Goal: Task Accomplishment & Management: Manage account settings

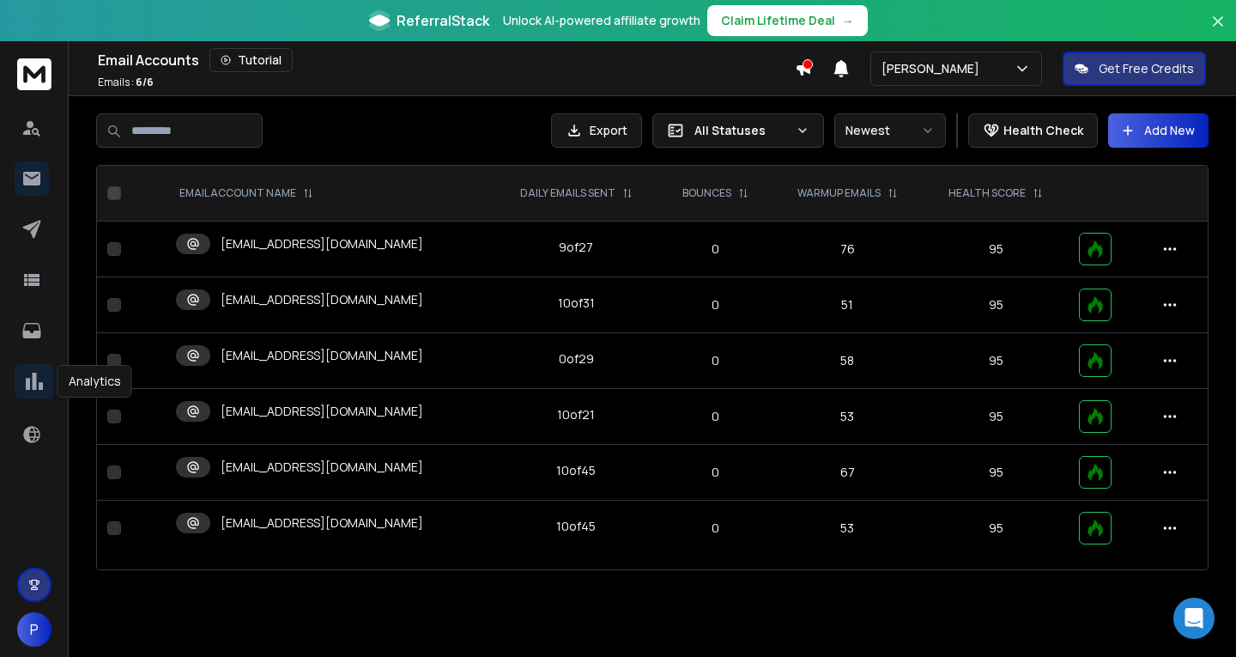
click at [31, 372] on icon at bounding box center [34, 381] width 26 height 26
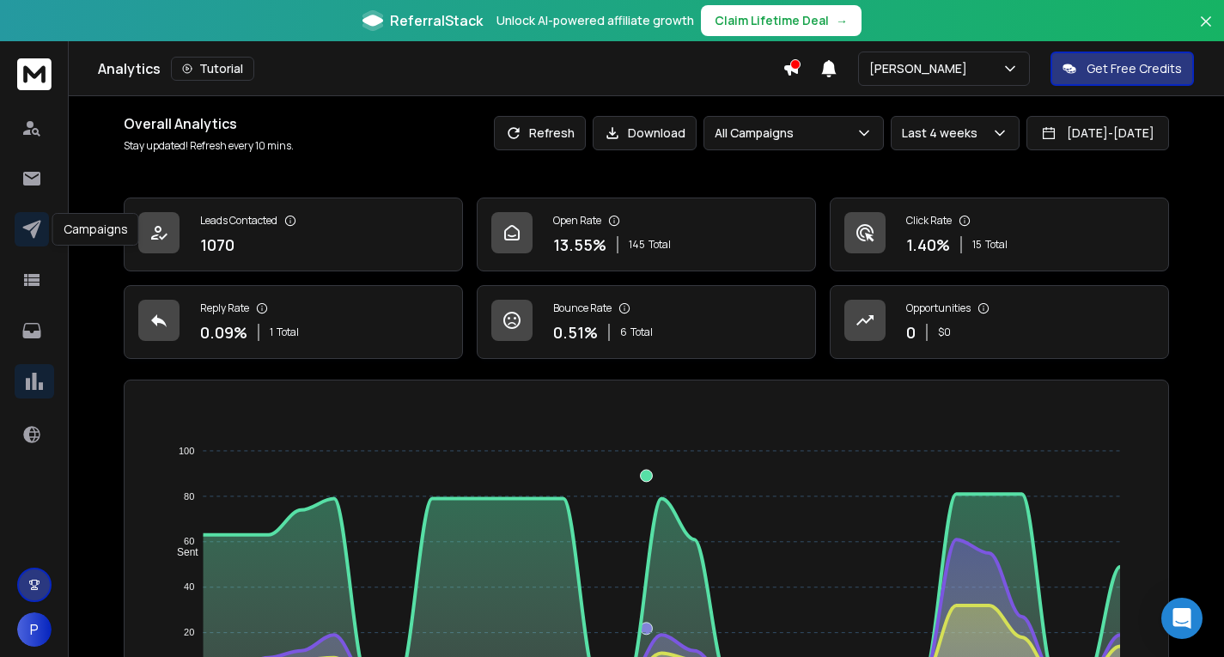
click at [39, 230] on icon at bounding box center [31, 229] width 21 height 21
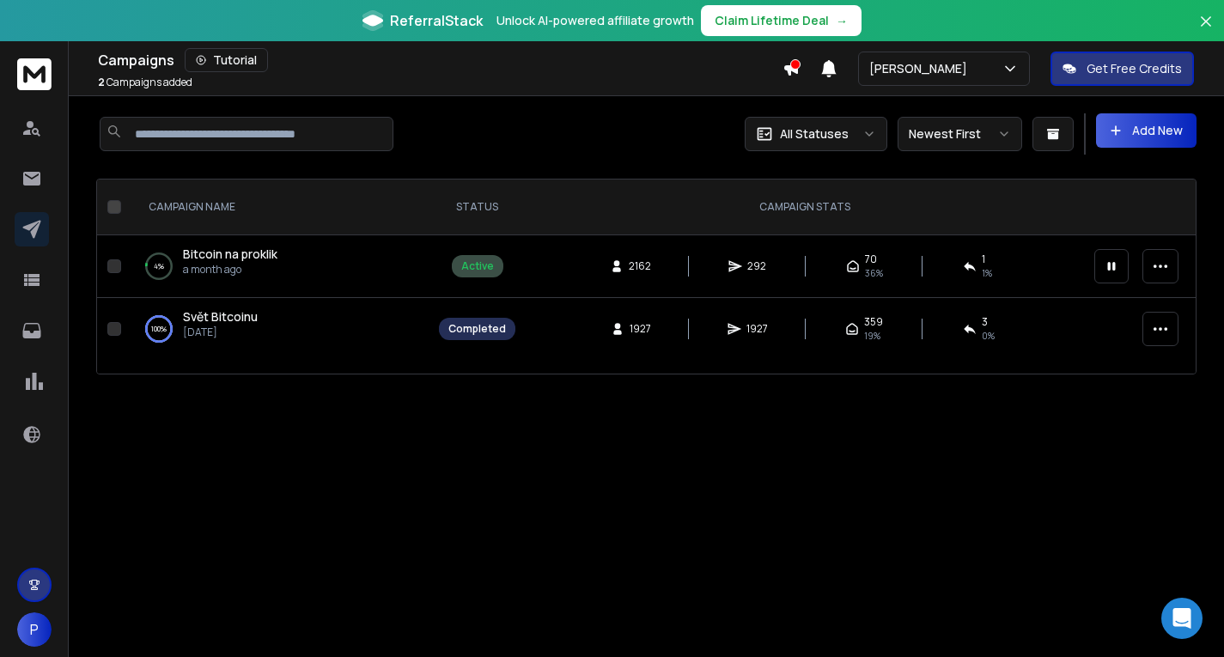
click at [208, 255] on span "Bitcoin na proklik" at bounding box center [230, 254] width 94 height 16
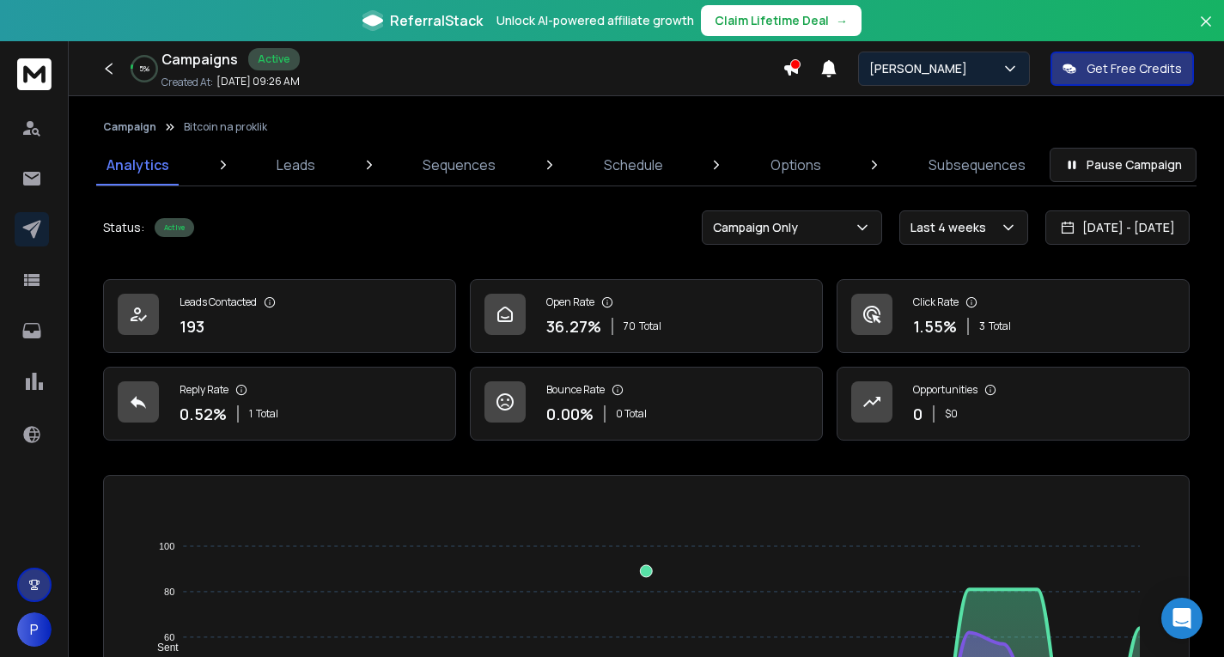
click at [957, 75] on div "[PERSON_NAME]" at bounding box center [943, 68] width 149 height 17
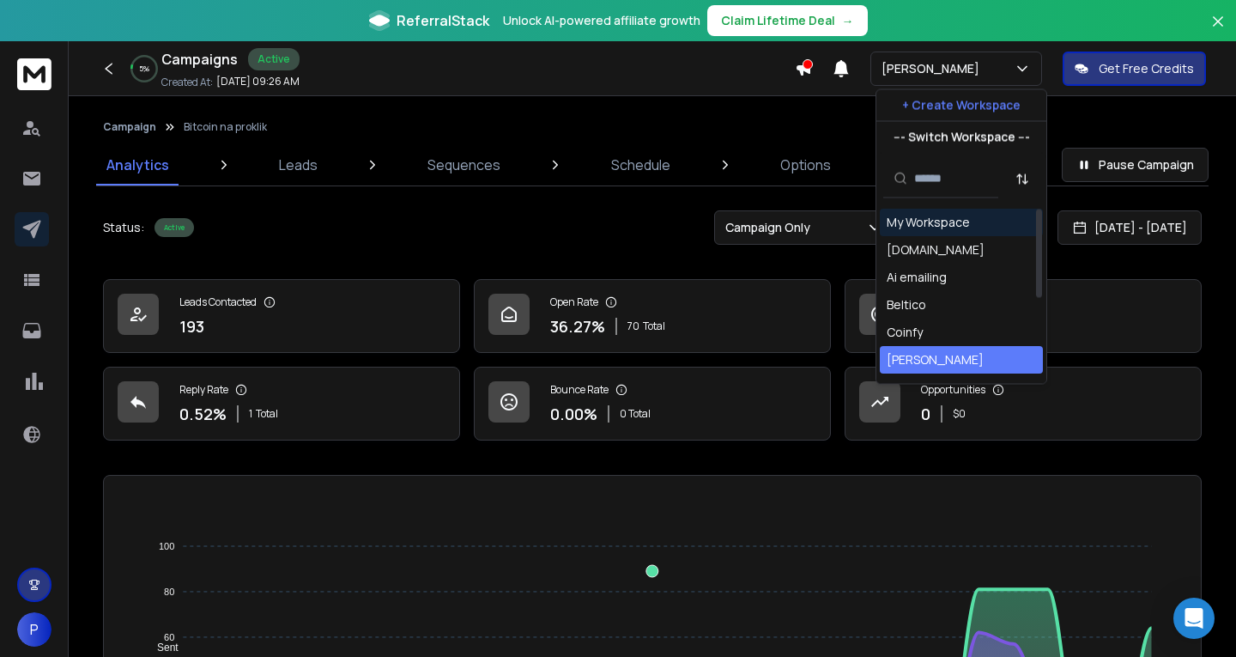
click at [922, 222] on div "My Workspace" at bounding box center [928, 222] width 83 height 17
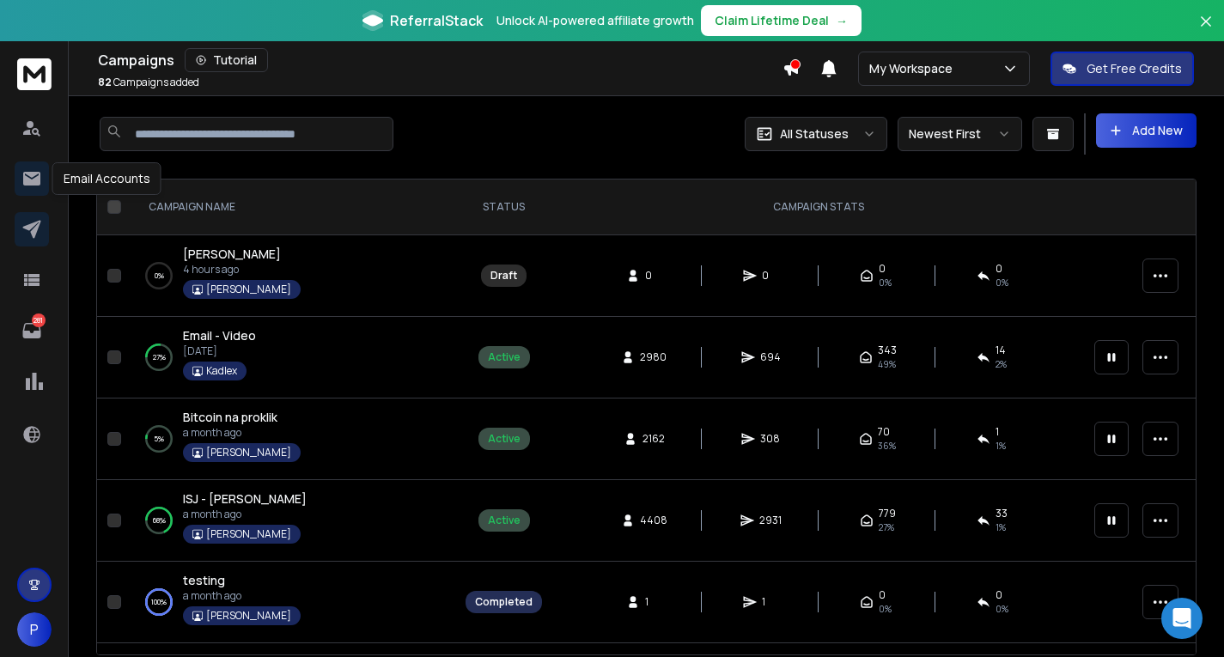
click at [35, 180] on icon at bounding box center [31, 179] width 17 height 14
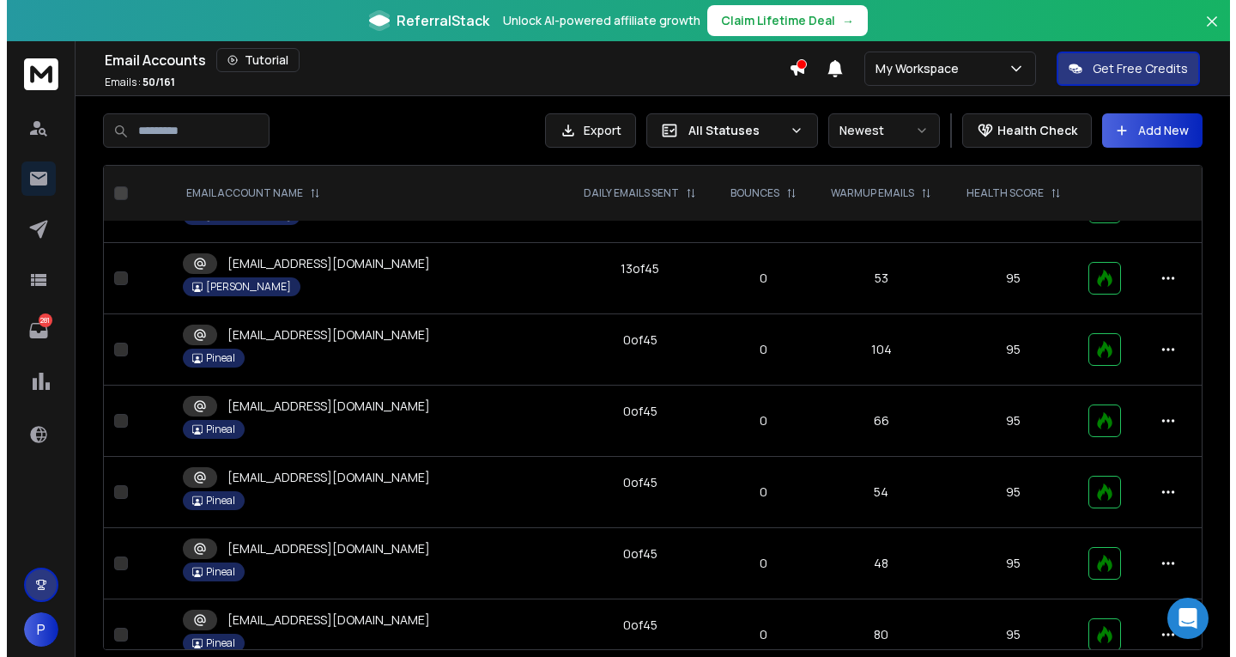
scroll to position [2490, 0]
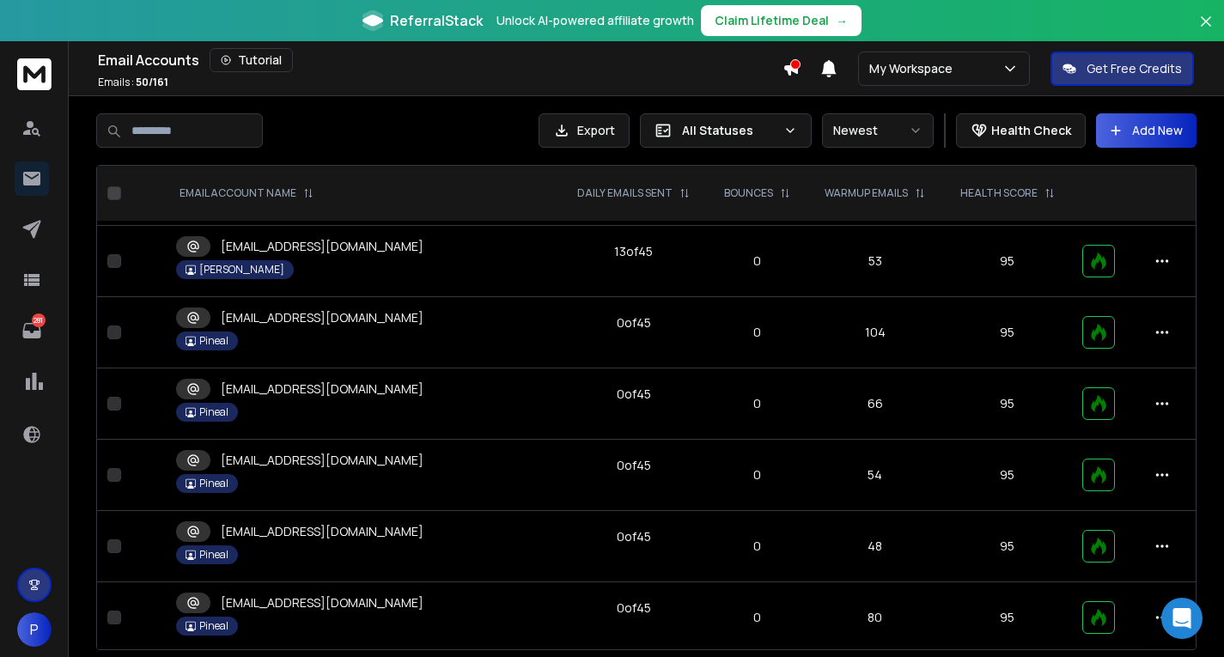
click at [115, 339] on td at bounding box center [131, 332] width 69 height 71
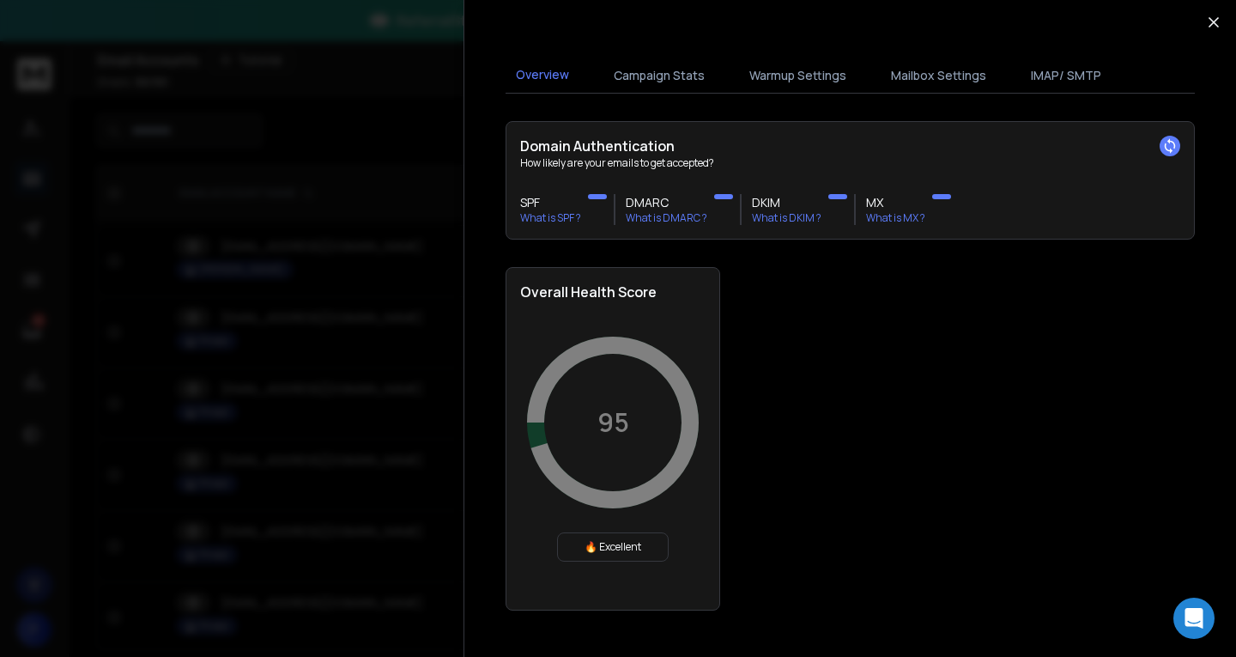
click at [1208, 25] on icon "button" at bounding box center [1214, 22] width 17 height 17
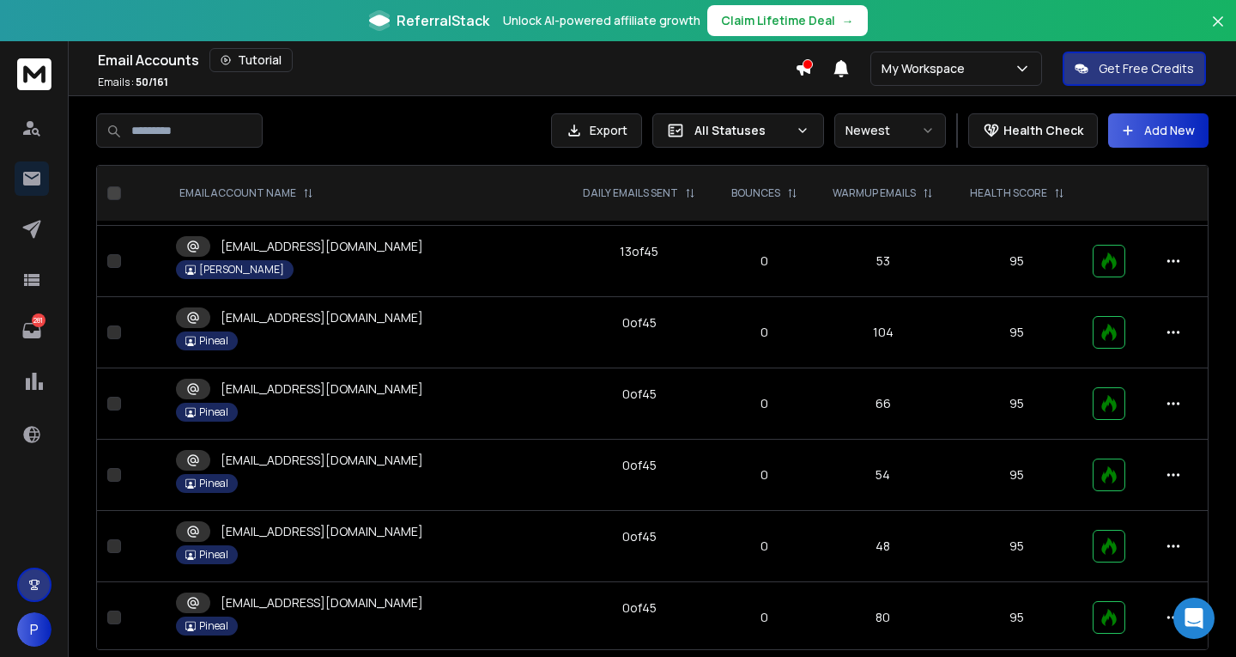
click at [1166, 334] on icon at bounding box center [1173, 332] width 15 height 15
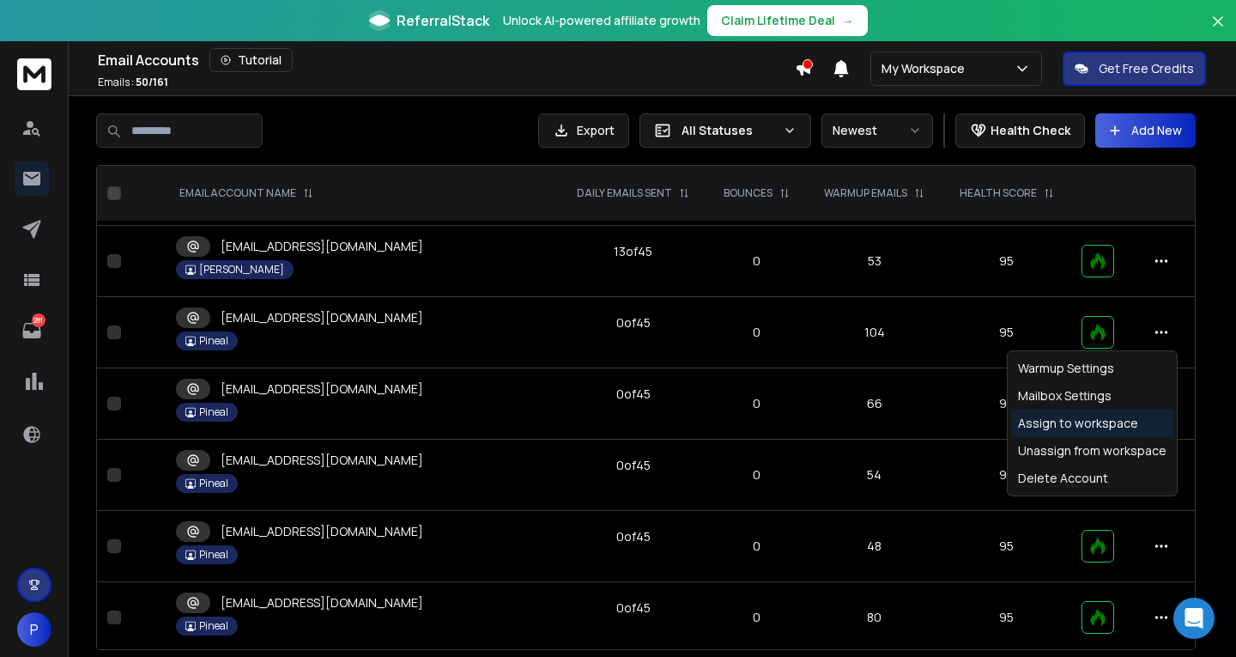
click at [1063, 422] on div "Assign to workspace" at bounding box center [1092, 423] width 162 height 27
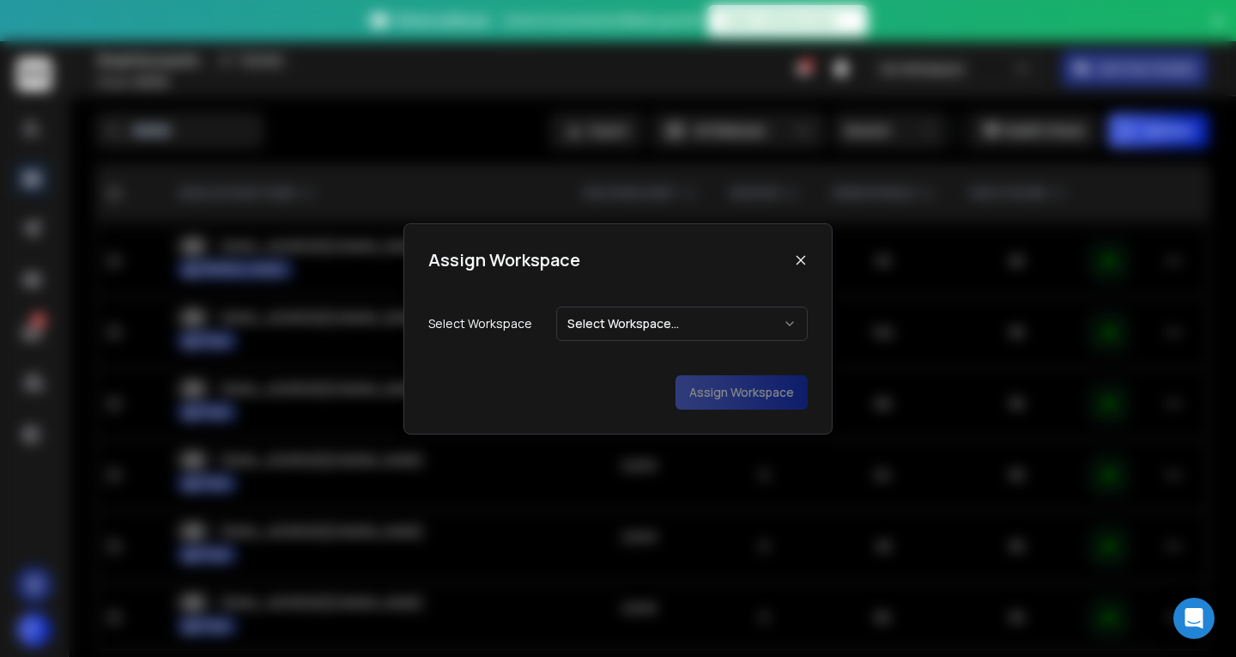
click at [649, 331] on button "Select Workspace..." at bounding box center [682, 324] width 252 height 34
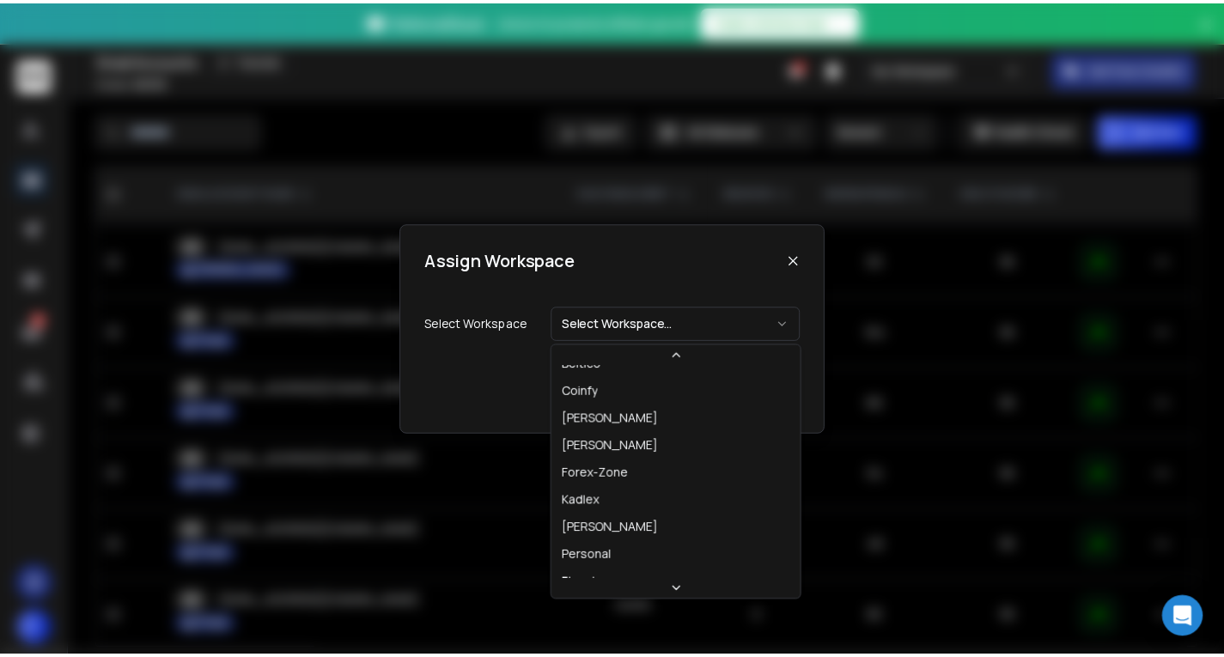
scroll to position [74, 0]
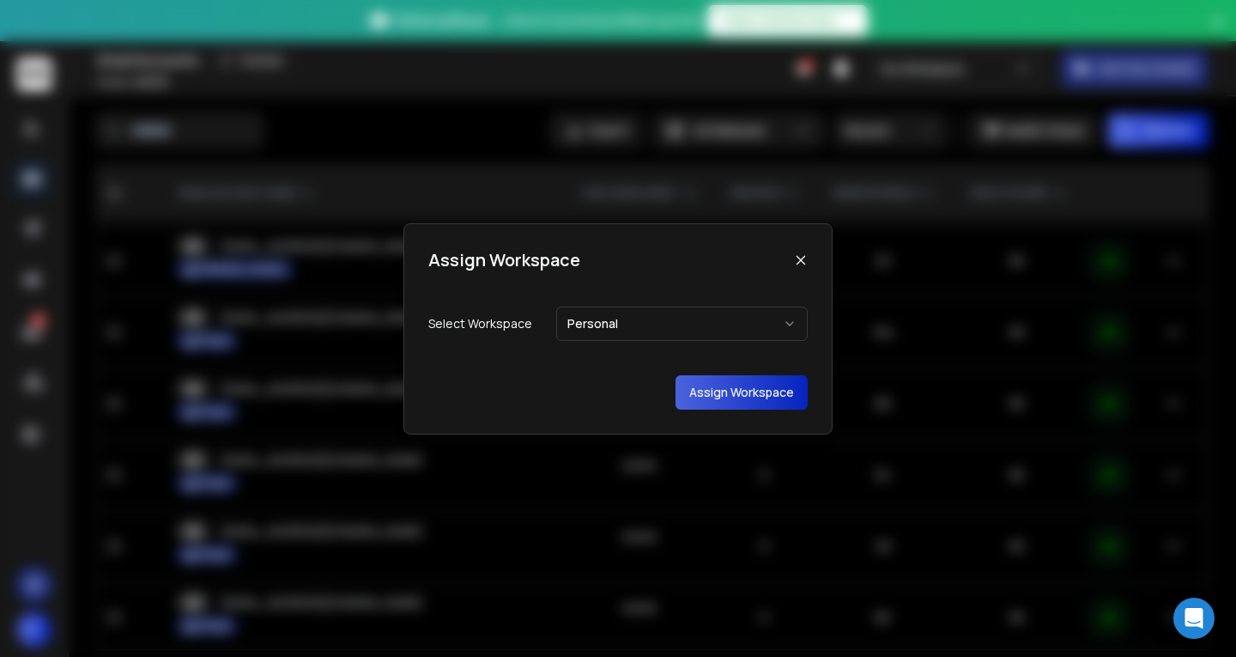
click at [725, 398] on button "Assign Workspace" at bounding box center [742, 392] width 132 height 34
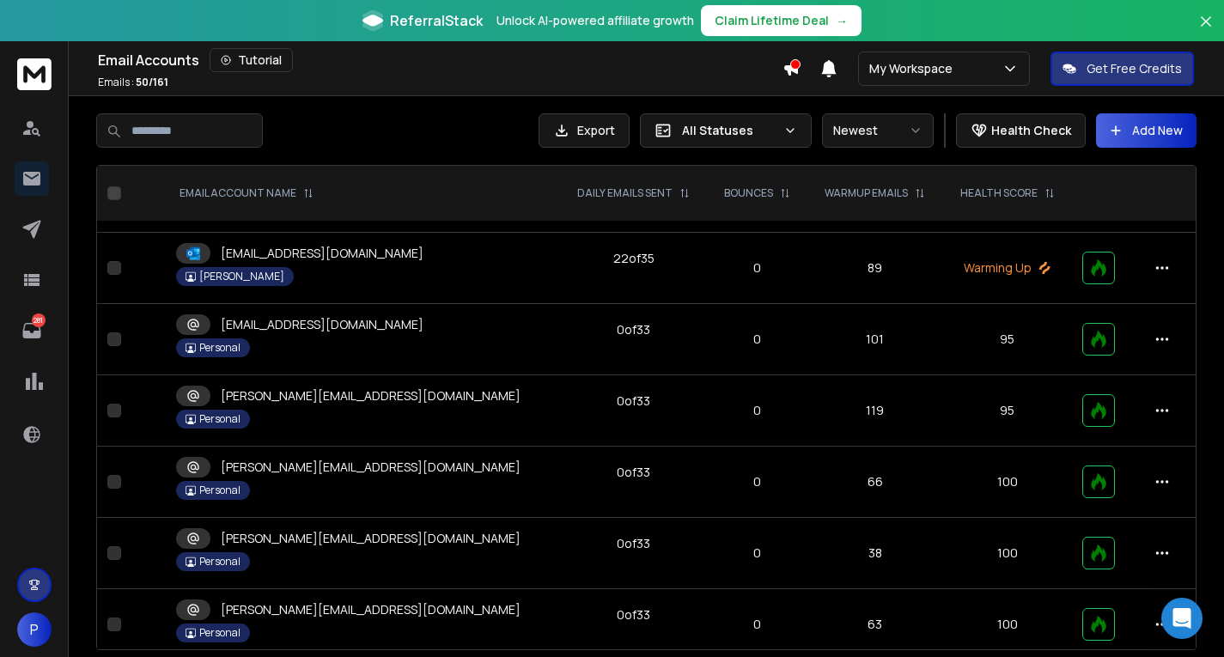
scroll to position [859, 0]
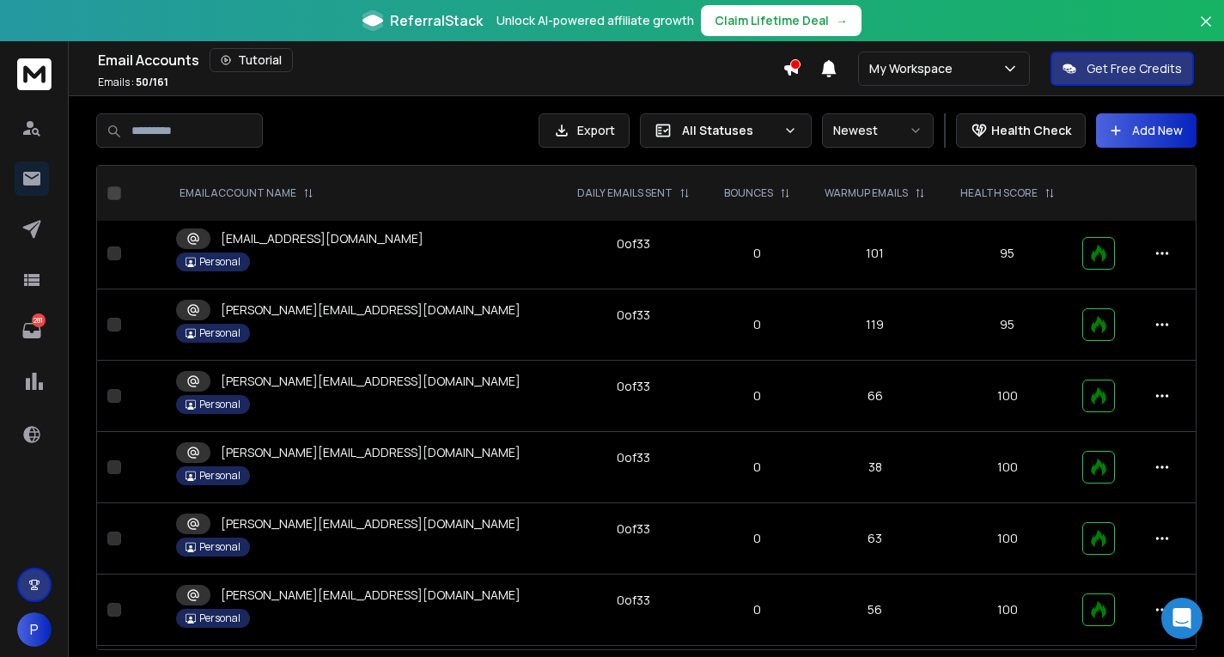
click at [201, 135] on input at bounding box center [179, 130] width 167 height 34
type input "******"
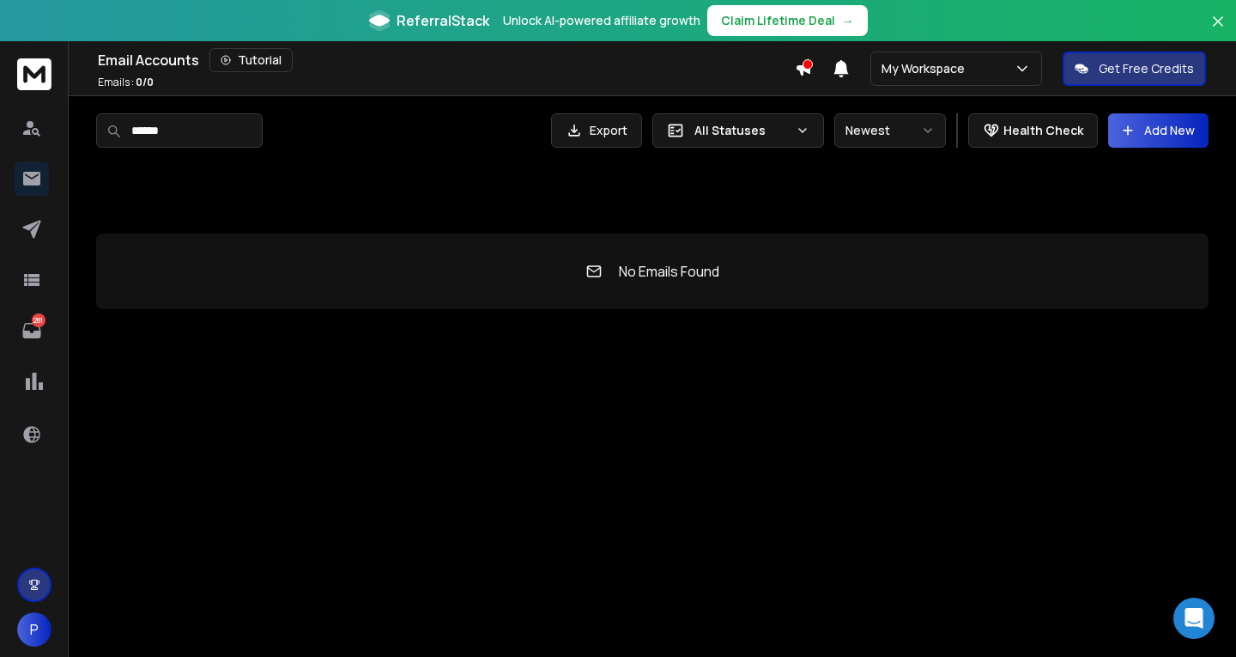
click at [201, 135] on input "******" at bounding box center [179, 130] width 167 height 34
type input "*"
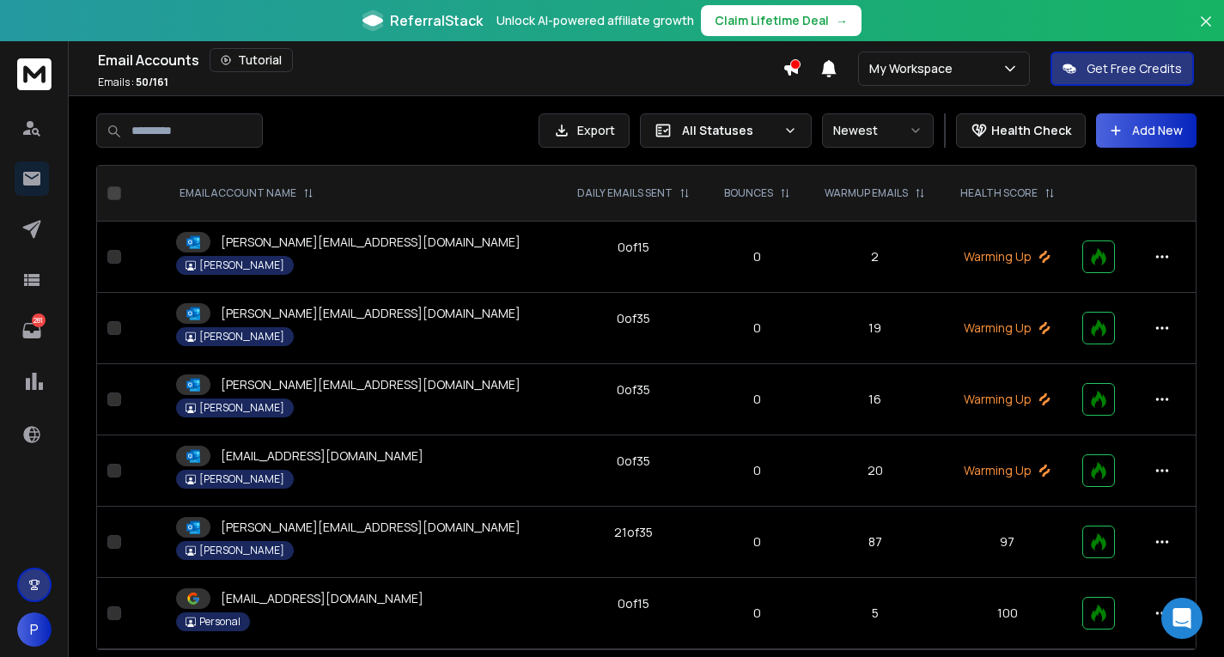
click at [708, 133] on p "All Statuses" at bounding box center [729, 130] width 94 height 17
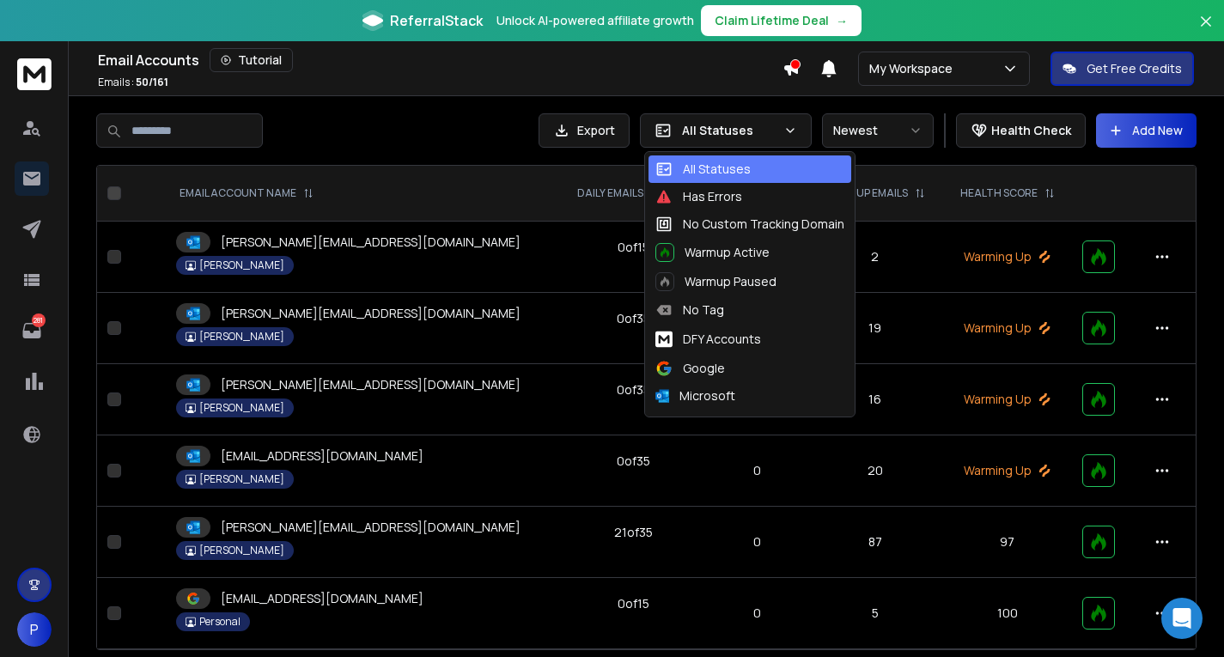
click at [463, 129] on div at bounding box center [312, 130] width 432 height 34
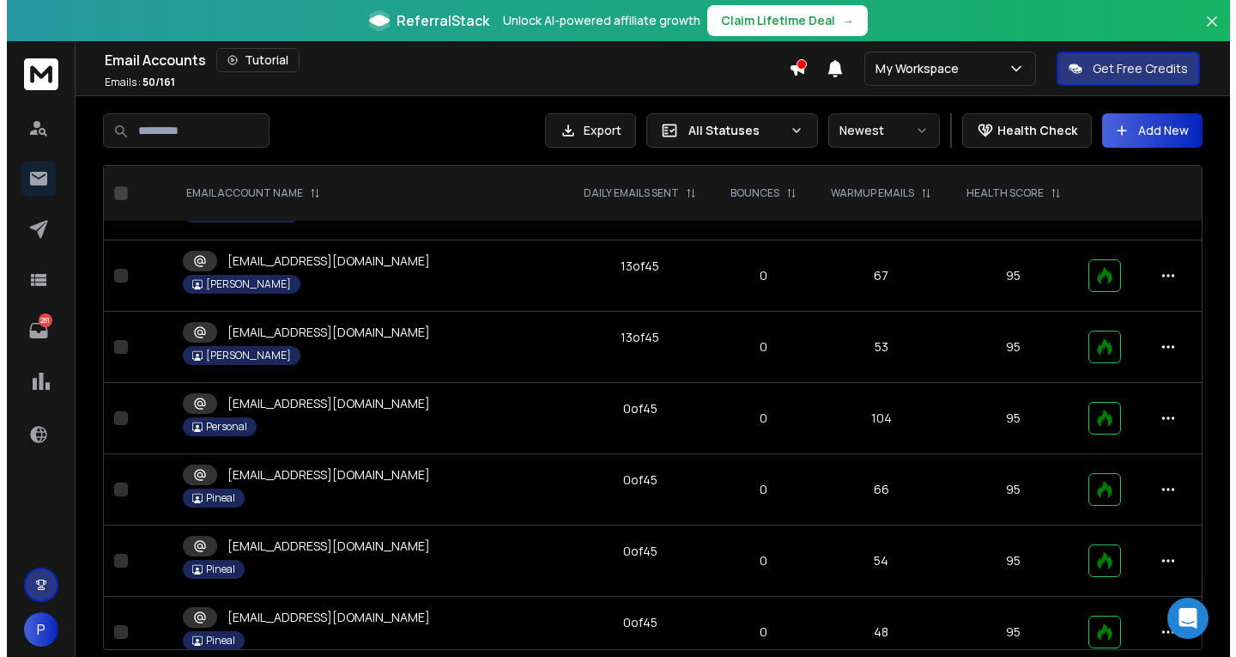
scroll to position [2490, 0]
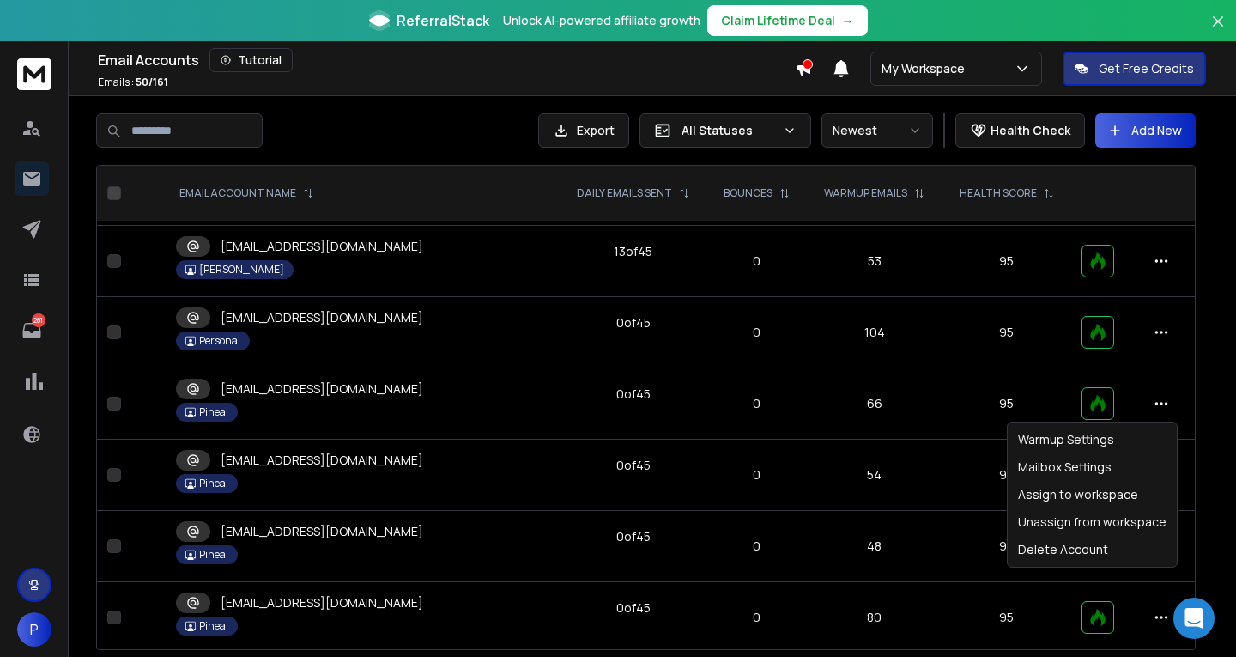
click at [1161, 406] on button at bounding box center [1162, 403] width 46 height 29
click at [1077, 494] on div "Assign to workspace" at bounding box center [1092, 494] width 162 height 27
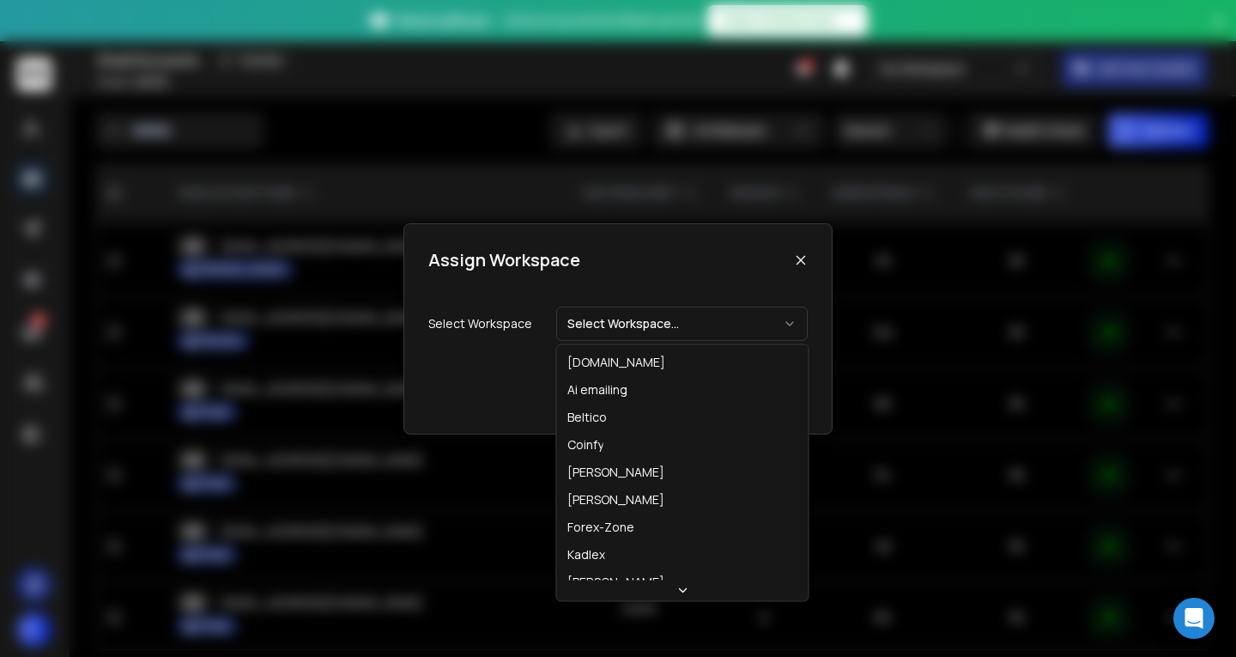
click at [661, 320] on button "Select Workspace..." at bounding box center [682, 324] width 252 height 34
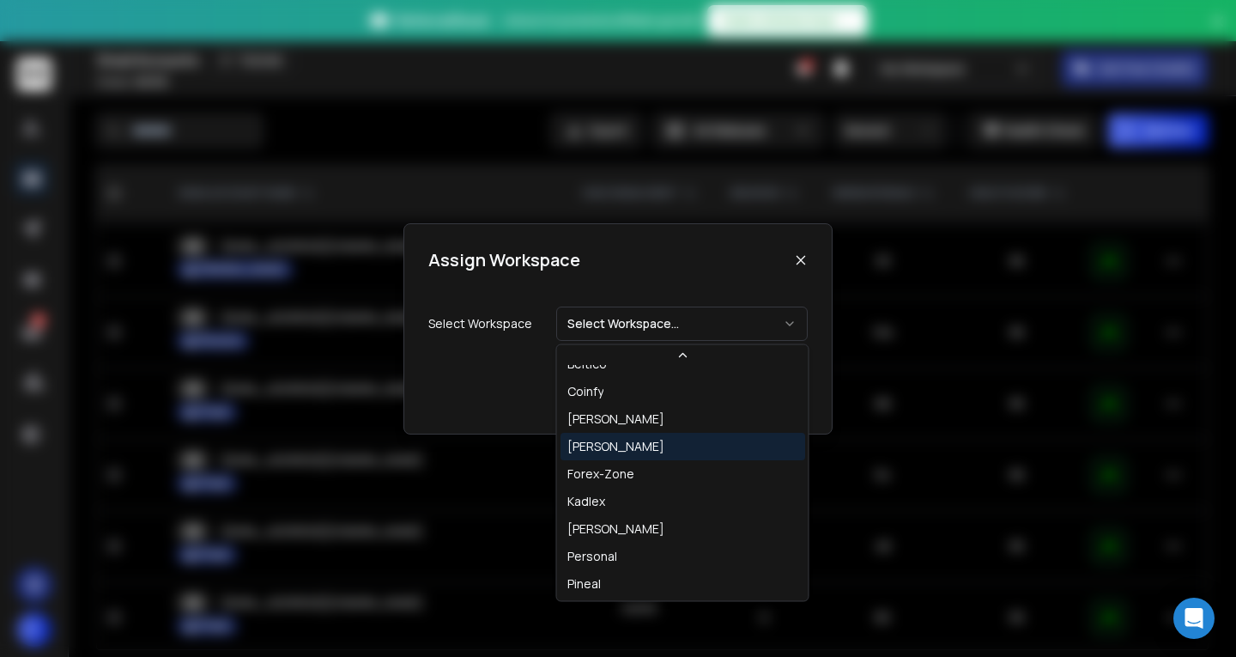
scroll to position [74, 0]
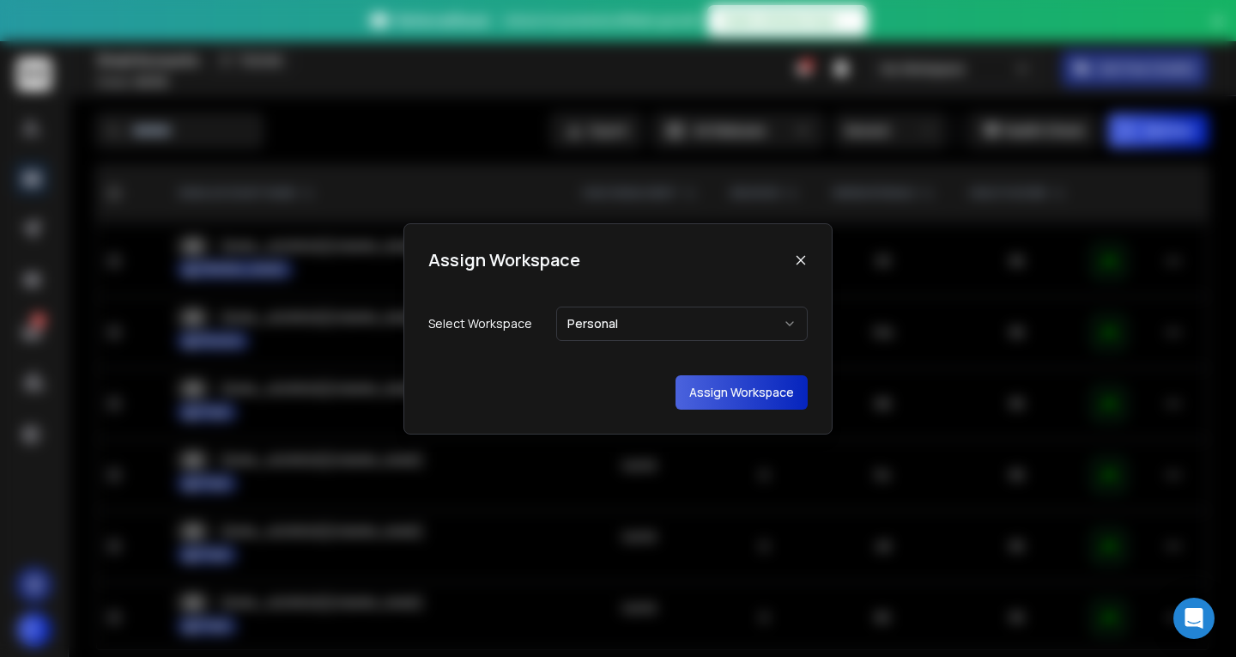
click at [724, 393] on button "Assign Workspace" at bounding box center [742, 392] width 132 height 34
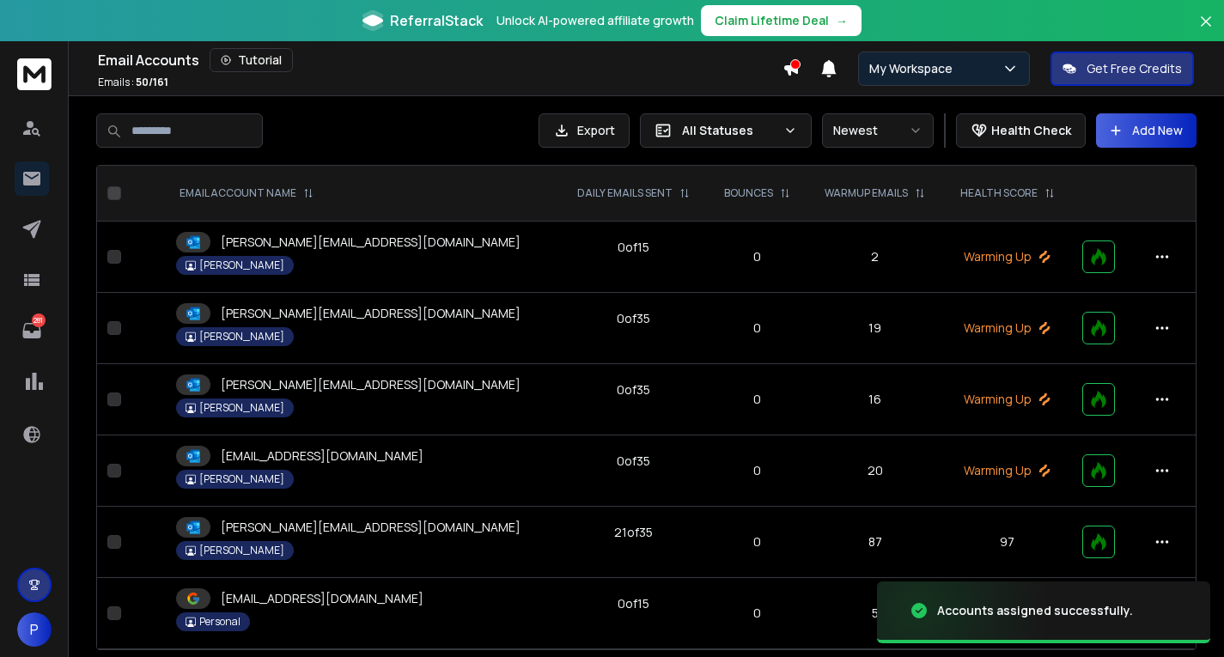
click at [933, 72] on p "My Workspace" at bounding box center [914, 68] width 90 height 17
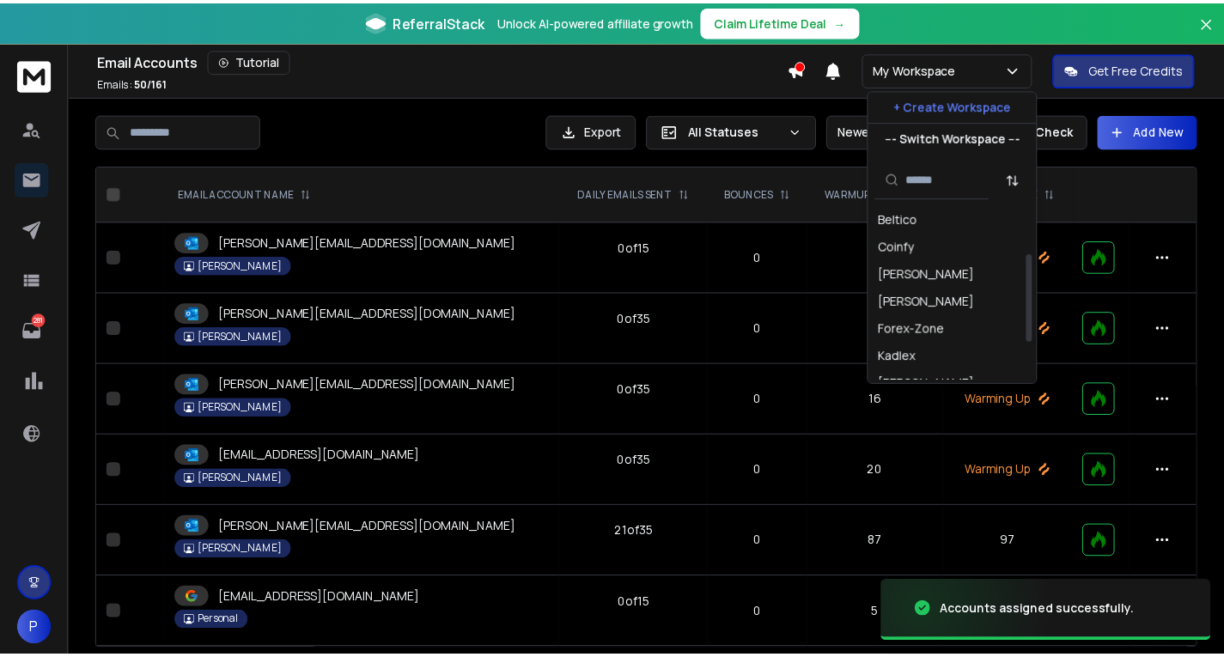
scroll to position [158, 0]
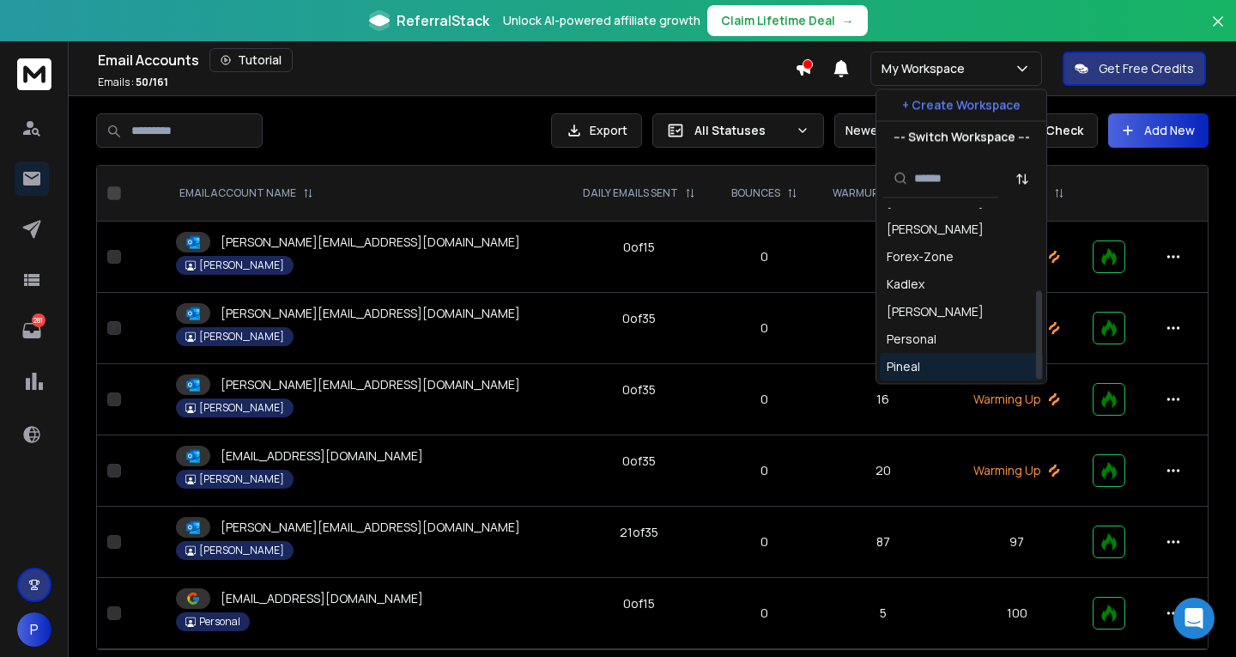
click at [927, 367] on div "Pineal" at bounding box center [961, 366] width 163 height 27
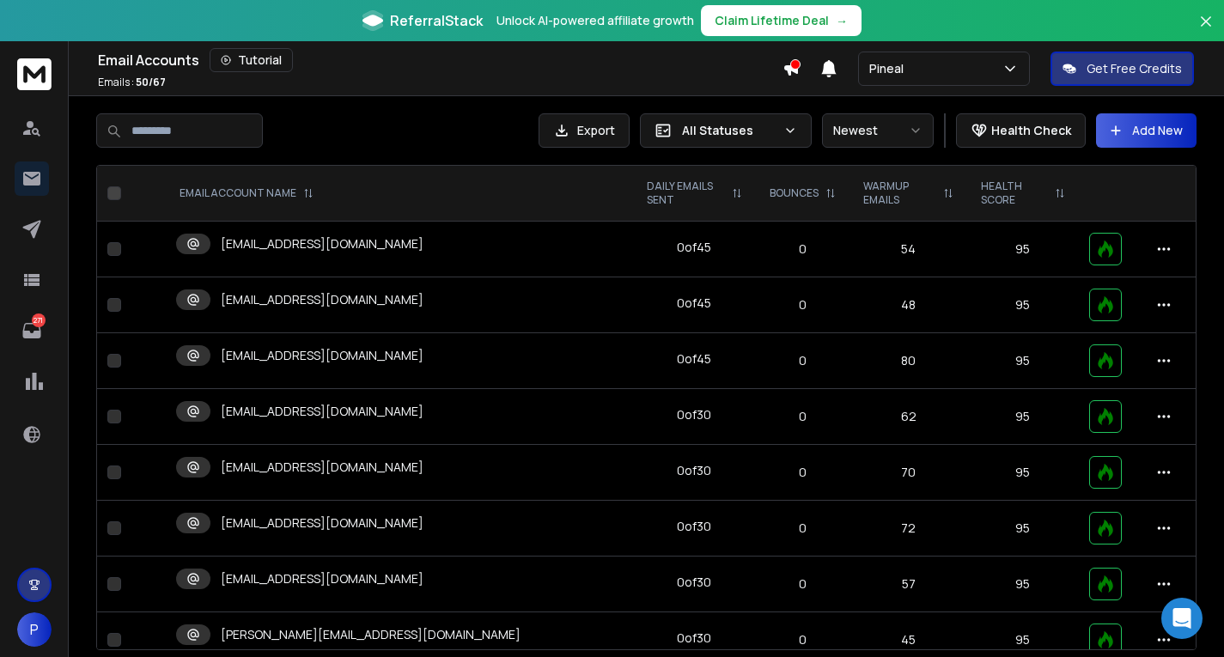
click at [1156, 250] on icon at bounding box center [1163, 248] width 15 height 15
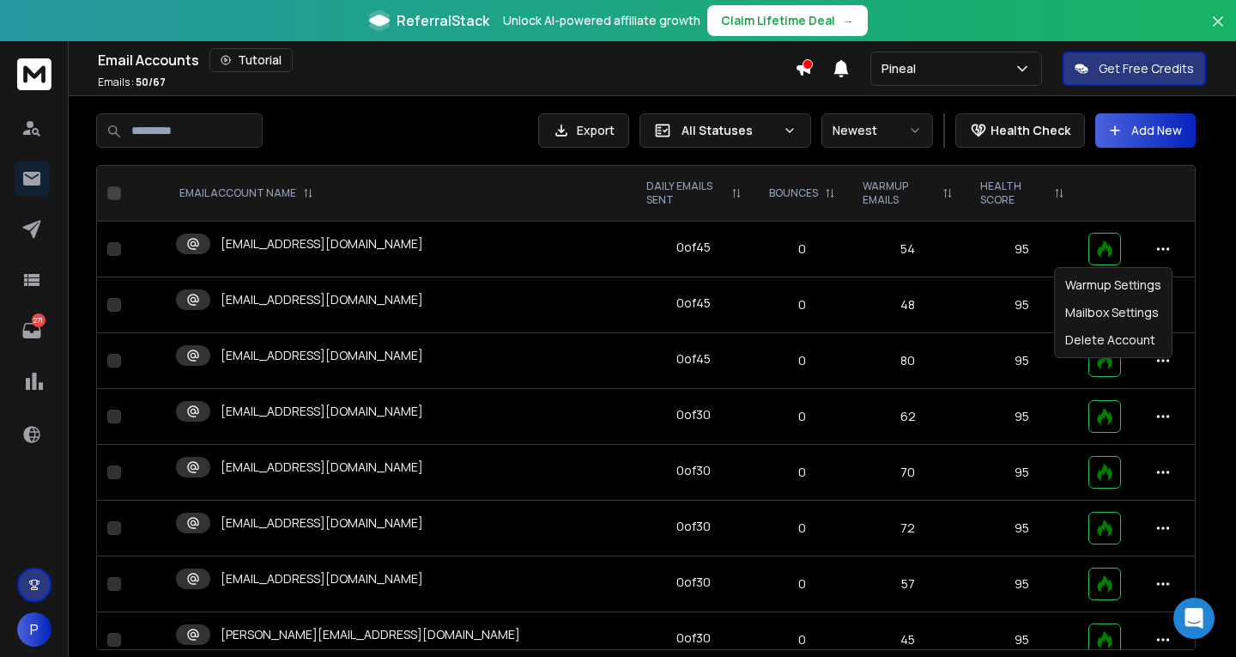
click at [1156, 245] on icon at bounding box center [1163, 248] width 15 height 15
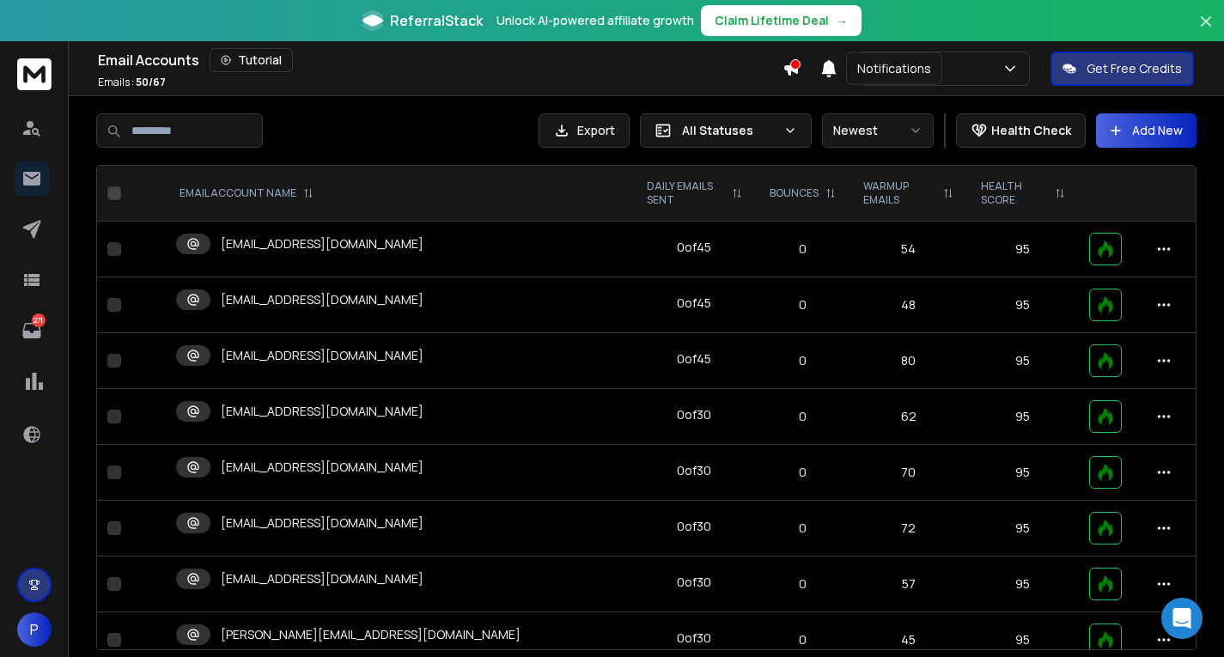
click at [920, 69] on div "Notifications" at bounding box center [894, 68] width 96 height 33
click at [969, 64] on div "Pineal" at bounding box center [943, 68] width 149 height 17
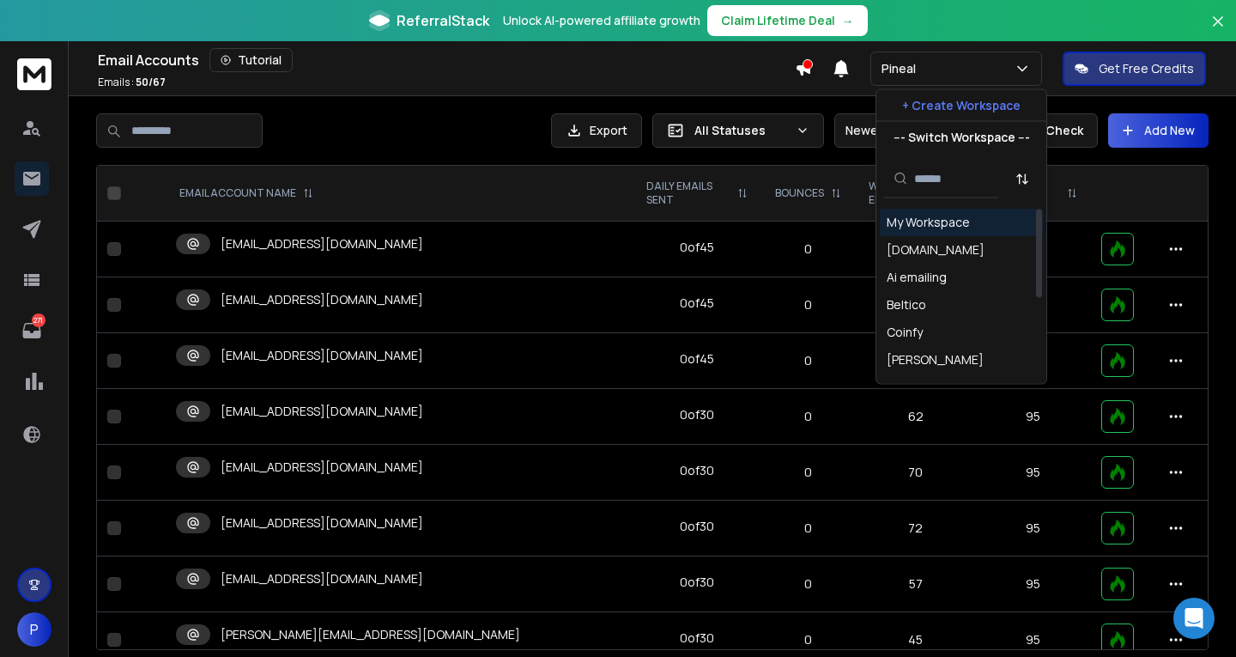
click at [935, 215] on div "My Workspace" at bounding box center [928, 222] width 83 height 17
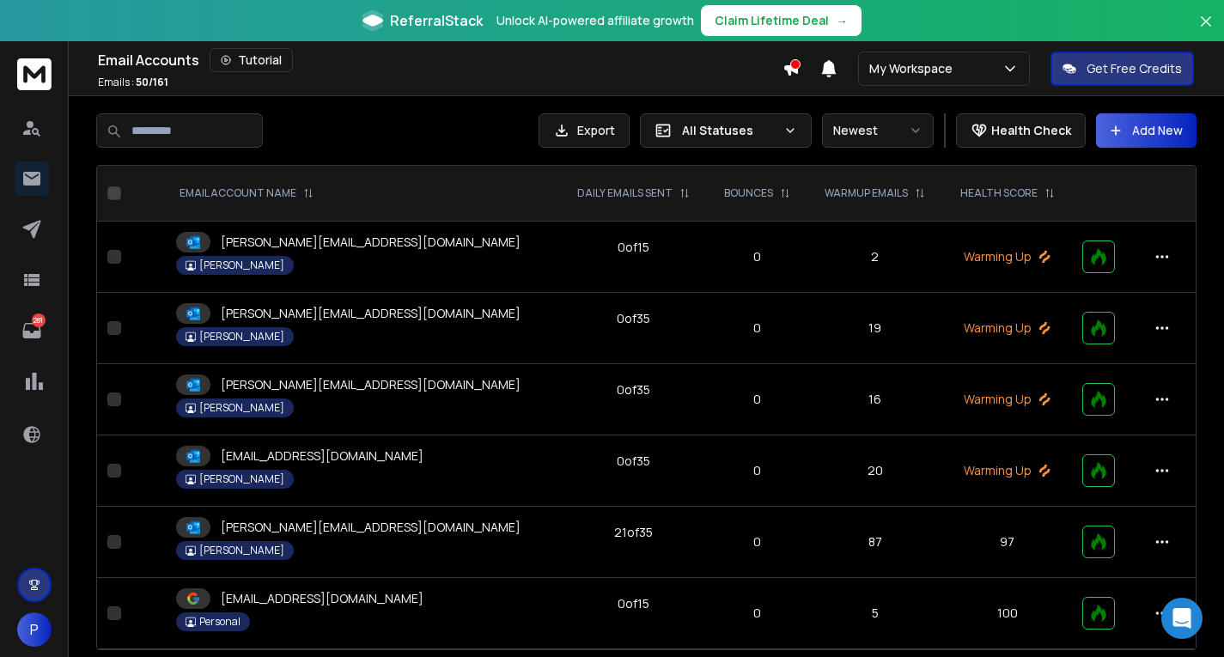
click at [175, 135] on input at bounding box center [179, 130] width 167 height 34
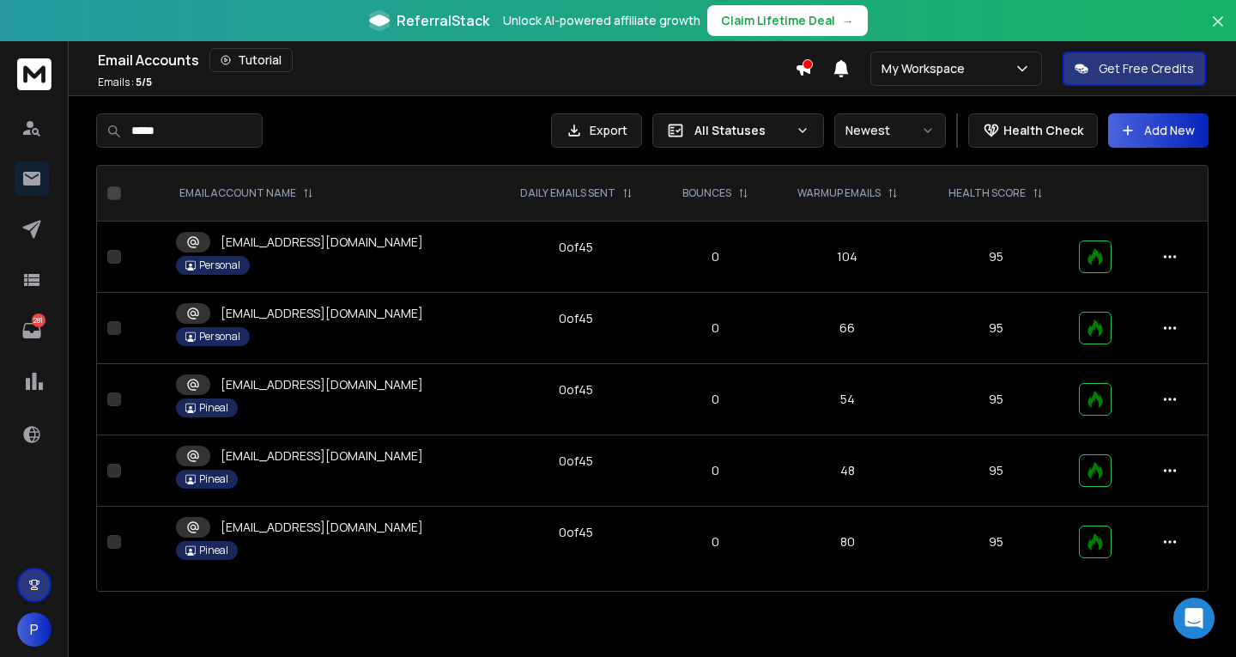
drag, startPoint x: 166, startPoint y: 124, endPoint x: 113, endPoint y: 127, distance: 52.5
click at [113, 127] on div "*****" at bounding box center [179, 130] width 167 height 34
type input "*****"
click at [1163, 262] on icon at bounding box center [1170, 256] width 15 height 15
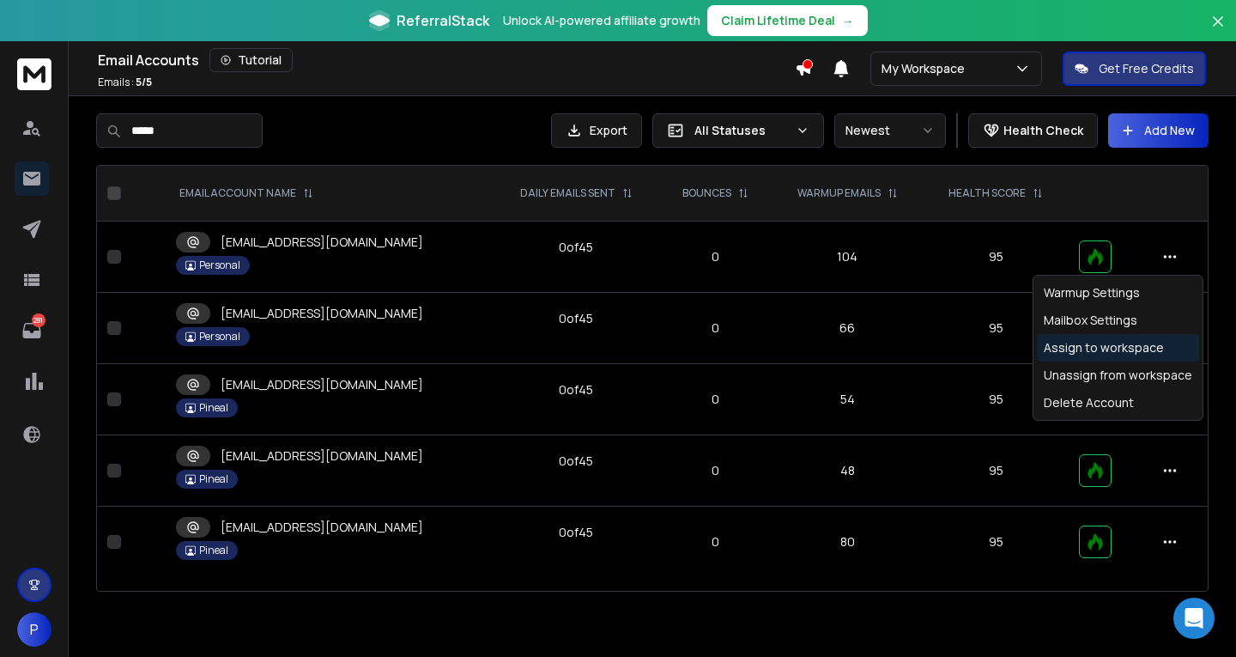
click at [1094, 345] on div "Assign to workspace" at bounding box center [1118, 347] width 162 height 27
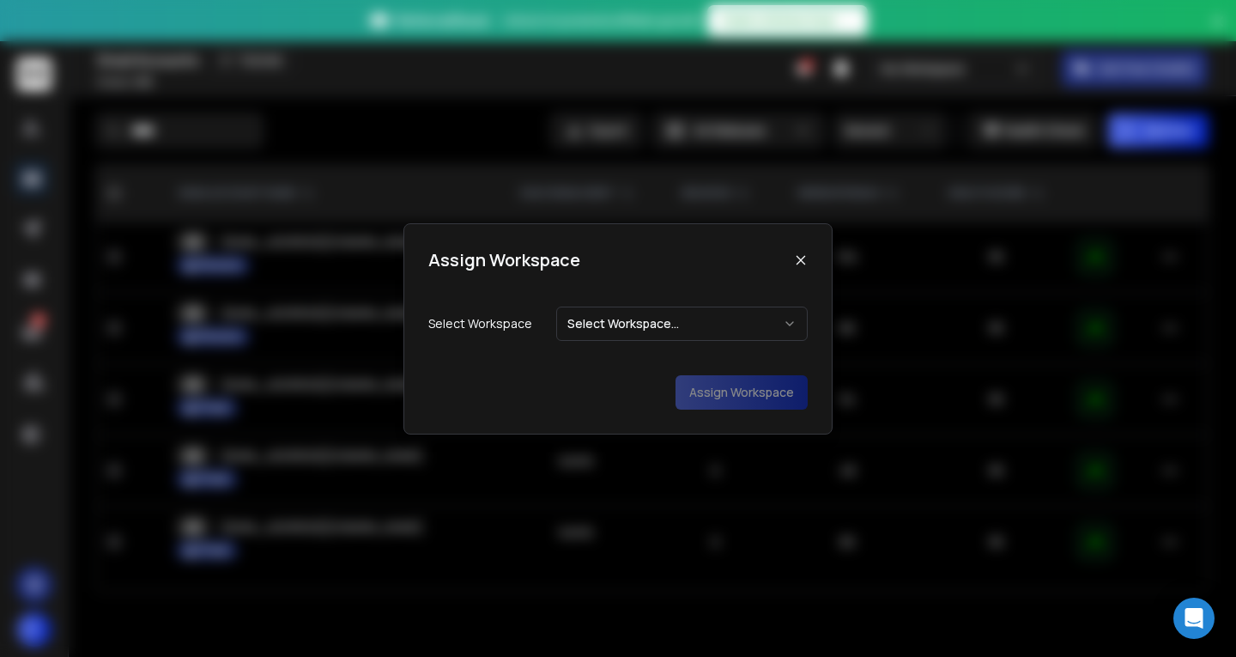
click at [709, 324] on button "Select Workspace..." at bounding box center [682, 324] width 252 height 34
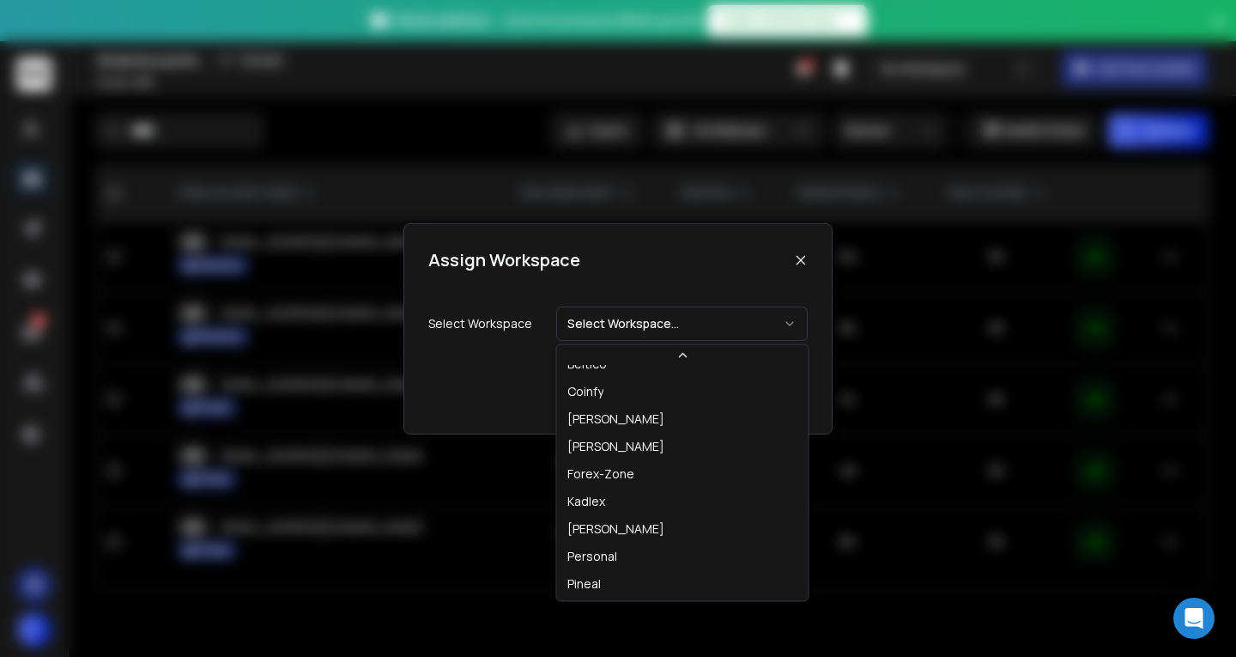
scroll to position [74, 0]
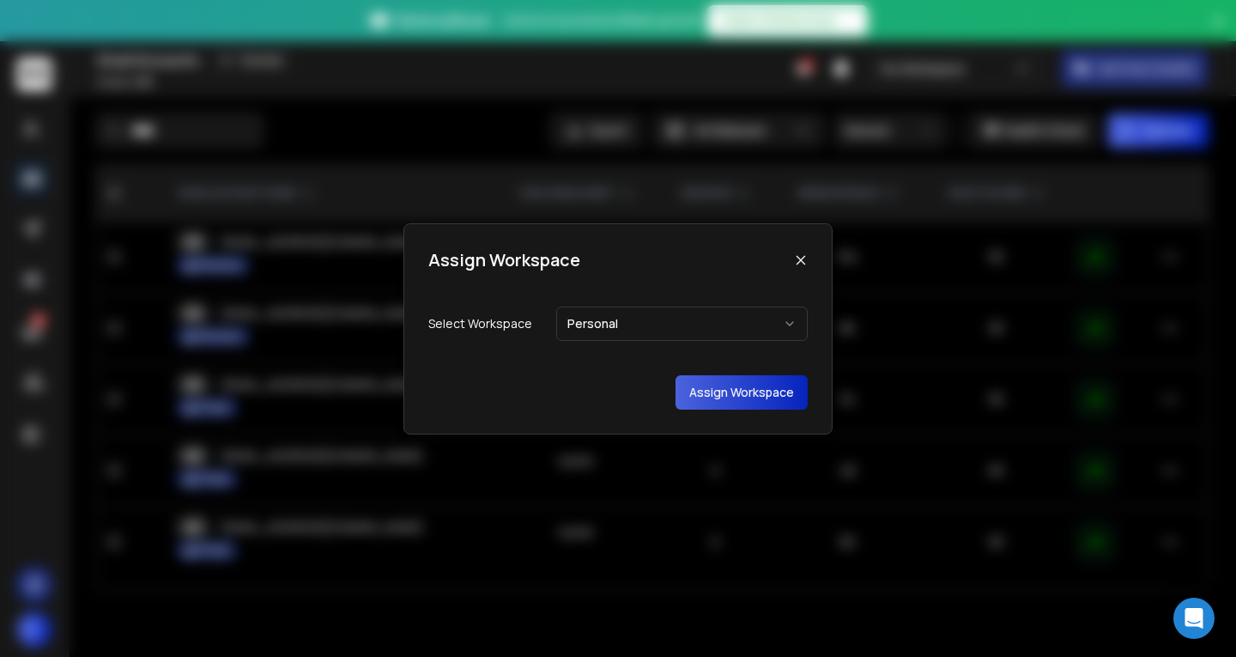
click at [730, 399] on button "Assign Workspace" at bounding box center [742, 392] width 132 height 34
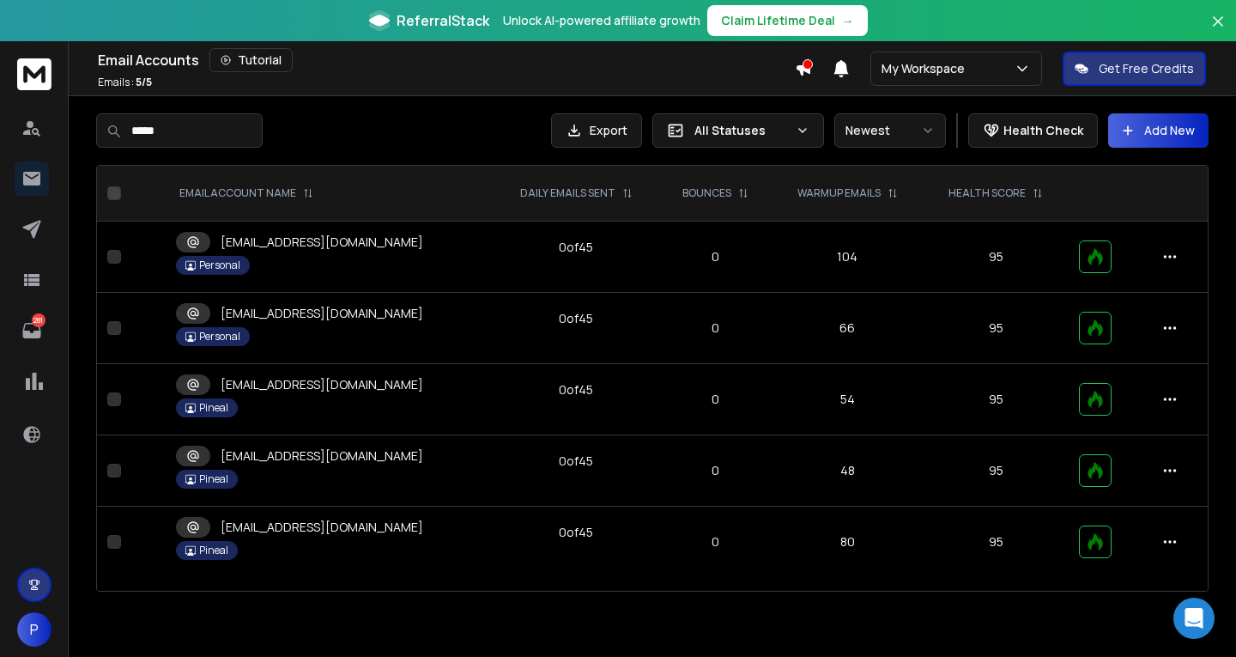
click at [1167, 401] on icon at bounding box center [1170, 399] width 15 height 15
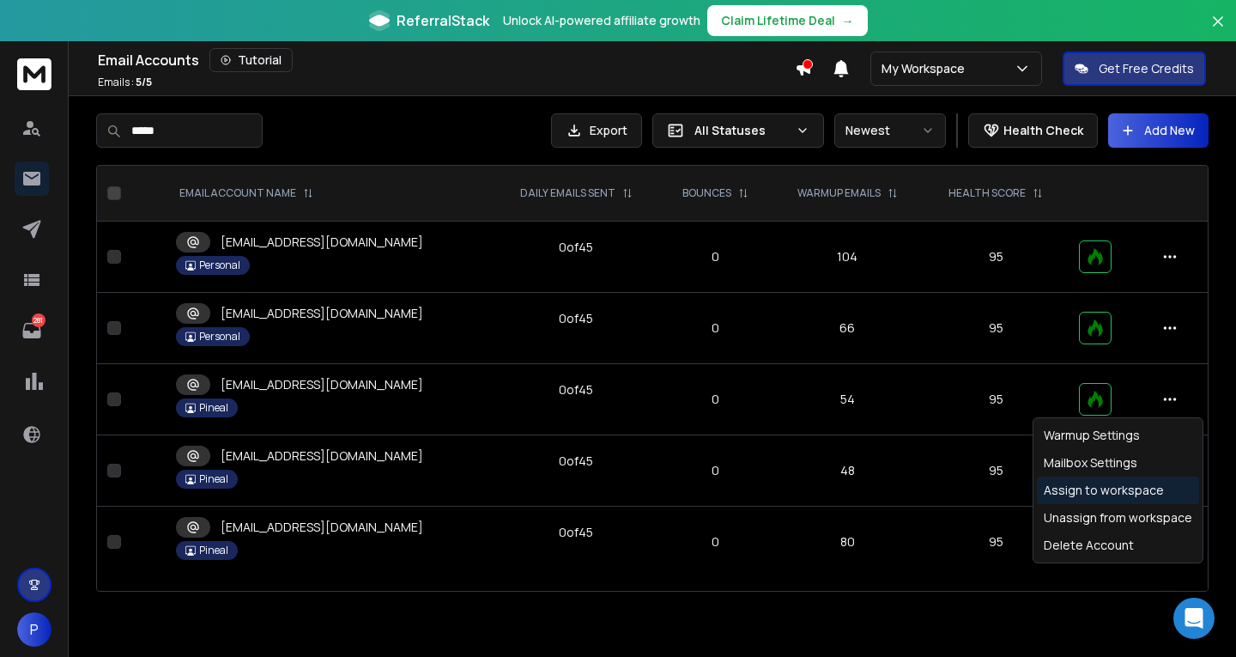
click at [1108, 488] on div "Assign to workspace" at bounding box center [1118, 490] width 162 height 27
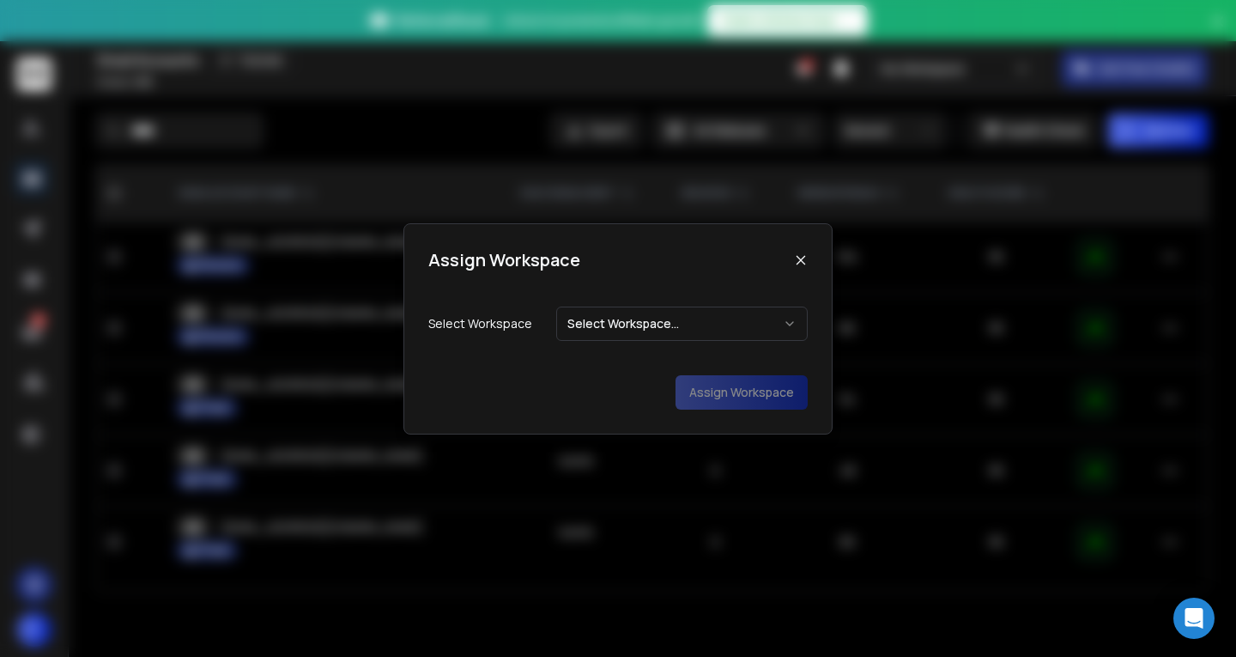
click at [653, 331] on button "Select Workspace..." at bounding box center [682, 324] width 252 height 34
click at [736, 390] on button "Assign Workspace" at bounding box center [742, 392] width 132 height 34
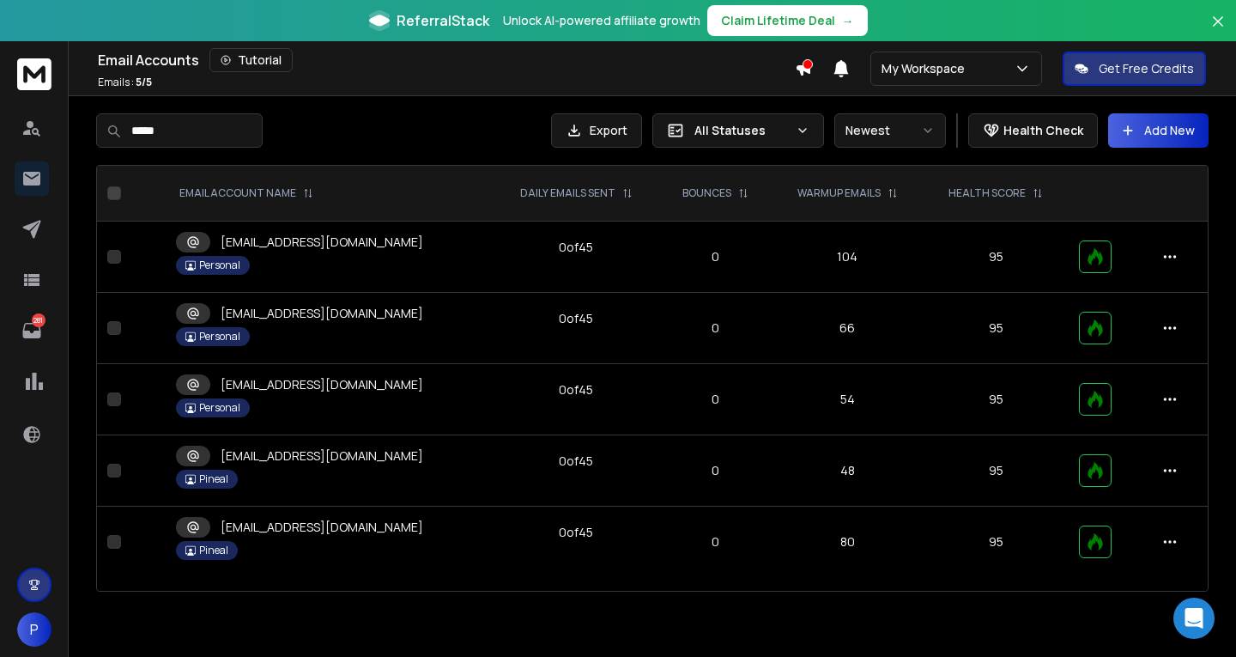
click at [1163, 468] on icon at bounding box center [1170, 470] width 15 height 15
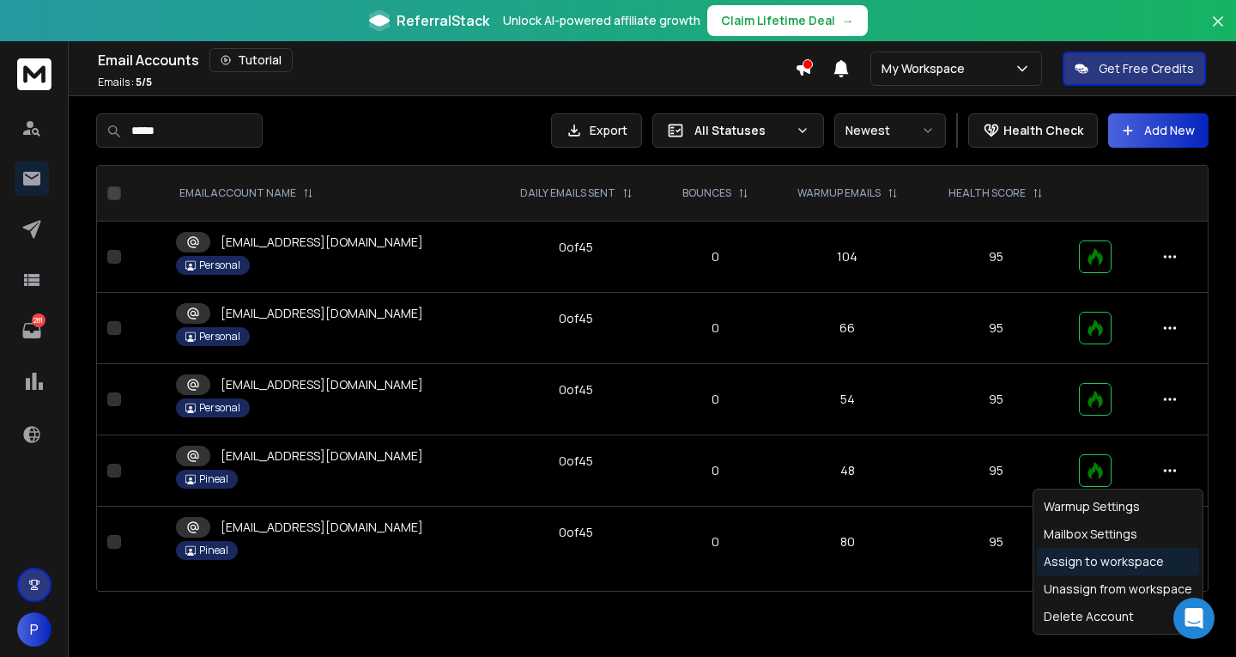
click at [1084, 564] on div "Assign to workspace" at bounding box center [1118, 561] width 162 height 27
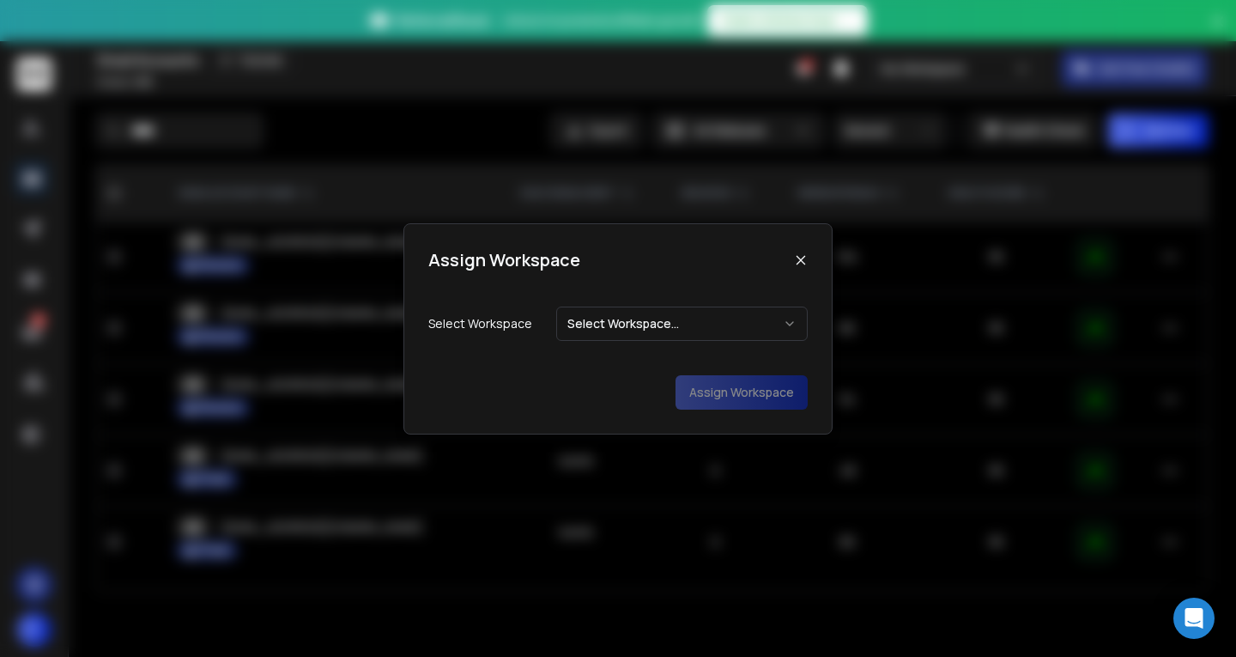
click at [657, 327] on button "Select Workspace..." at bounding box center [682, 324] width 252 height 34
click at [731, 391] on button "Assign Workspace" at bounding box center [742, 392] width 132 height 34
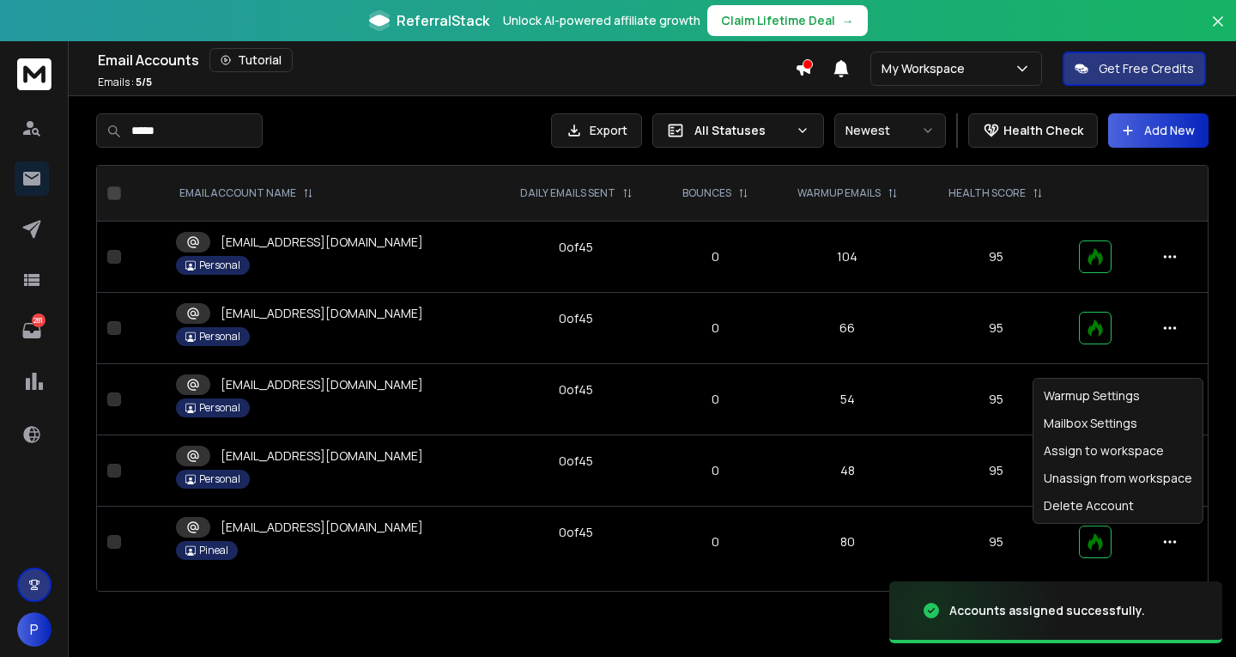
click at [1175, 548] on button at bounding box center [1170, 541] width 55 height 29
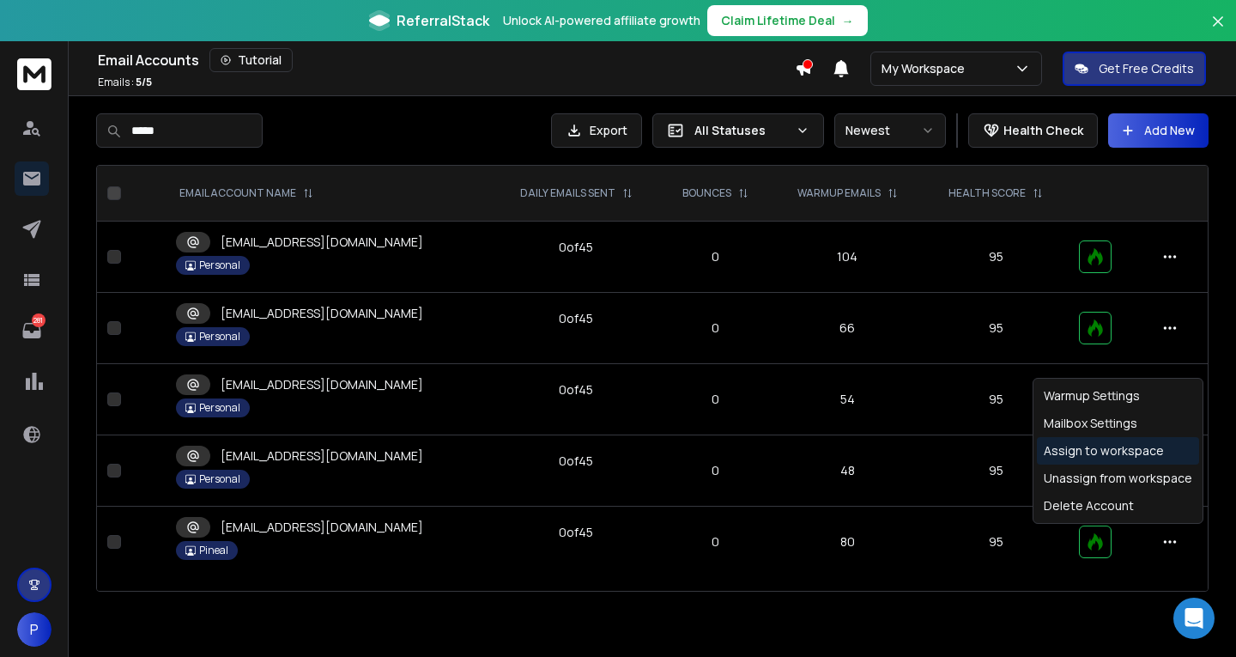
click at [1090, 450] on div "Assign to workspace" at bounding box center [1118, 450] width 162 height 27
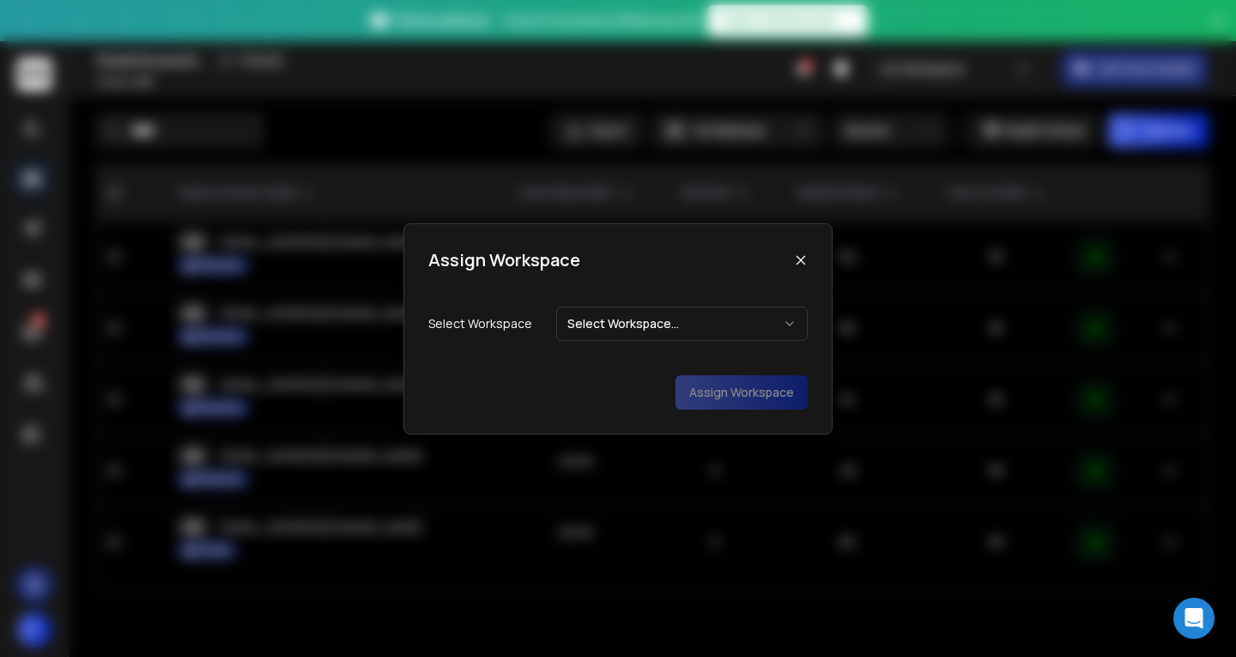
click at [655, 336] on button "Select Workspace..." at bounding box center [682, 324] width 252 height 34
click at [718, 389] on button "Assign Workspace" at bounding box center [742, 392] width 132 height 34
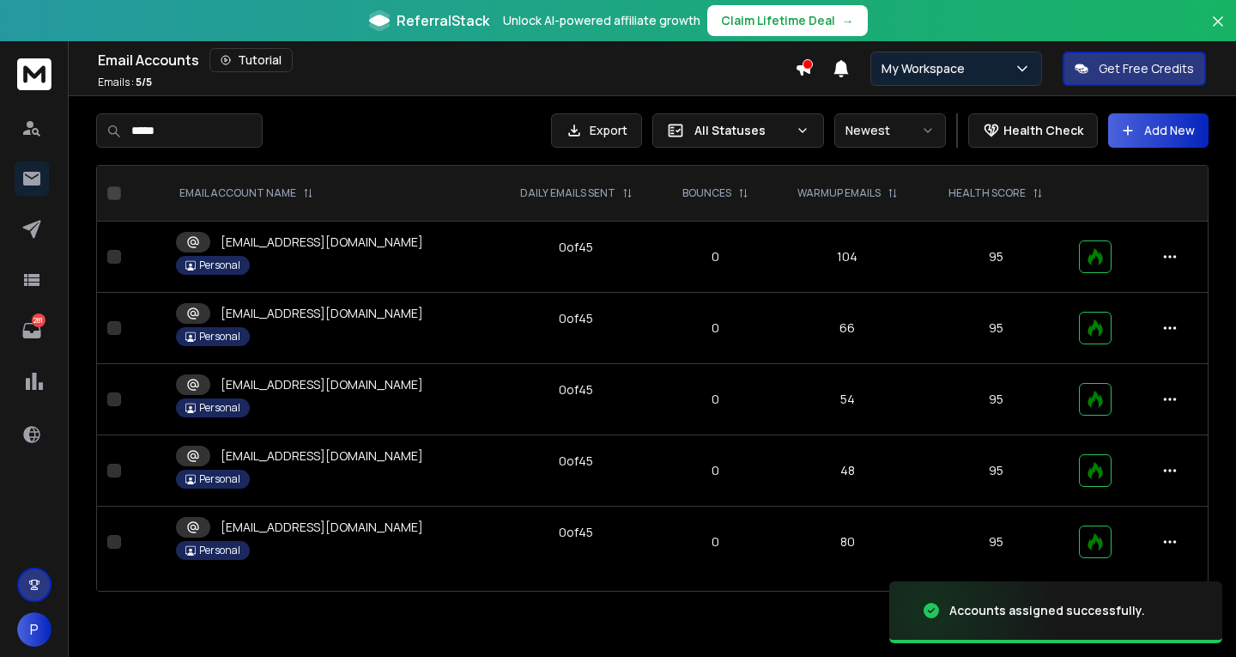
click at [971, 76] on p "My Workspace" at bounding box center [927, 68] width 90 height 17
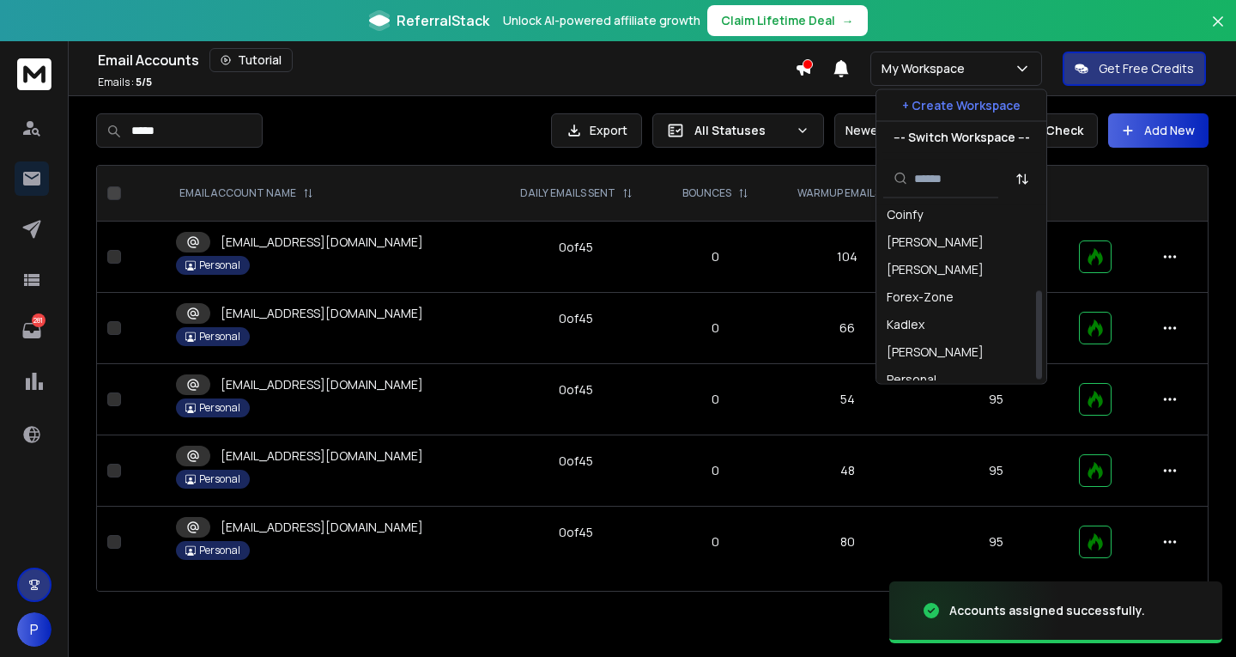
scroll to position [158, 0]
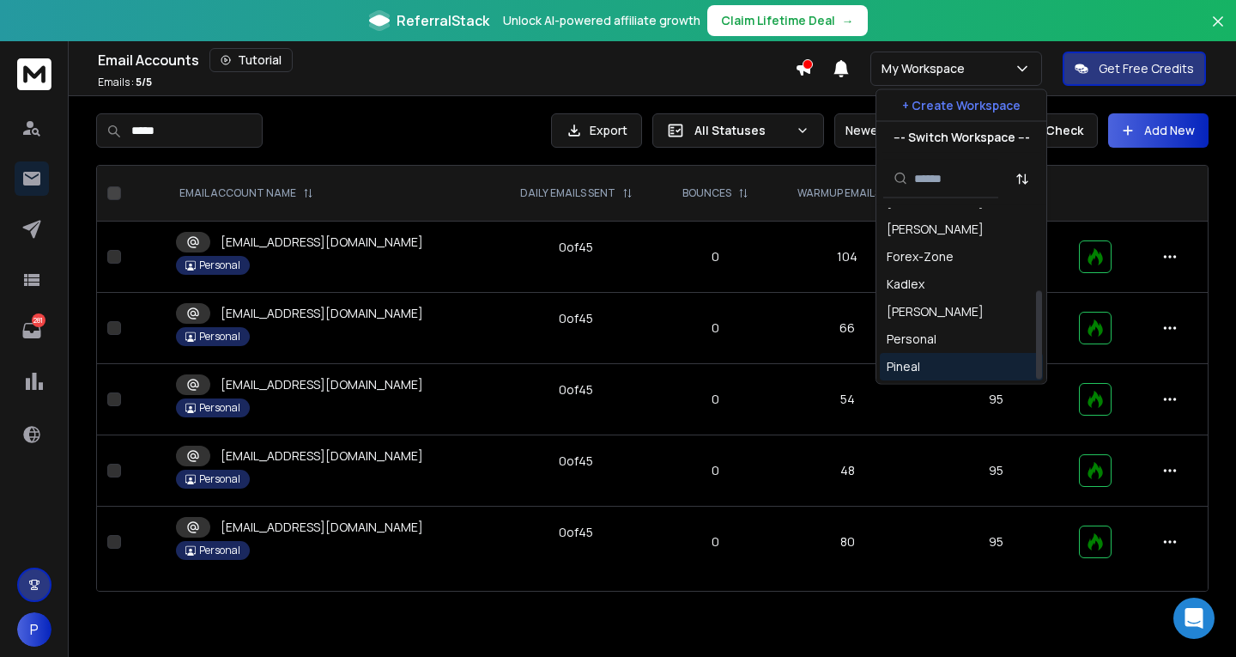
click at [905, 365] on div "Pineal" at bounding box center [903, 366] width 33 height 17
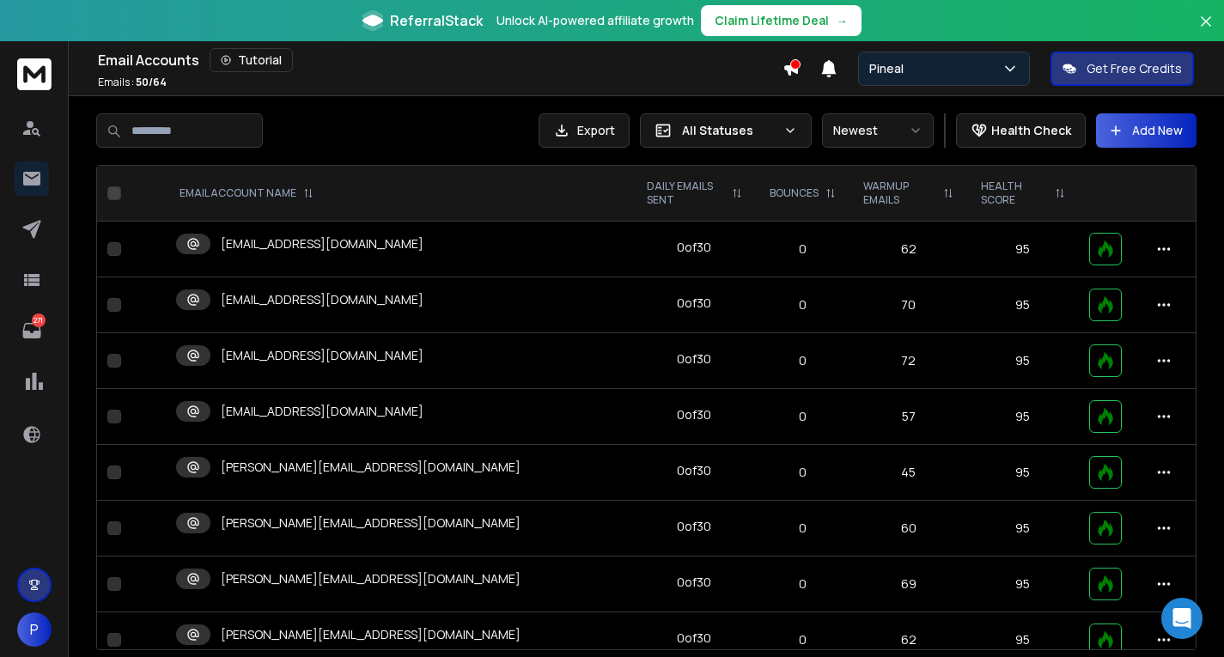
click at [974, 64] on div "Pineal" at bounding box center [943, 68] width 149 height 17
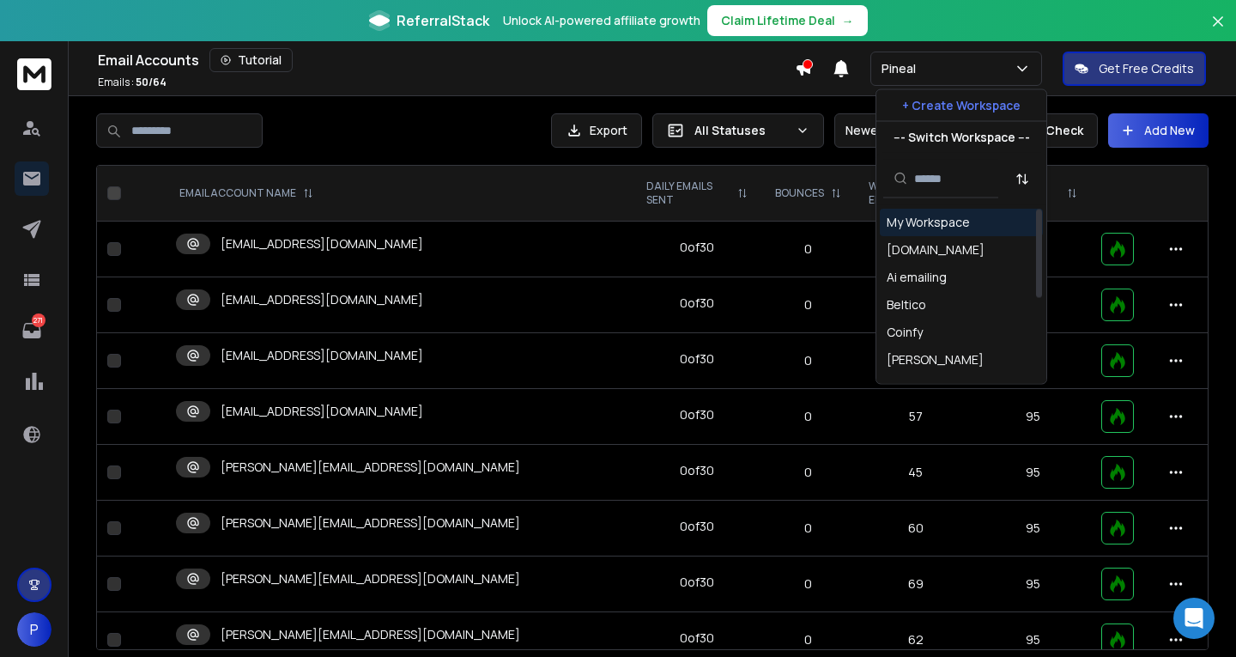
click at [923, 222] on div "My Workspace" at bounding box center [928, 222] width 83 height 17
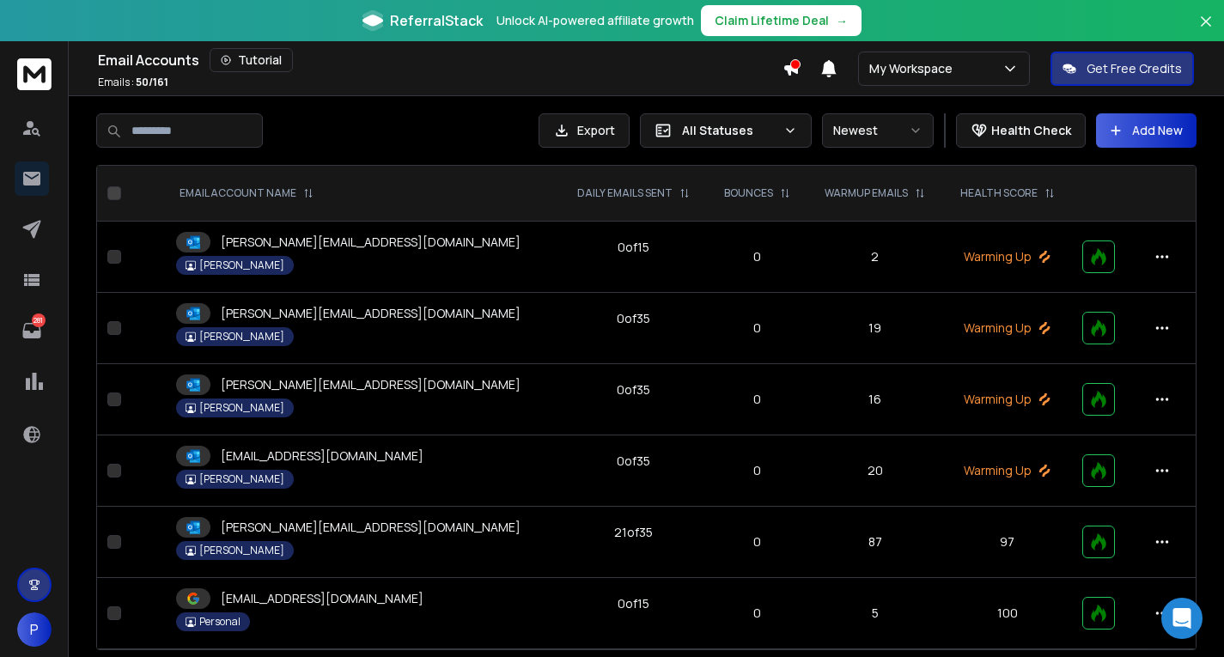
click at [191, 139] on input at bounding box center [179, 130] width 167 height 34
type input "******"
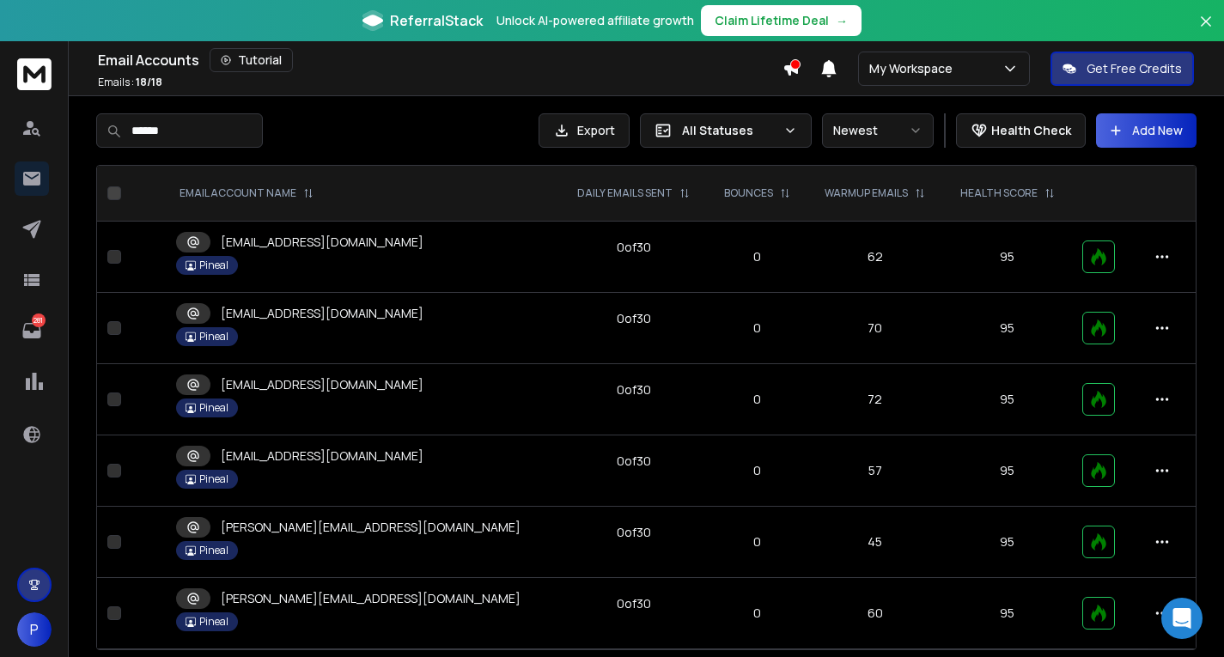
click at [1154, 253] on icon at bounding box center [1161, 256] width 15 height 15
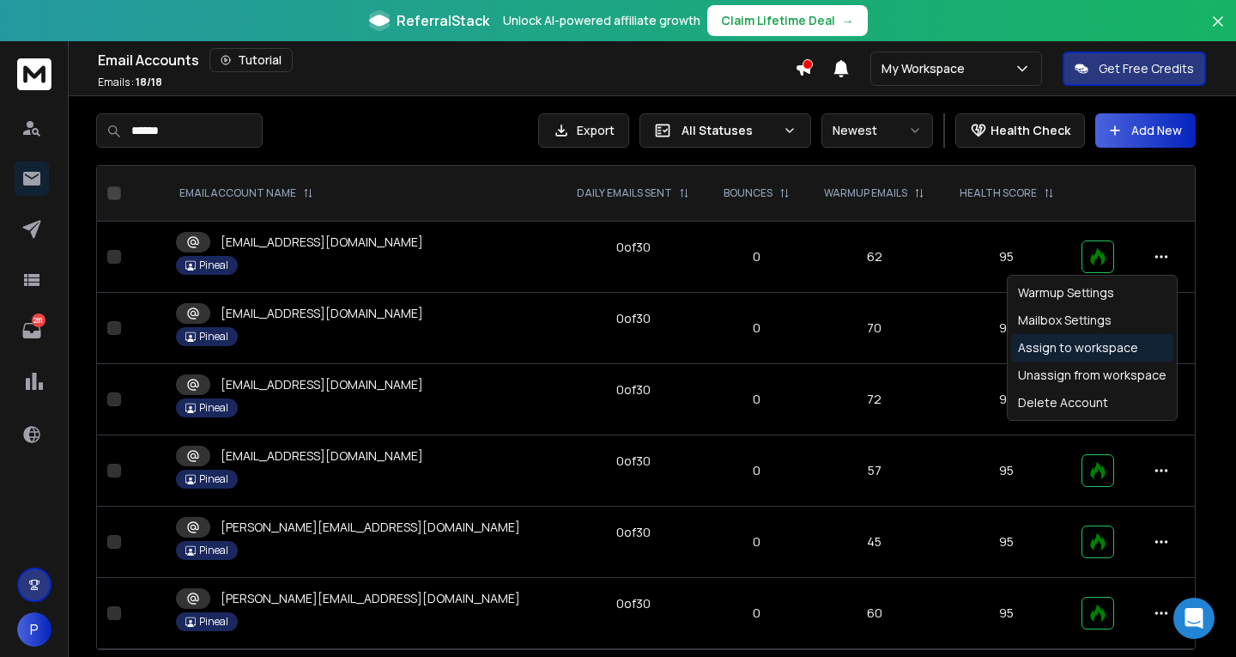
click at [1091, 343] on div "Assign to workspace" at bounding box center [1092, 347] width 162 height 27
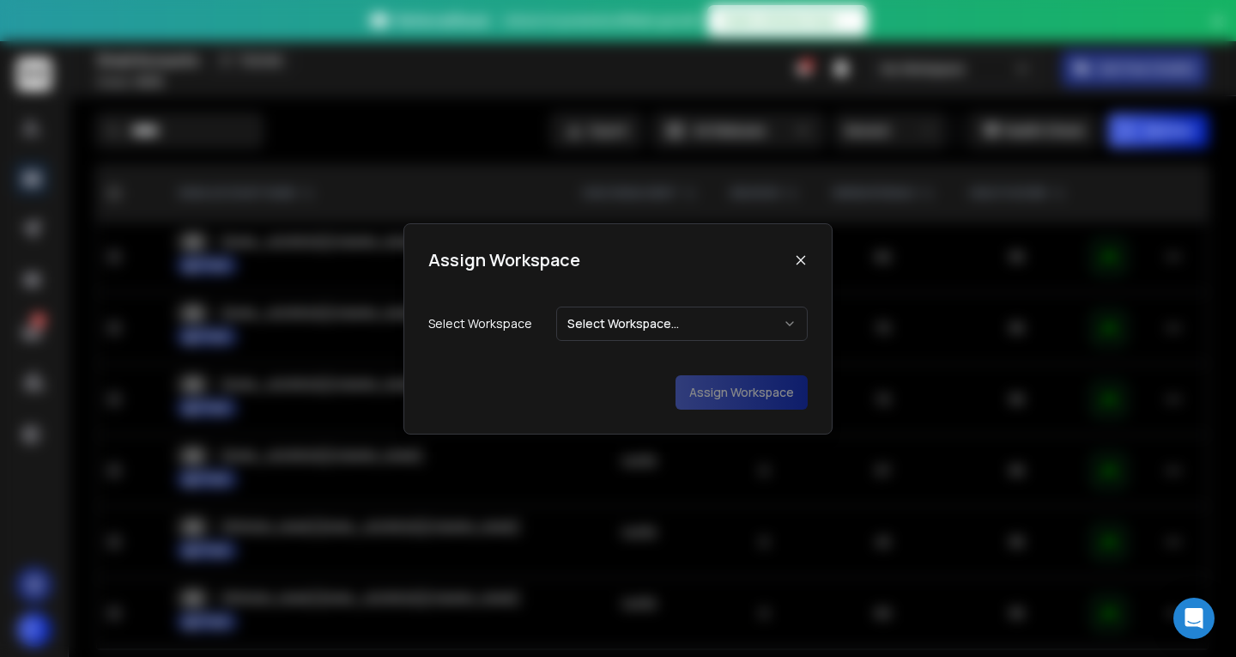
click at [683, 325] on button "Select Workspace..." at bounding box center [682, 324] width 252 height 34
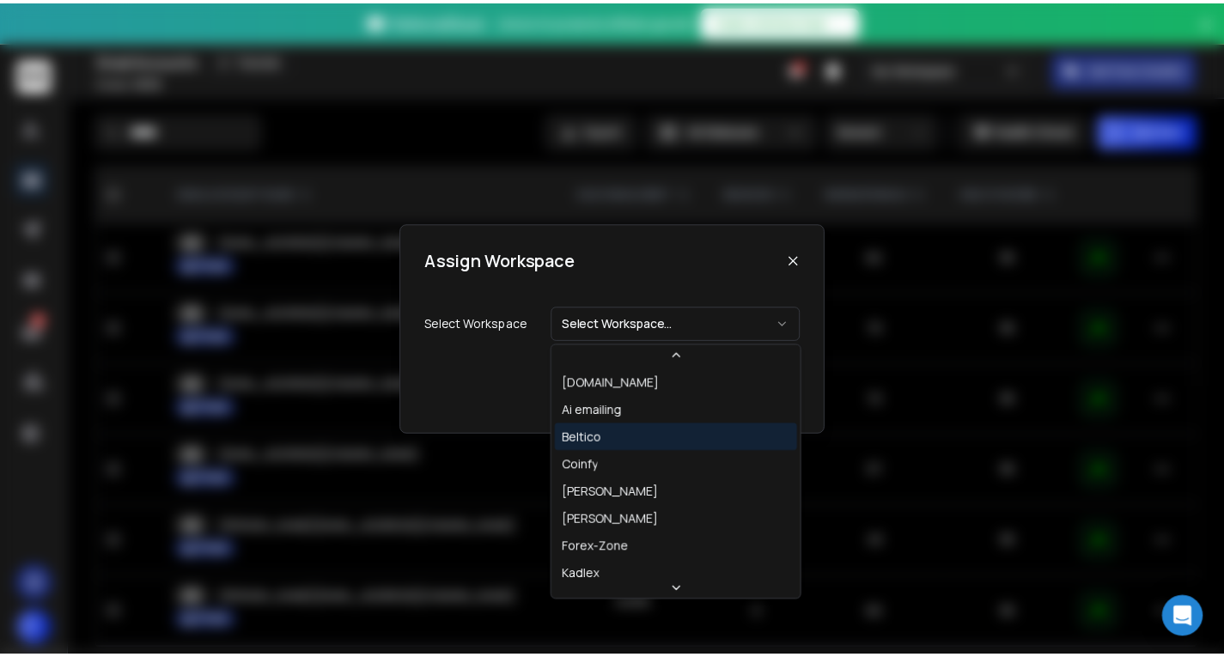
scroll to position [74, 0]
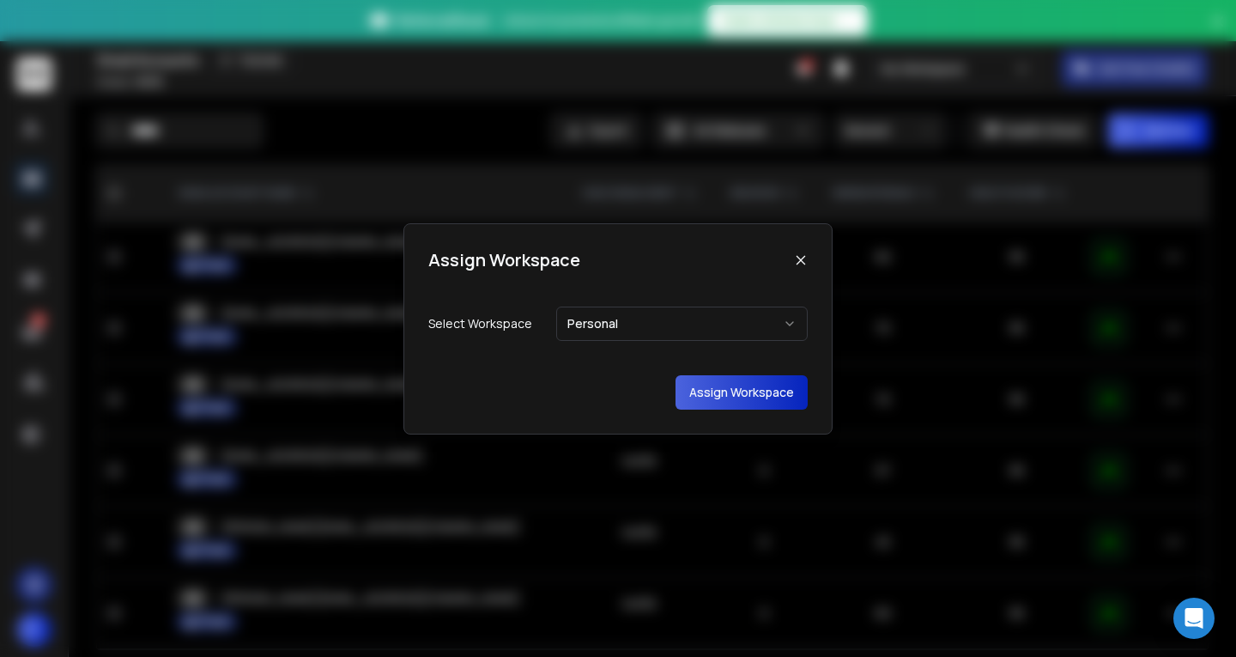
click at [744, 394] on button "Assign Workspace" at bounding box center [742, 392] width 132 height 34
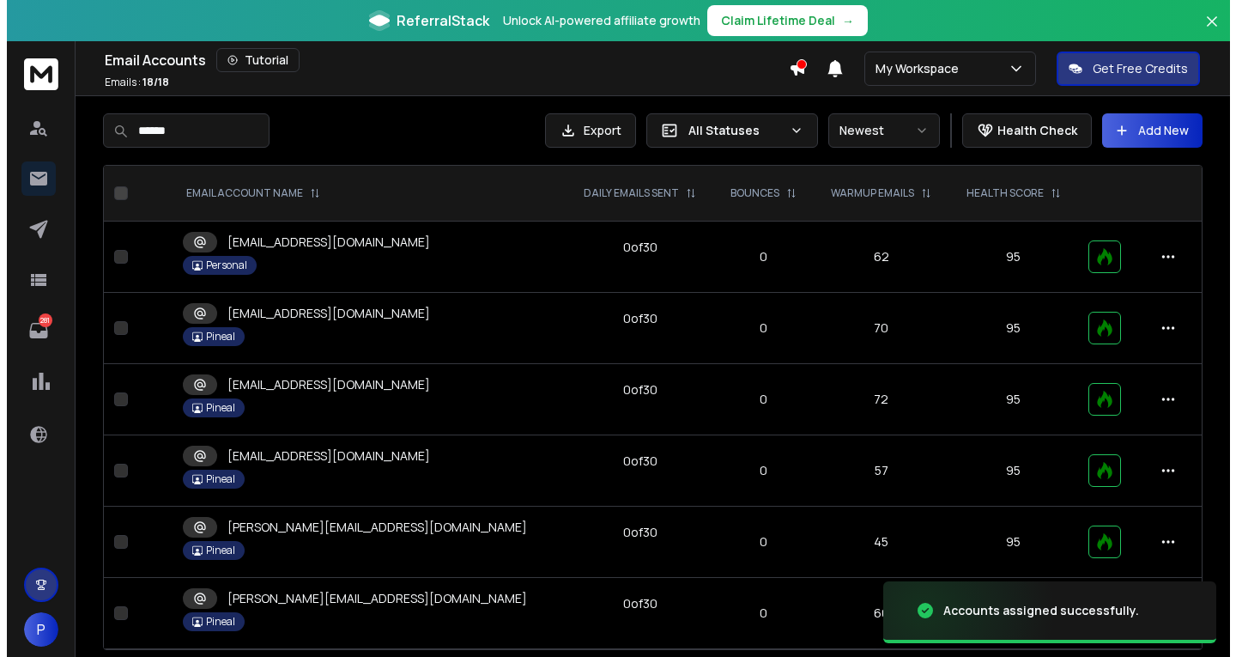
scroll to position [86, 0]
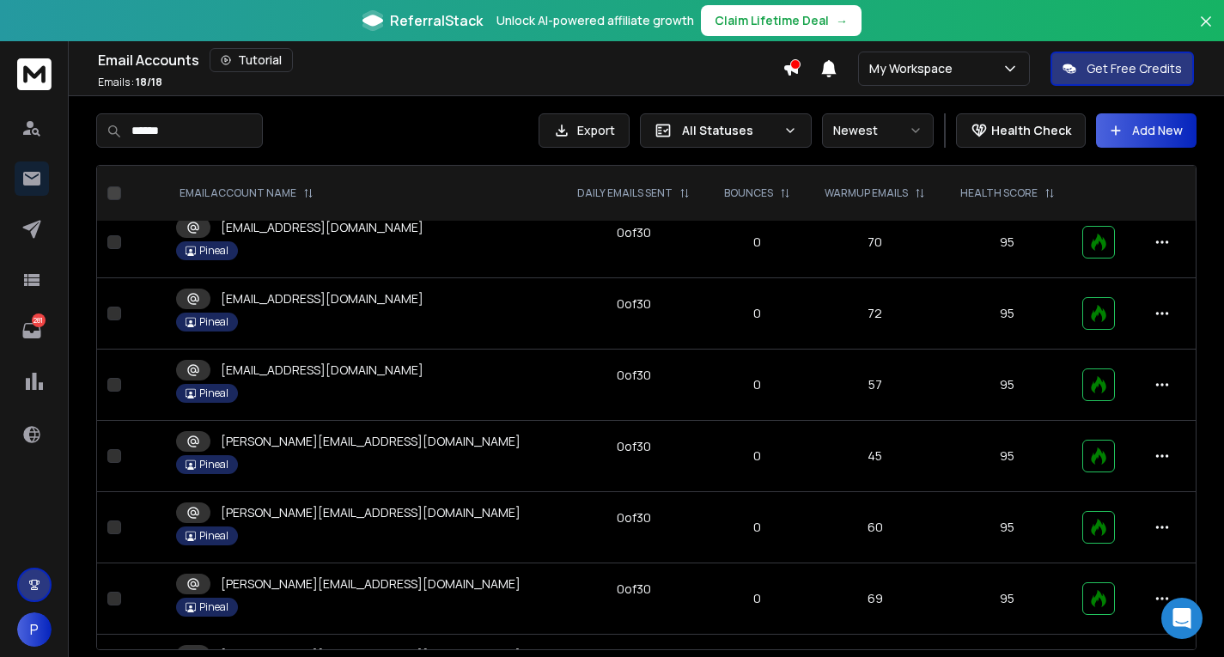
click at [1145, 252] on button at bounding box center [1162, 242] width 46 height 29
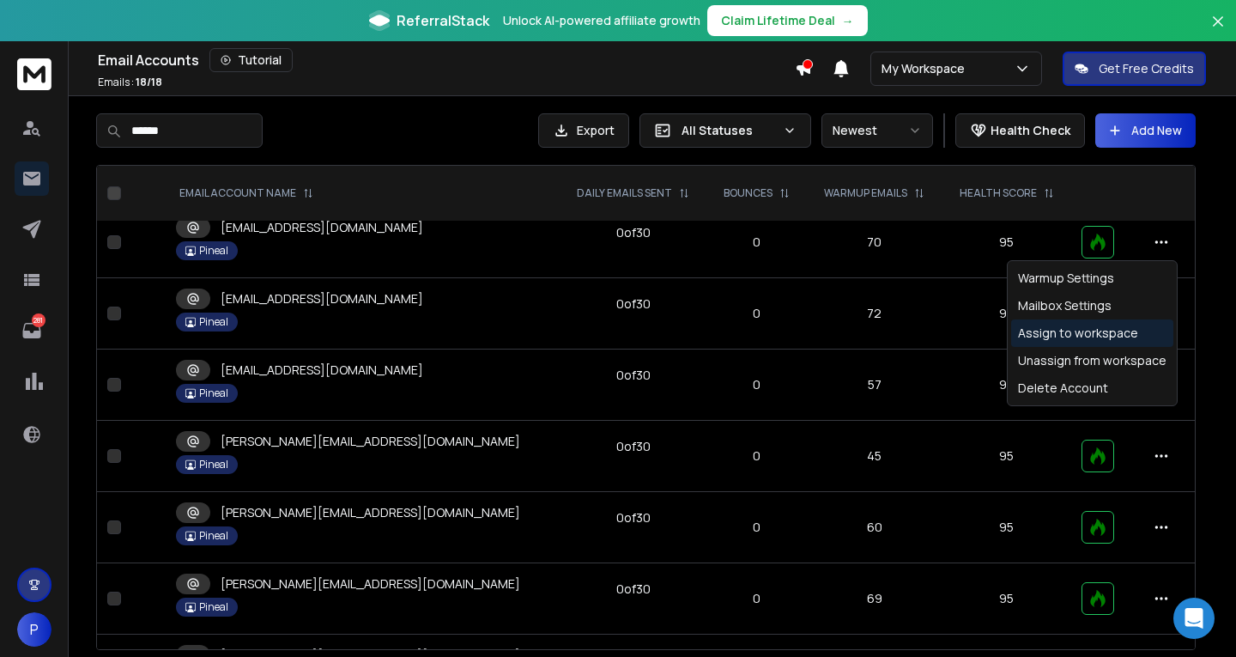
click at [1059, 327] on div "Assign to workspace" at bounding box center [1092, 332] width 162 height 27
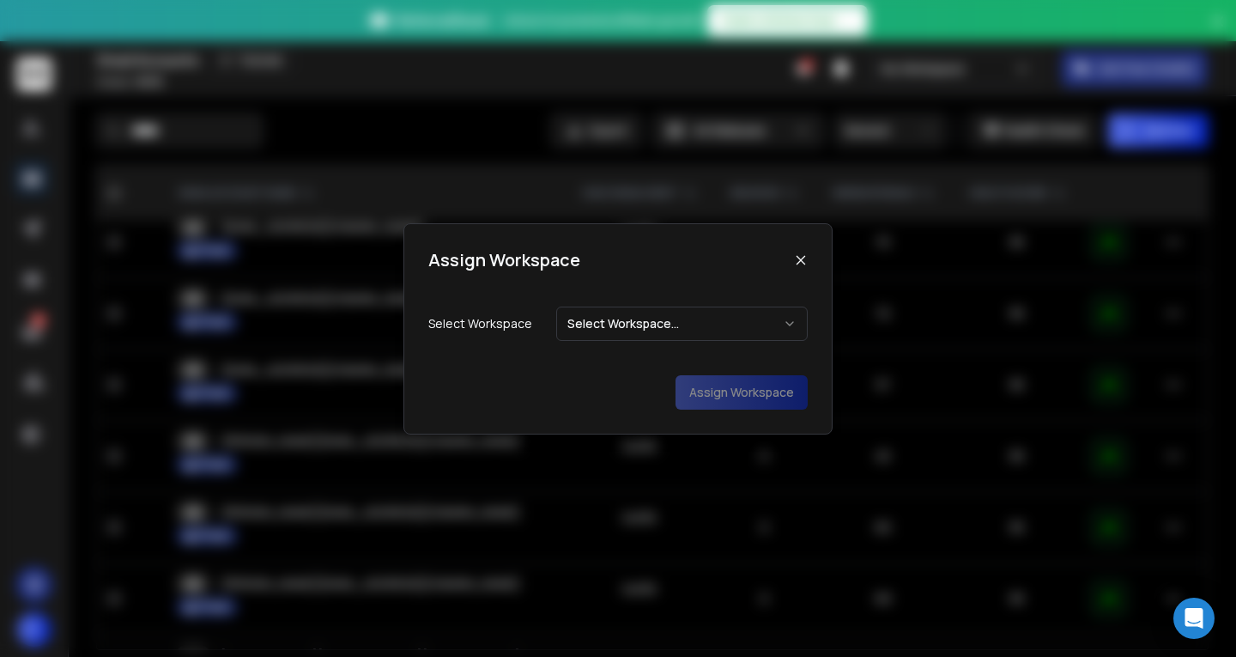
click at [643, 325] on button "Select Workspace..." at bounding box center [682, 324] width 252 height 34
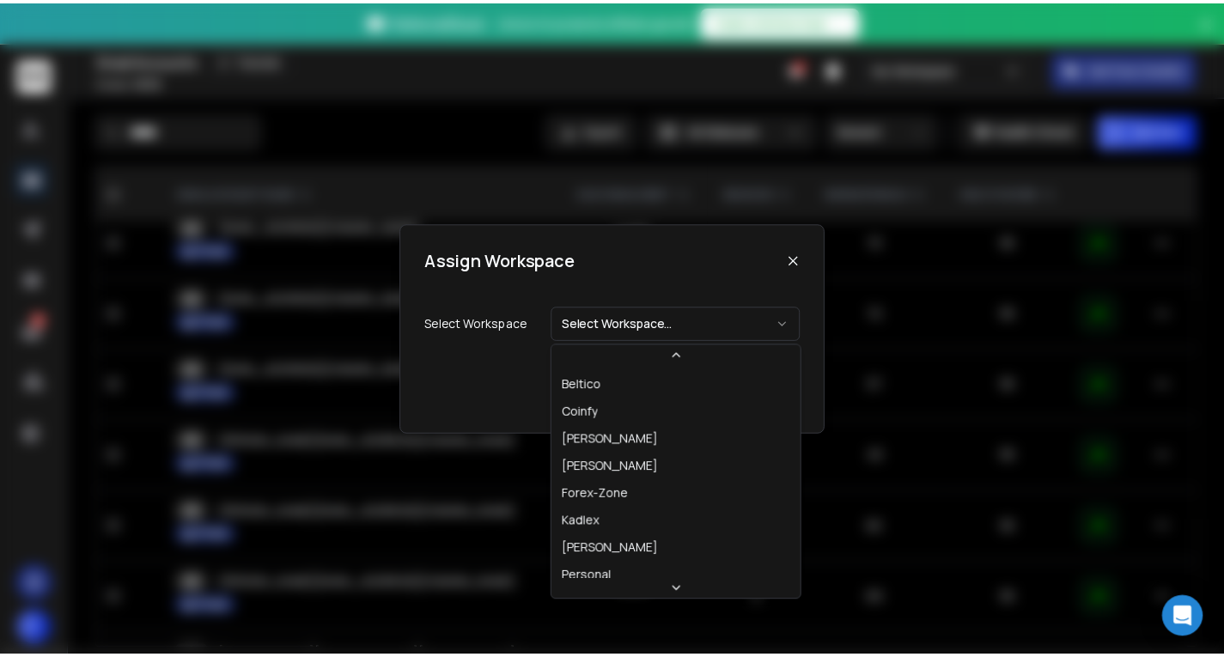
scroll to position [74, 0]
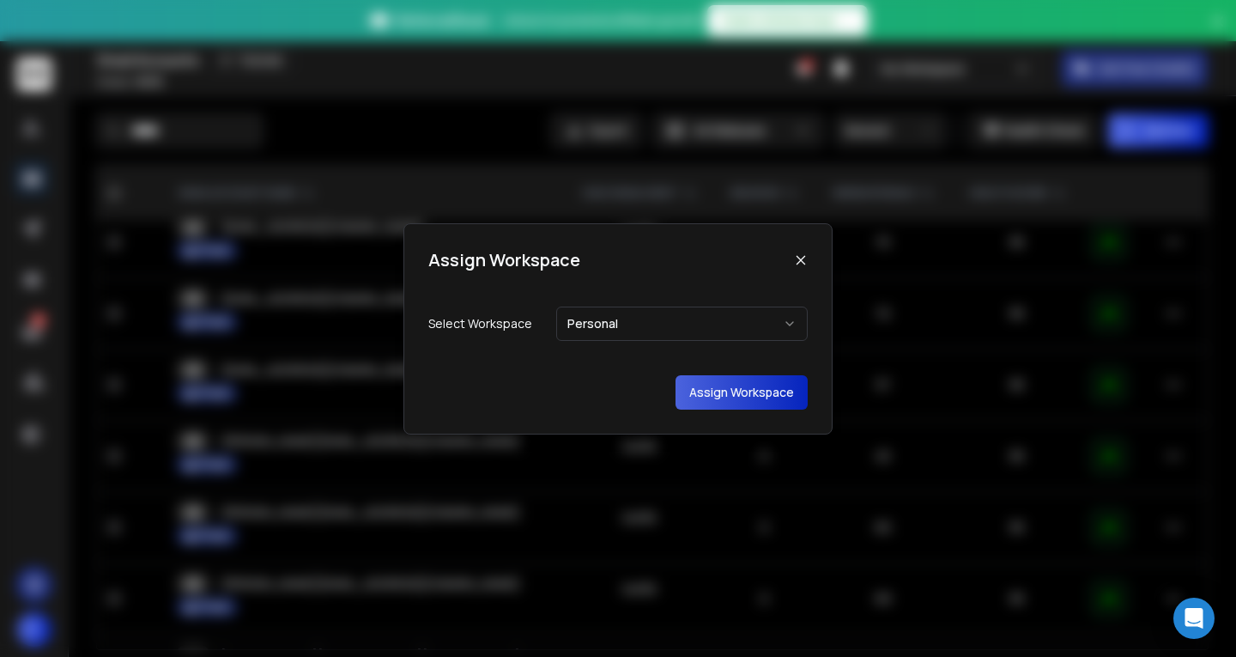
click at [722, 389] on button "Assign Workspace" at bounding box center [742, 392] width 132 height 34
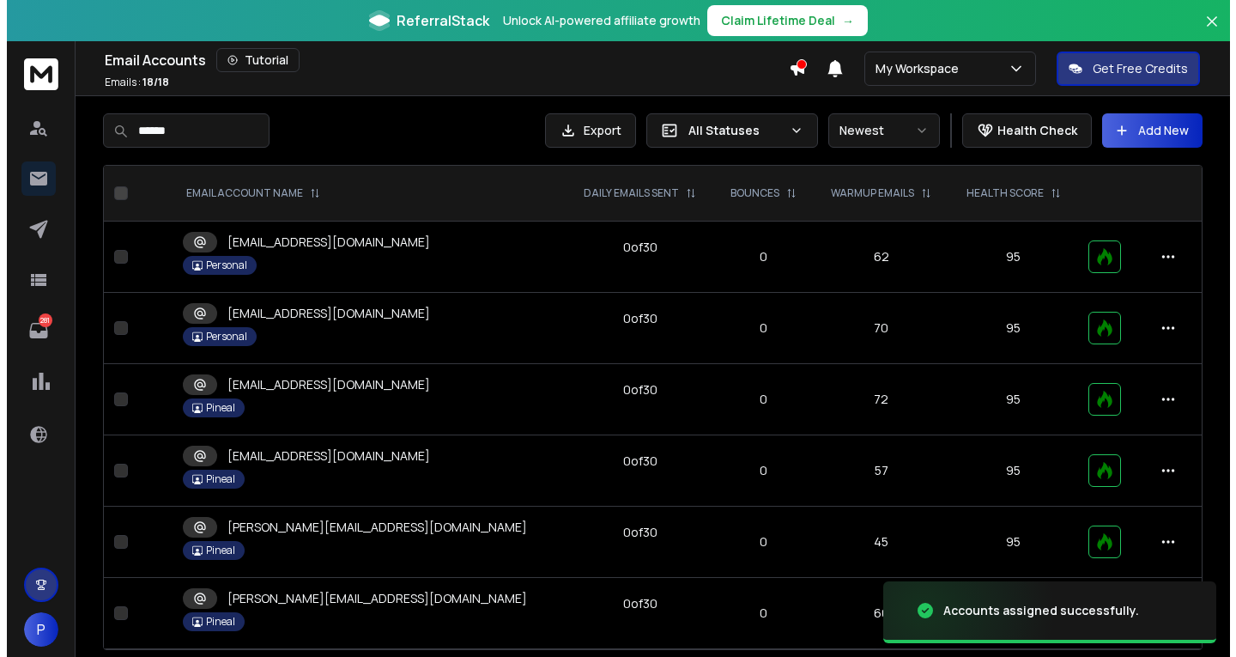
scroll to position [773, 0]
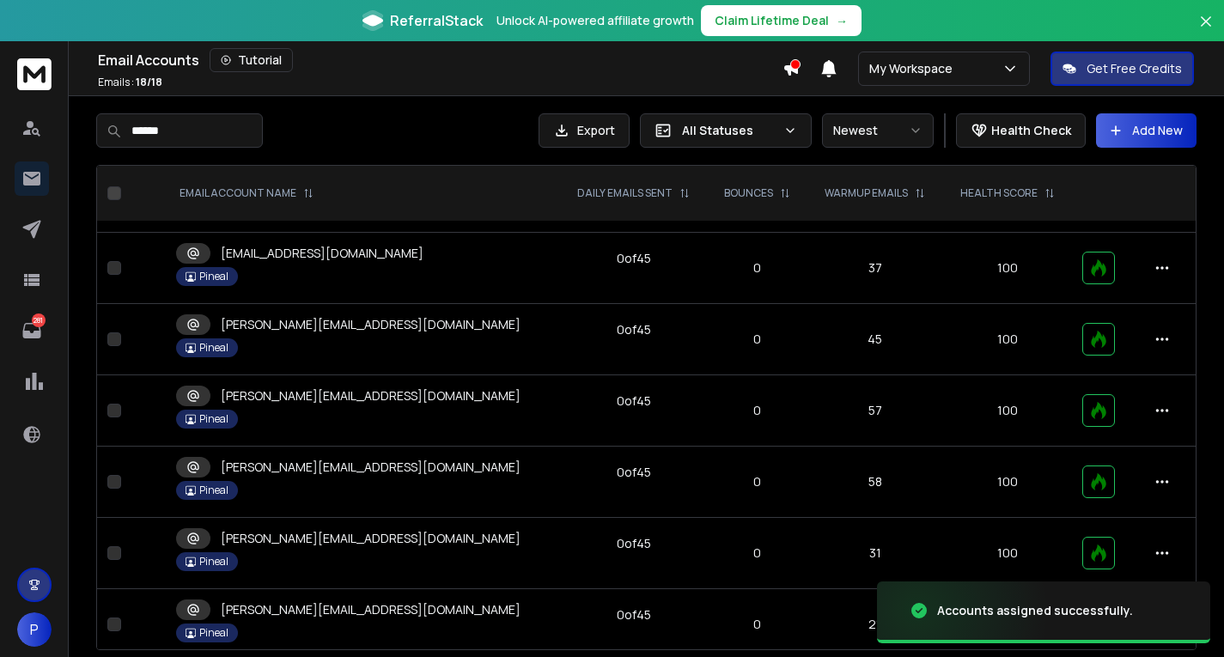
click at [1152, 404] on button at bounding box center [1162, 410] width 46 height 29
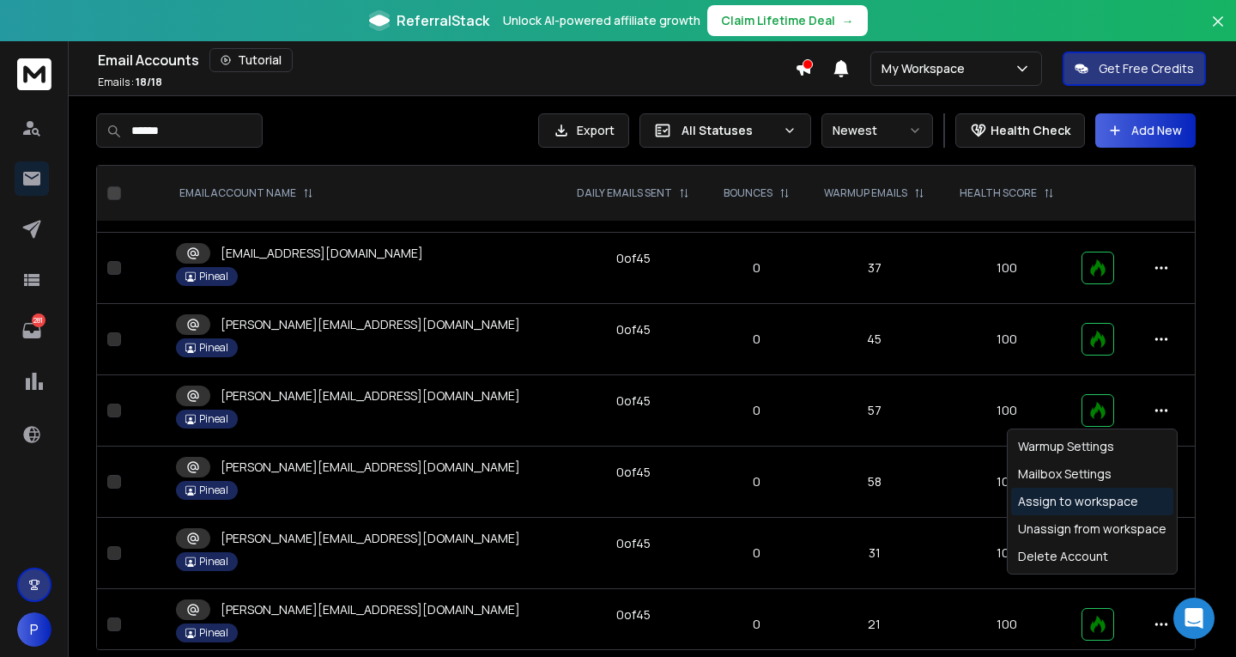
click at [1064, 501] on div "Assign to workspace" at bounding box center [1092, 501] width 162 height 27
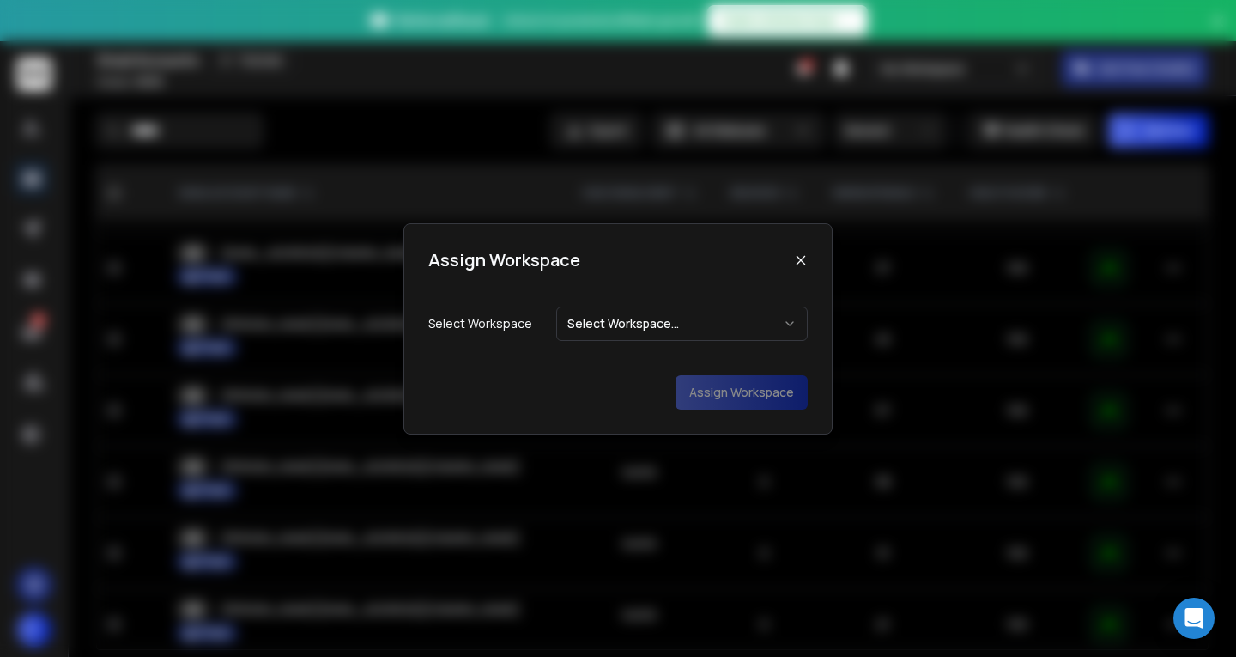
click at [621, 328] on button "Select Workspace..." at bounding box center [682, 324] width 252 height 34
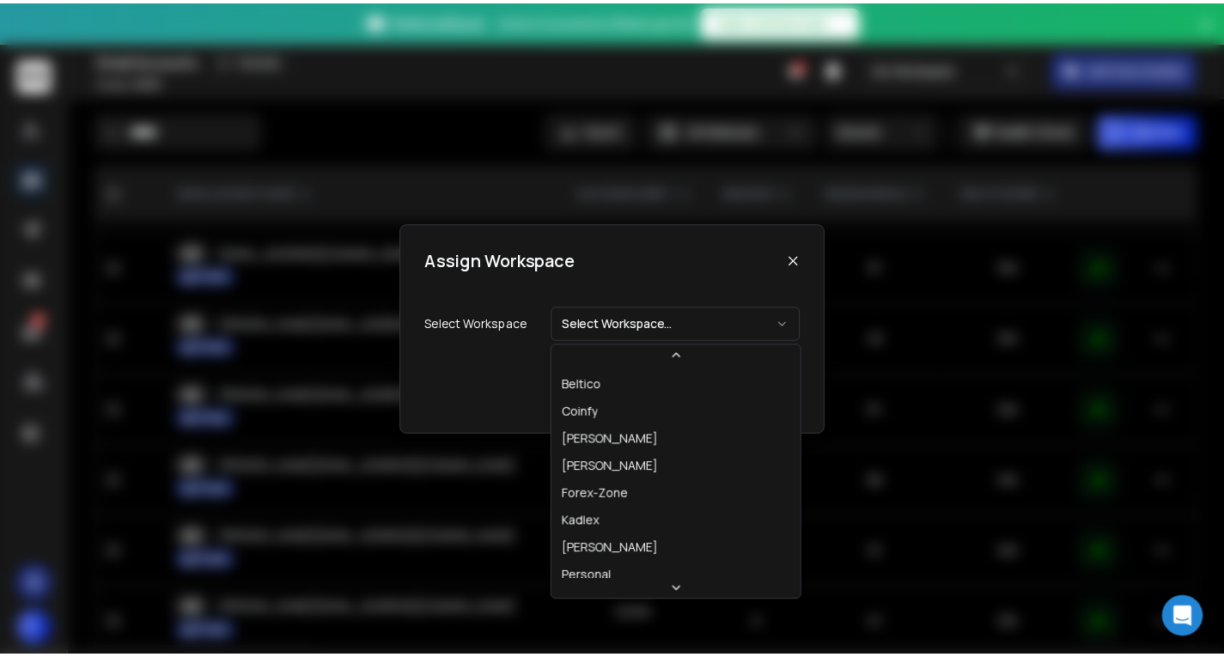
scroll to position [74, 0]
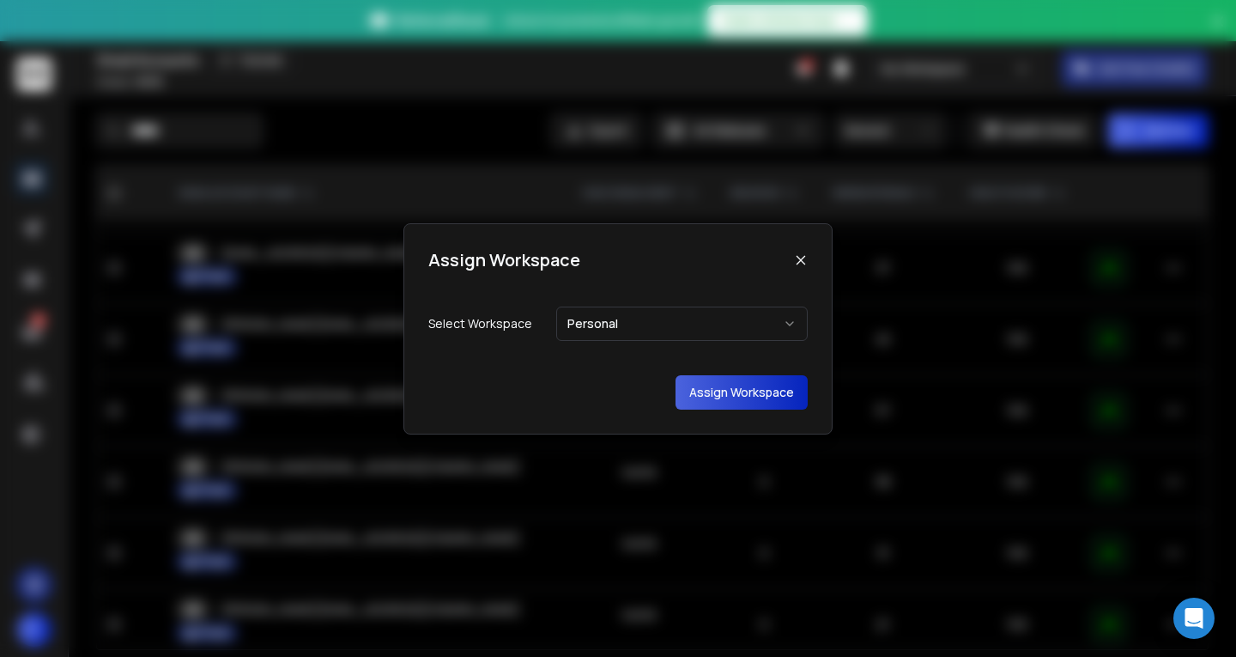
click at [722, 391] on button "Assign Workspace" at bounding box center [742, 392] width 132 height 34
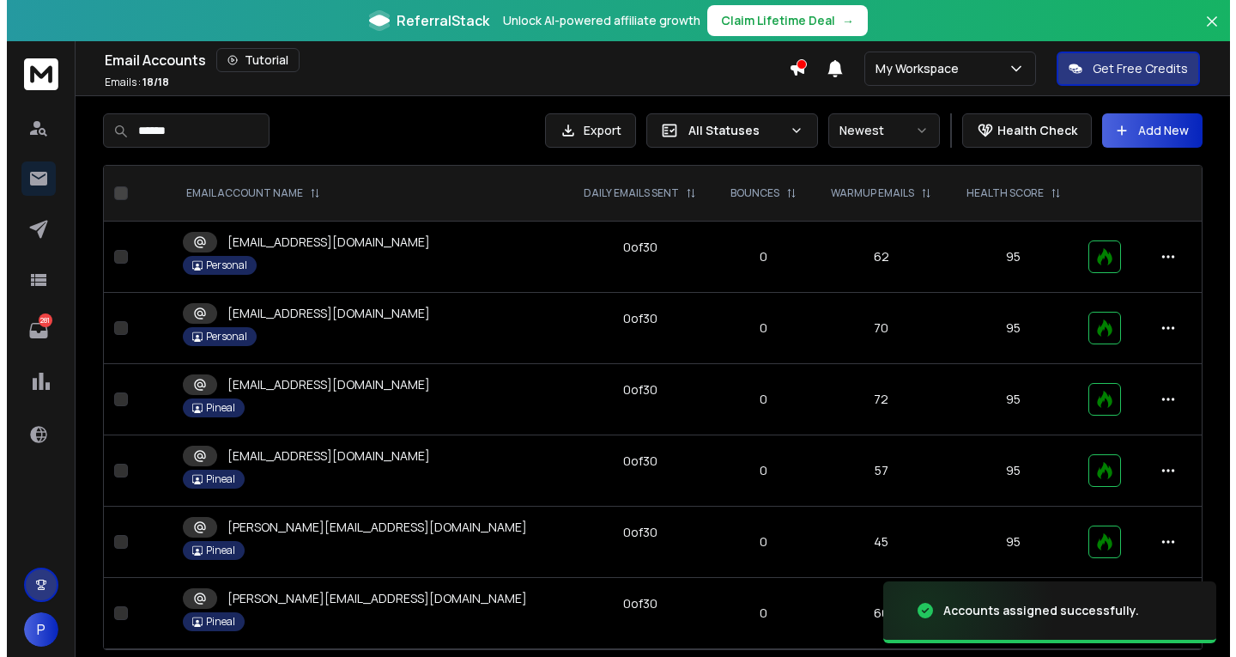
scroll to position [601, 0]
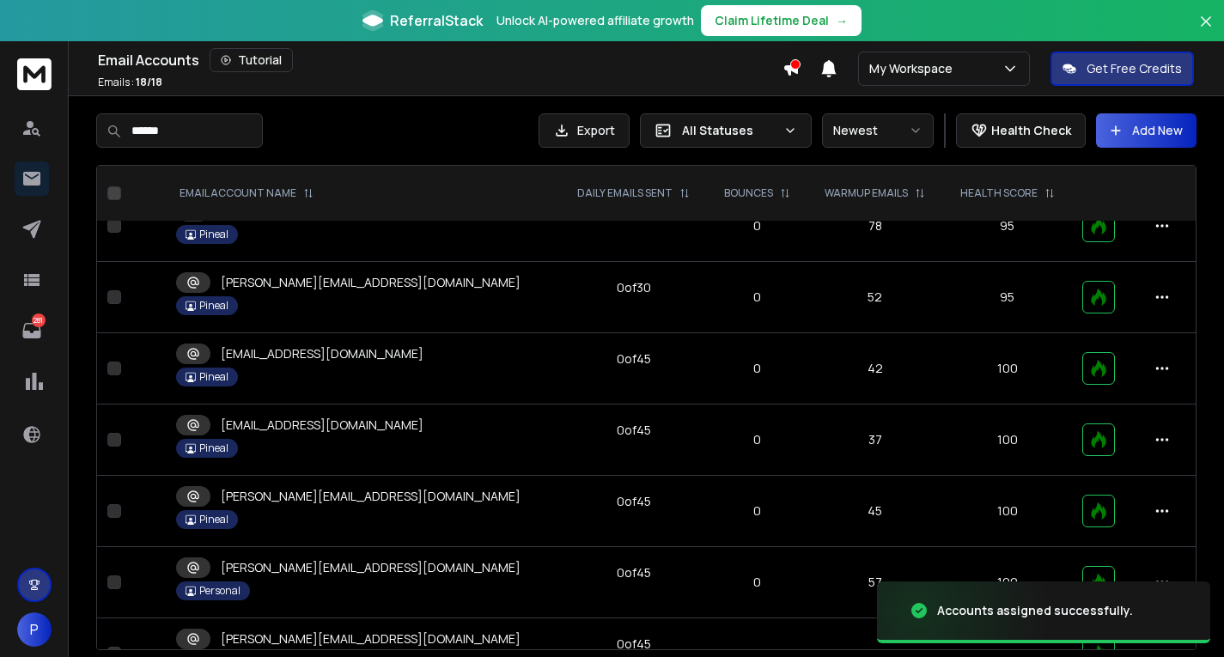
click at [1155, 440] on icon at bounding box center [1161, 439] width 13 height 3
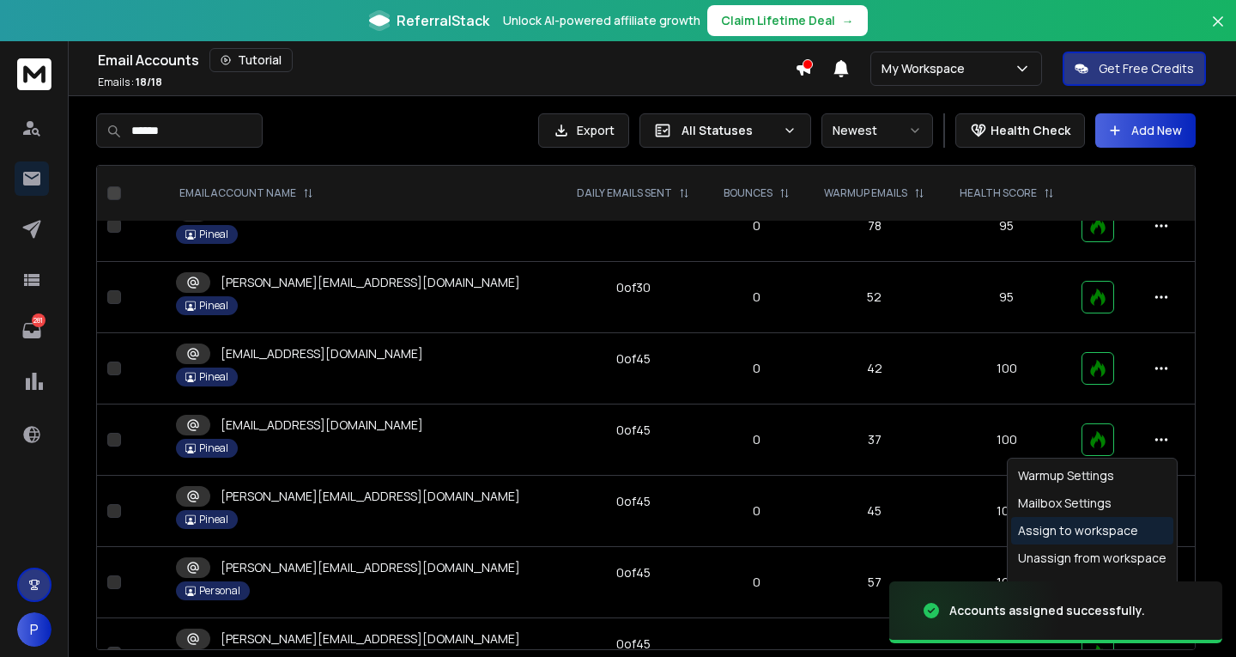
click at [1061, 525] on div "Assign to workspace" at bounding box center [1092, 530] width 162 height 27
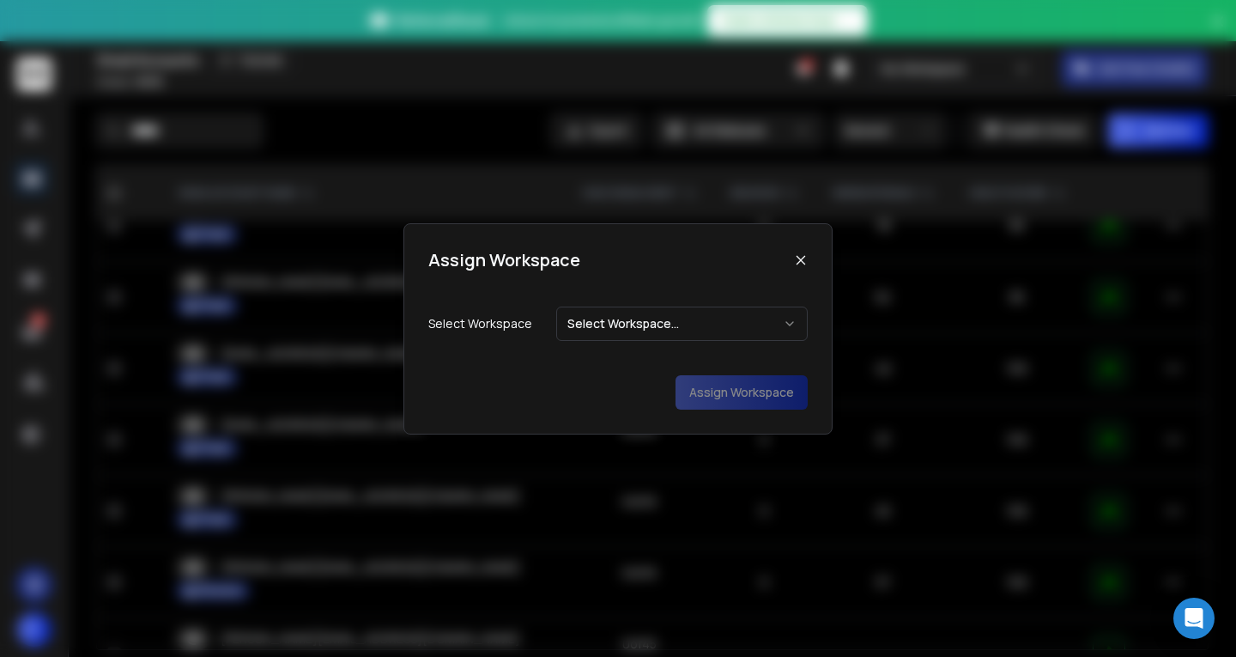
click at [679, 316] on button "Select Workspace..." at bounding box center [682, 324] width 252 height 34
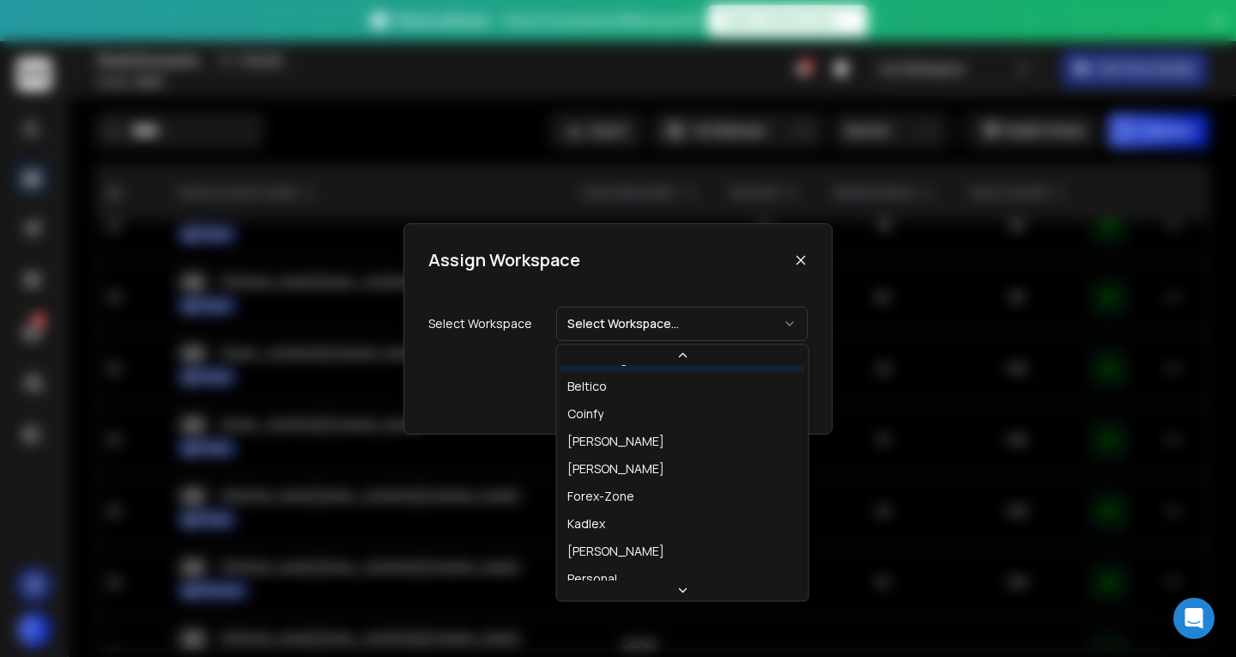
scroll to position [74, 0]
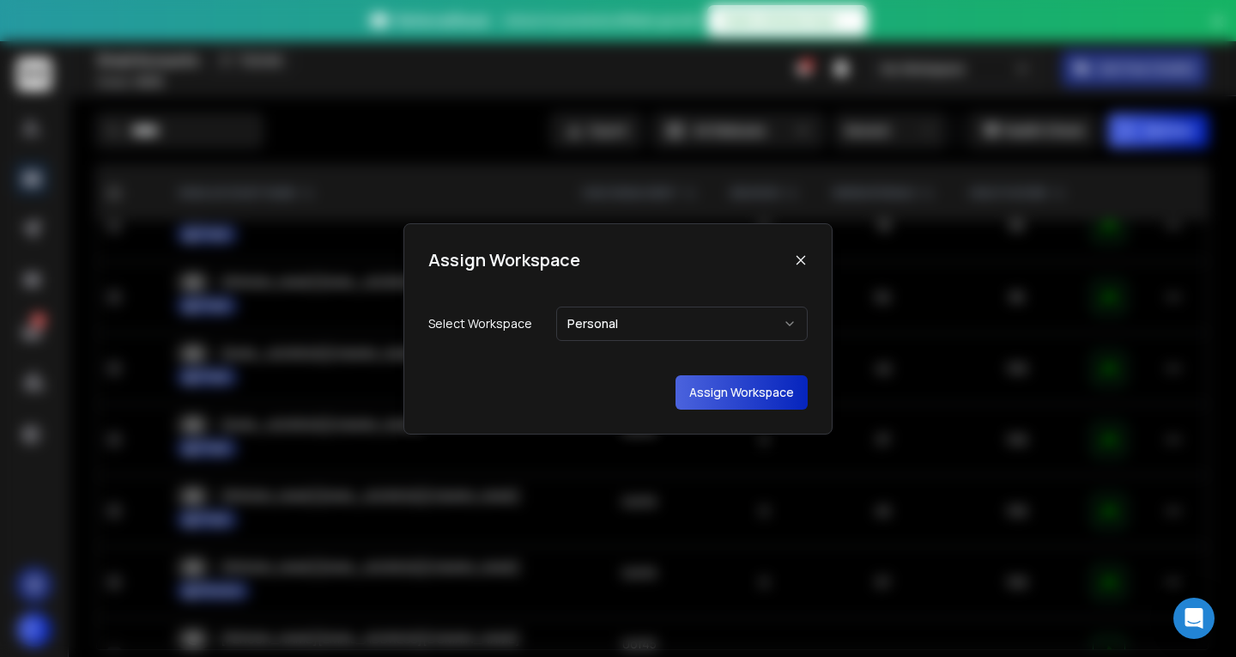
click at [743, 380] on button "Assign Workspace" at bounding box center [742, 392] width 132 height 34
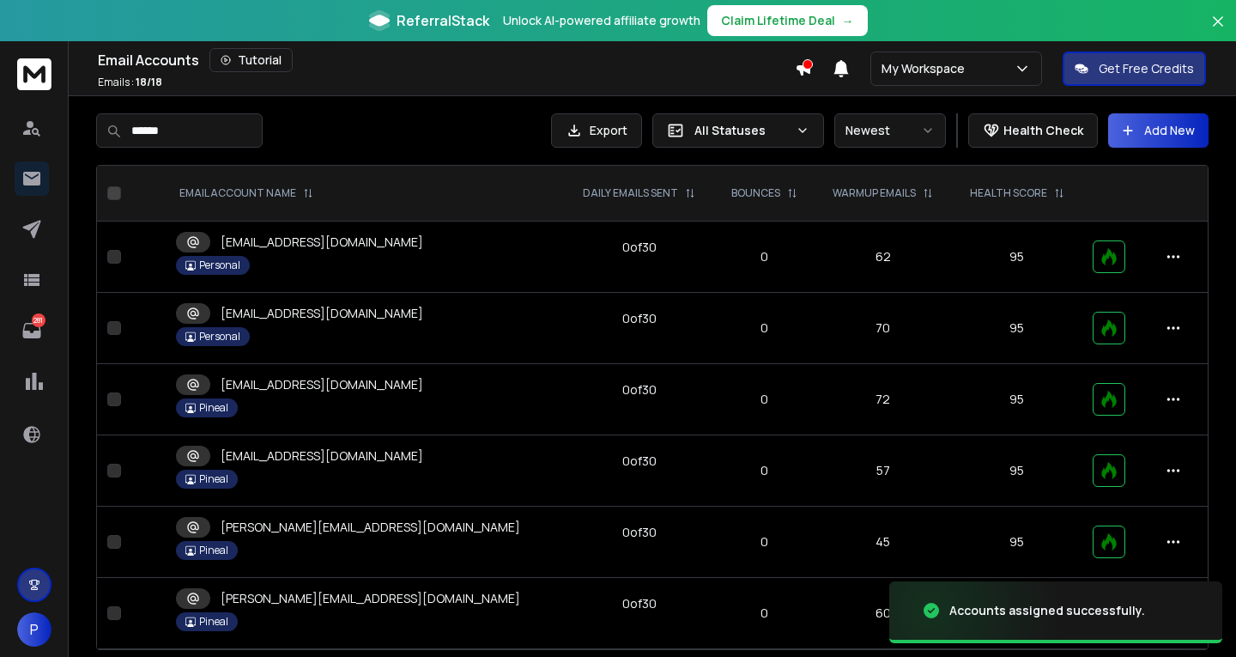
click at [1152, 404] on button at bounding box center [1174, 399] width 47 height 29
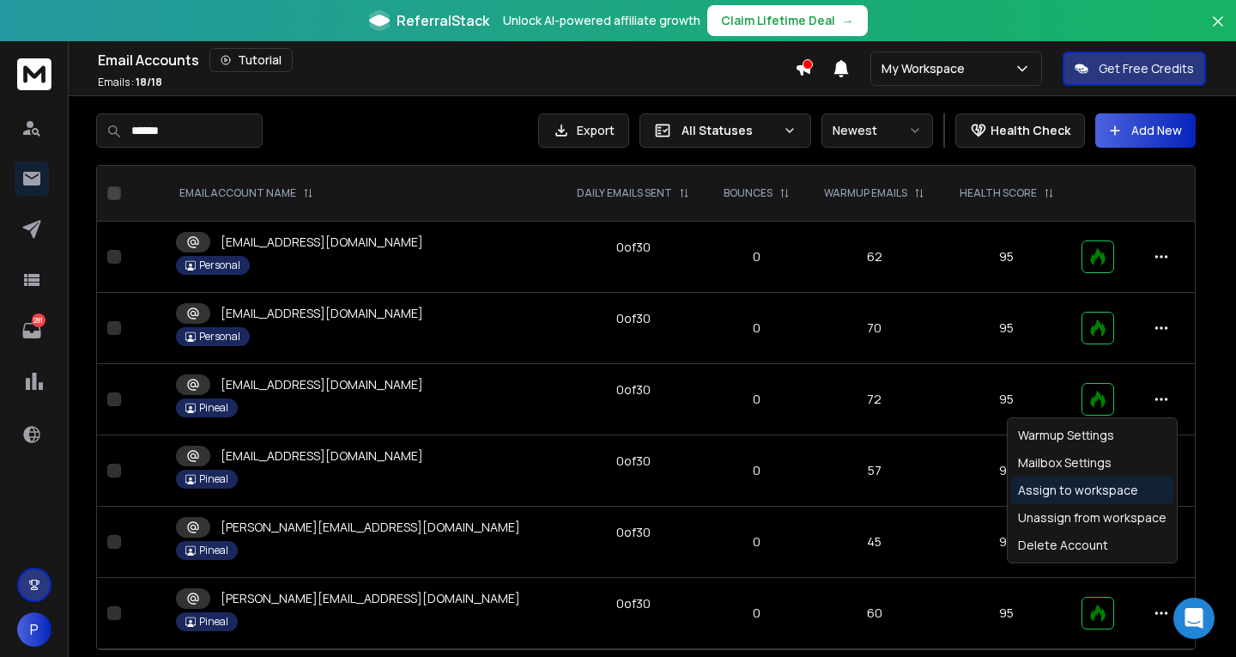
click at [1059, 489] on div "Assign to workspace" at bounding box center [1092, 490] width 162 height 27
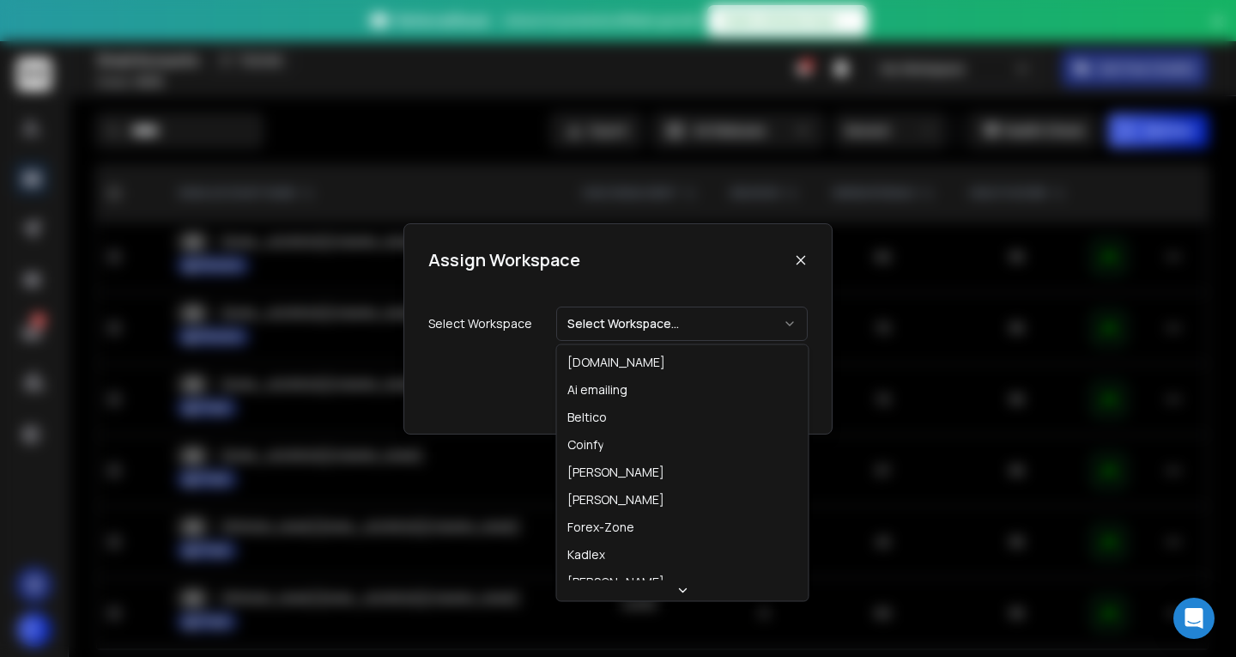
click at [642, 331] on button "Select Workspace..." at bounding box center [682, 324] width 252 height 34
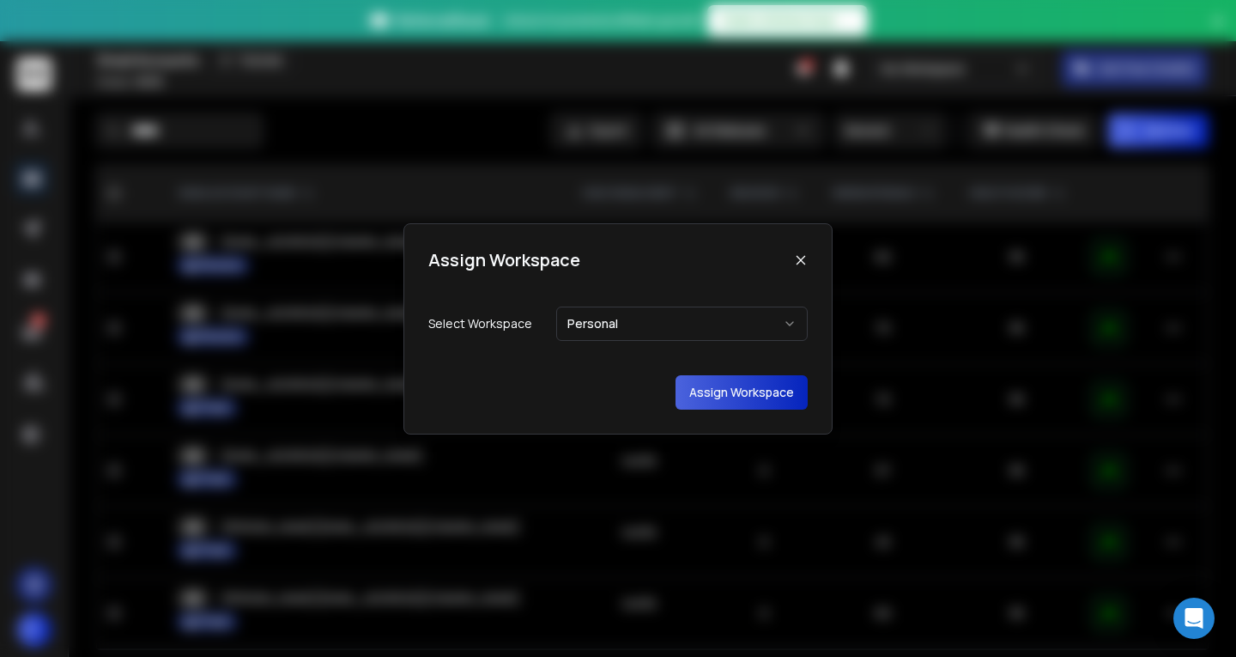
click at [718, 394] on button "Assign Workspace" at bounding box center [742, 392] width 132 height 34
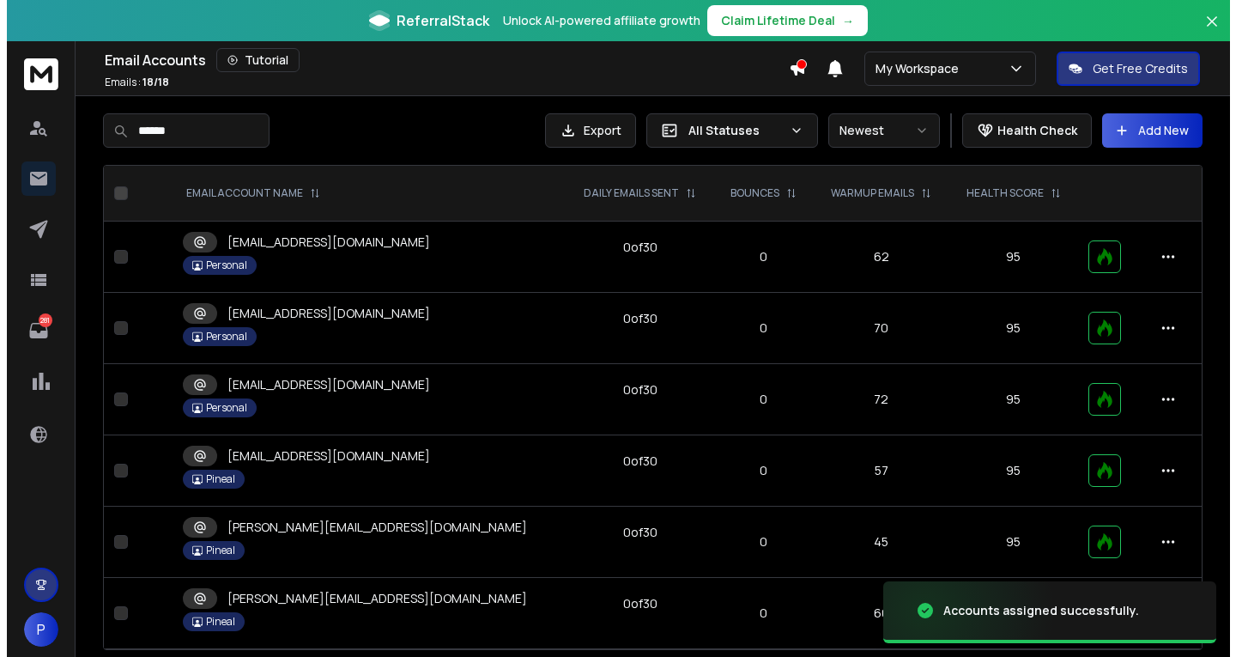
scroll to position [86, 0]
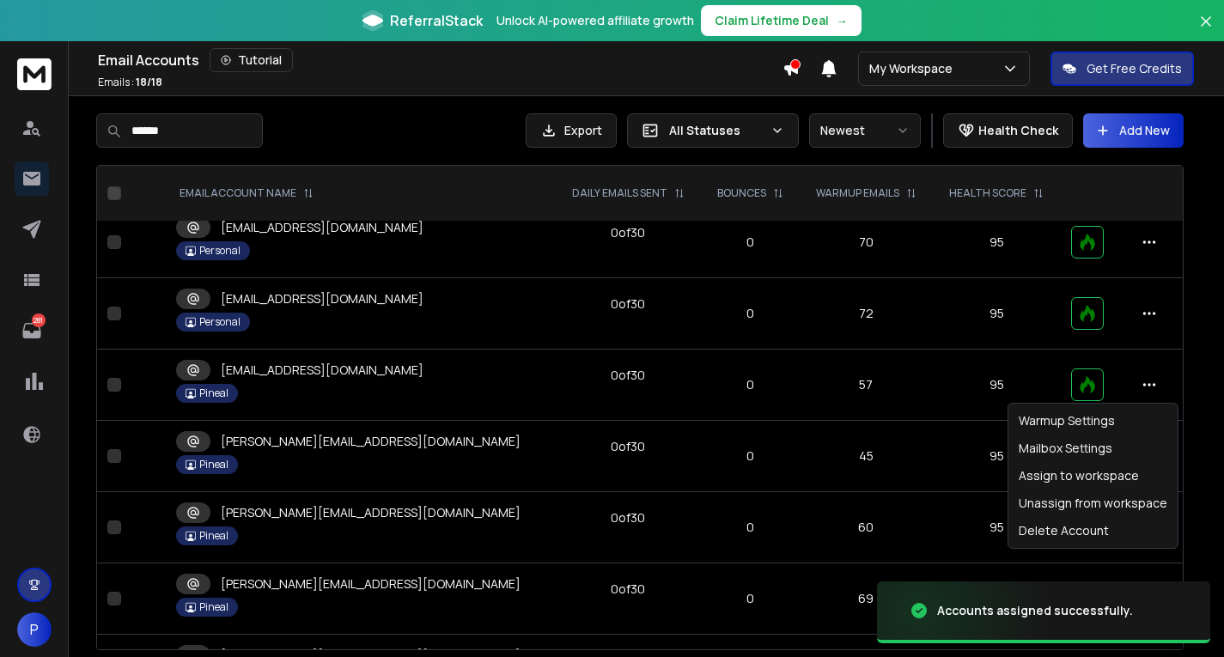
click at [1143, 386] on icon at bounding box center [1148, 384] width 15 height 15
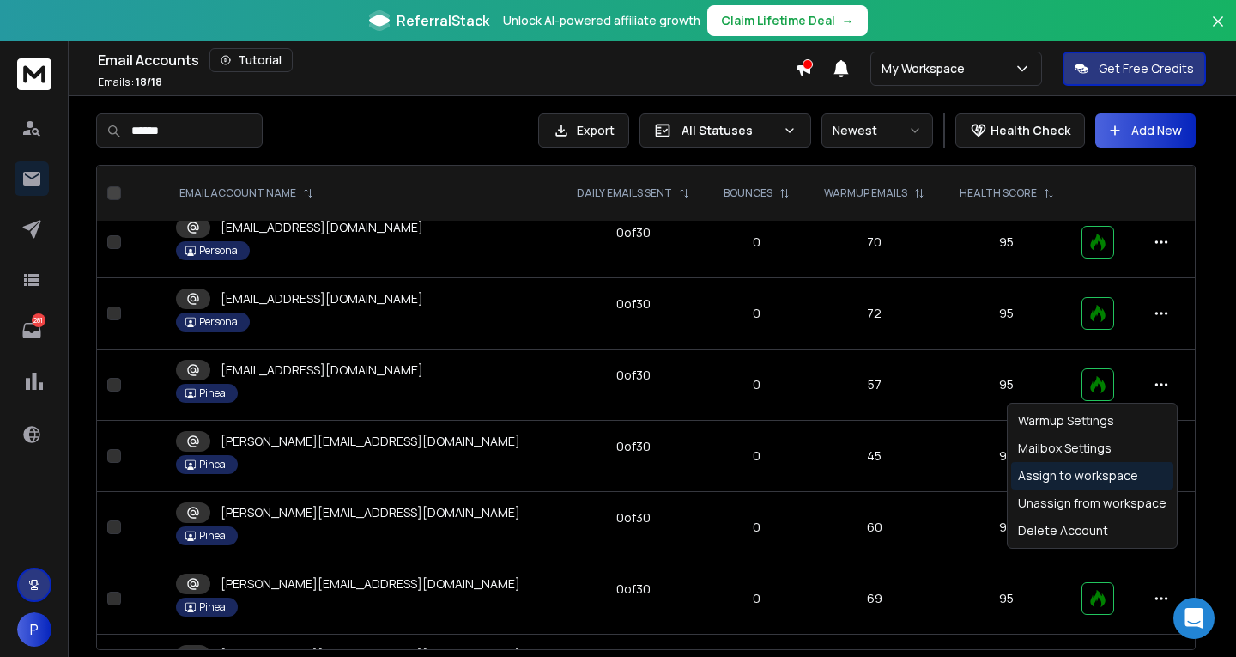
click at [1086, 472] on div "Assign to workspace" at bounding box center [1092, 475] width 162 height 27
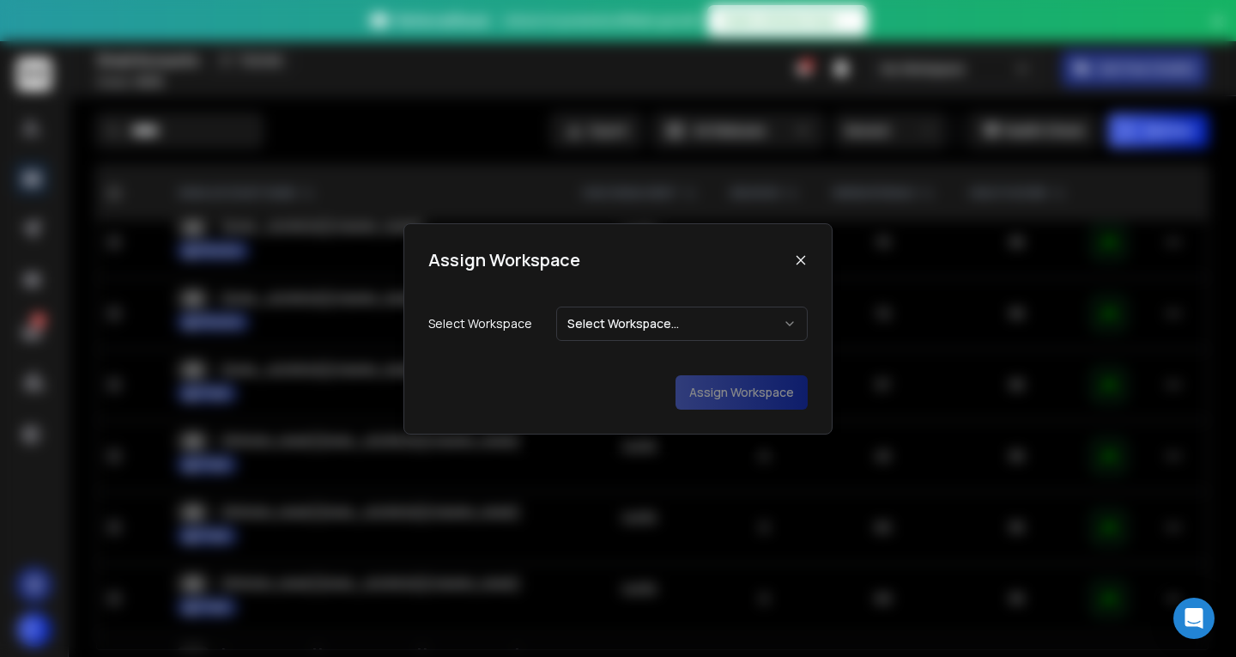
click at [623, 328] on button "Select Workspace..." at bounding box center [682, 324] width 252 height 34
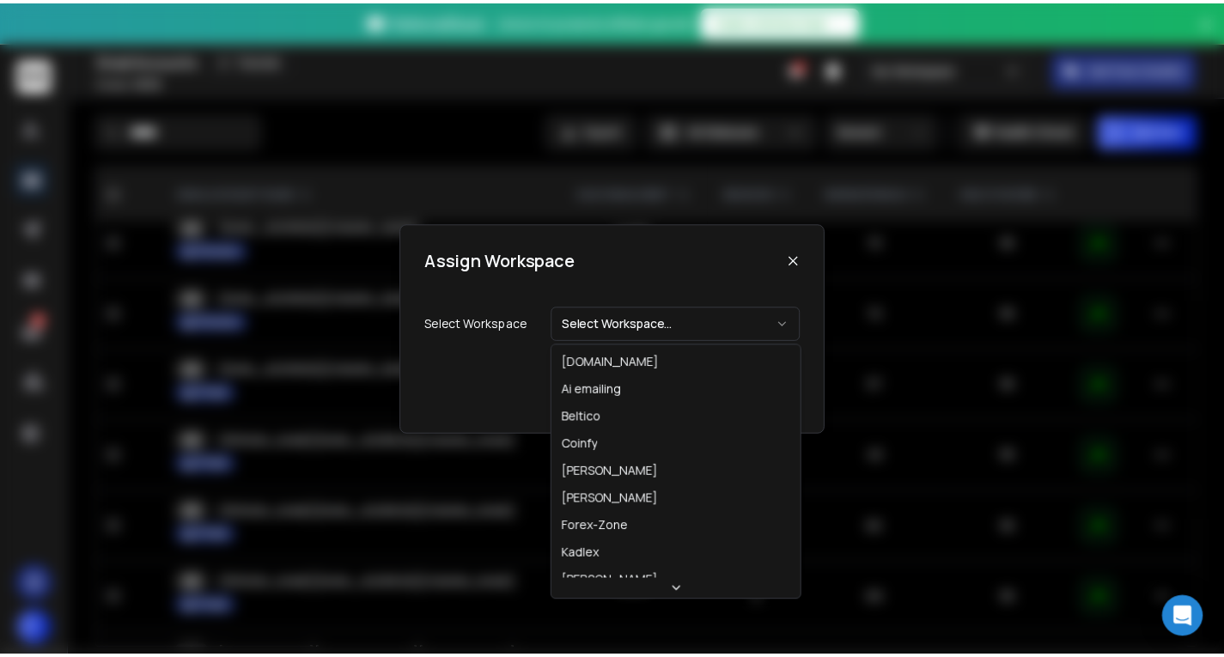
scroll to position [74, 0]
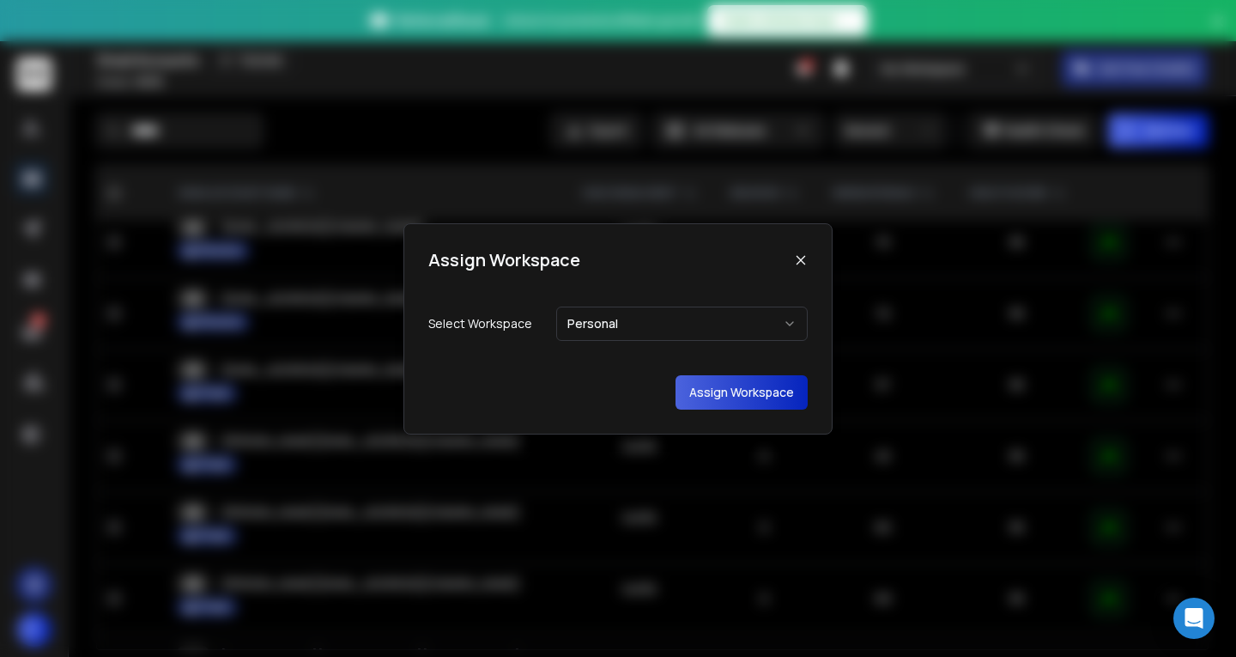
click at [719, 385] on button "Assign Workspace" at bounding box center [742, 392] width 132 height 34
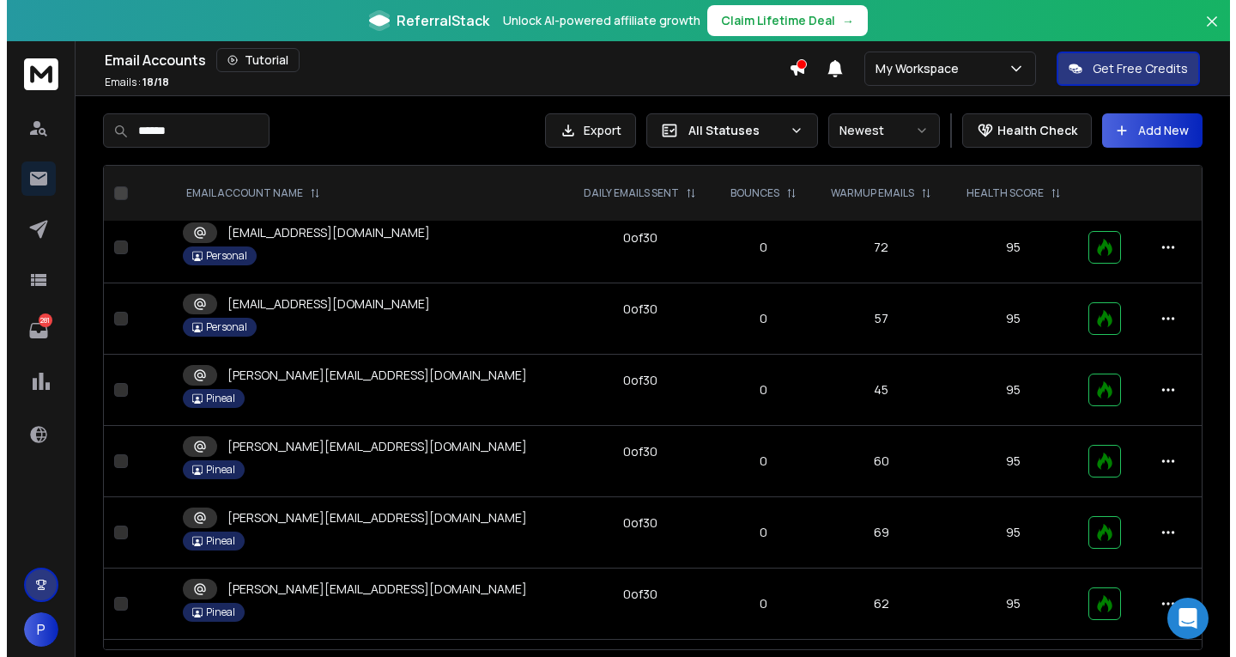
scroll to position [172, 0]
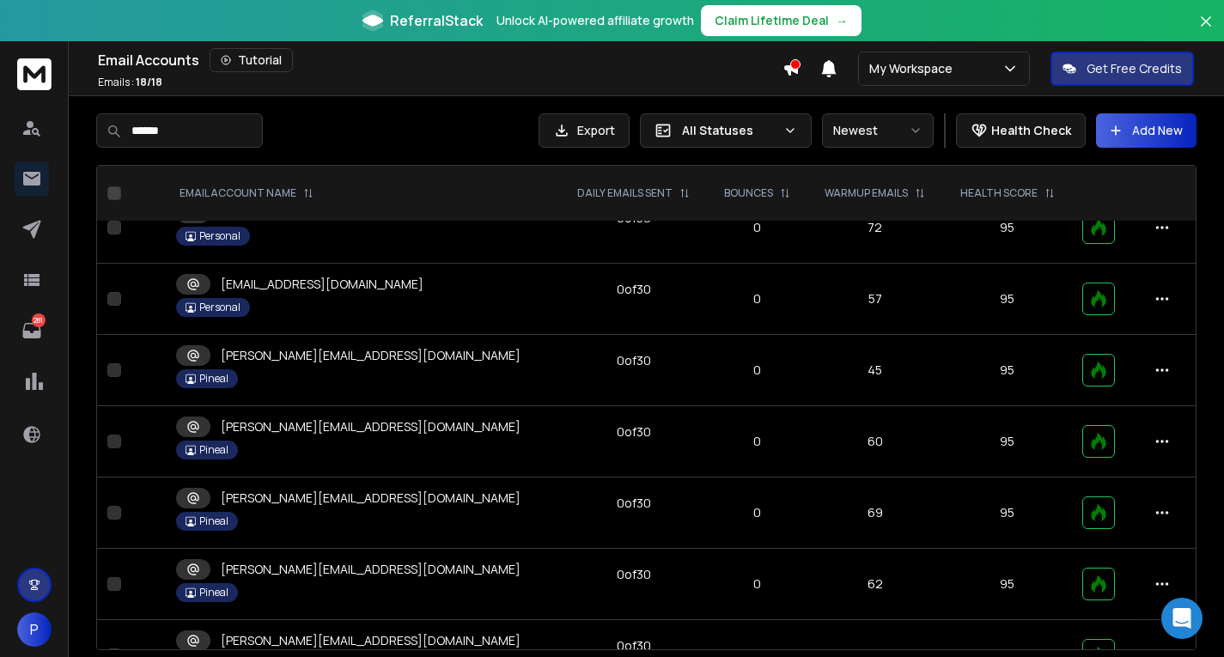
click at [1153, 371] on button at bounding box center [1162, 369] width 46 height 29
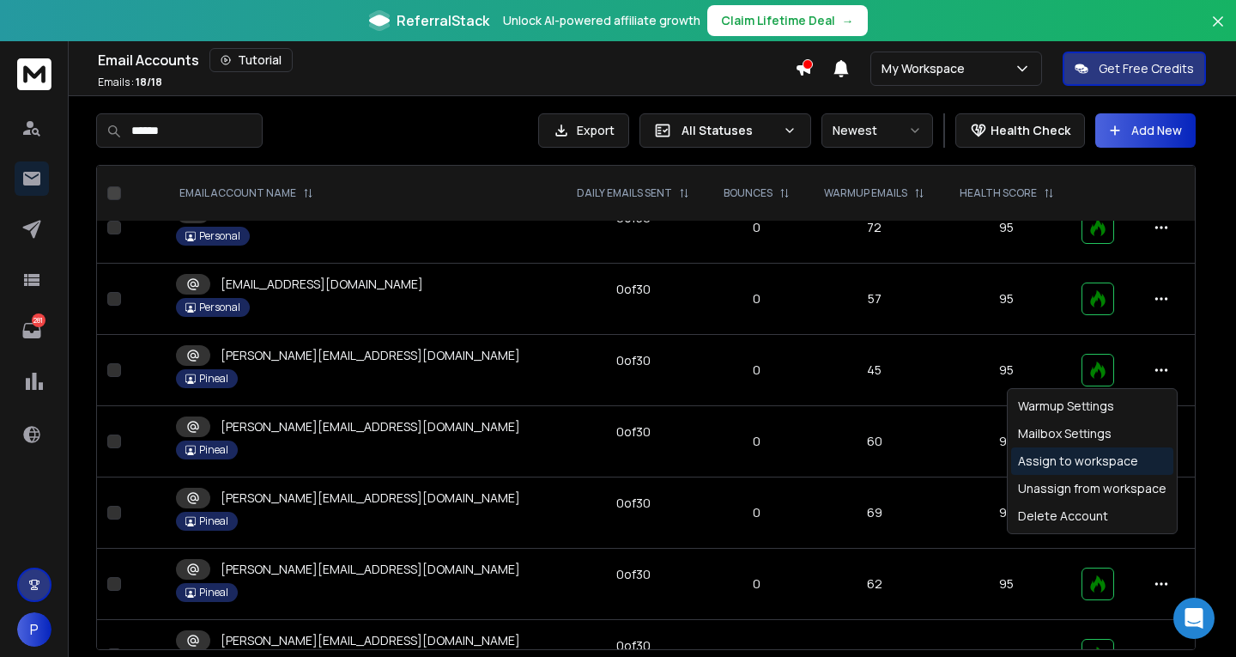
click at [1048, 461] on div "Assign to workspace" at bounding box center [1092, 460] width 162 height 27
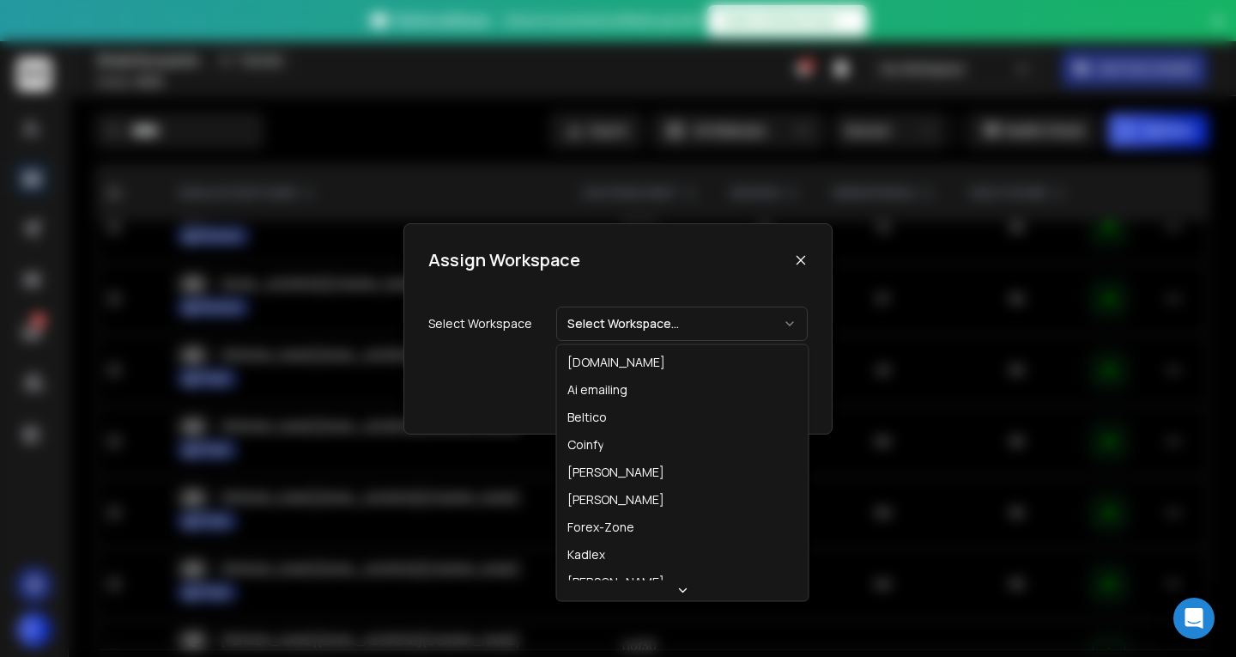
click at [625, 330] on button "Select Workspace..." at bounding box center [682, 324] width 252 height 34
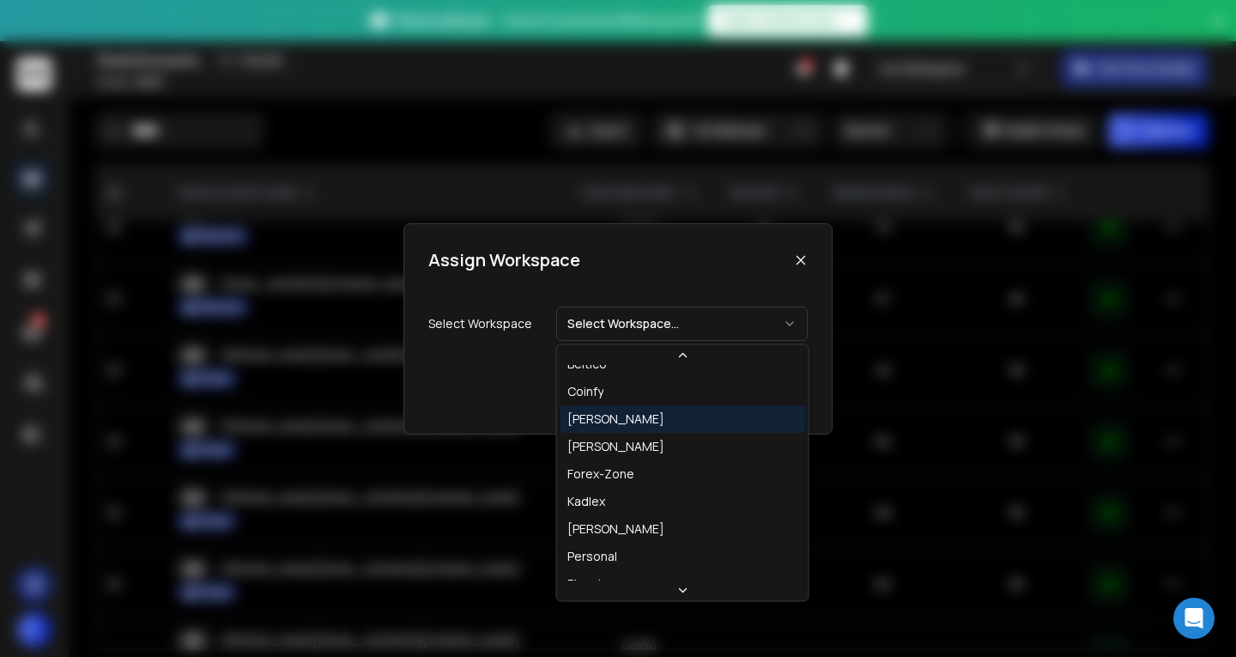
scroll to position [74, 0]
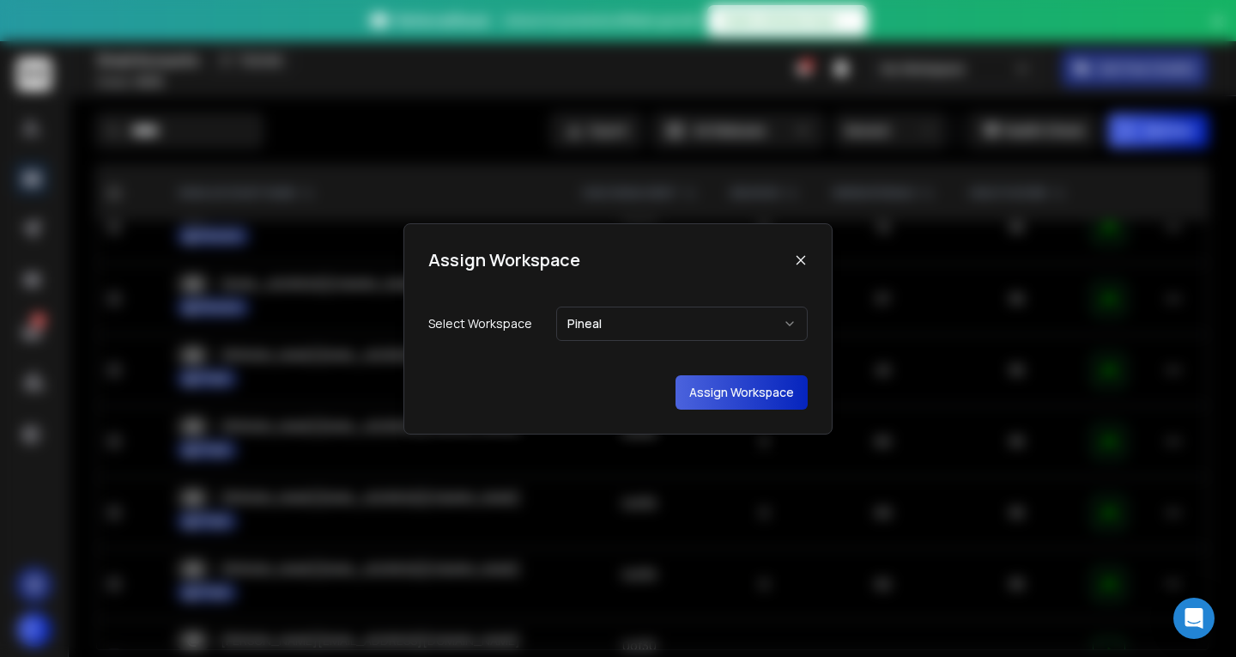
click at [631, 333] on button "Pineal" at bounding box center [682, 324] width 252 height 34
click at [716, 392] on button "Assign Workspace" at bounding box center [742, 392] width 132 height 34
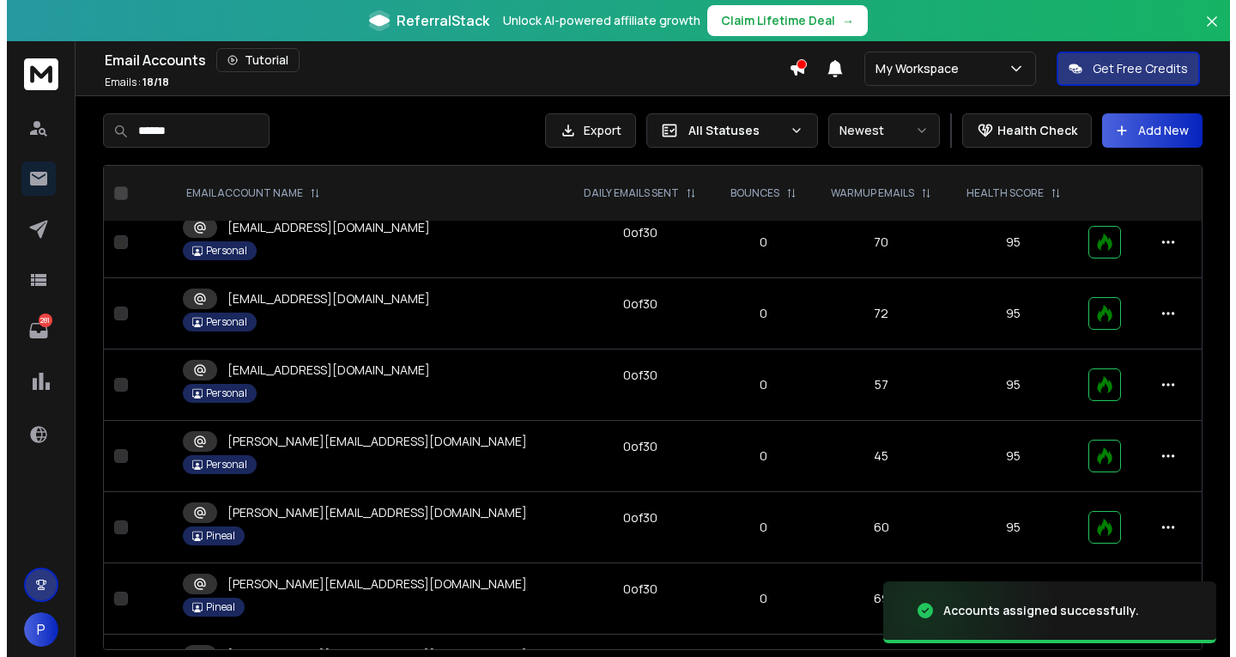
scroll to position [172, 0]
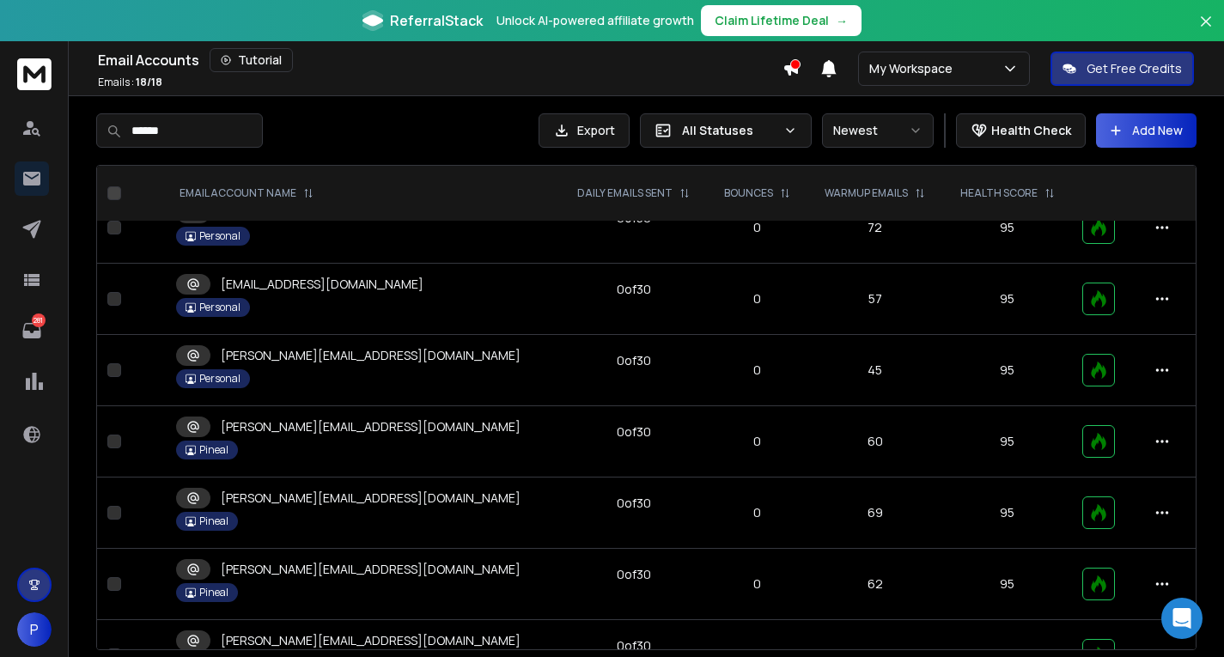
click at [1154, 442] on icon at bounding box center [1161, 441] width 15 height 15
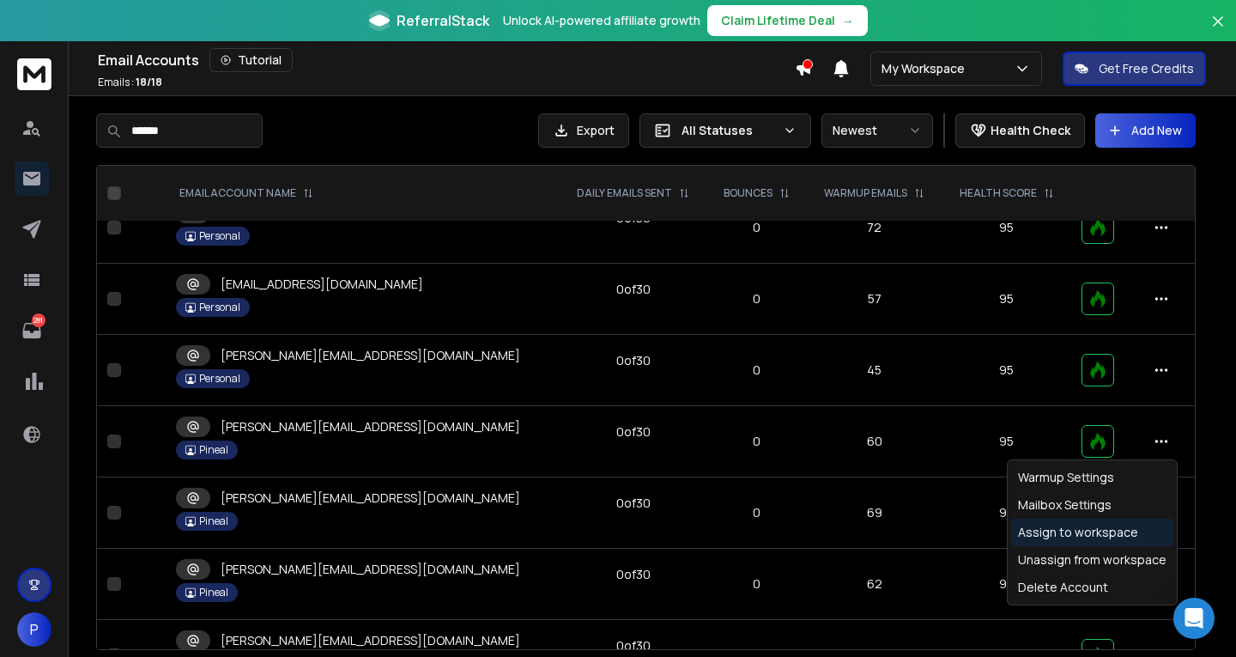
click at [1041, 534] on div "Assign to workspace" at bounding box center [1092, 532] width 162 height 27
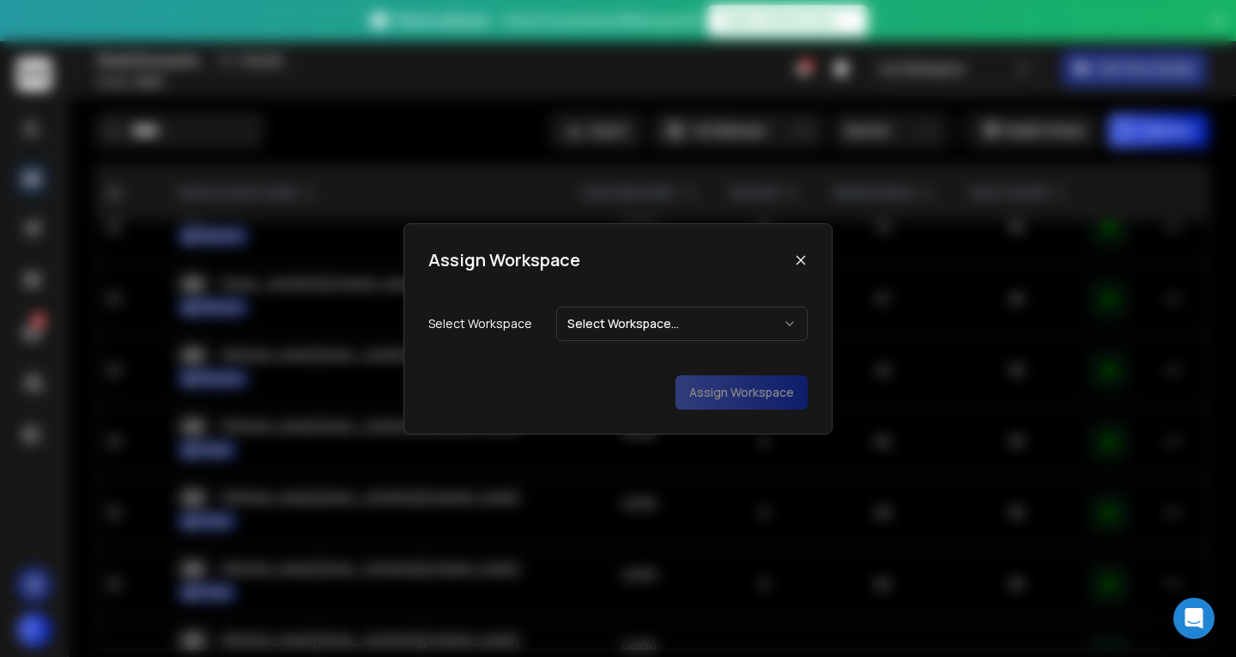
click at [683, 334] on button "Select Workspace..." at bounding box center [682, 324] width 252 height 34
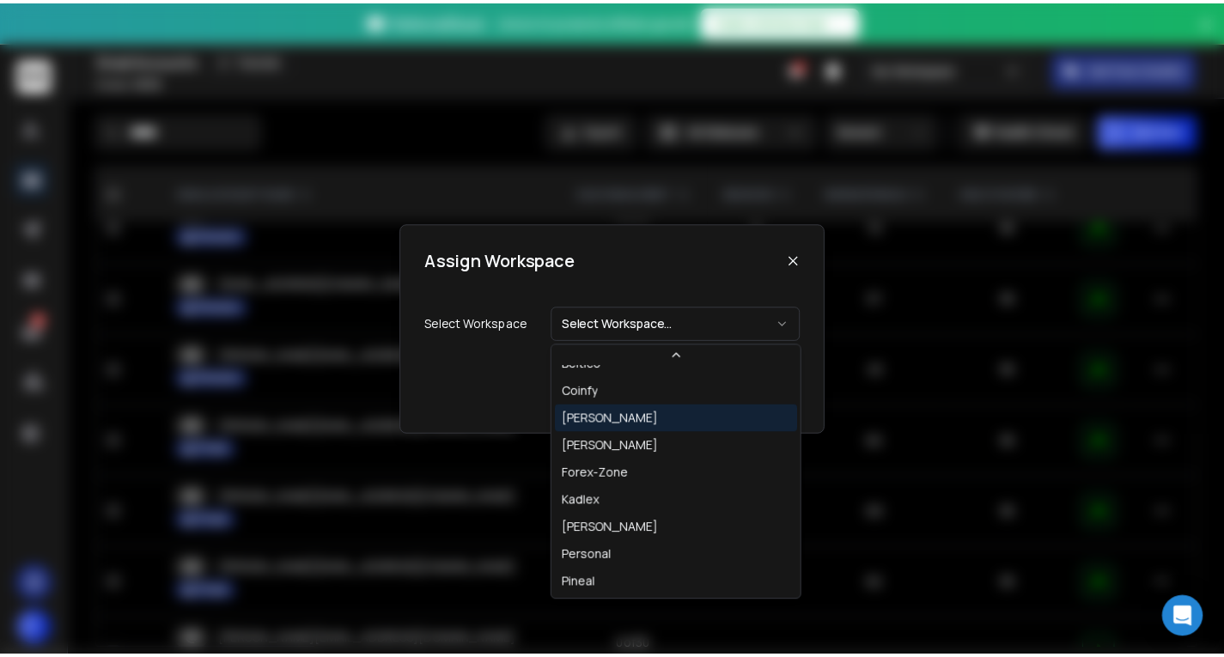
scroll to position [74, 0]
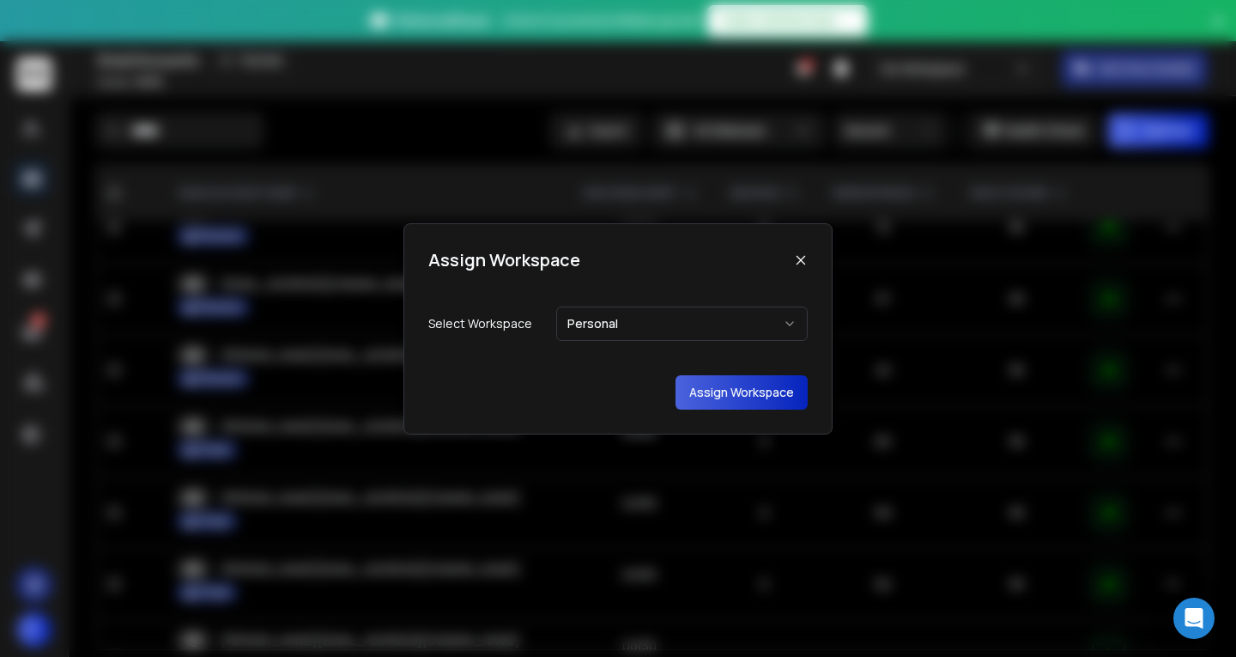
click at [742, 383] on button "Assign Workspace" at bounding box center [742, 392] width 132 height 34
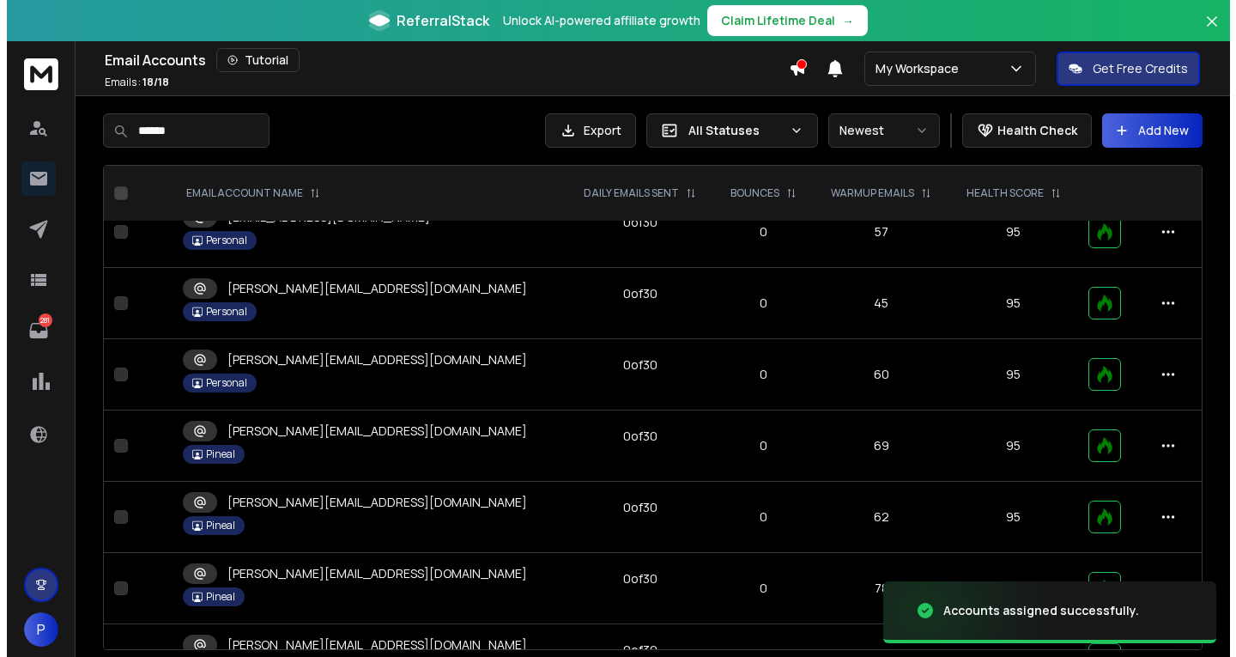
scroll to position [258, 0]
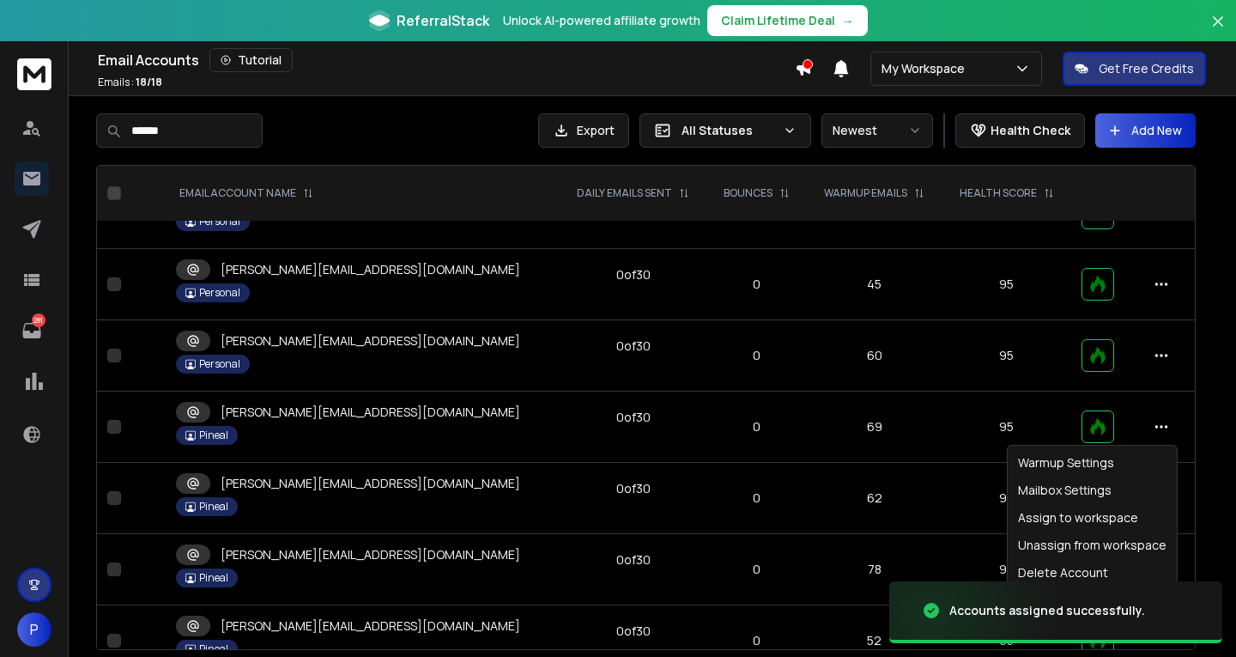
click at [1154, 430] on icon at bounding box center [1161, 426] width 15 height 15
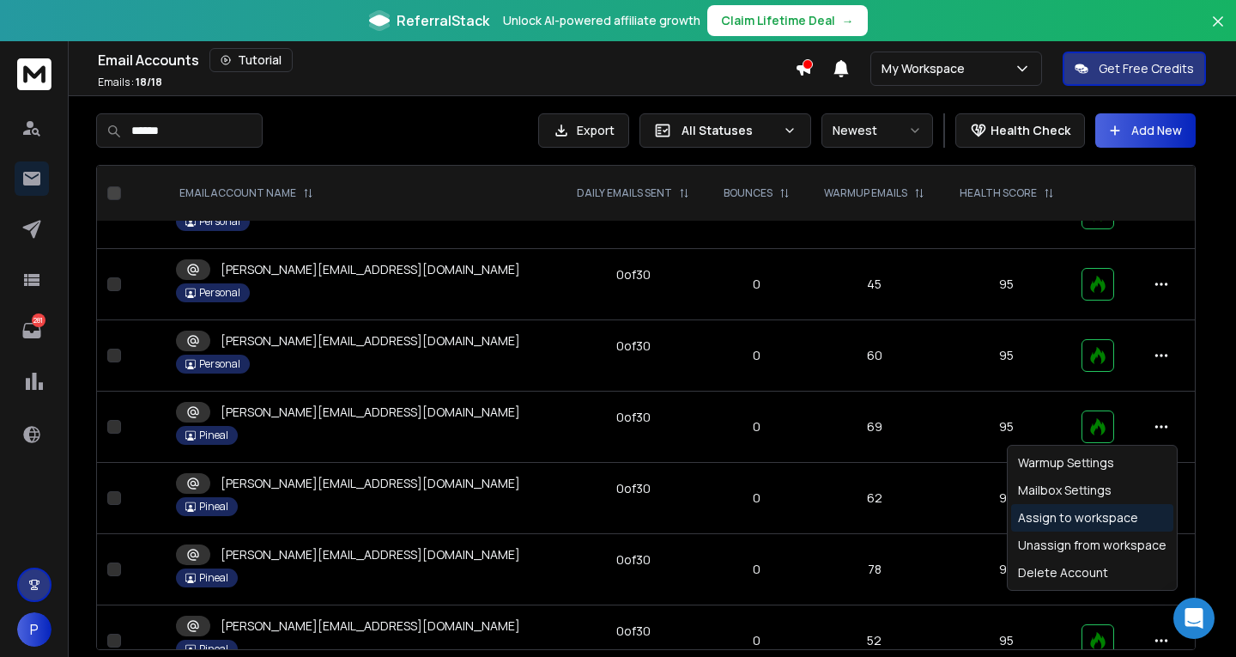
click at [1051, 517] on div "Assign to workspace" at bounding box center [1092, 517] width 162 height 27
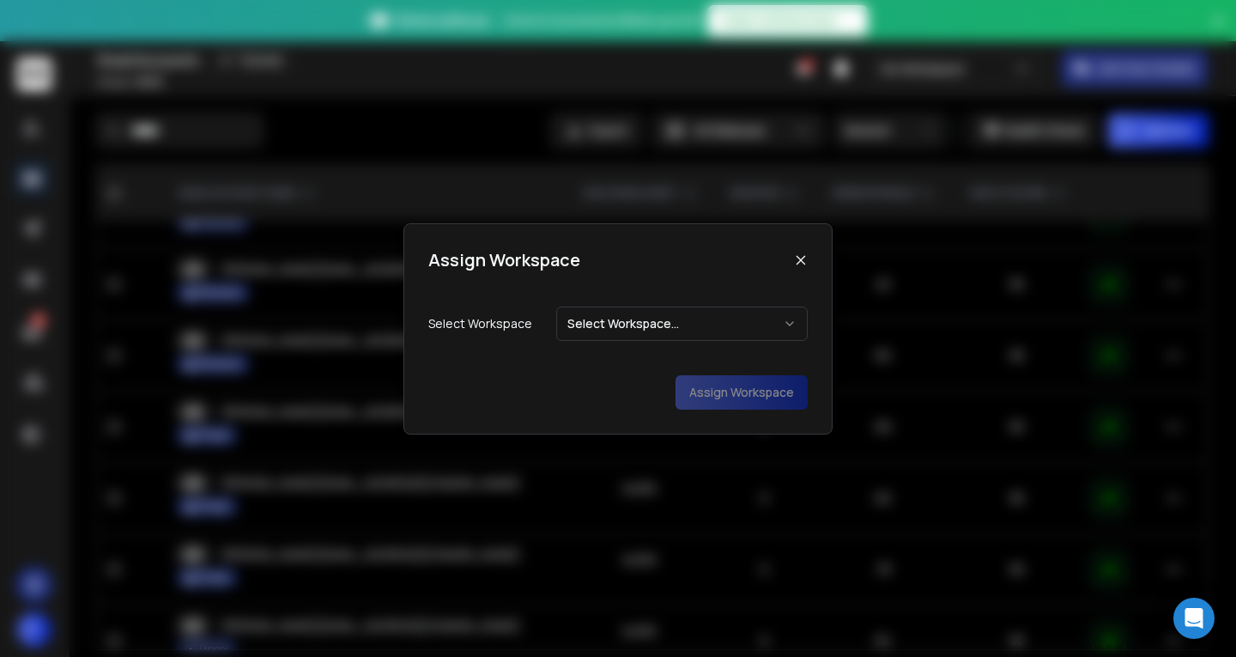
click at [654, 331] on button "Select Workspace..." at bounding box center [682, 324] width 252 height 34
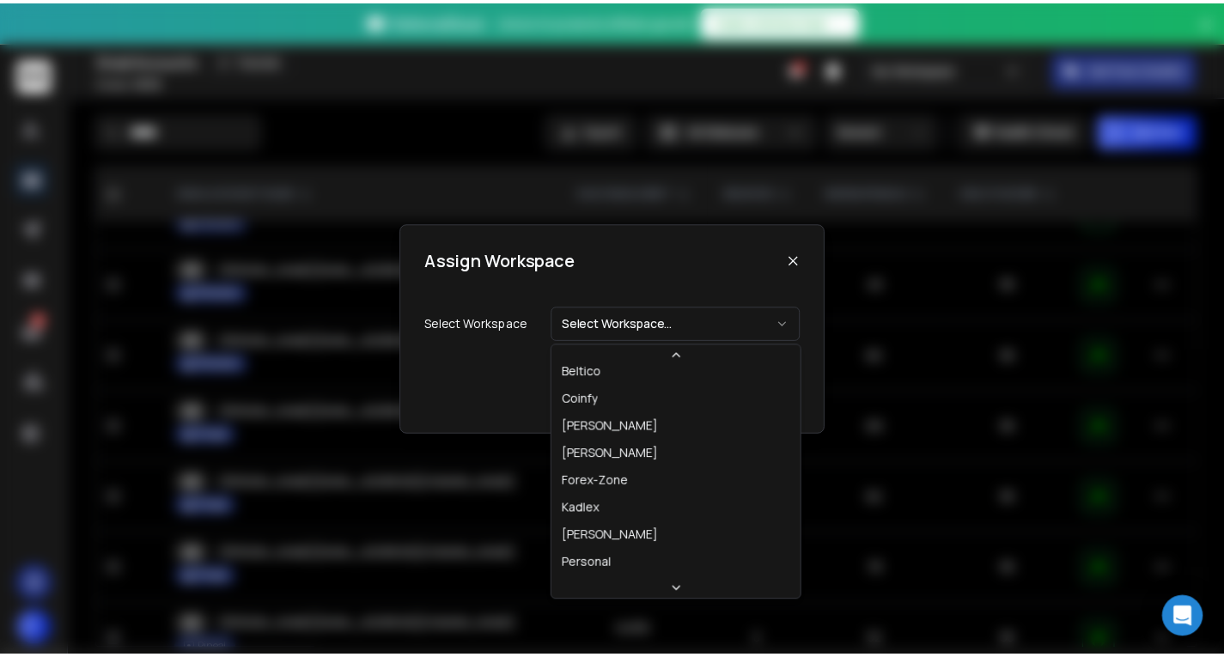
scroll to position [74, 0]
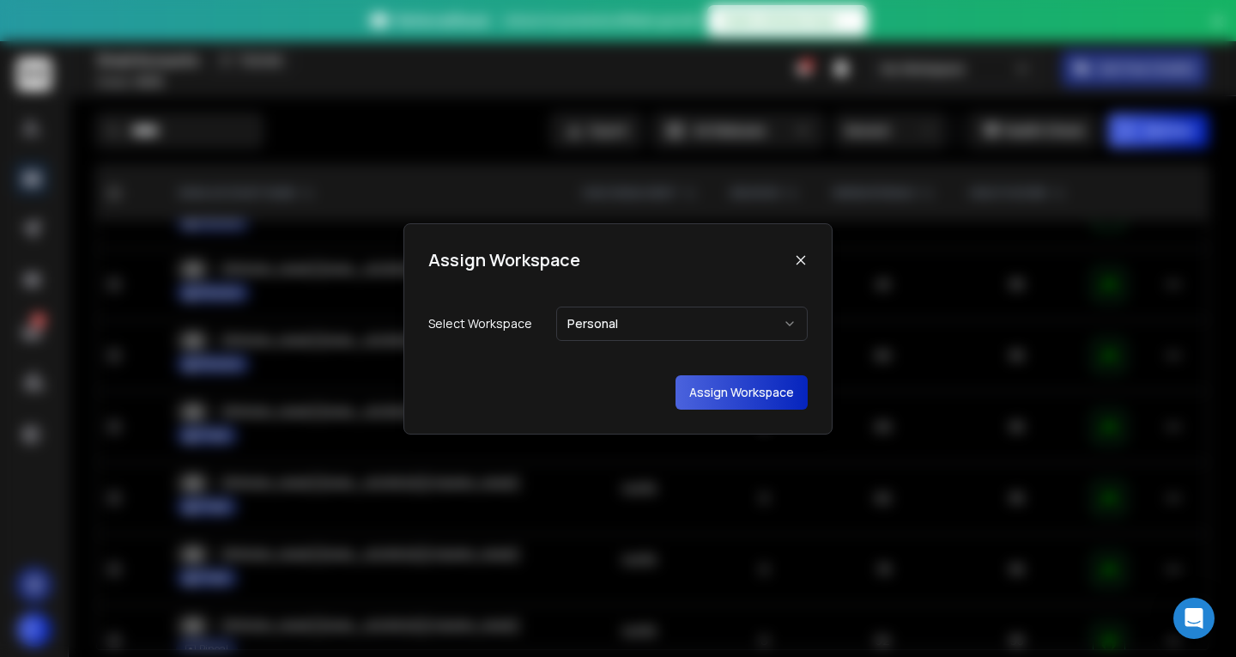
click at [786, 395] on button "Assign Workspace" at bounding box center [742, 392] width 132 height 34
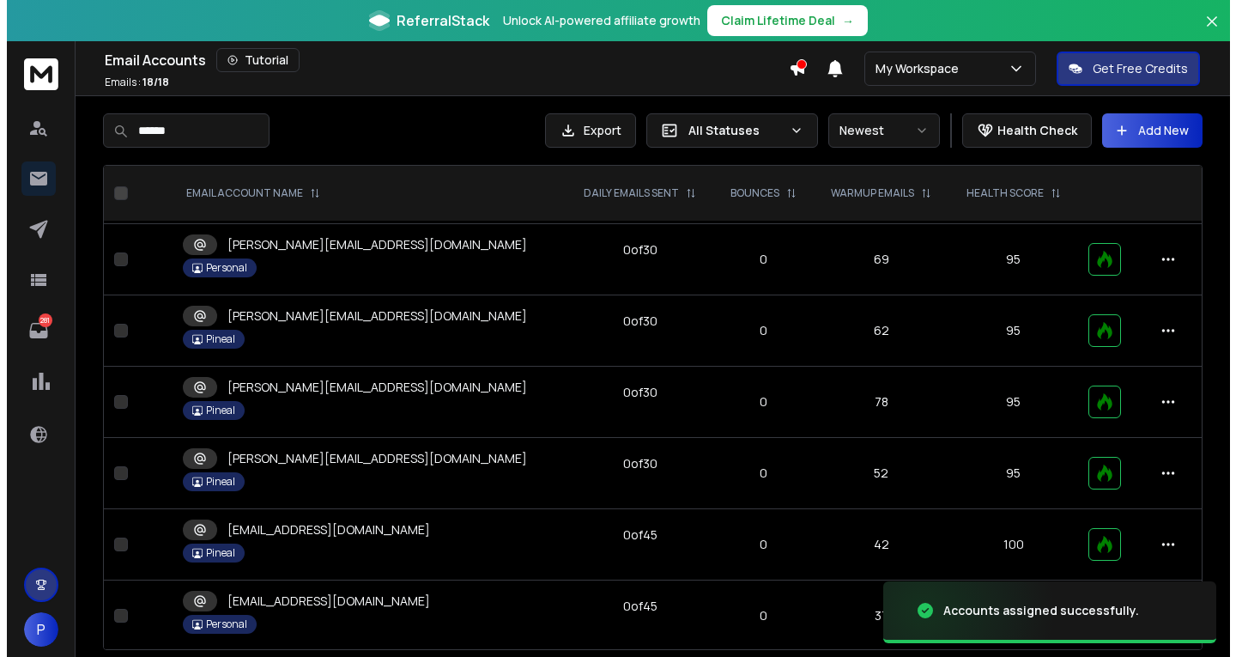
scroll to position [429, 0]
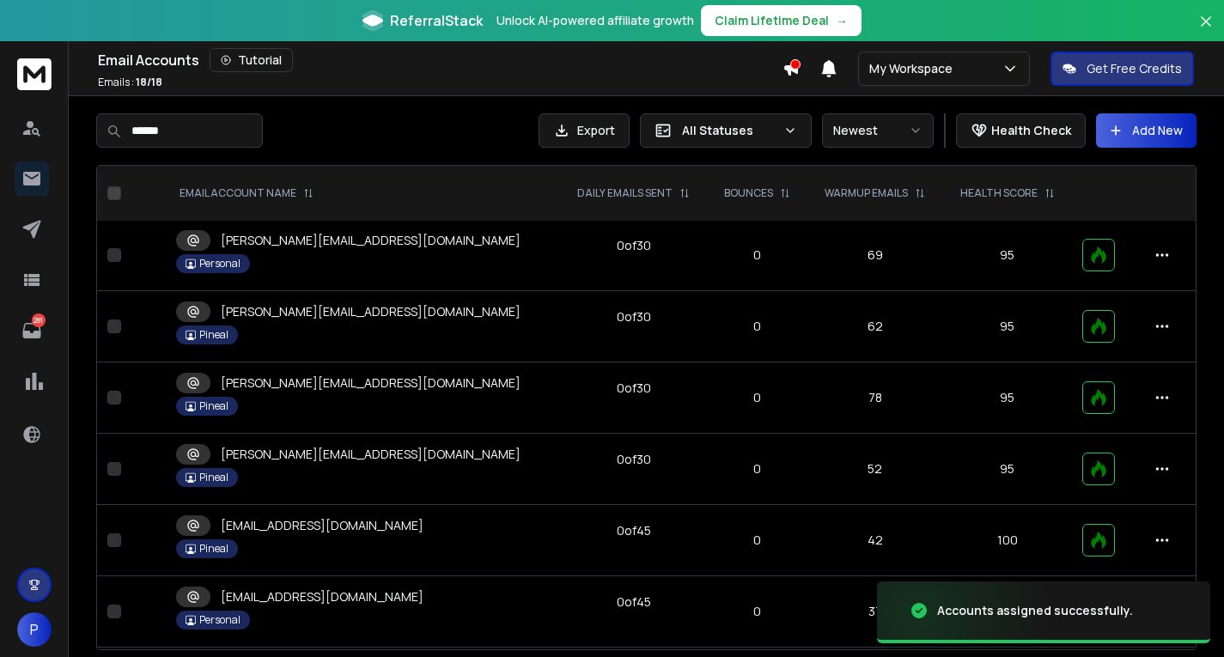
click at [1154, 331] on icon at bounding box center [1161, 326] width 15 height 15
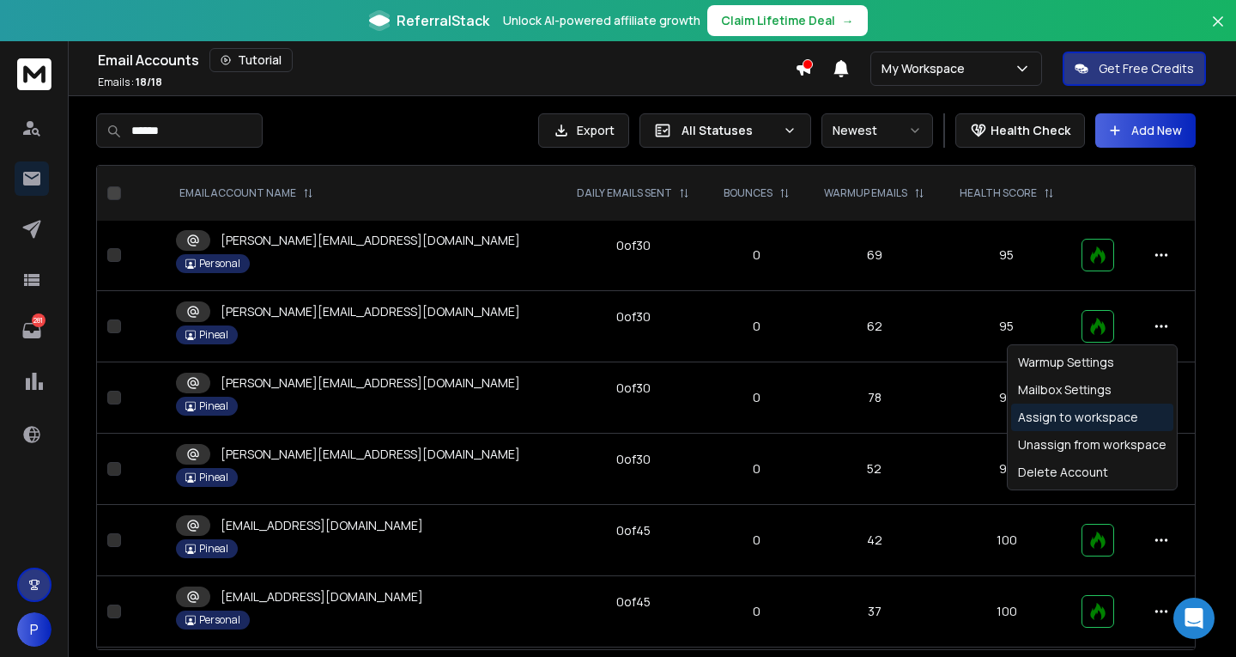
click at [1042, 420] on div "Assign to workspace" at bounding box center [1092, 417] width 162 height 27
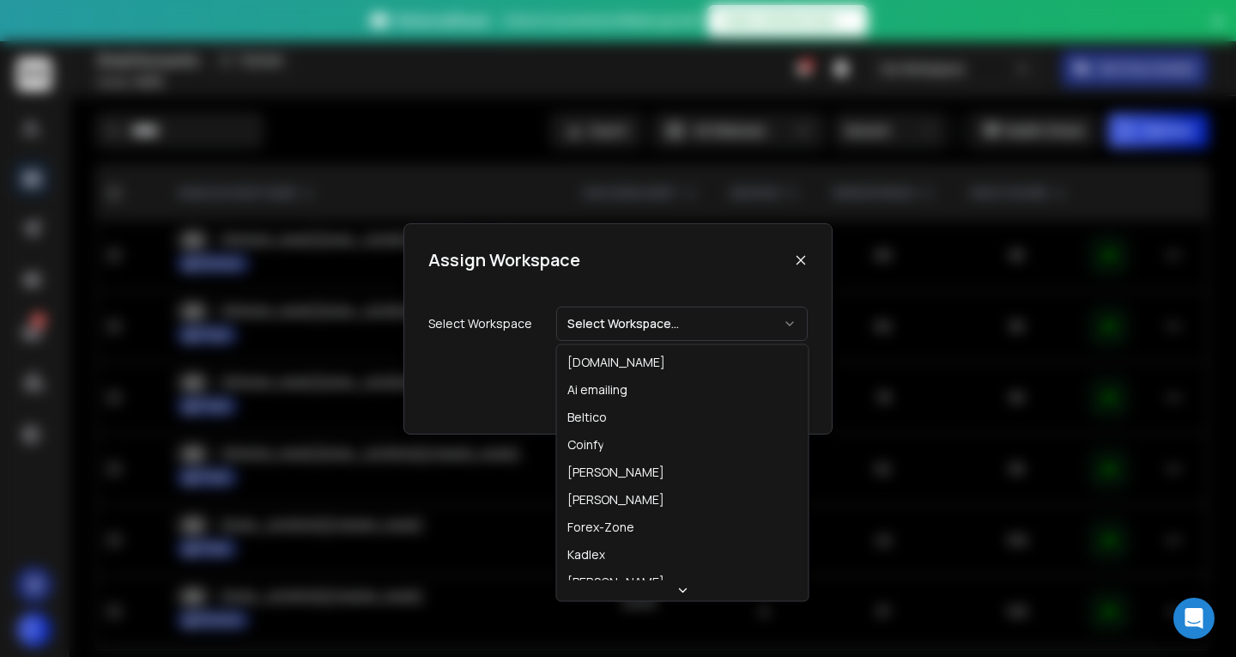
click at [643, 325] on button "Select Workspace..." at bounding box center [682, 324] width 252 height 34
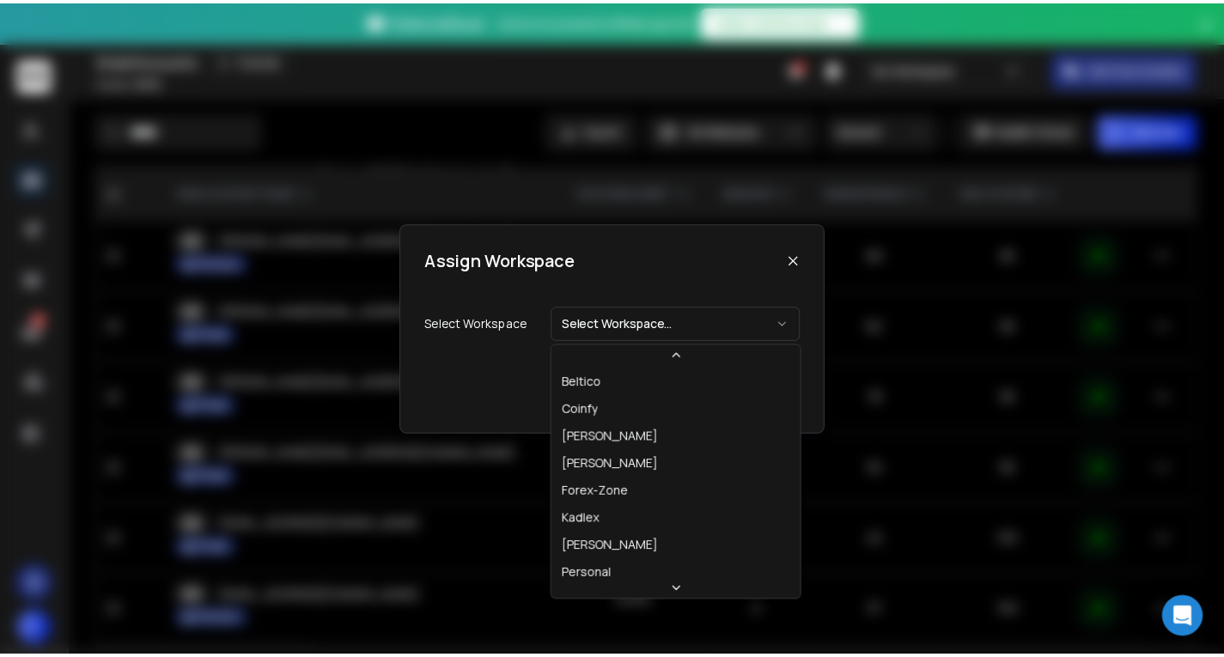
scroll to position [74, 0]
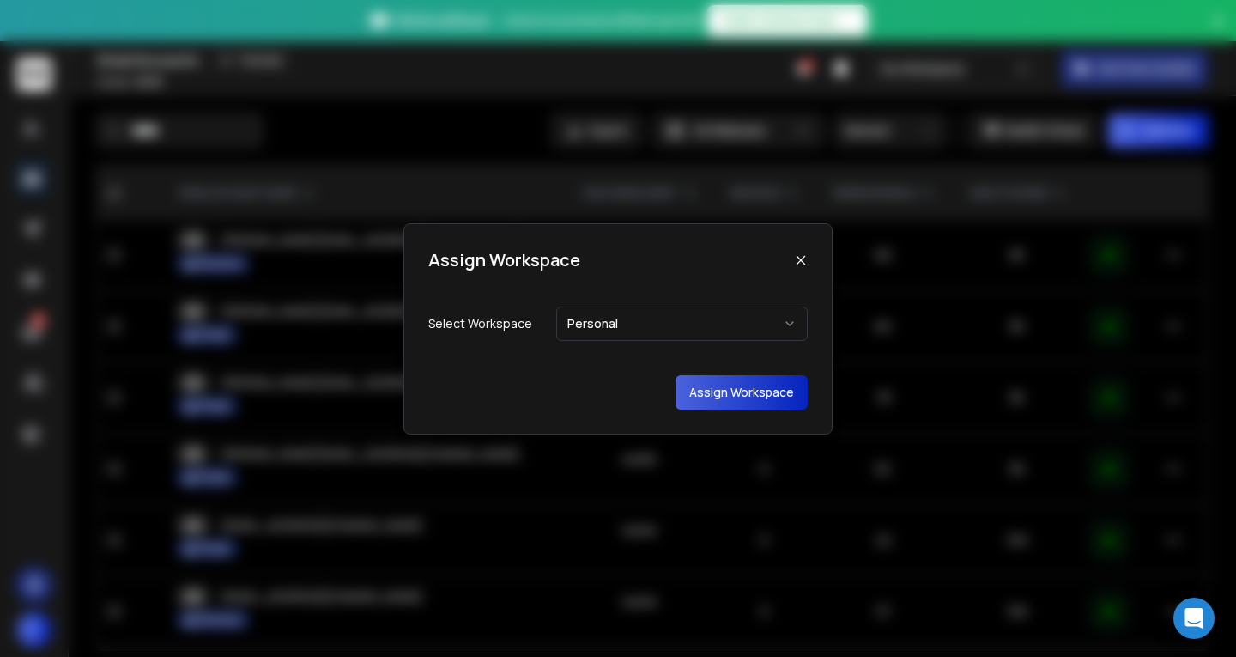
click at [717, 377] on button "Assign Workspace" at bounding box center [742, 392] width 132 height 34
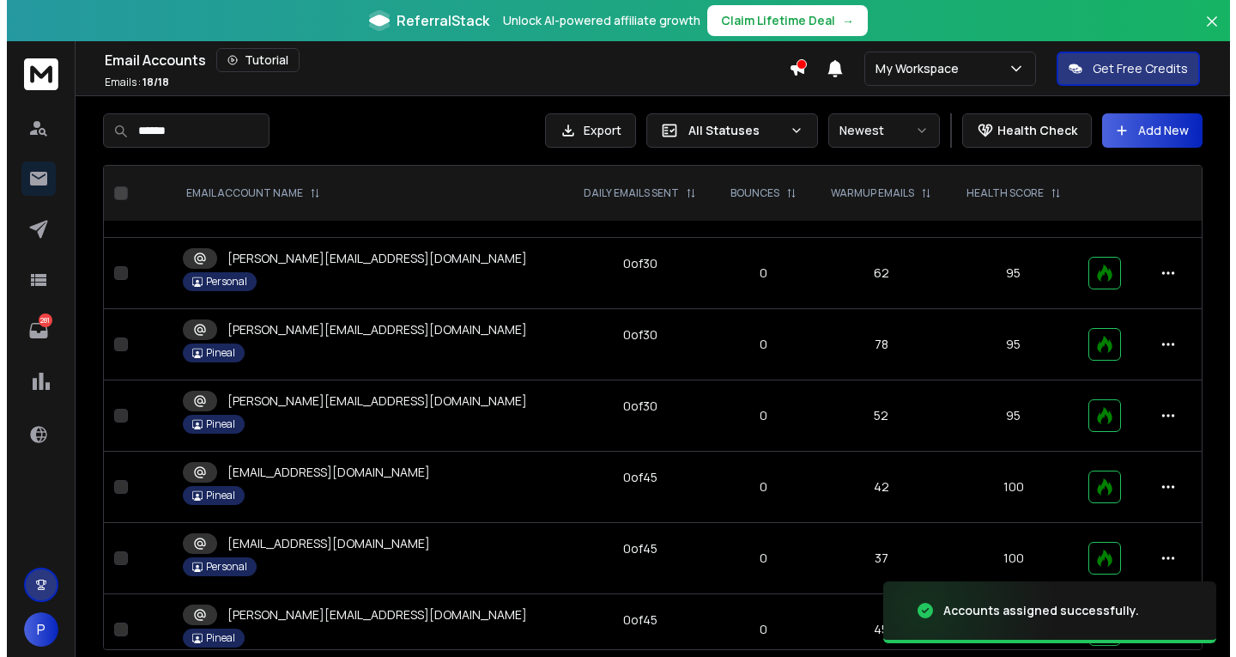
scroll to position [515, 0]
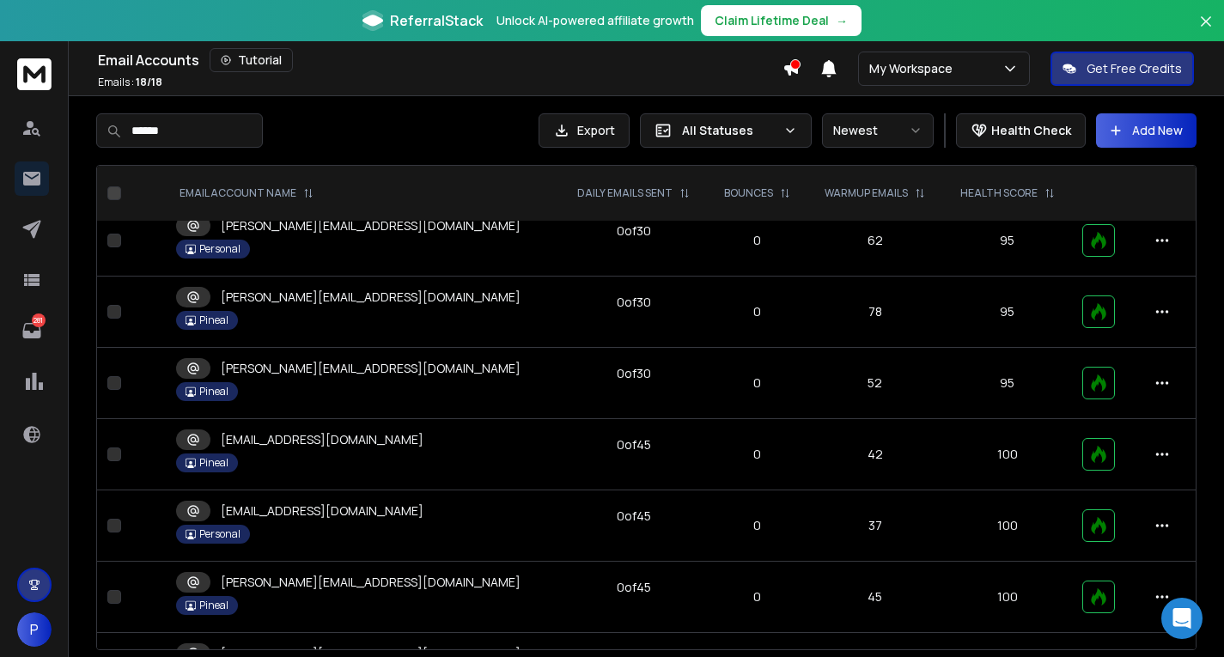
click at [1154, 315] on icon at bounding box center [1161, 311] width 15 height 15
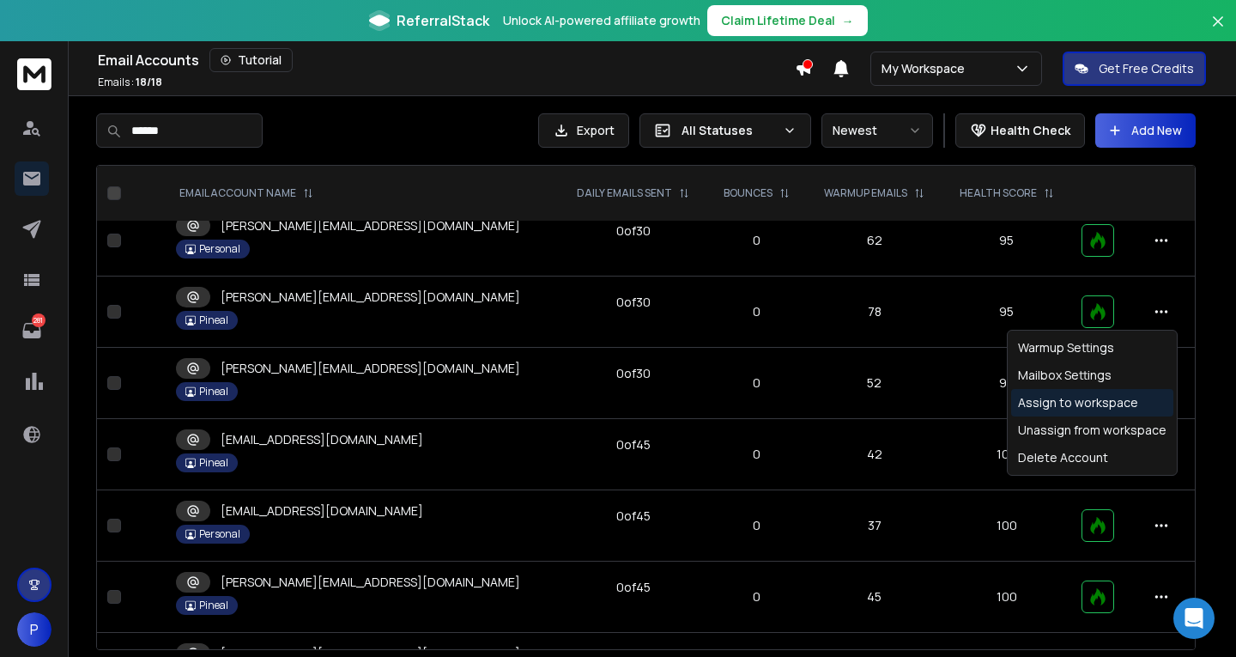
click at [1049, 402] on div "Assign to workspace" at bounding box center [1092, 402] width 162 height 27
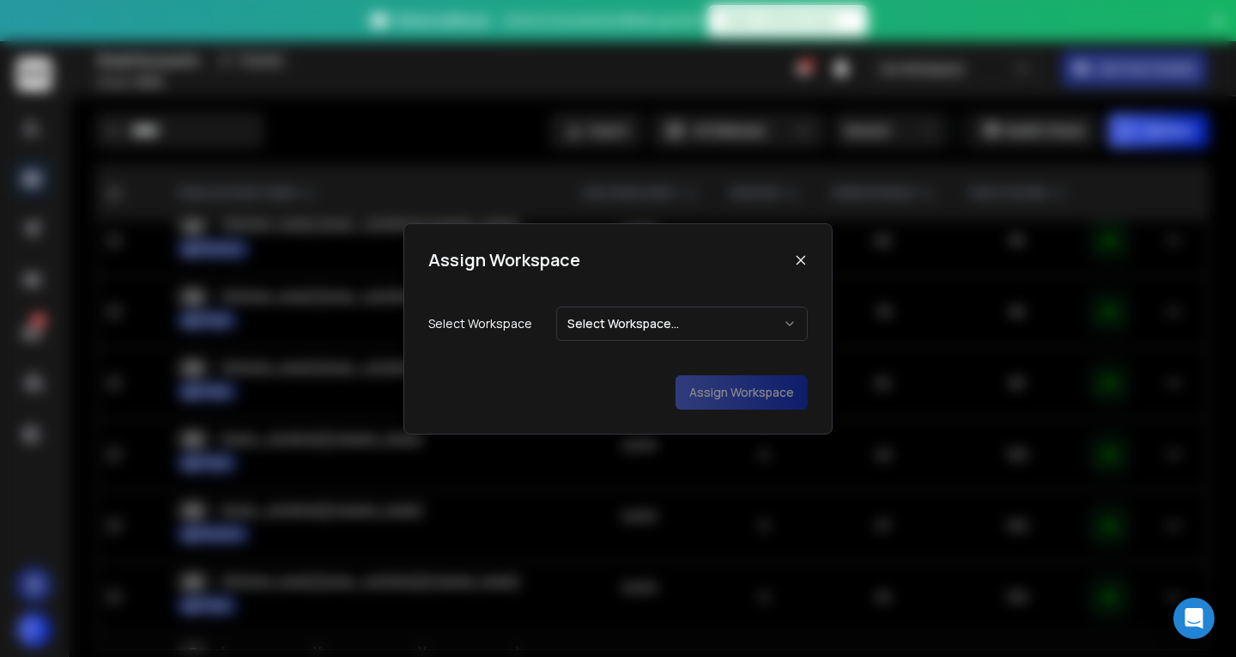
click at [628, 324] on button "Select Workspace..." at bounding box center [682, 324] width 252 height 34
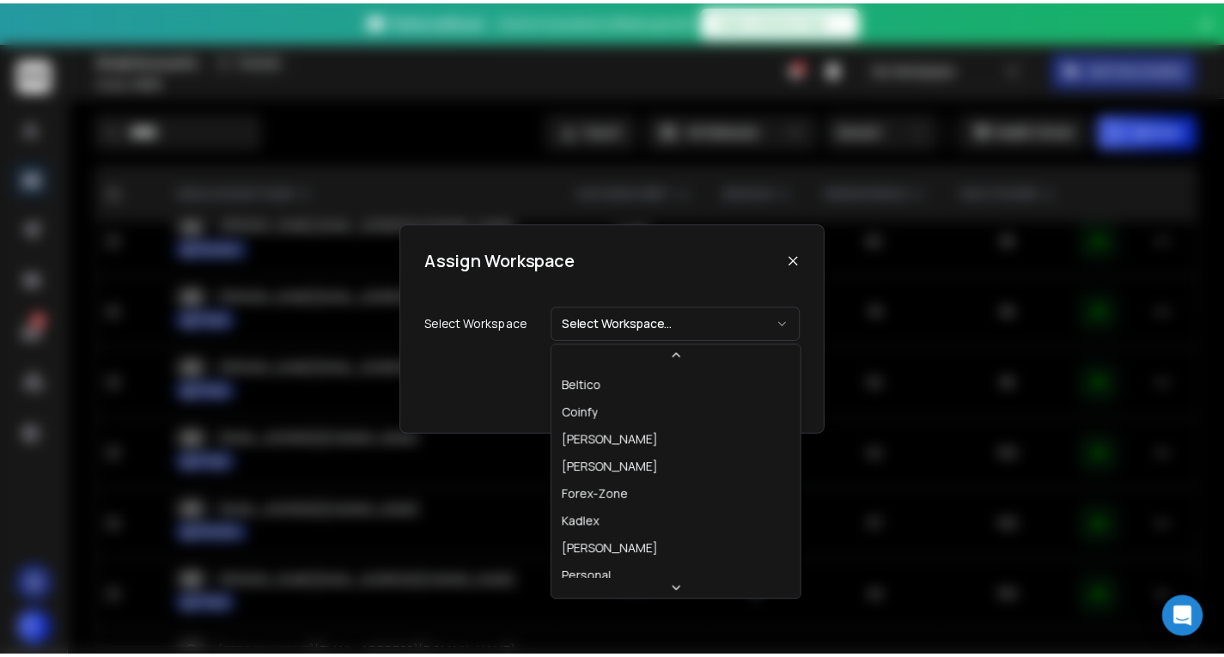
scroll to position [74, 0]
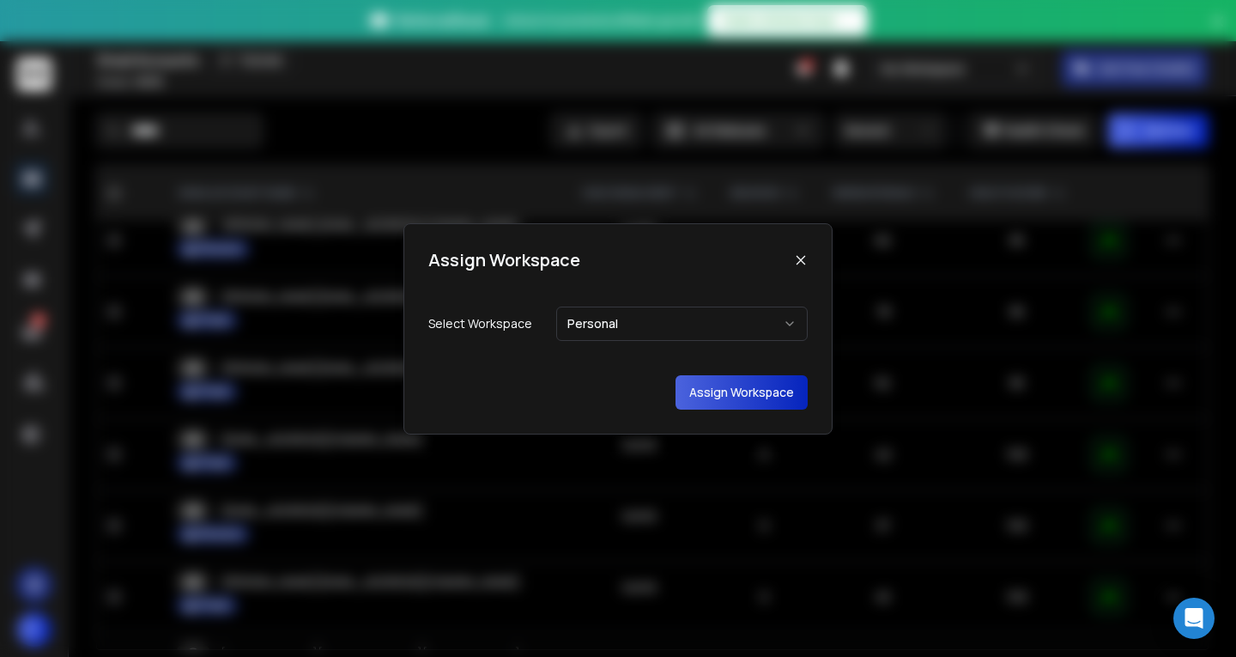
click at [731, 386] on button "Assign Workspace" at bounding box center [742, 392] width 132 height 34
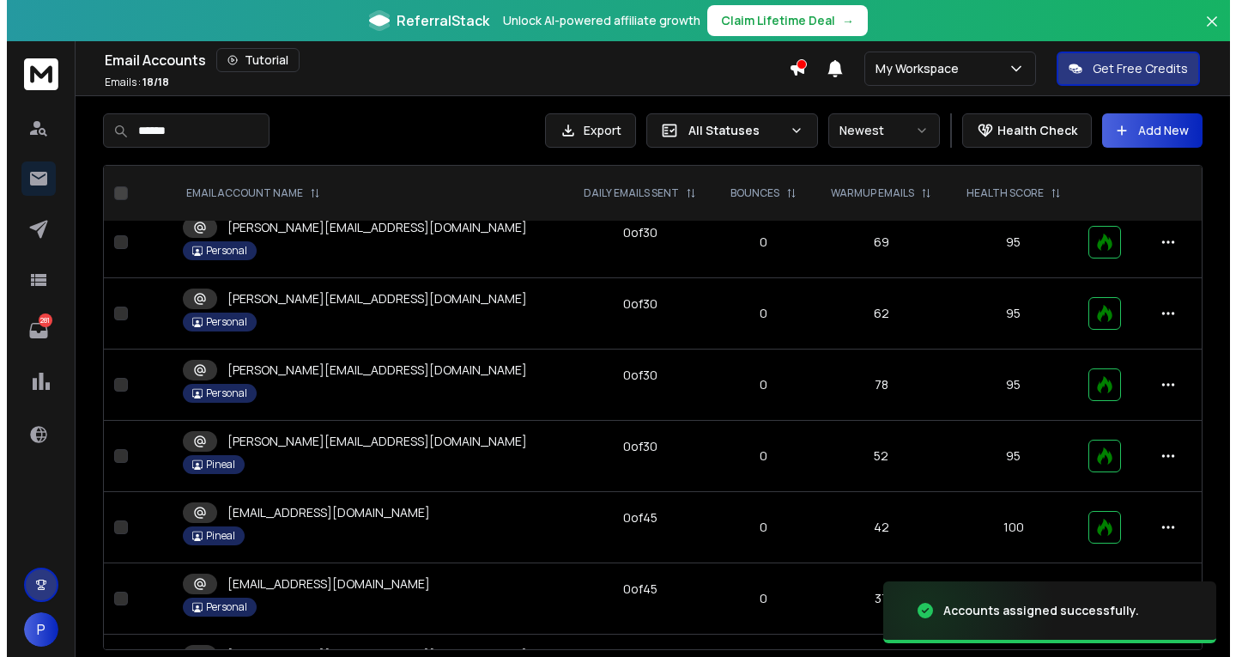
scroll to position [515, 0]
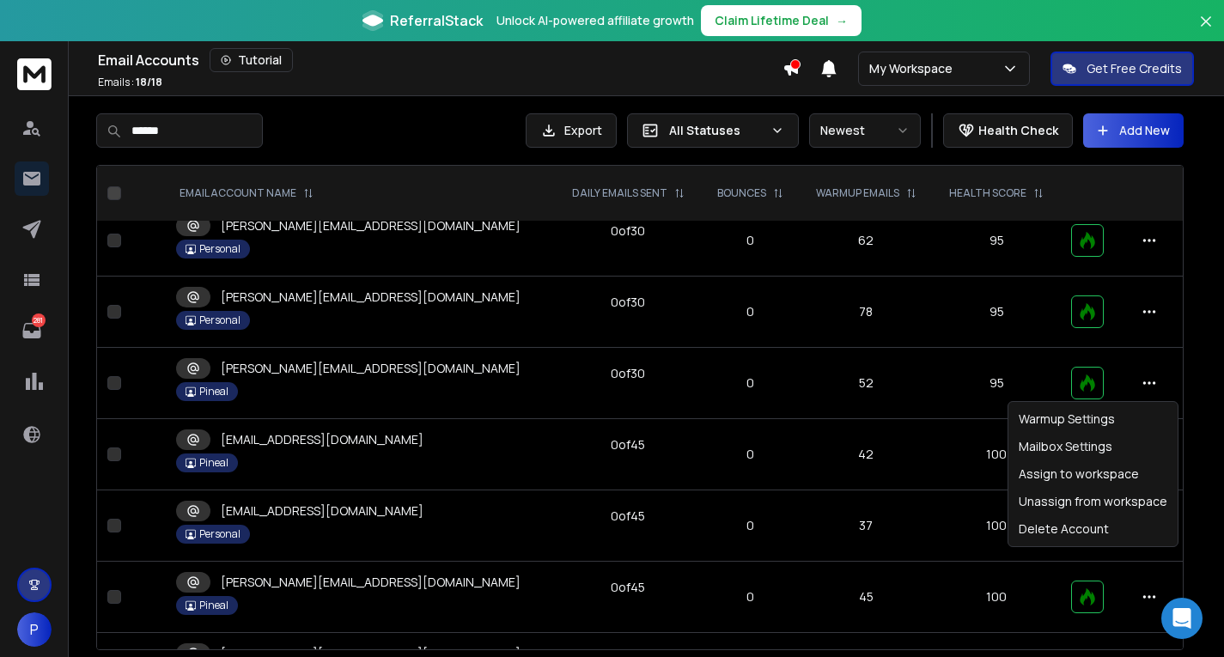
click at [1150, 387] on icon at bounding box center [1148, 382] width 15 height 15
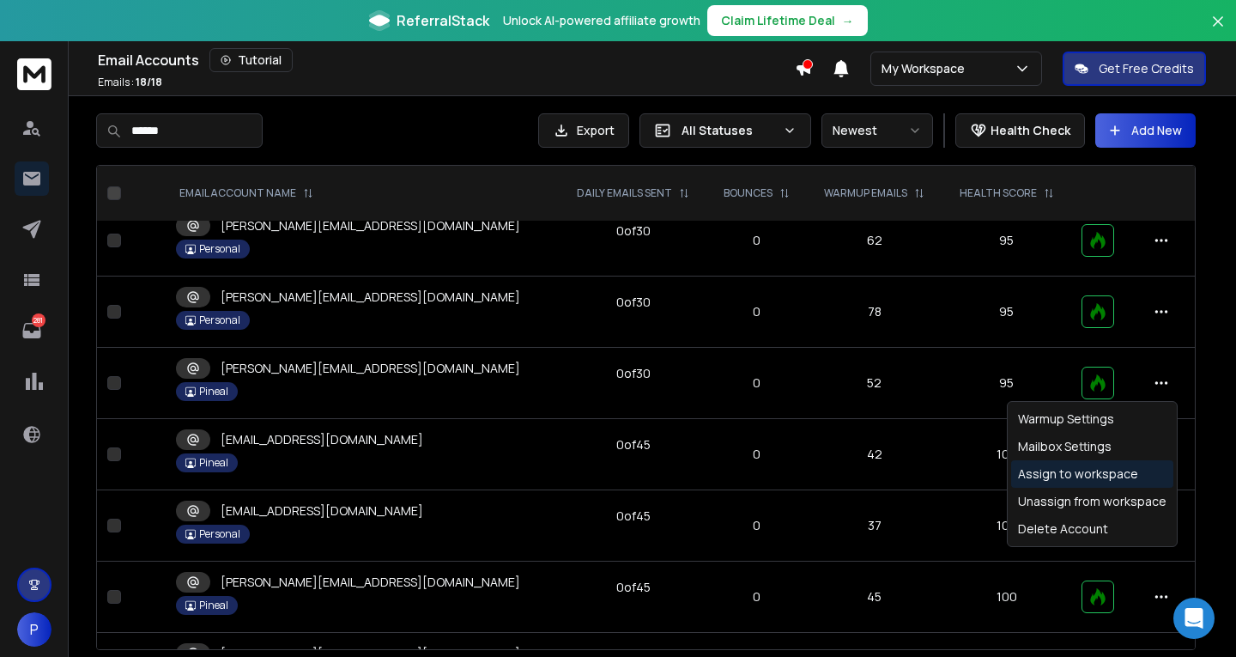
click at [1047, 476] on div "Assign to workspace" at bounding box center [1092, 473] width 162 height 27
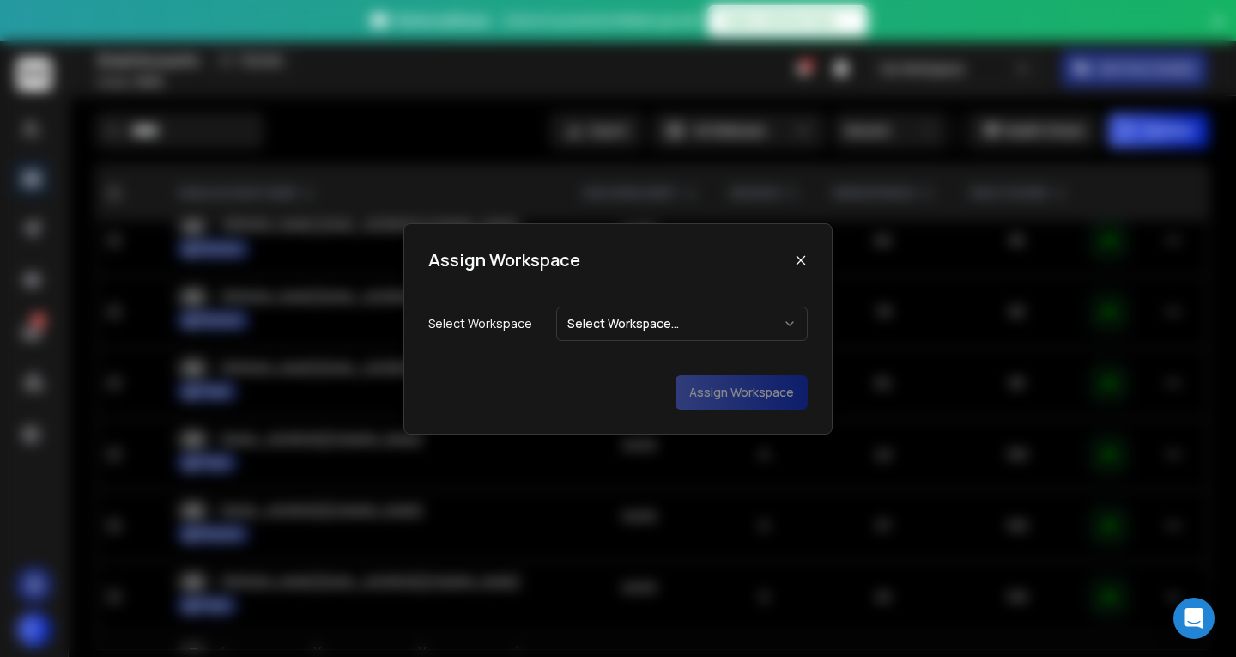
click at [629, 325] on button "Select Workspace..." at bounding box center [682, 324] width 252 height 34
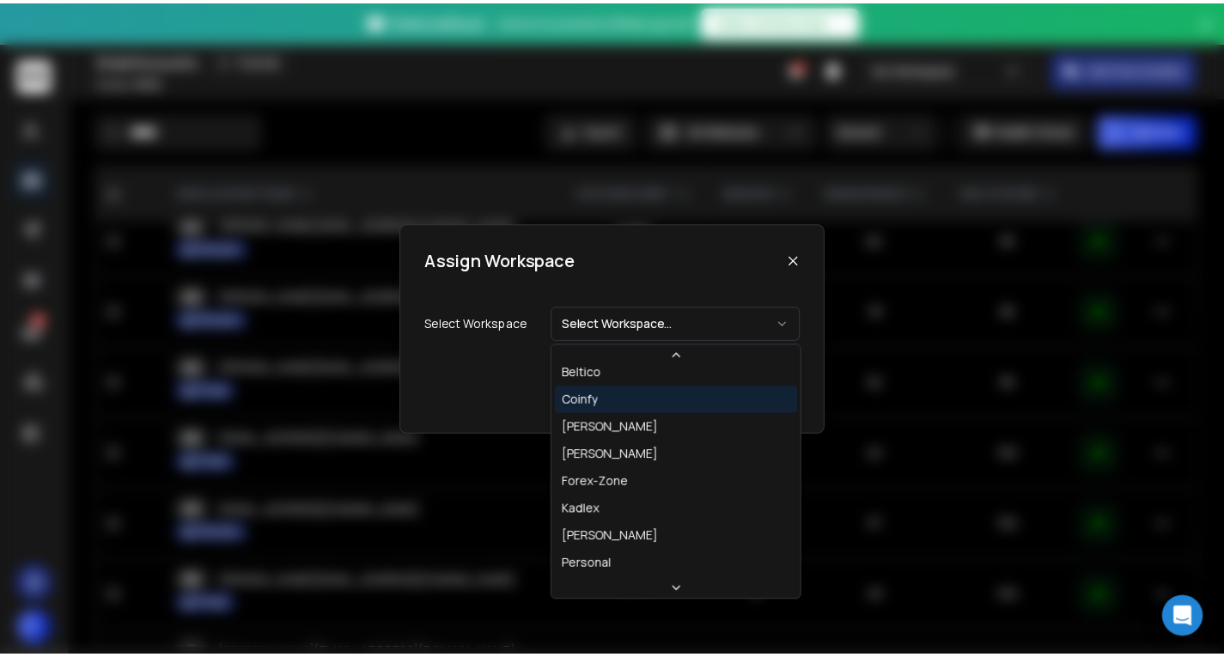
scroll to position [74, 0]
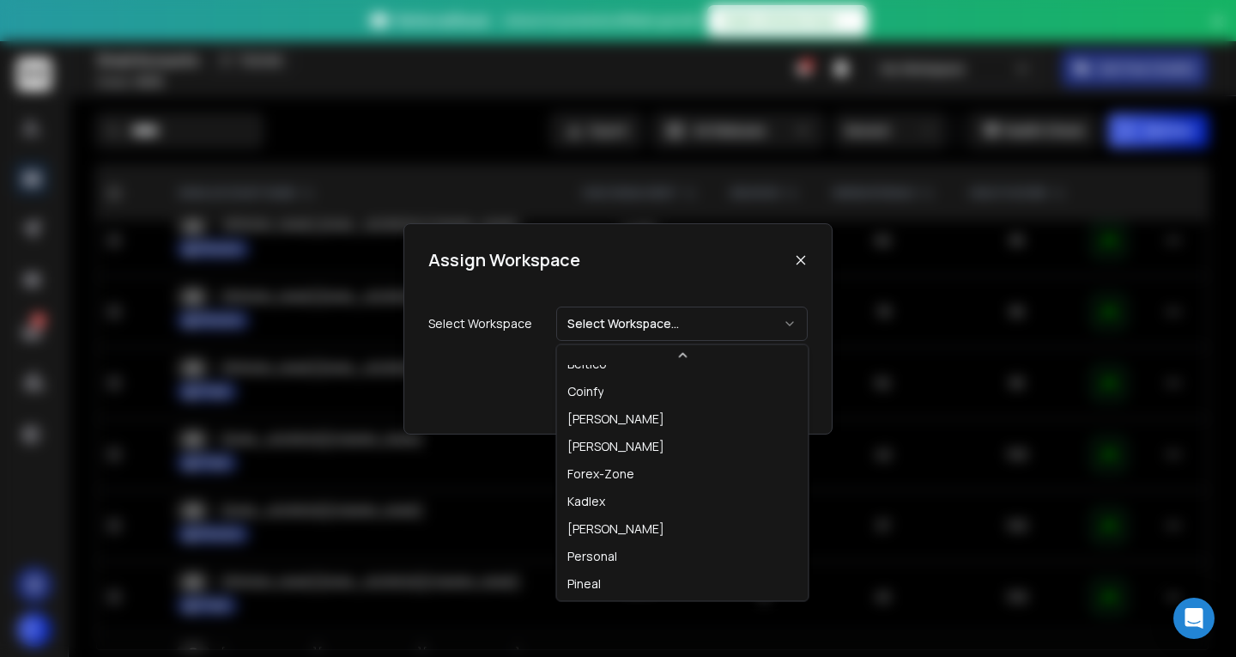
drag, startPoint x: 596, startPoint y: 556, endPoint x: 603, endPoint y: 535, distance: 22.5
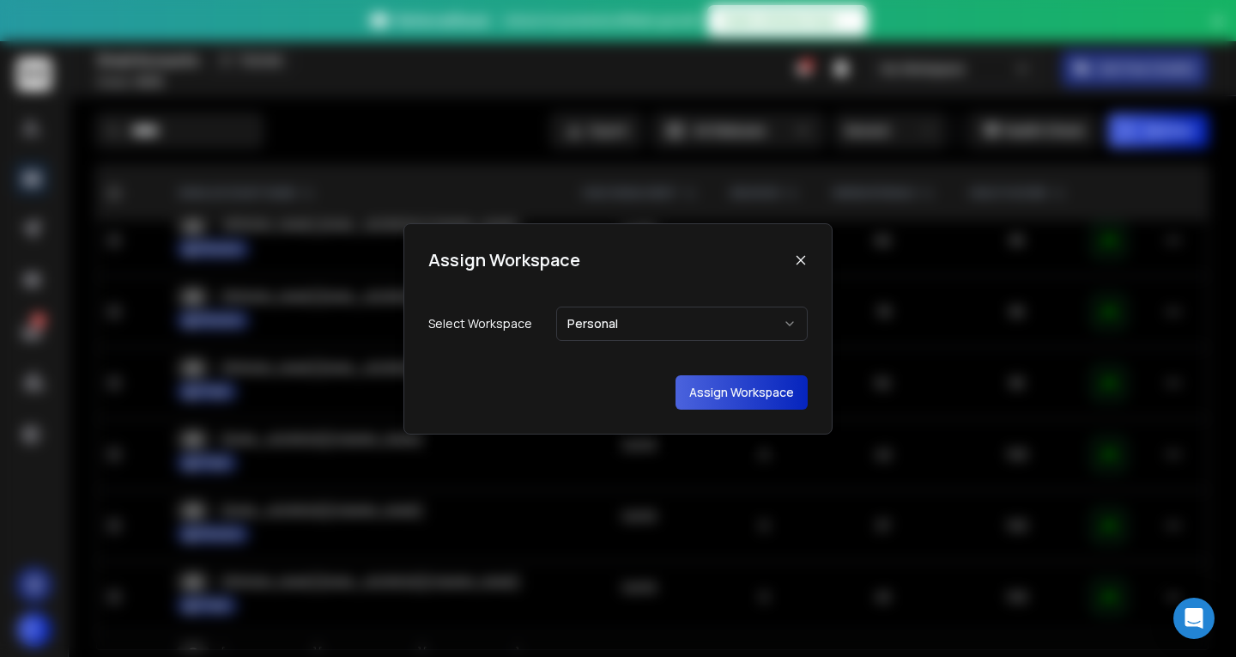
click at [742, 380] on button "Assign Workspace" at bounding box center [742, 392] width 132 height 34
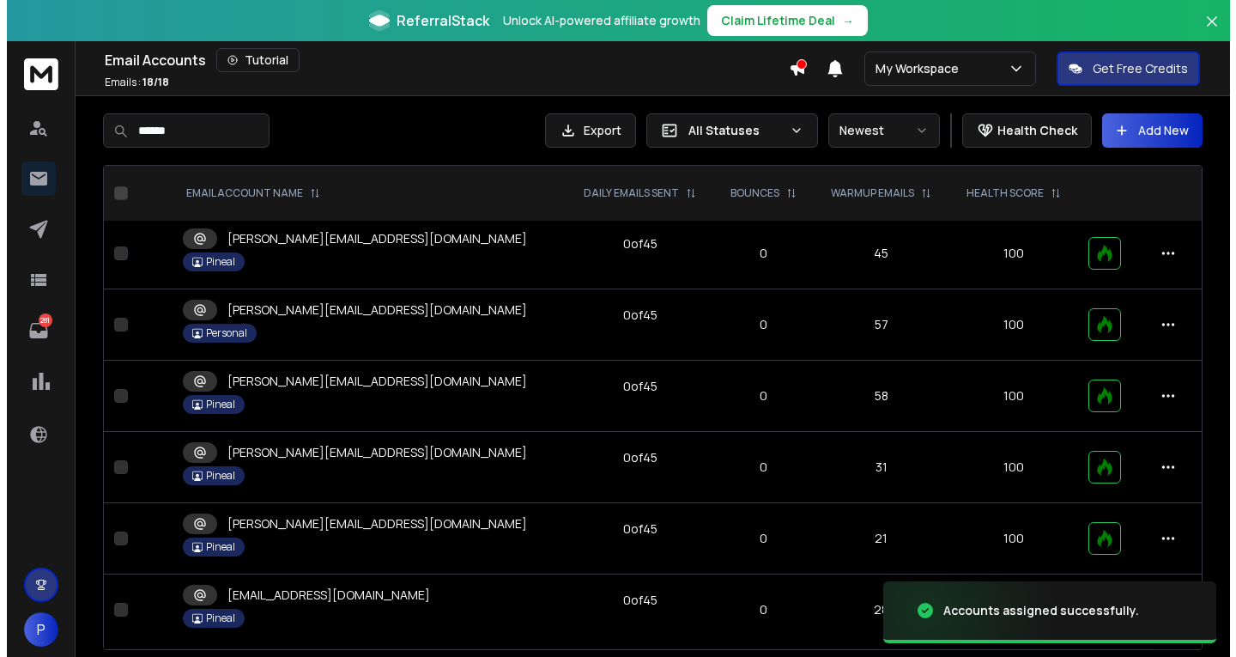
scroll to position [868, 0]
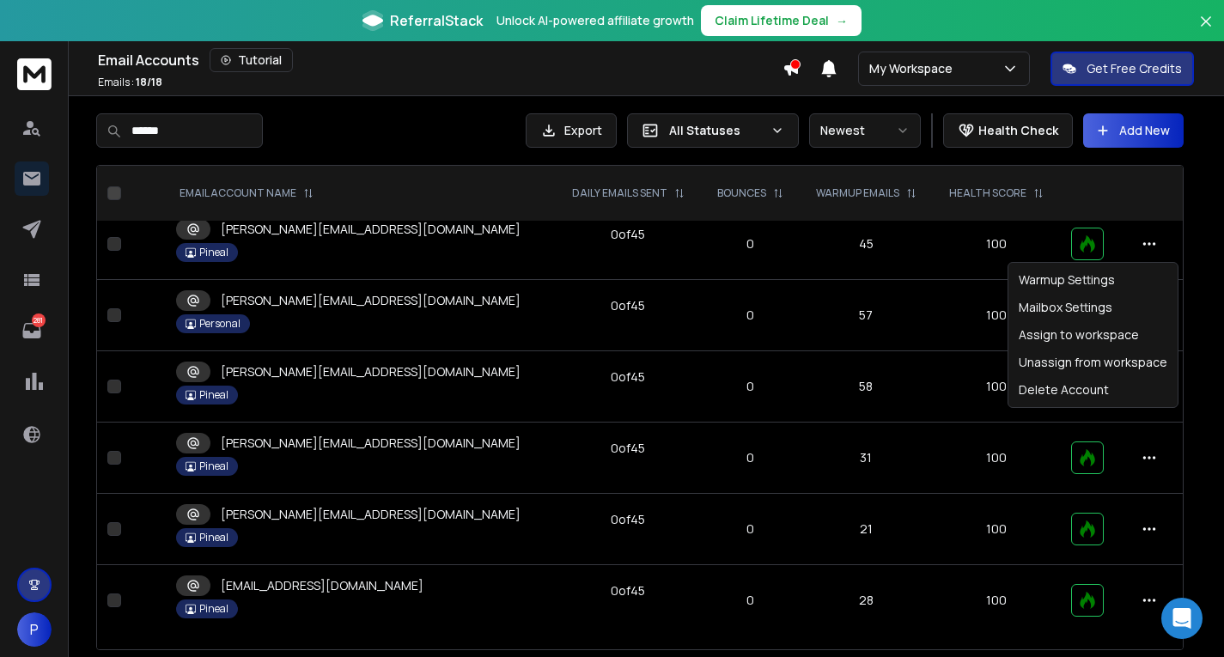
click at [1141, 246] on icon at bounding box center [1148, 243] width 15 height 15
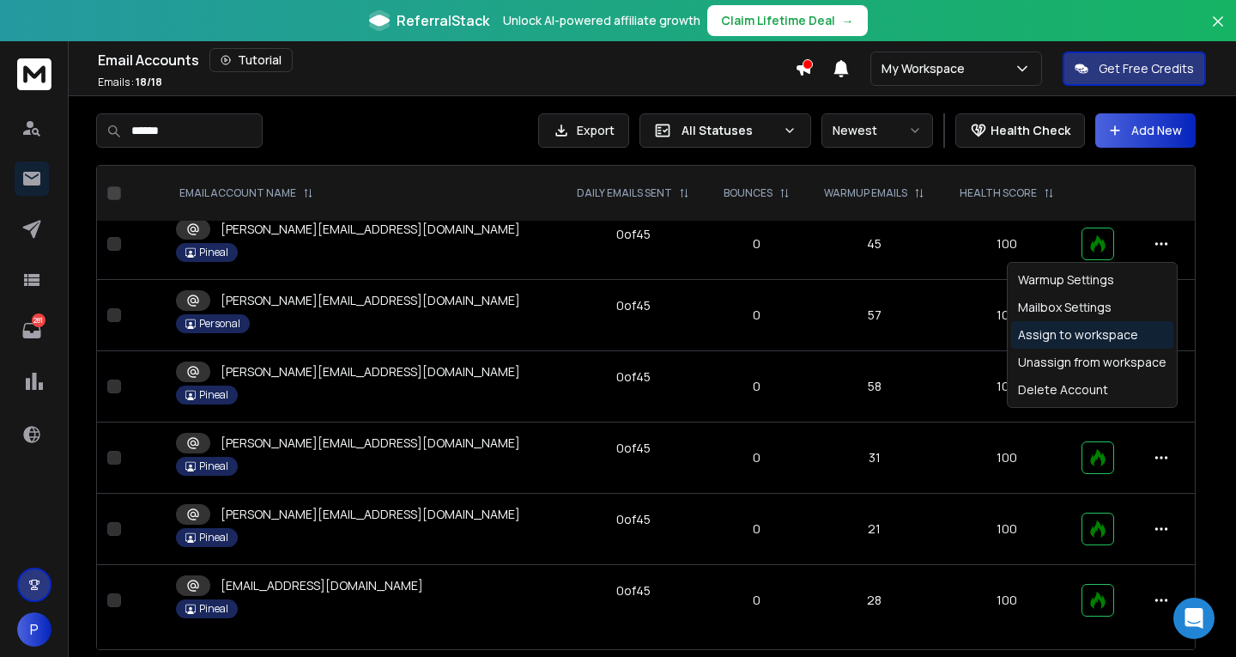
click at [1074, 330] on div "Assign to workspace" at bounding box center [1092, 334] width 162 height 27
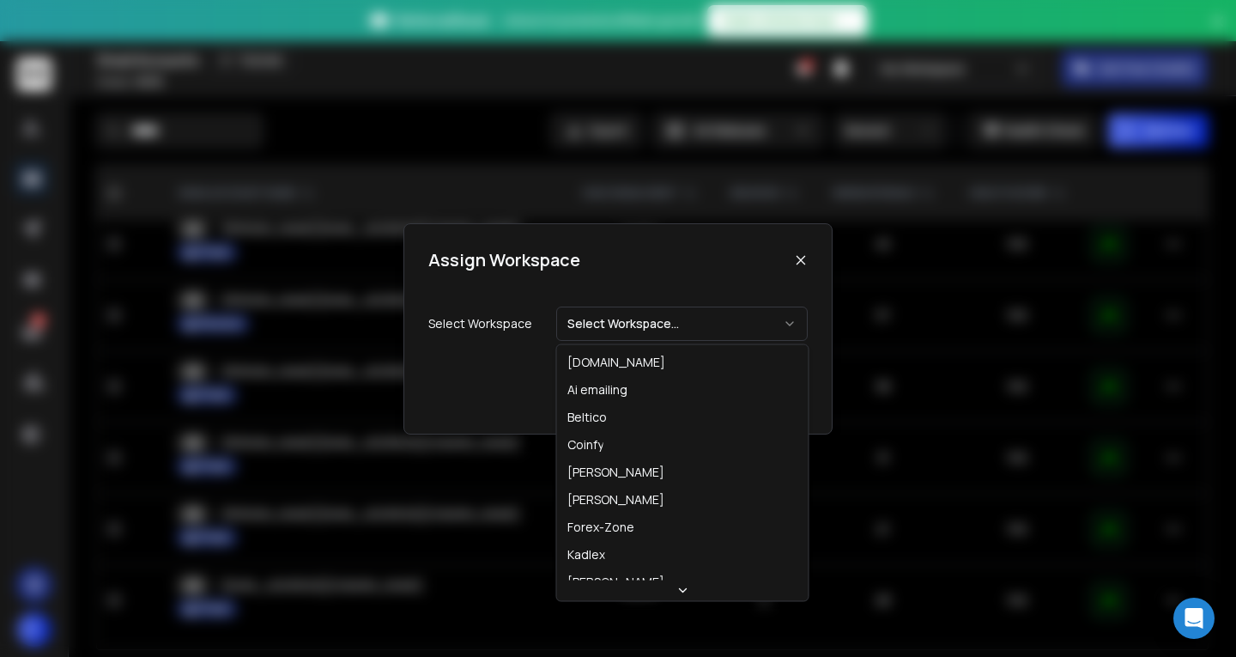
click at [660, 325] on button "Select Workspace..." at bounding box center [682, 324] width 252 height 34
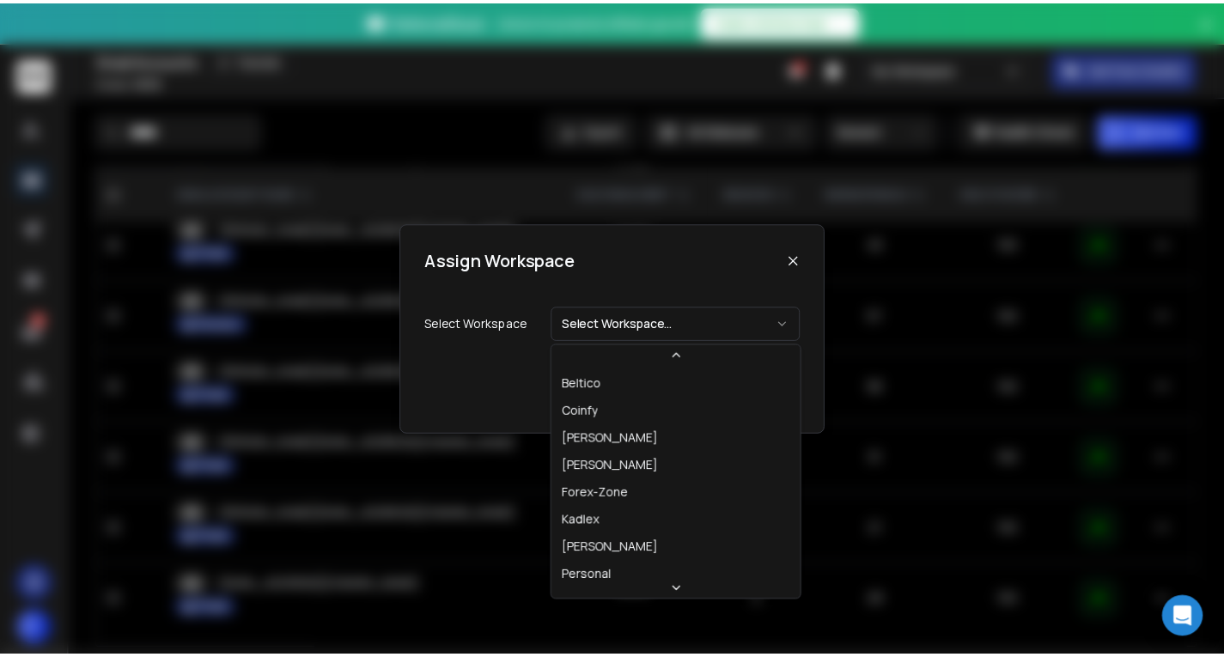
scroll to position [74, 0]
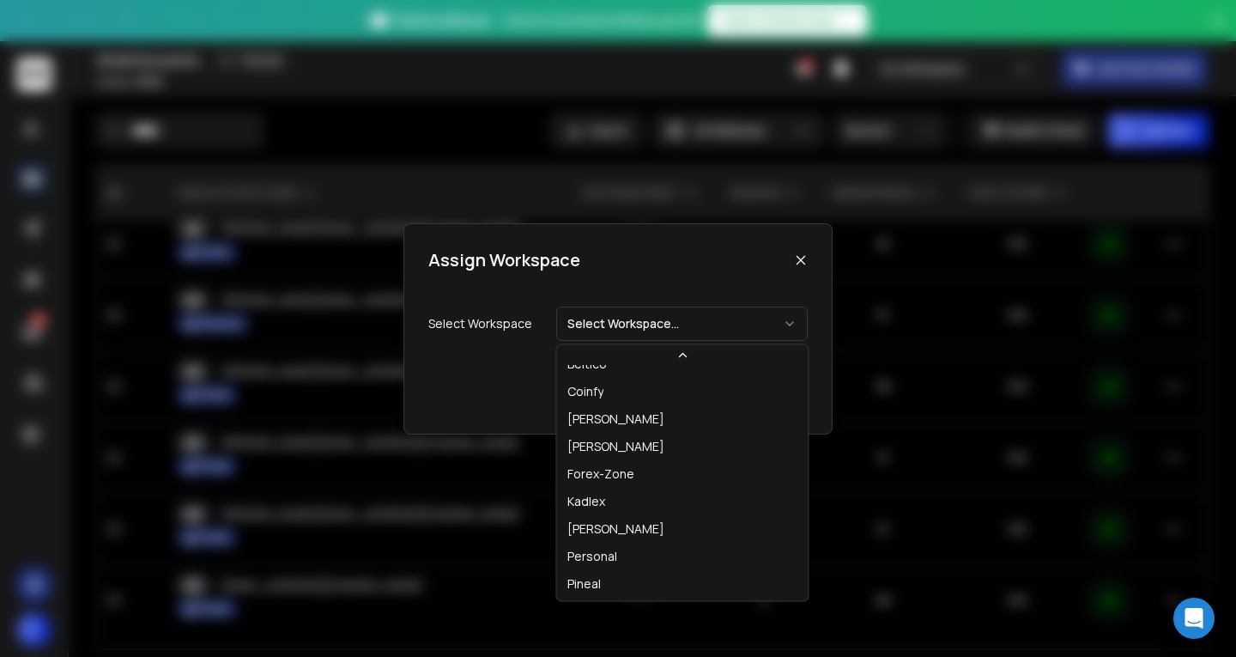
drag, startPoint x: 598, startPoint y: 548, endPoint x: 604, endPoint y: 532, distance: 16.6
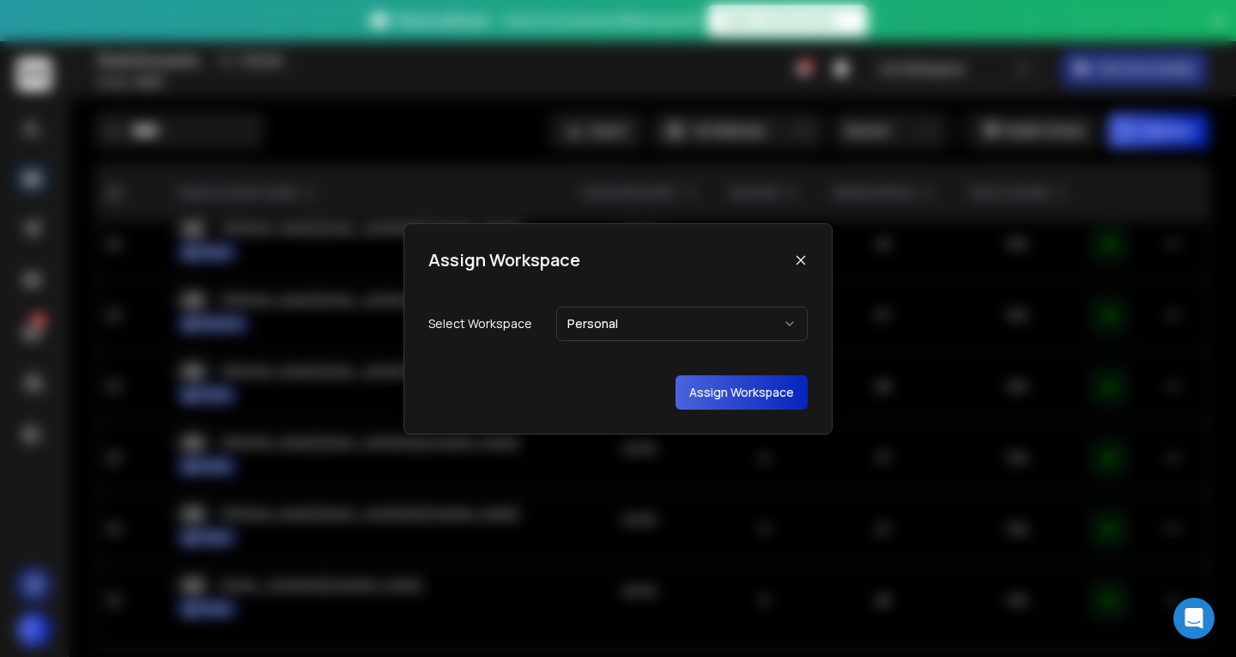
click at [732, 391] on button "Assign Workspace" at bounding box center [742, 392] width 132 height 34
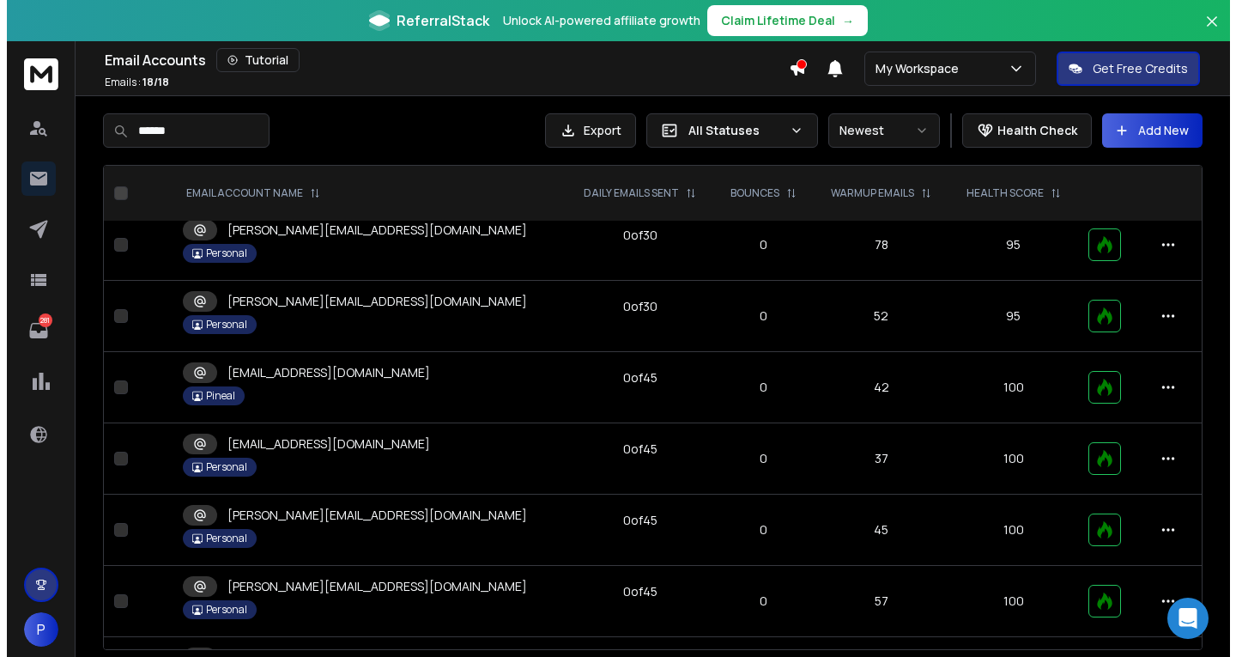
scroll to position [601, 0]
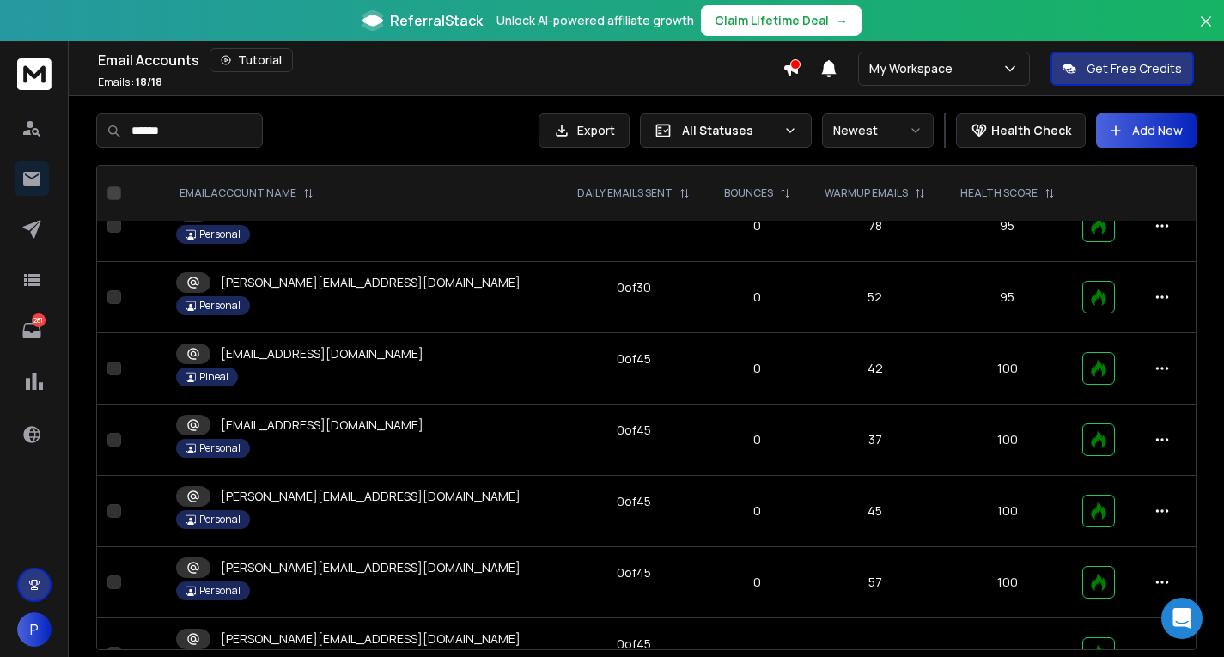
click at [1154, 365] on icon at bounding box center [1161, 368] width 15 height 15
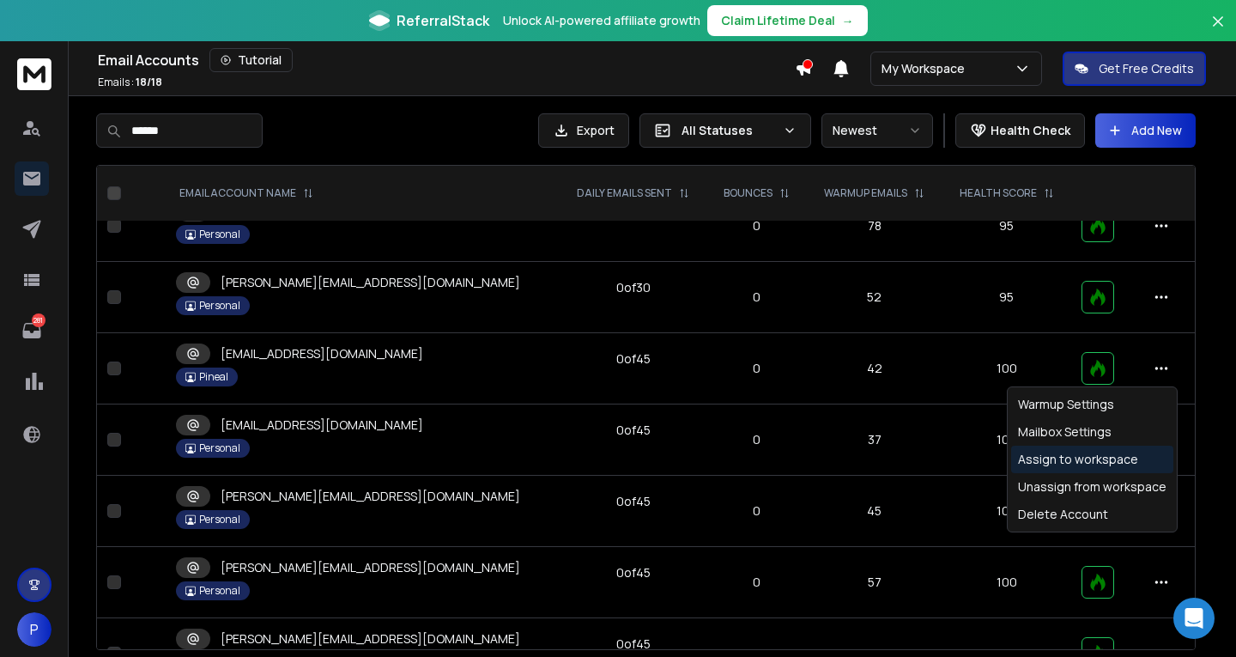
click at [1044, 456] on div "Assign to workspace" at bounding box center [1092, 459] width 162 height 27
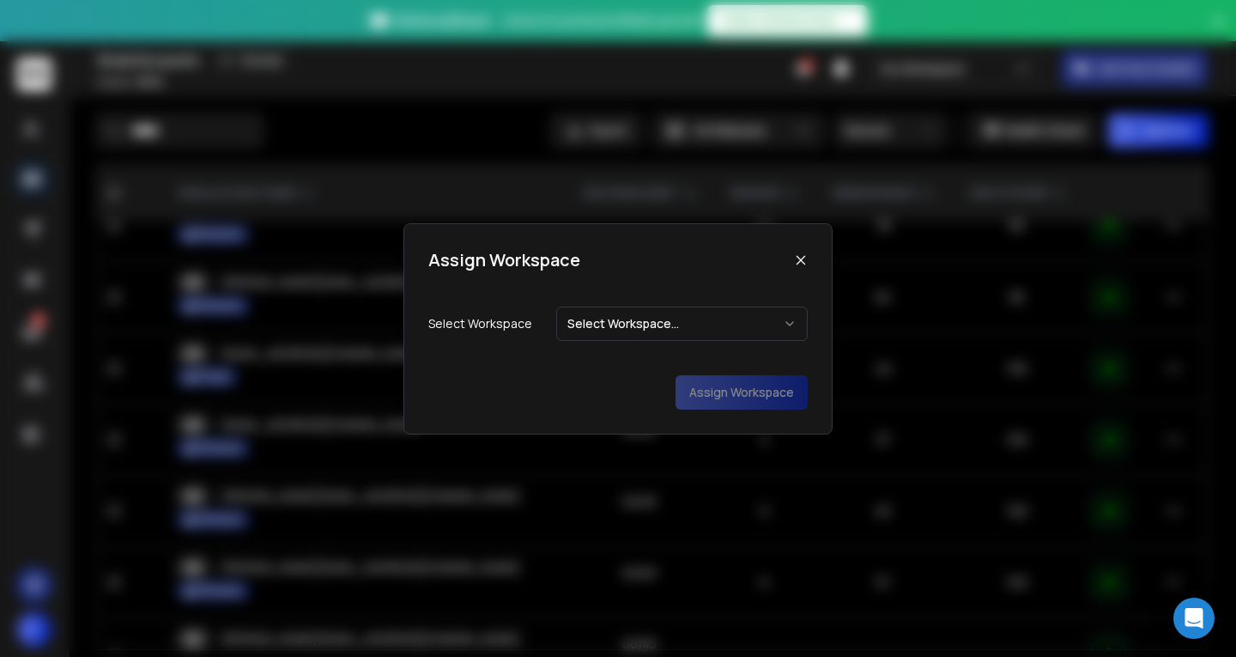
click at [629, 335] on button "Select Workspace..." at bounding box center [682, 324] width 252 height 34
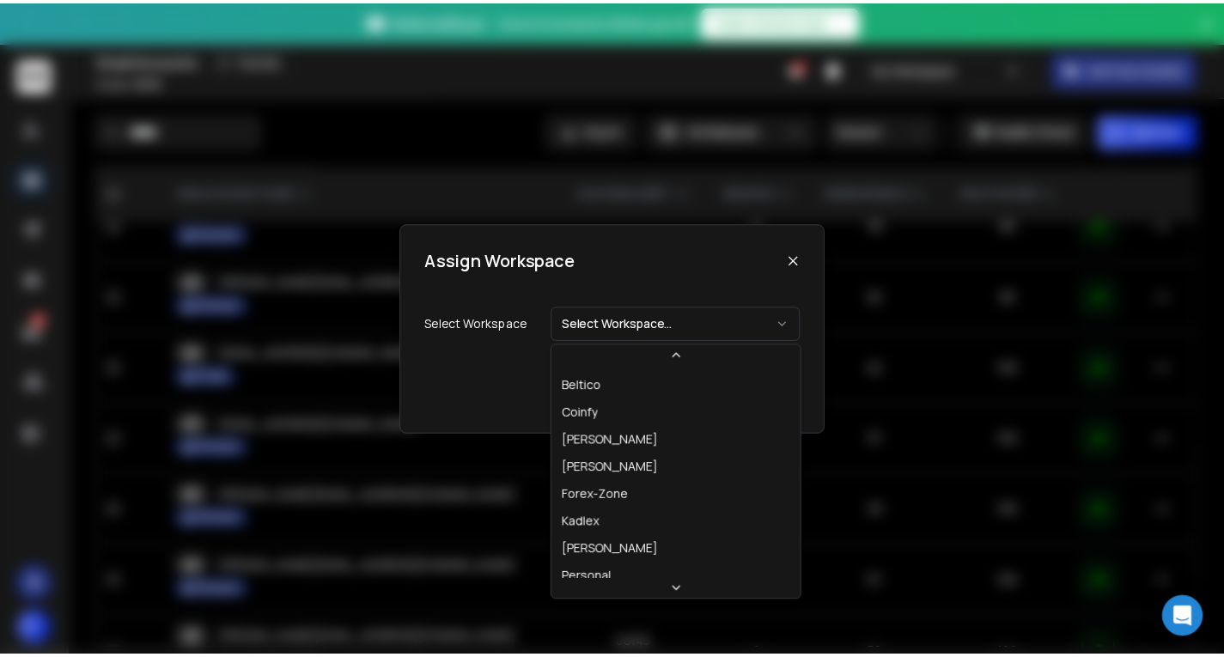
scroll to position [74, 0]
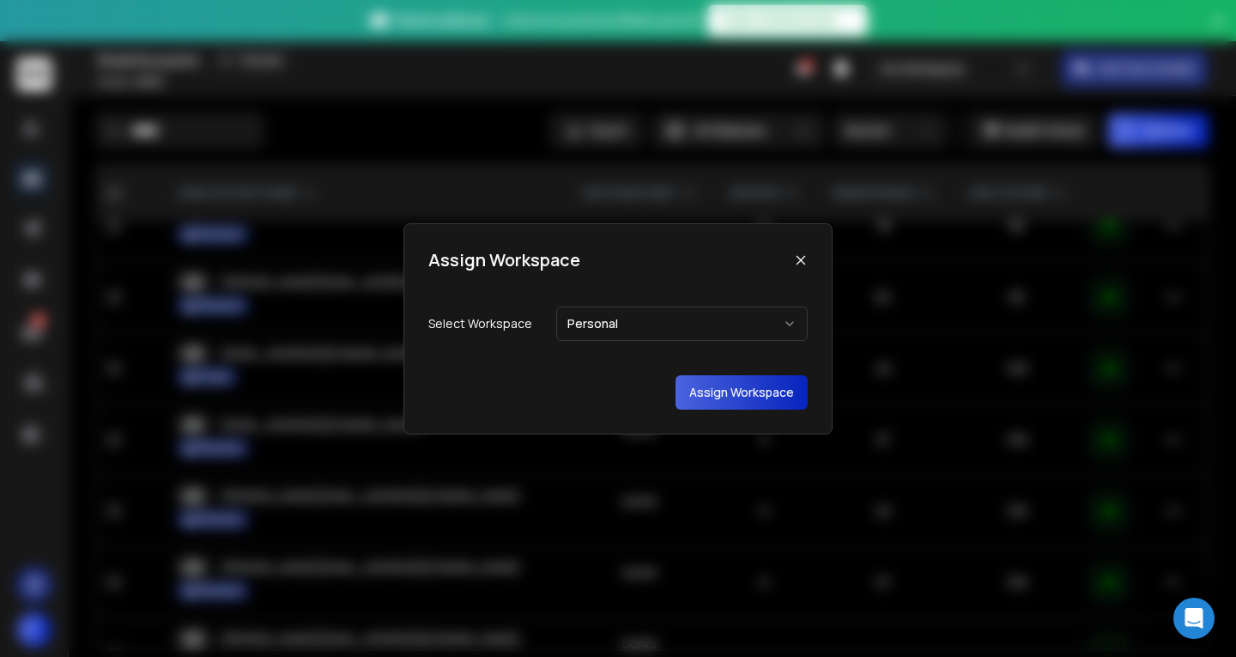
click at [738, 380] on button "Assign Workspace" at bounding box center [742, 392] width 132 height 34
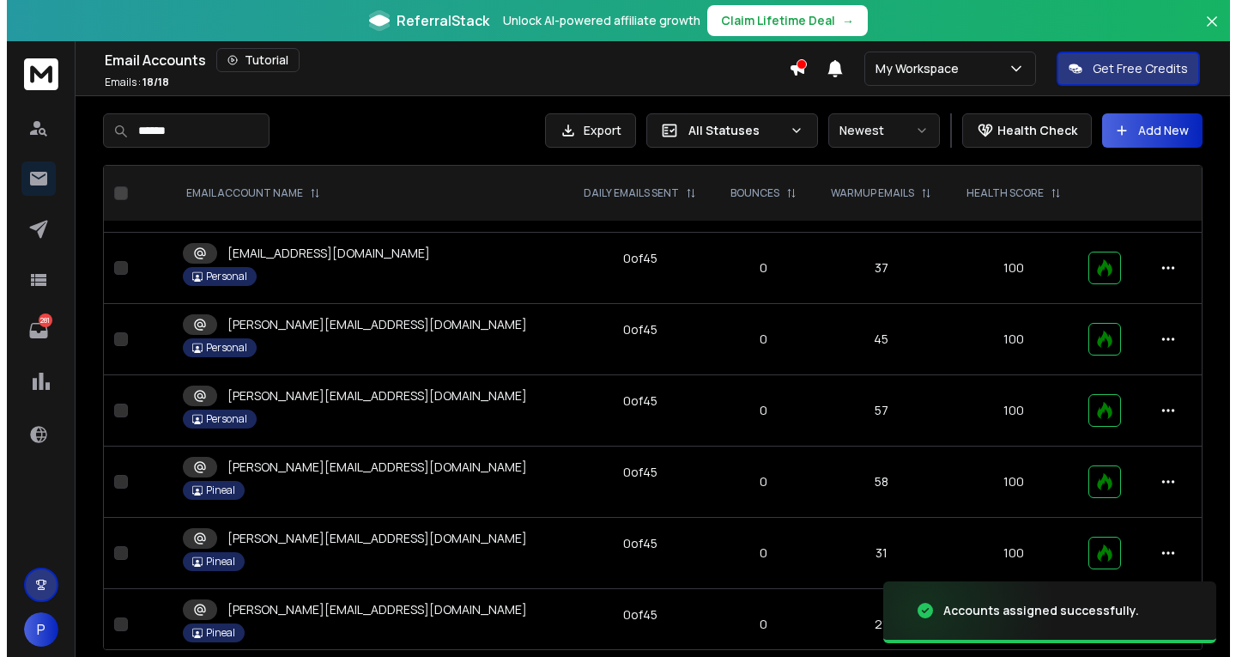
scroll to position [859, 0]
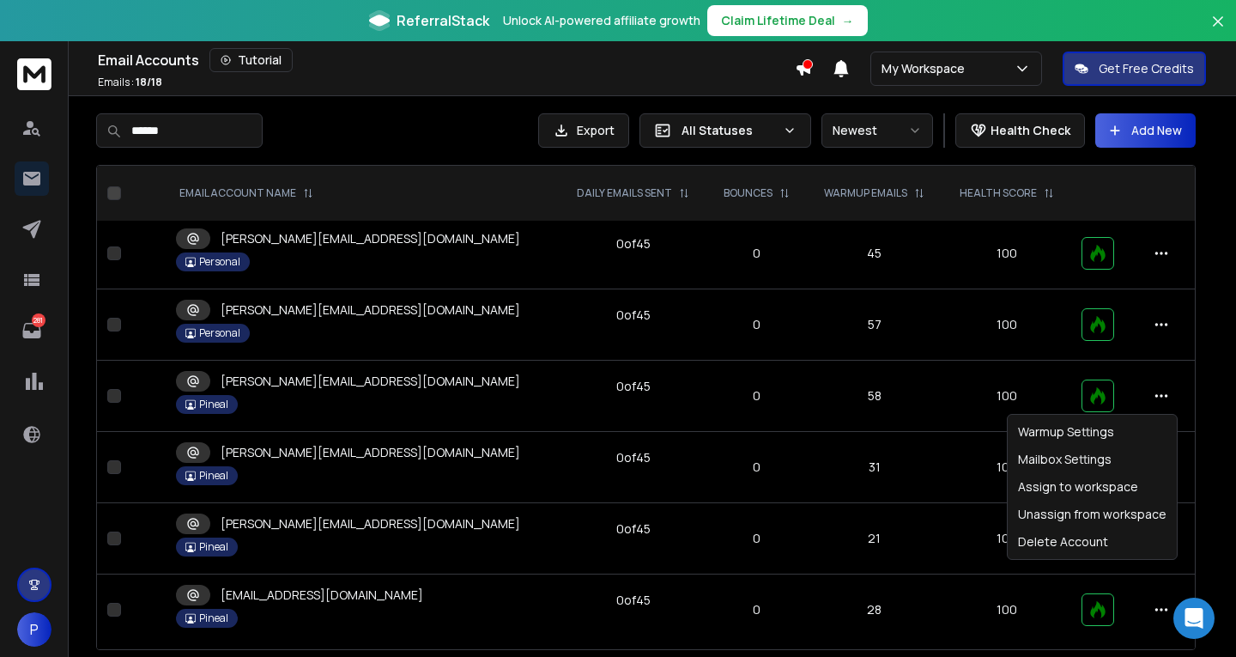
click at [1154, 402] on icon at bounding box center [1161, 395] width 15 height 15
click at [1048, 488] on div "Assign to workspace" at bounding box center [1092, 486] width 162 height 27
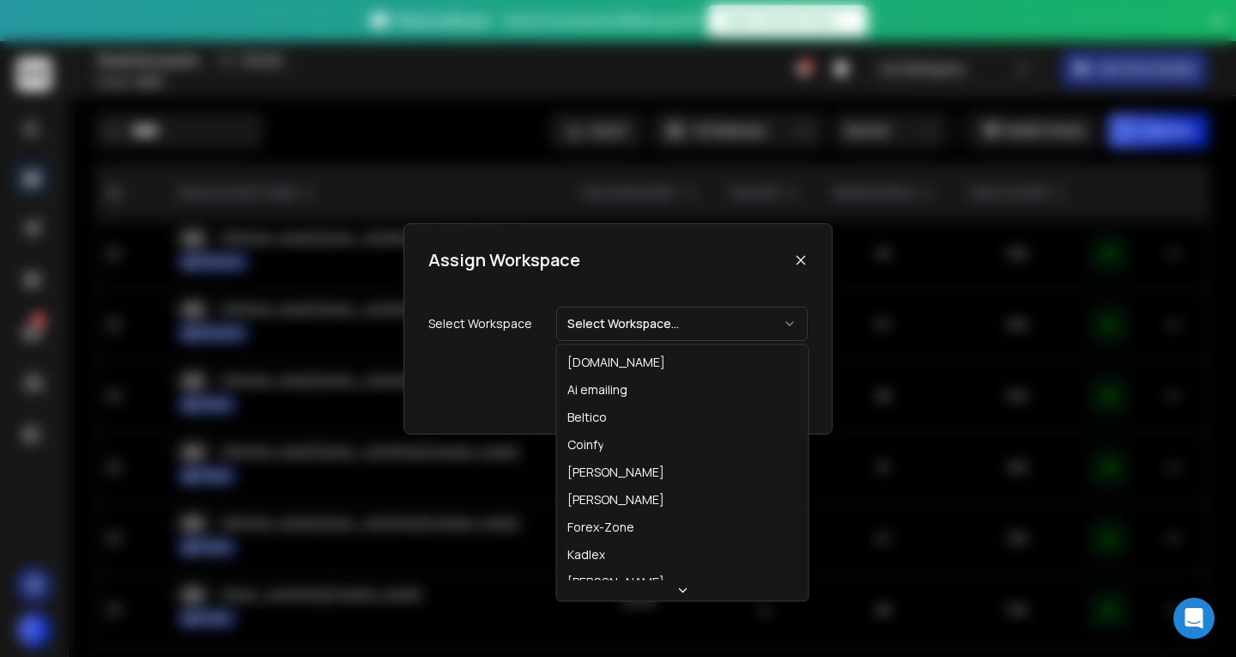
click at [619, 323] on button "Select Workspace..." at bounding box center [682, 324] width 252 height 34
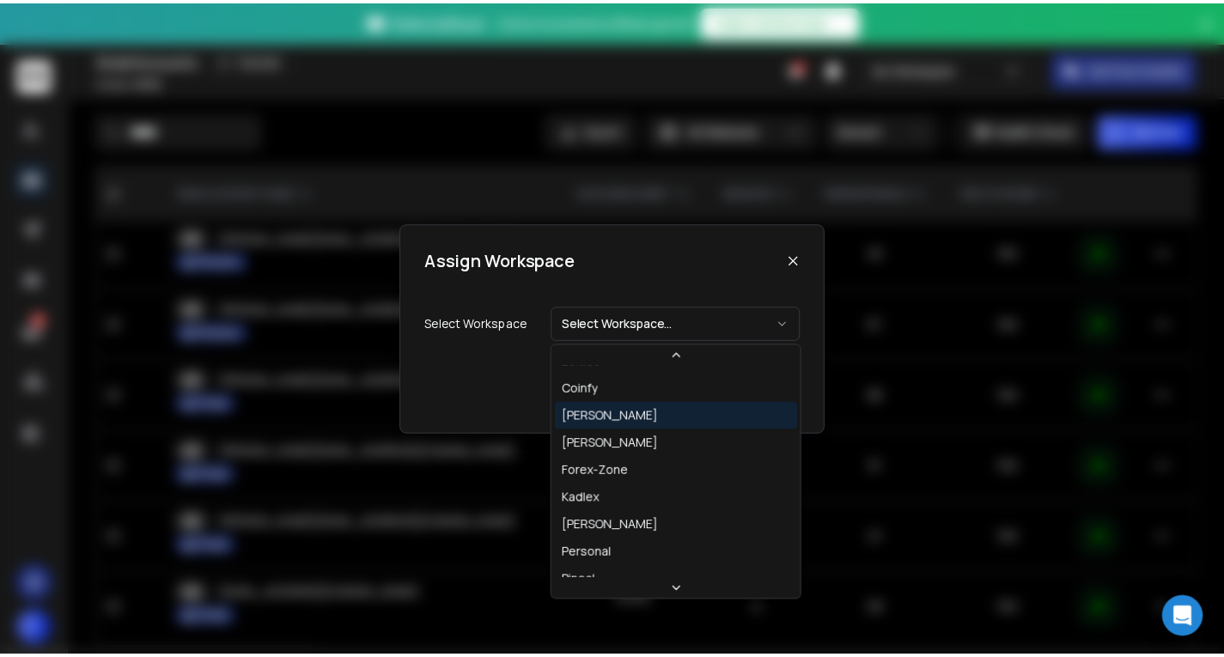
scroll to position [74, 0]
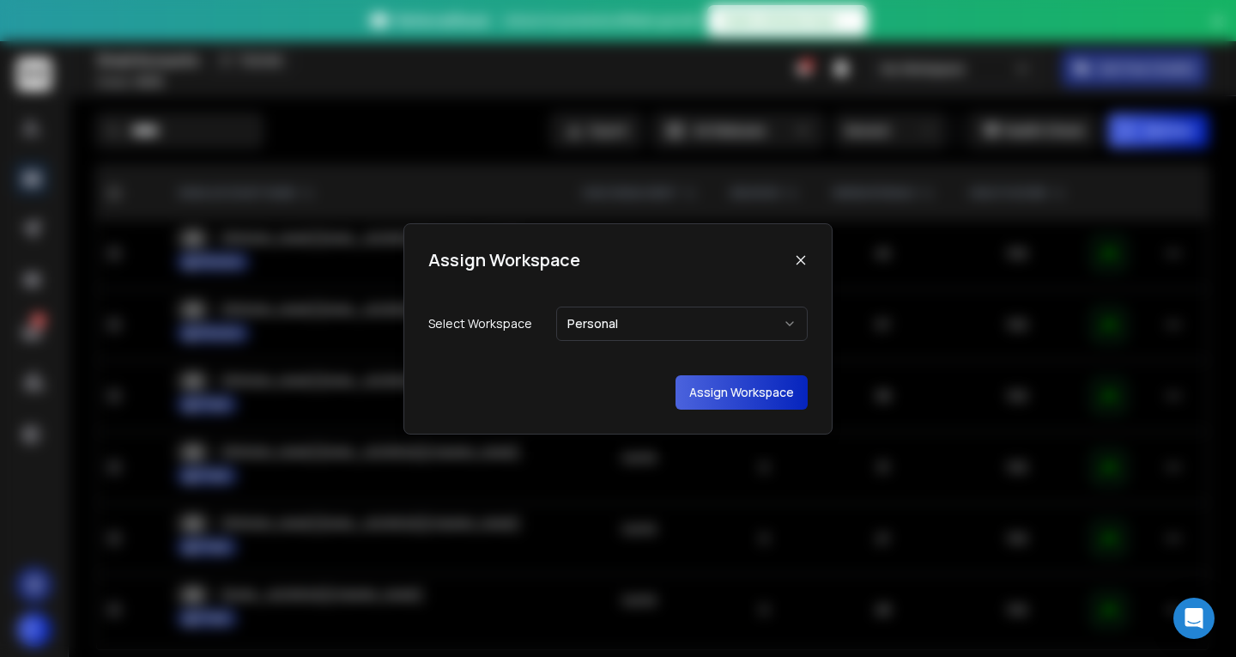
click at [749, 389] on button "Assign Workspace" at bounding box center [742, 392] width 132 height 34
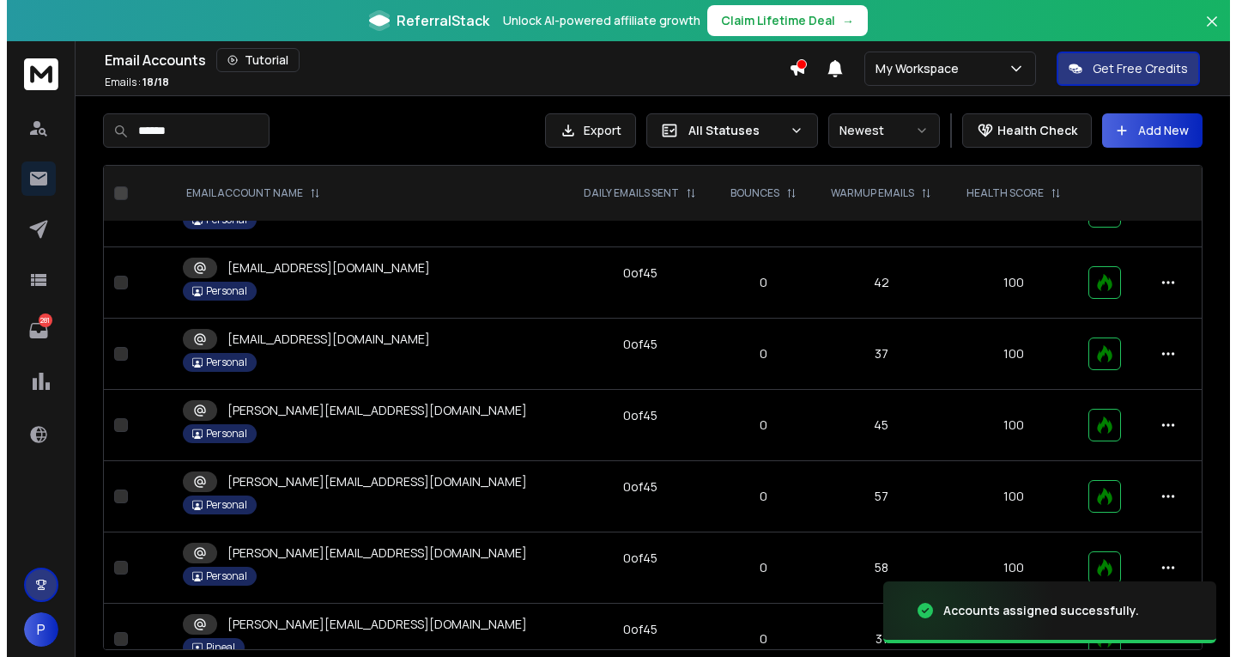
scroll to position [868, 0]
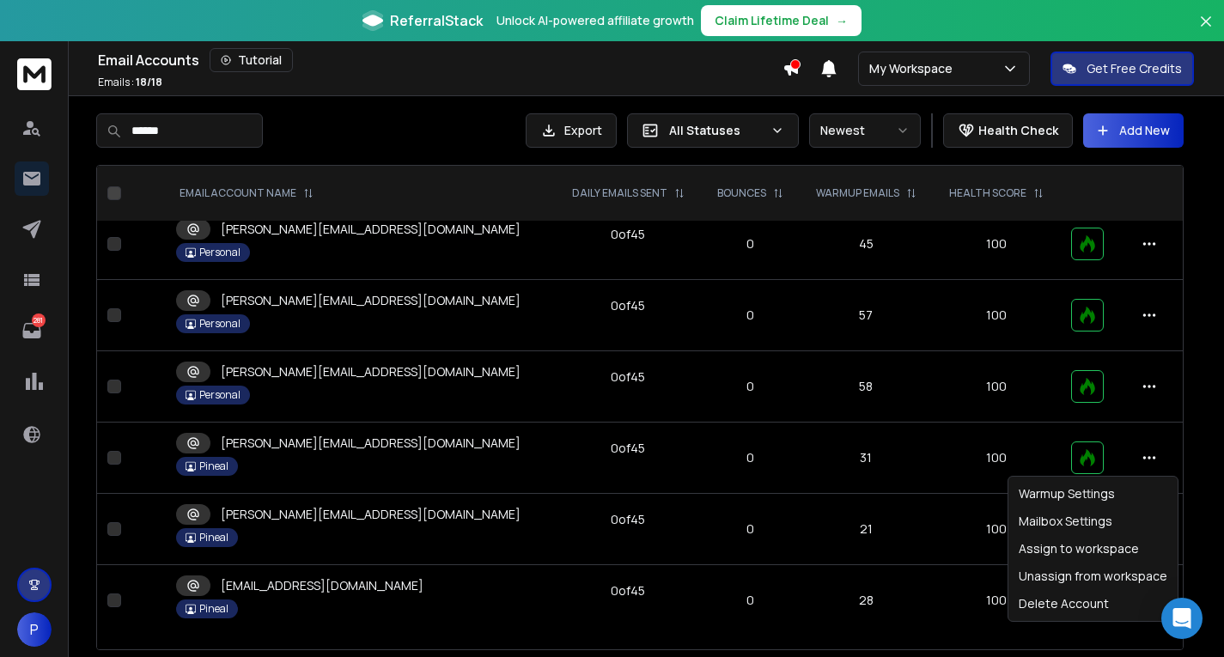
click at [1145, 458] on icon at bounding box center [1148, 457] width 15 height 15
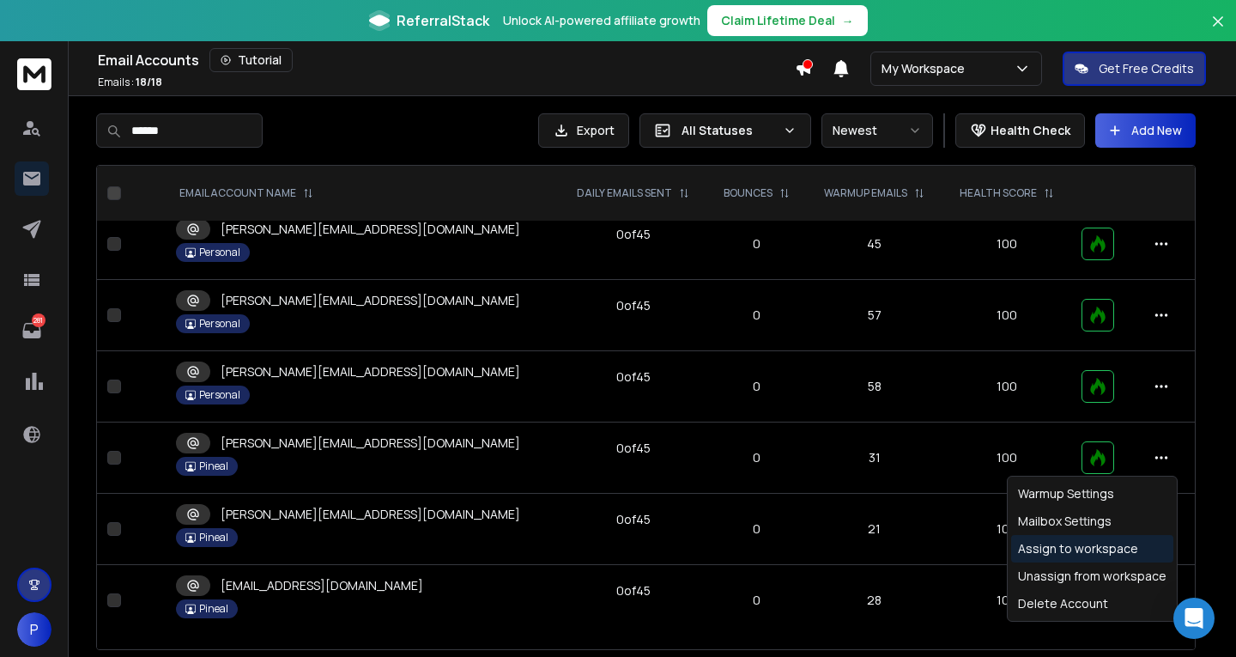
click at [1072, 544] on div "Assign to workspace" at bounding box center [1092, 548] width 162 height 27
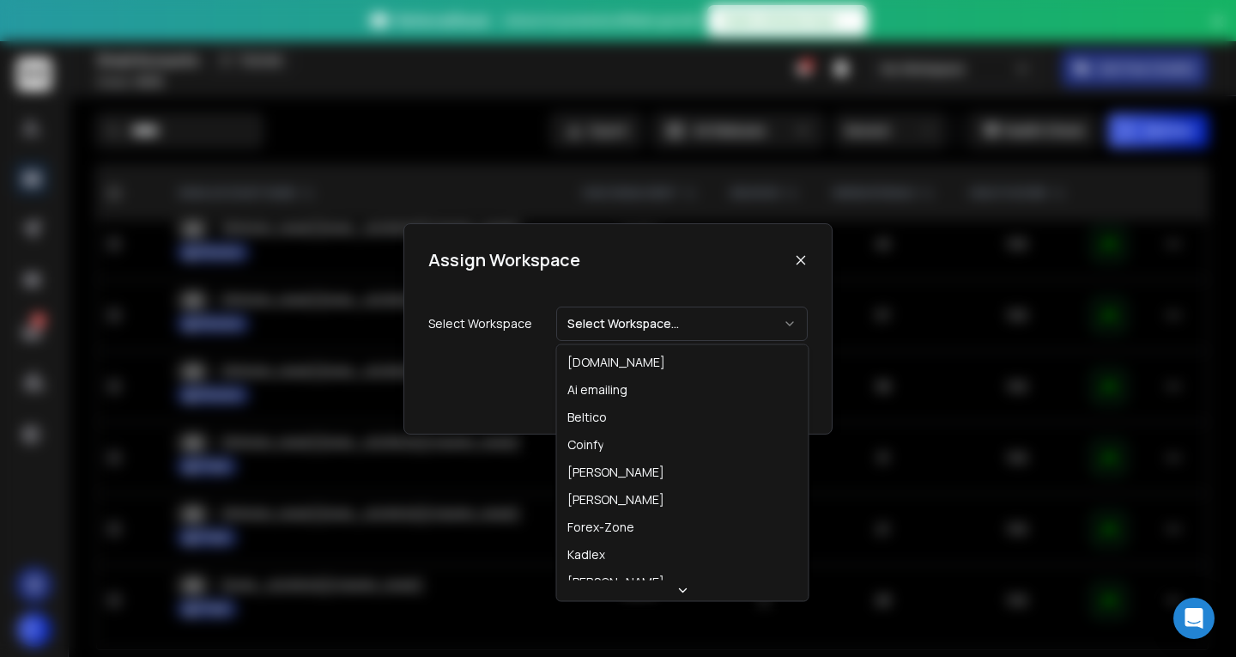
click at [601, 333] on button "Select Workspace..." at bounding box center [682, 324] width 252 height 34
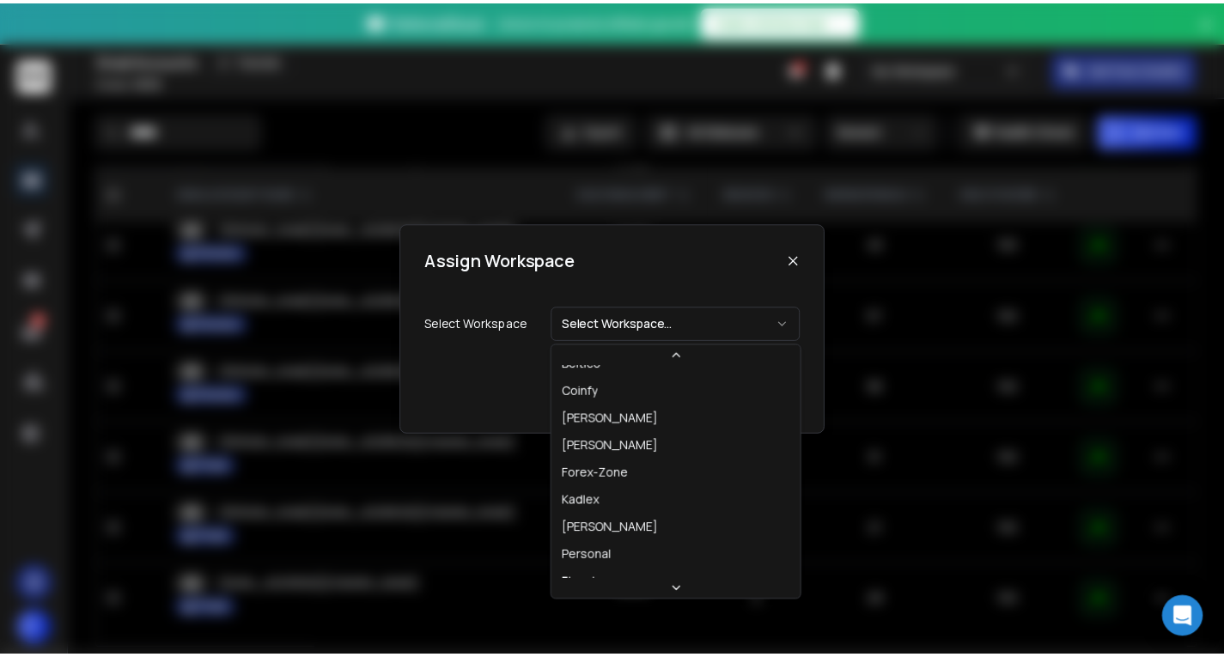
scroll to position [74, 0]
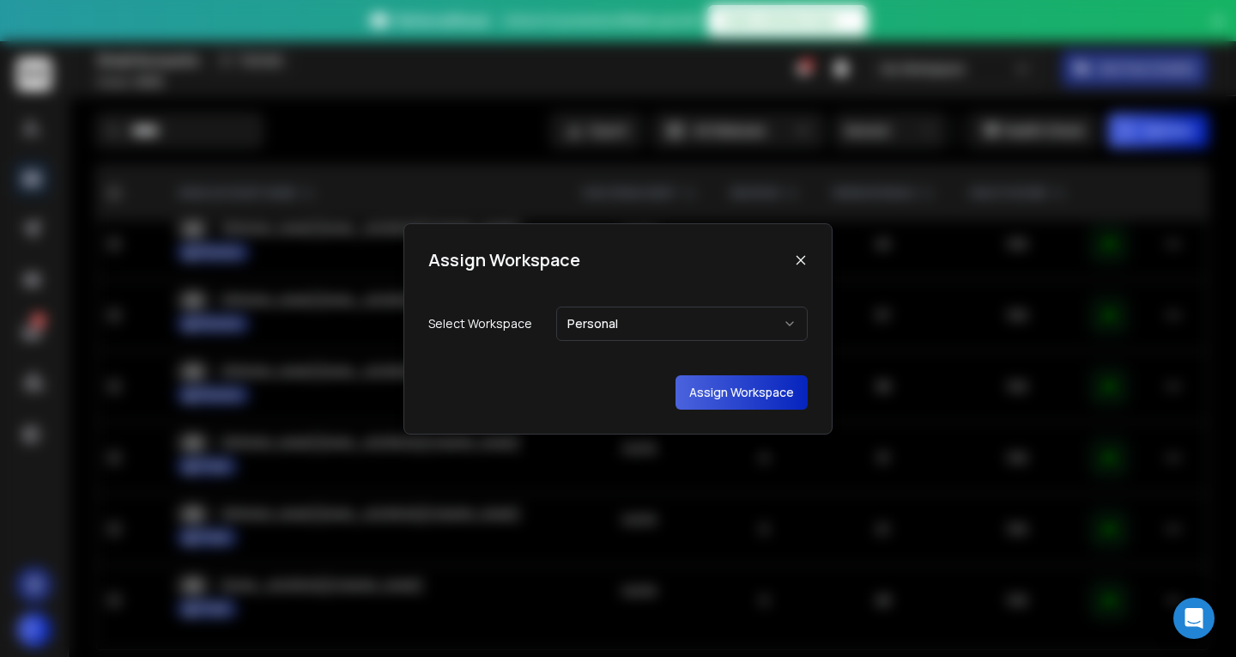
click at [732, 391] on button "Assign Workspace" at bounding box center [742, 392] width 132 height 34
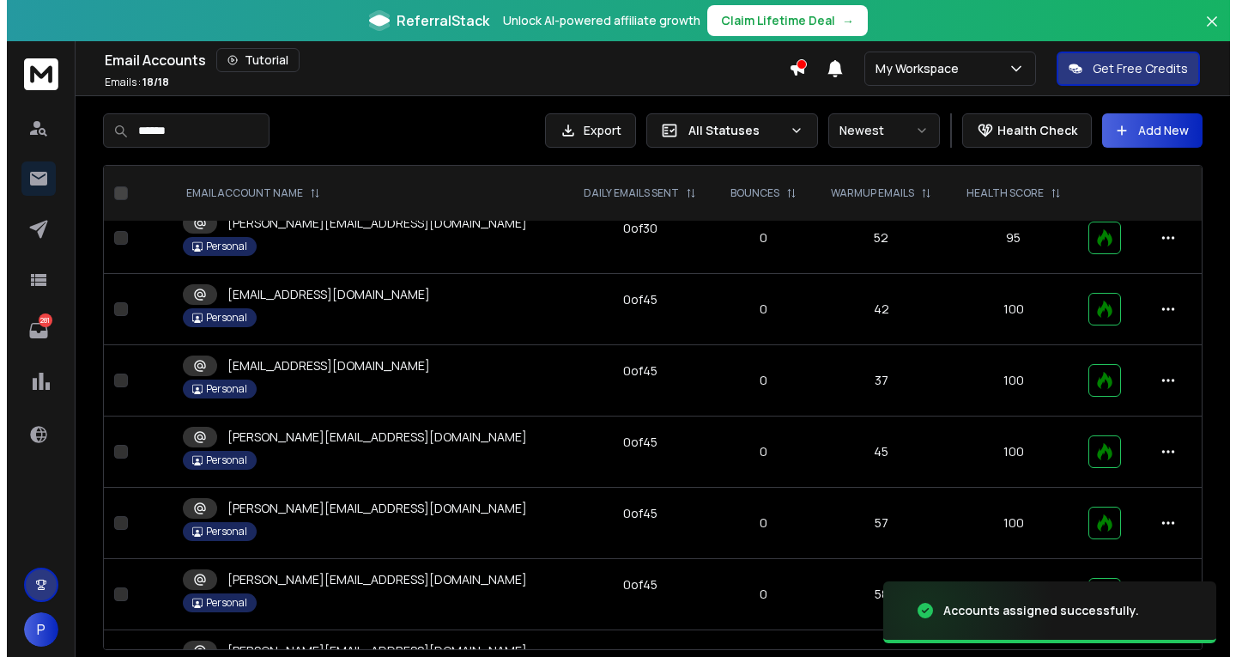
scroll to position [868, 0]
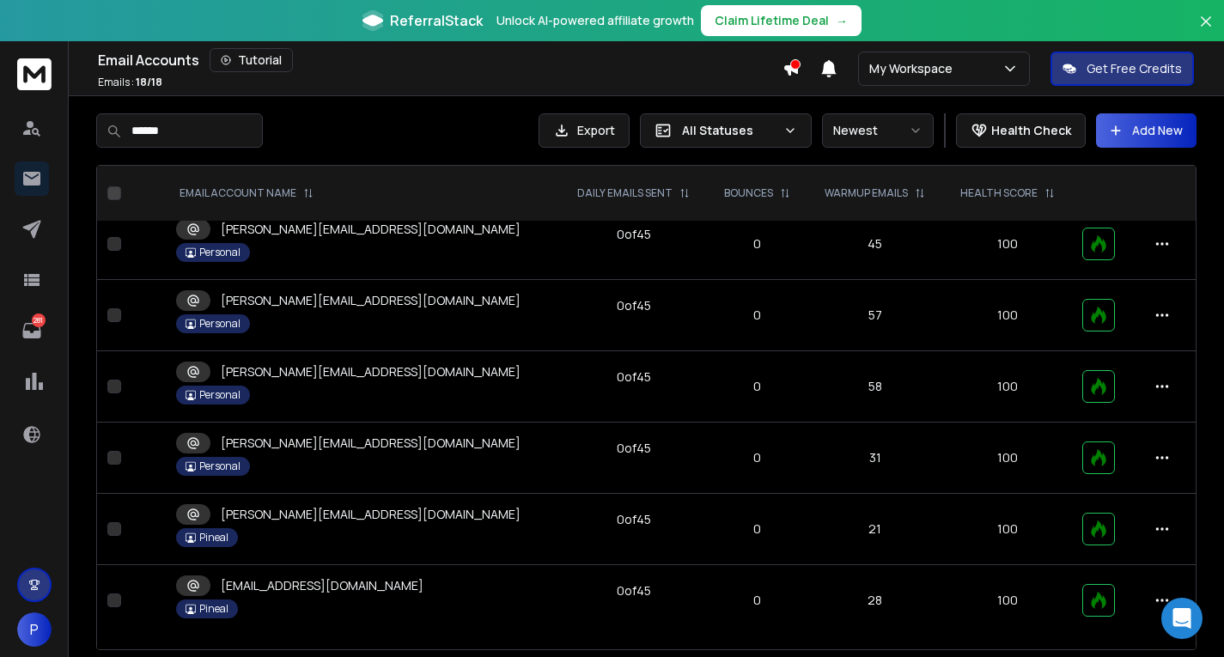
click at [1154, 525] on icon at bounding box center [1161, 528] width 15 height 15
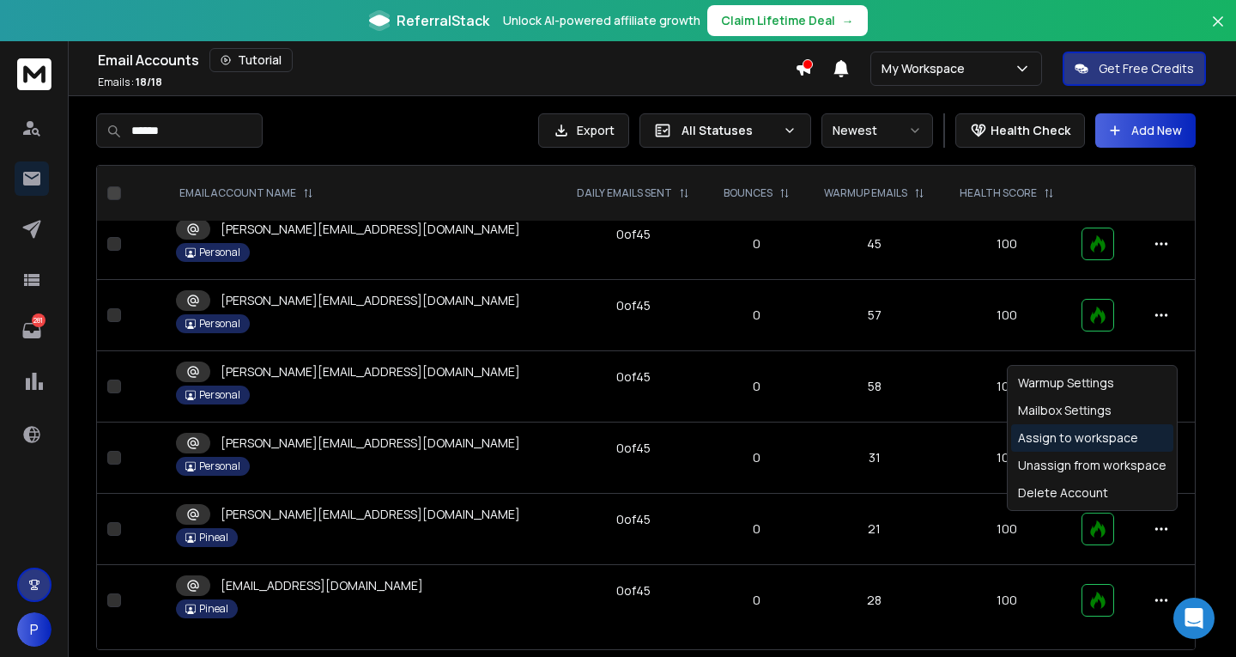
click at [1035, 440] on div "Assign to workspace" at bounding box center [1092, 437] width 162 height 27
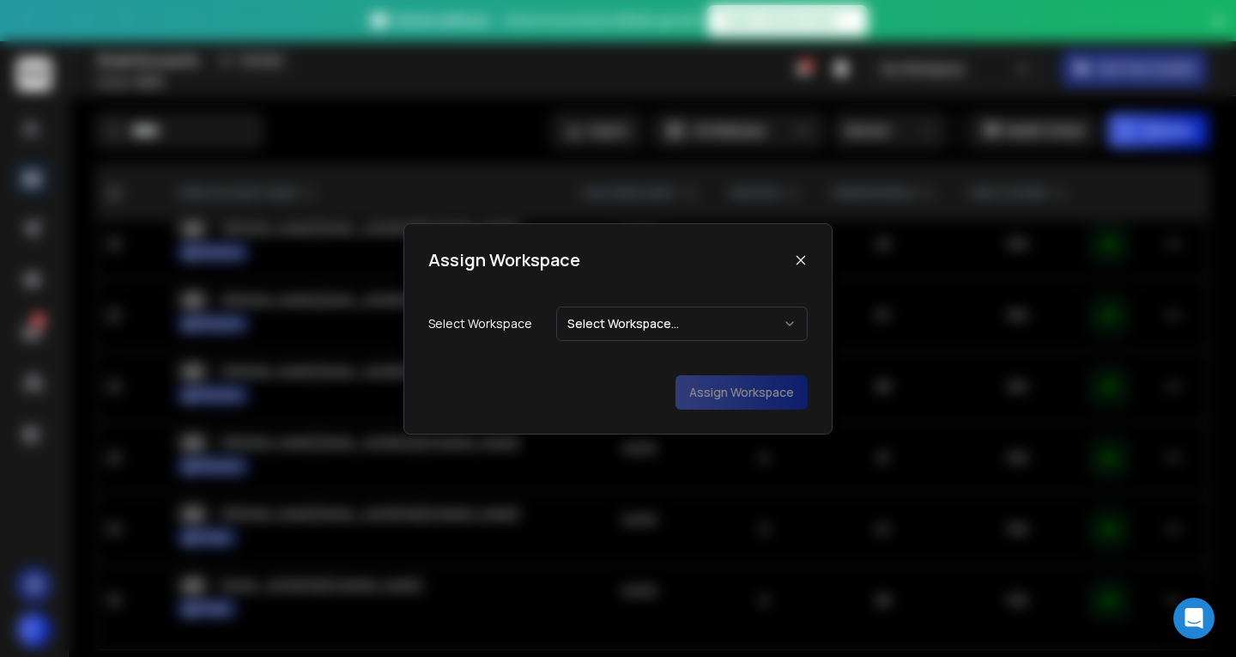
click at [658, 331] on button "Select Workspace..." at bounding box center [682, 324] width 252 height 34
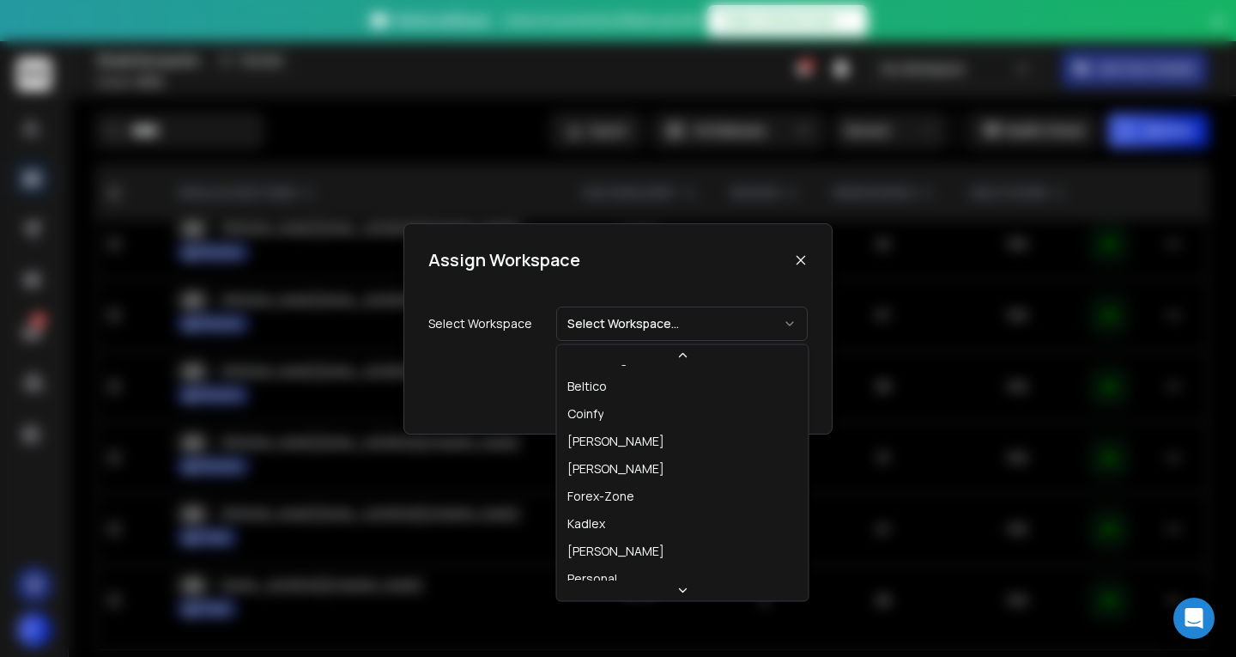
scroll to position [74, 0]
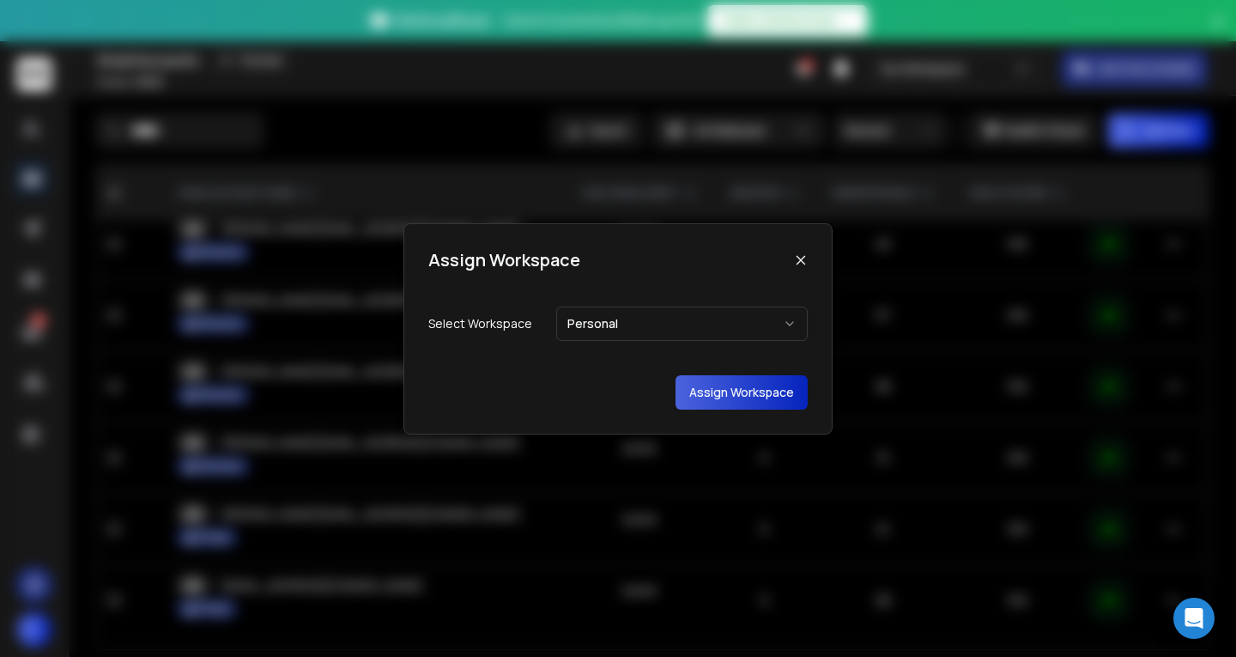
click at [629, 313] on button "Personal" at bounding box center [682, 324] width 252 height 34
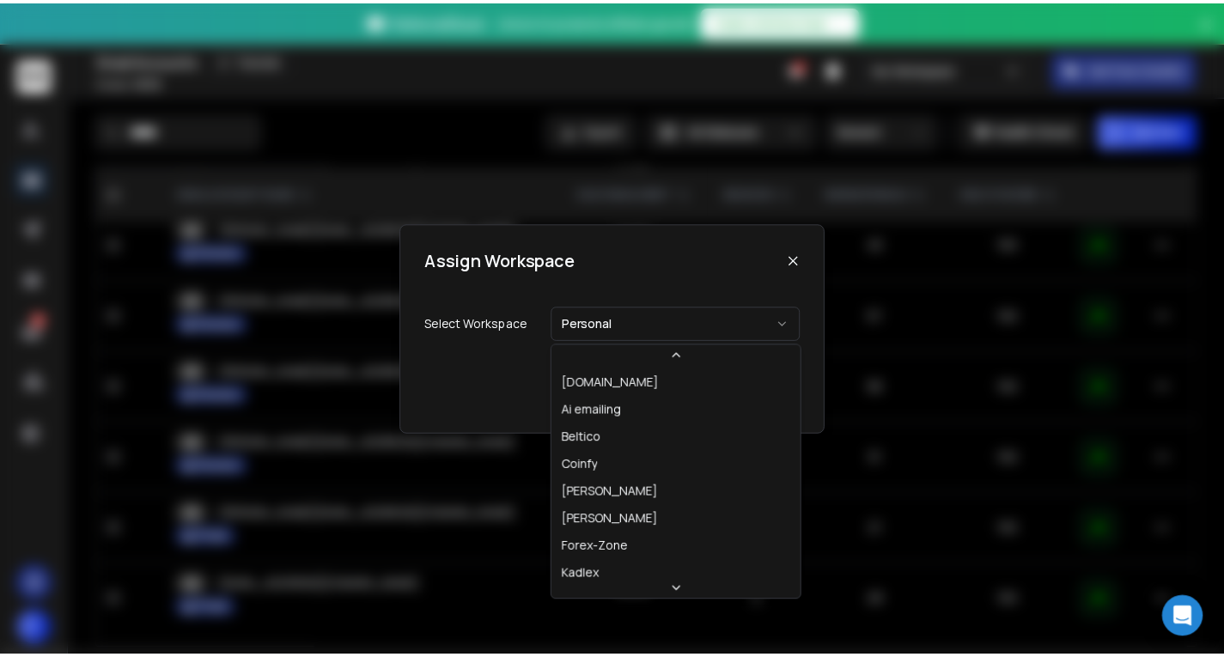
scroll to position [64, 0]
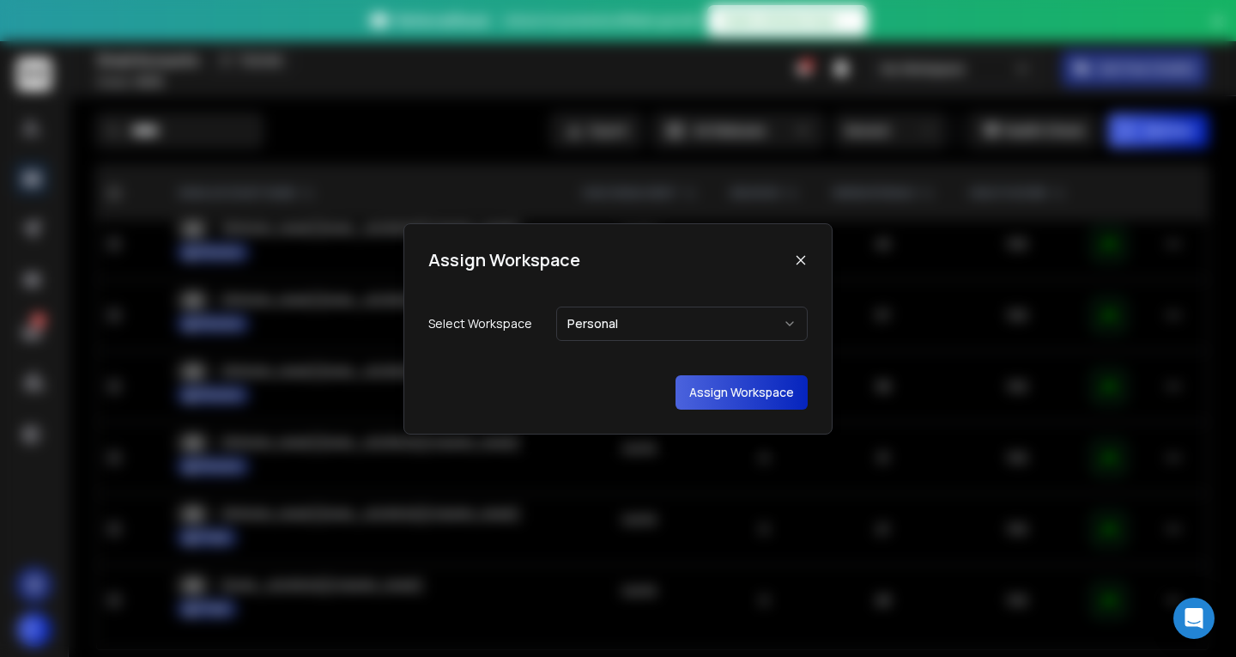
click at [735, 386] on button "Assign Workspace" at bounding box center [742, 392] width 132 height 34
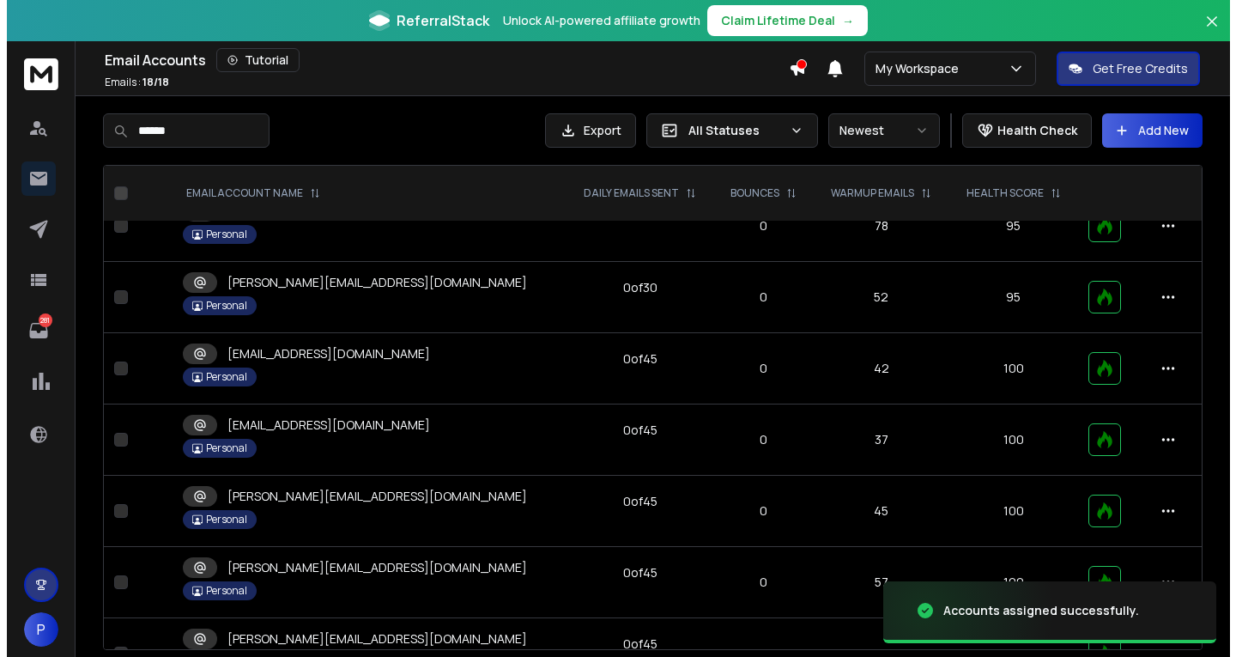
scroll to position [868, 0]
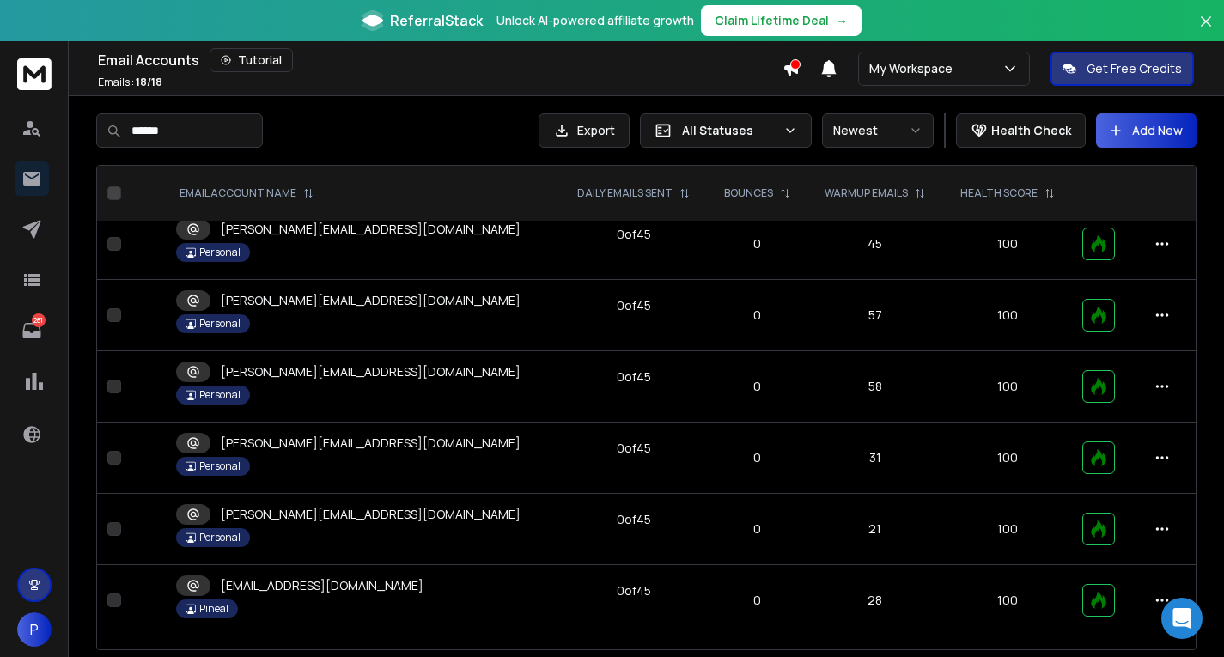
click at [1155, 601] on icon at bounding box center [1161, 599] width 13 height 3
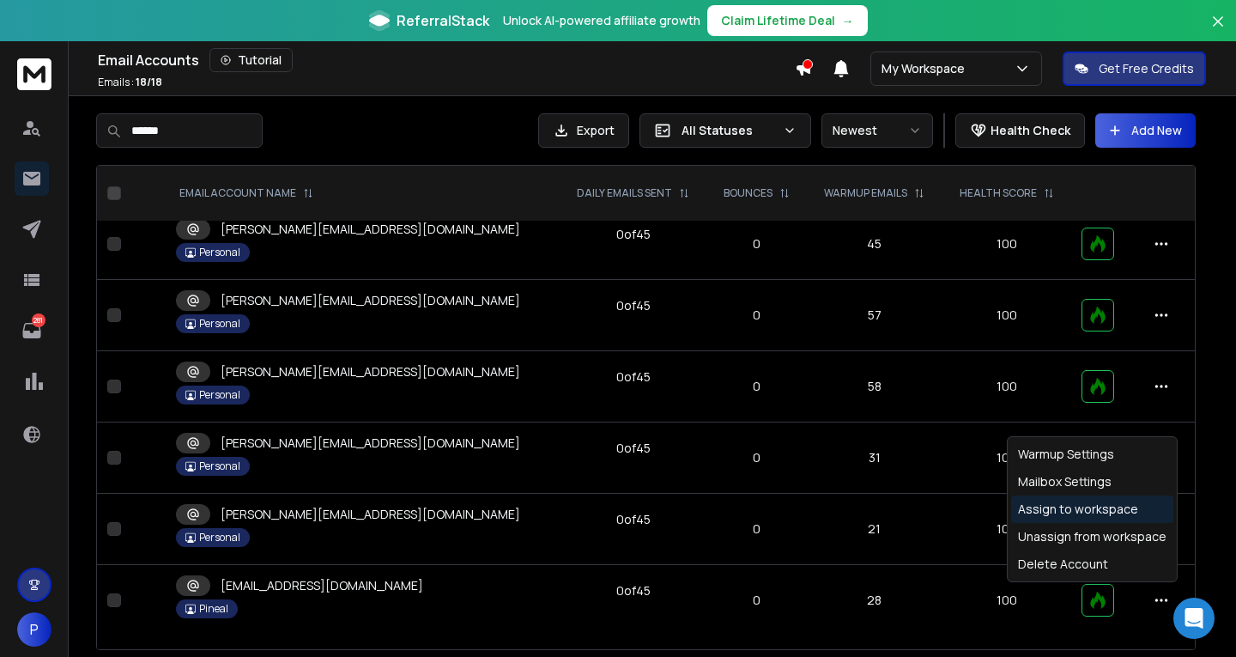
click at [1066, 506] on div "Assign to workspace" at bounding box center [1092, 508] width 162 height 27
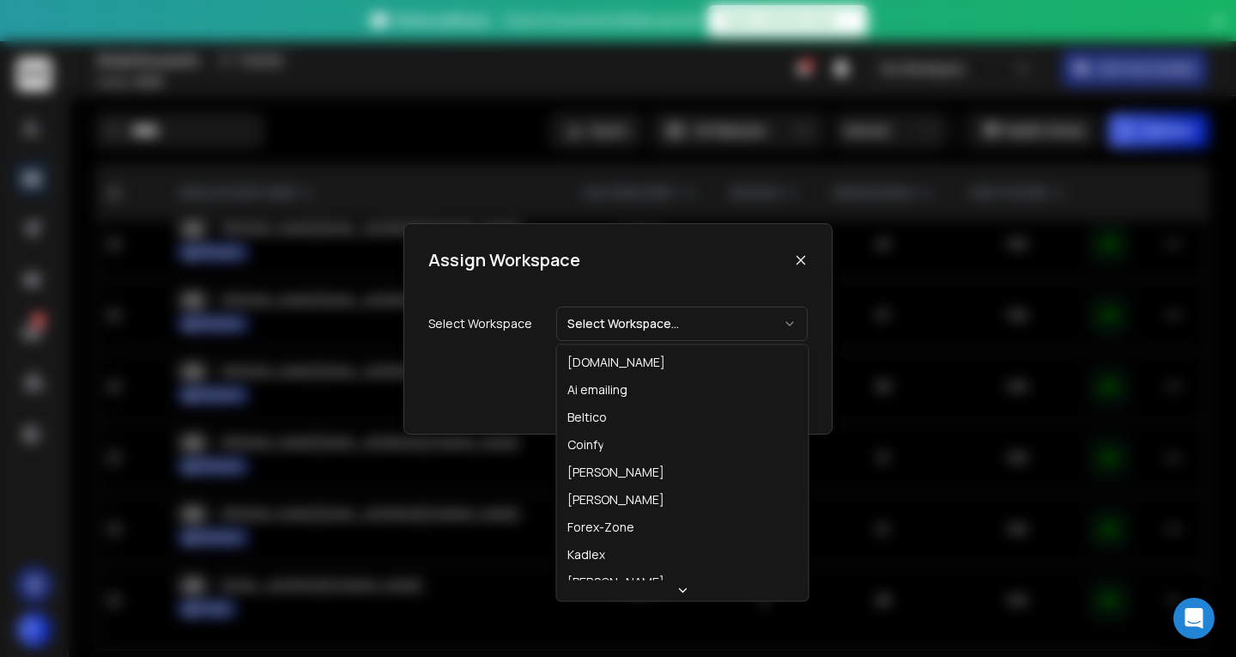
click at [618, 323] on button "Select Workspace..." at bounding box center [682, 324] width 252 height 34
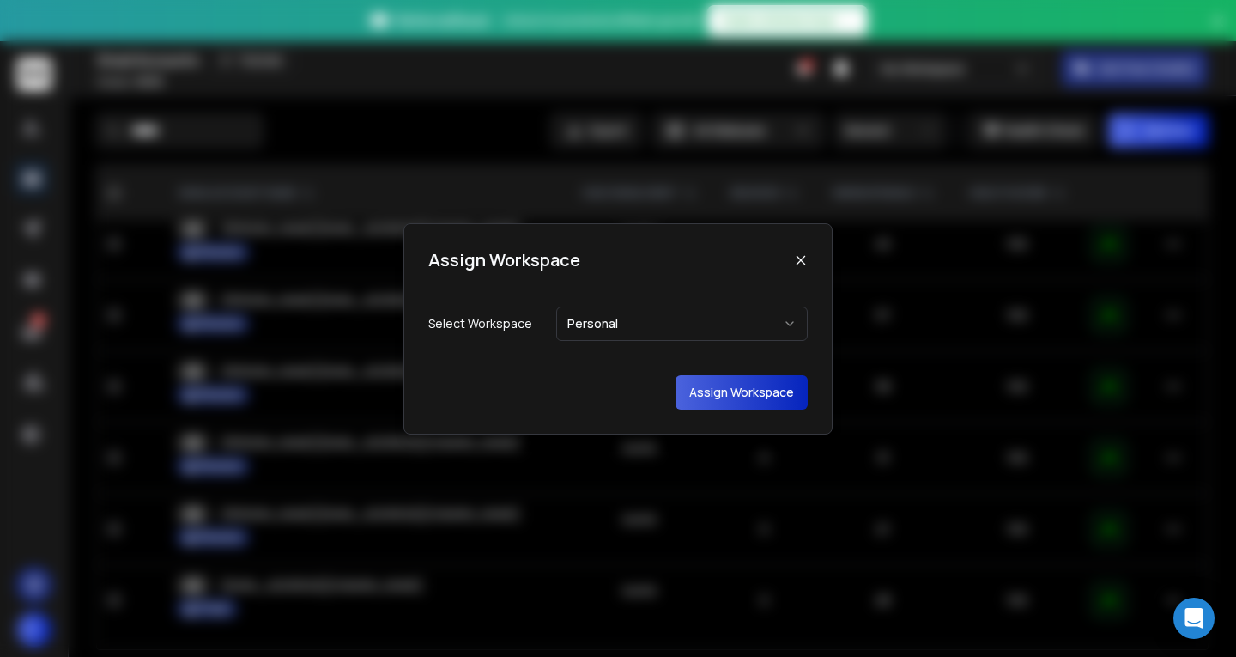
click at [720, 392] on button "Assign Workspace" at bounding box center [742, 392] width 132 height 34
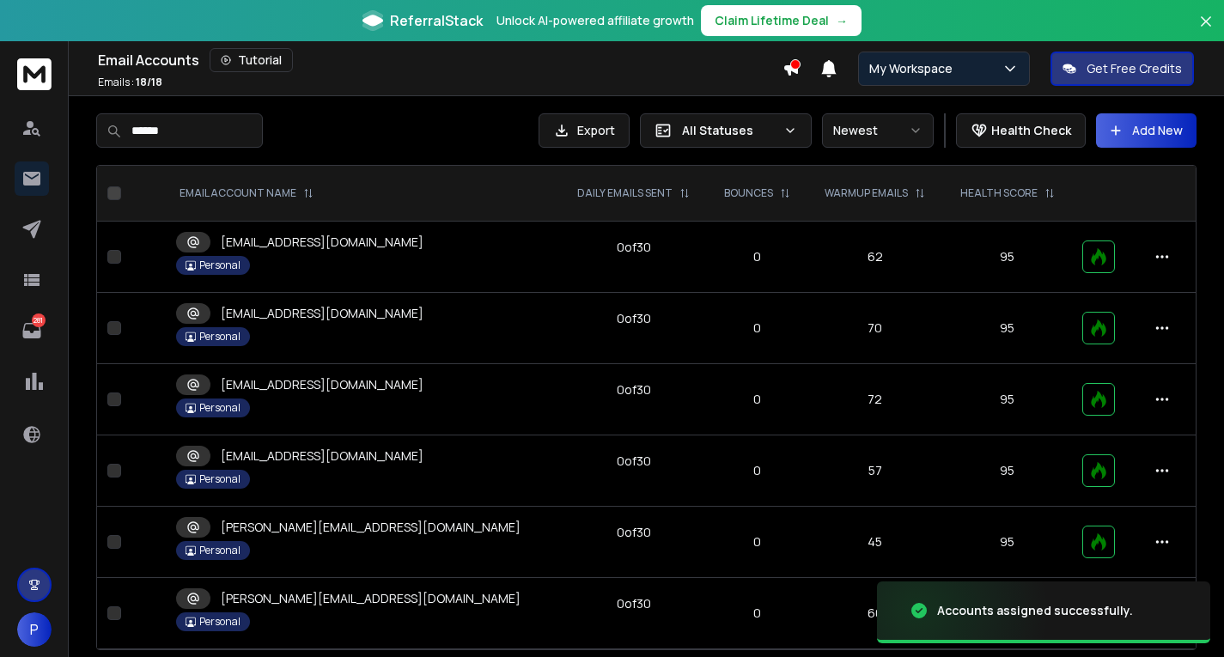
click at [958, 72] on p "My Workspace" at bounding box center [914, 68] width 90 height 17
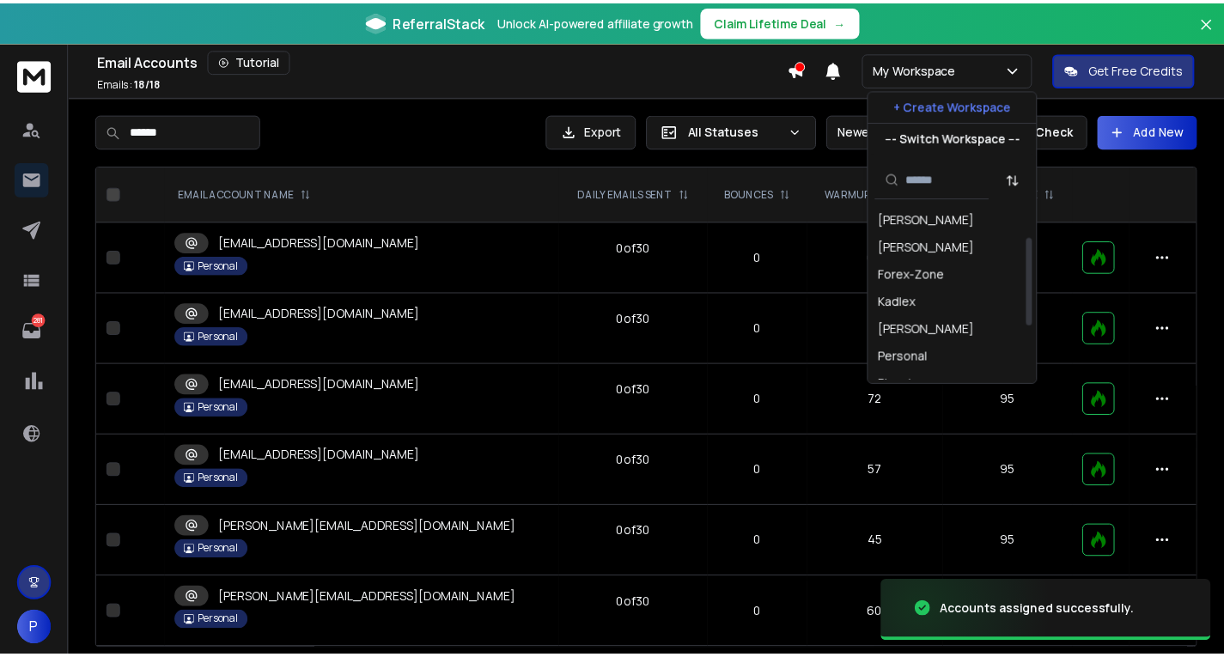
scroll to position [158, 0]
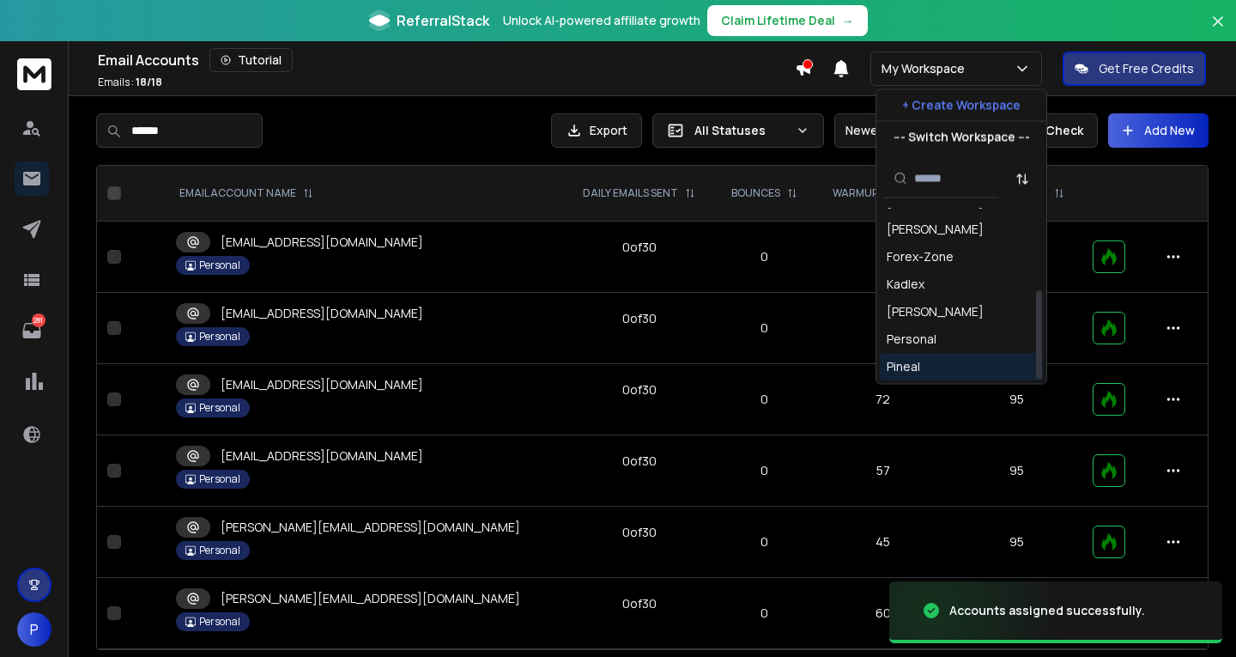
click at [924, 363] on div "Pineal" at bounding box center [961, 366] width 163 height 27
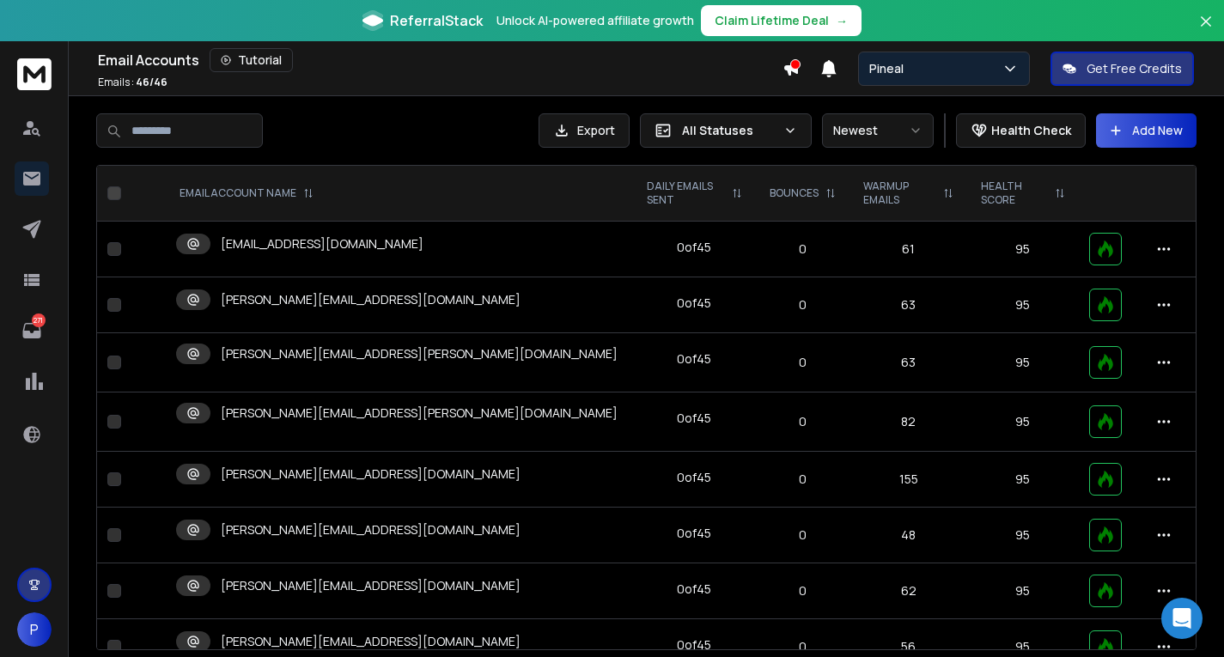
click at [971, 71] on div "Pineal" at bounding box center [943, 68] width 149 height 17
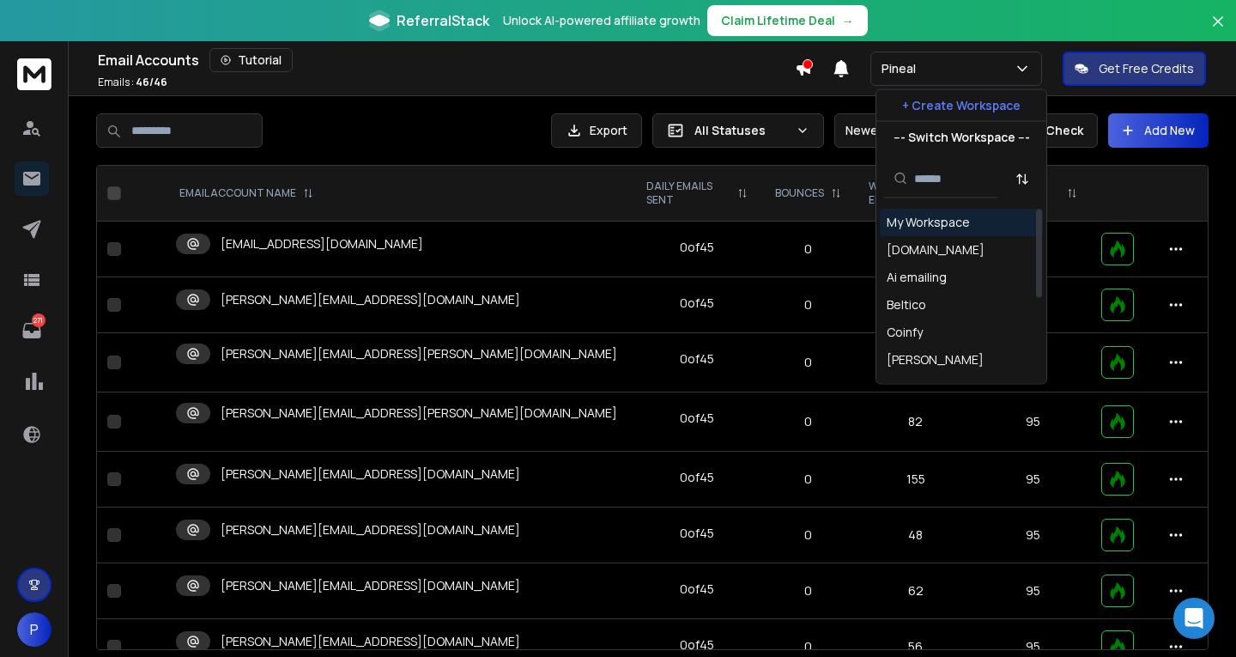
click at [940, 220] on div "My Workspace" at bounding box center [928, 222] width 83 height 17
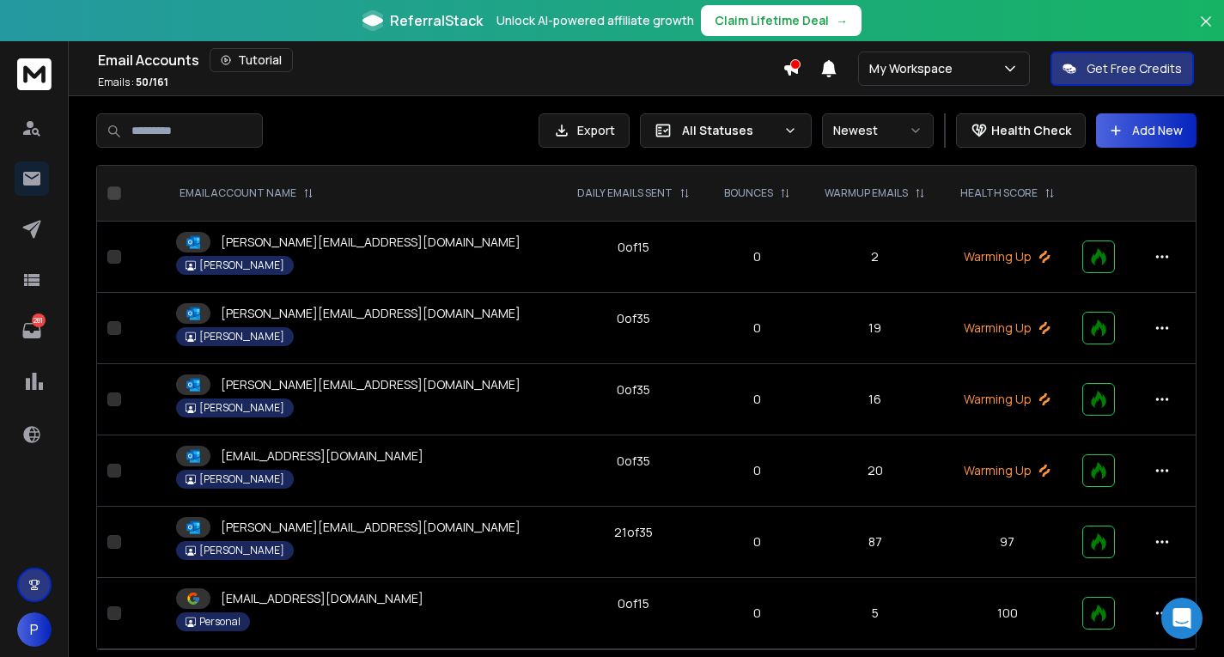
click at [180, 135] on input at bounding box center [179, 130] width 167 height 34
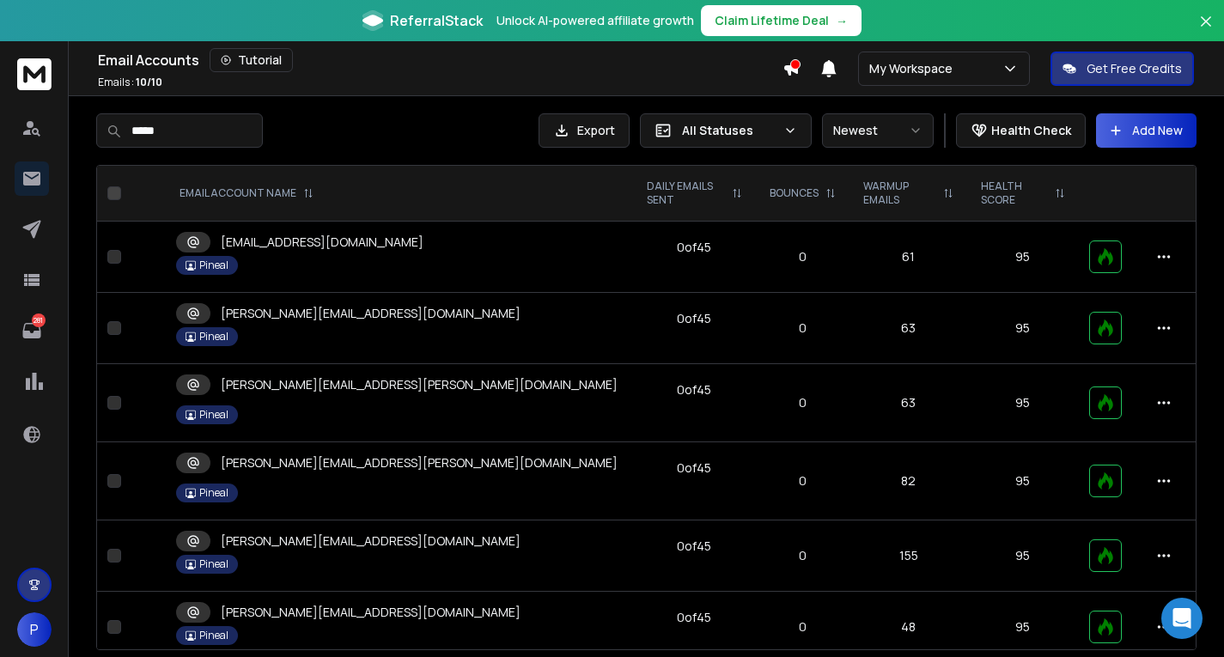
type input "*****"
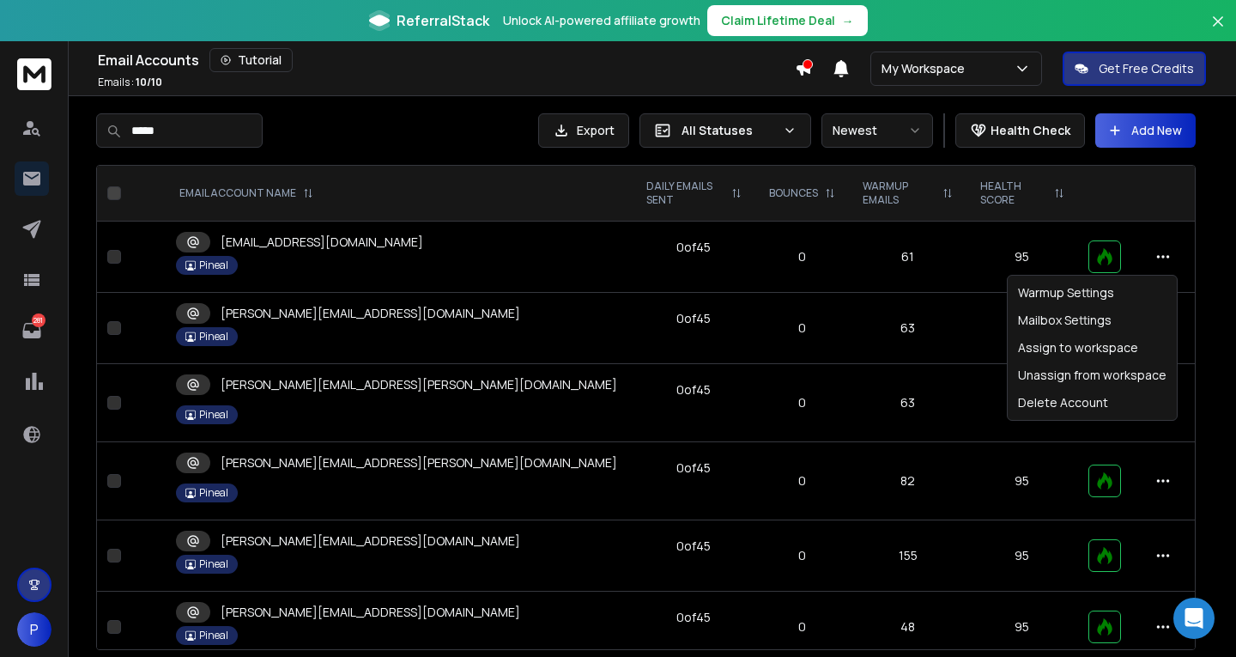
click at [1156, 260] on icon at bounding box center [1163, 256] width 15 height 15
click at [1078, 342] on div "Assign to workspace" at bounding box center [1092, 347] width 162 height 27
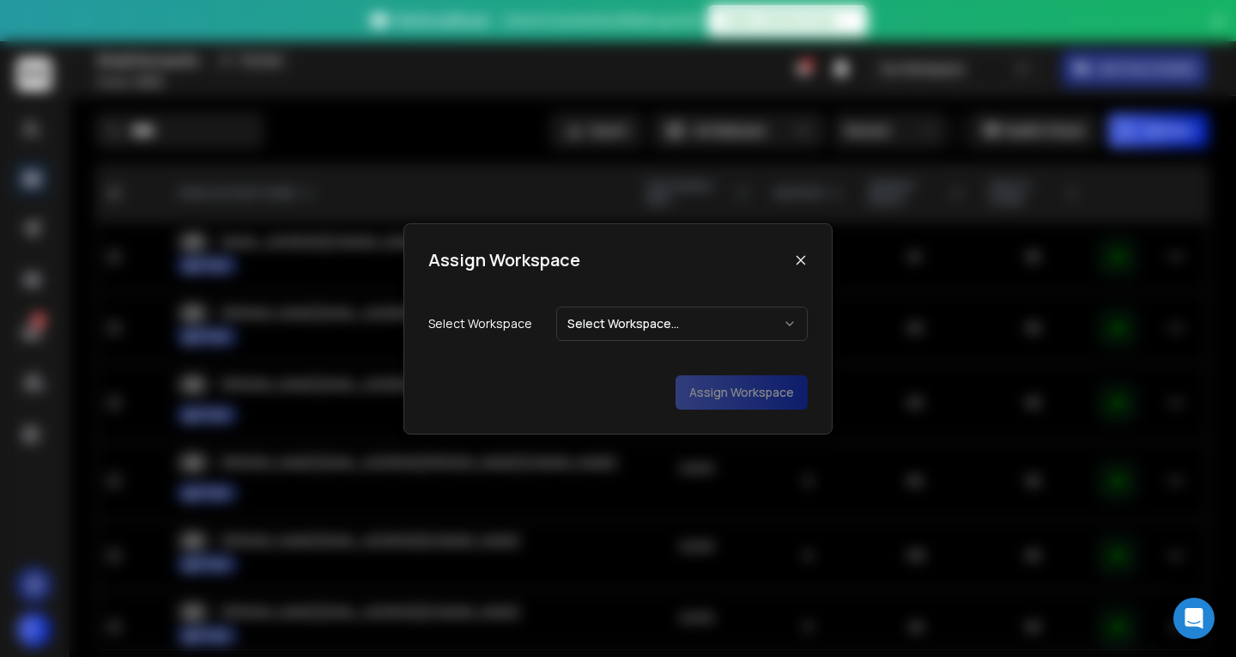
click at [661, 321] on button "Select Workspace..." at bounding box center [682, 324] width 252 height 34
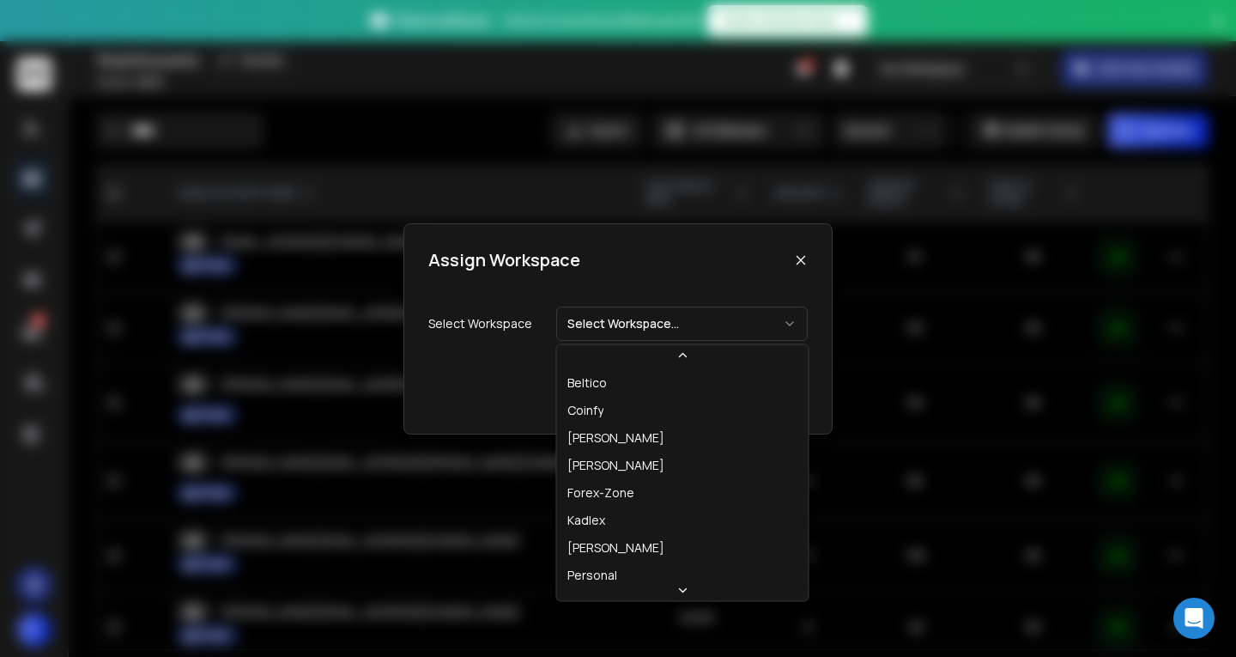
scroll to position [74, 0]
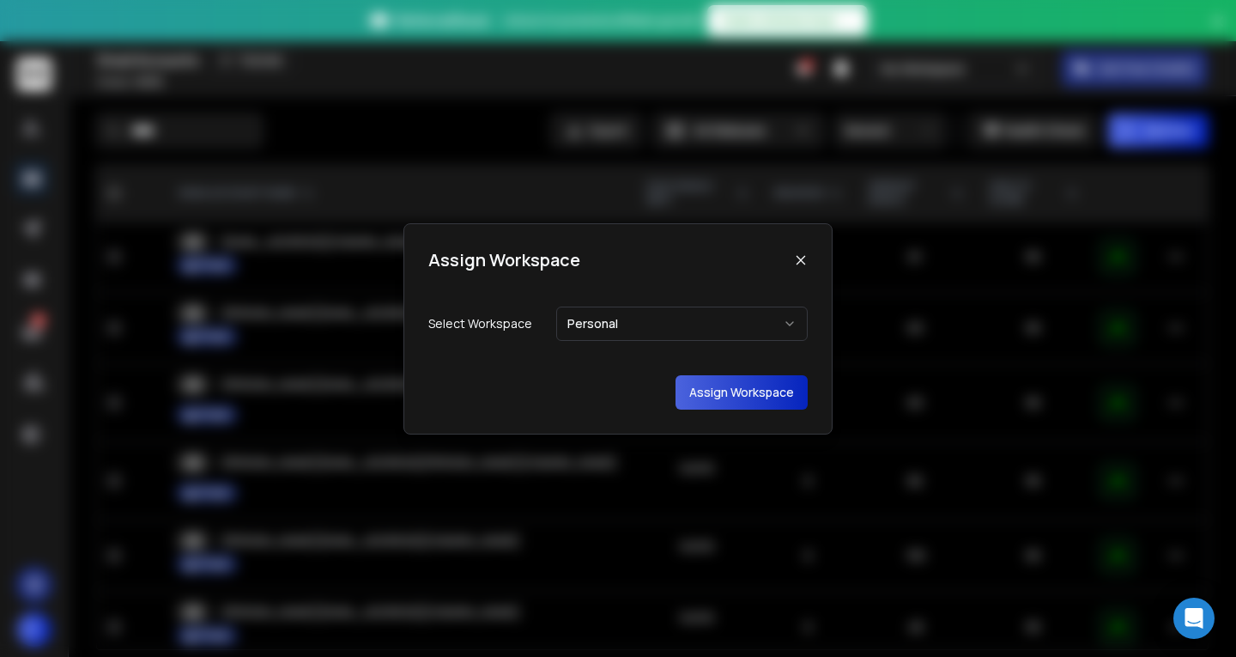
click at [730, 385] on button "Assign Workspace" at bounding box center [742, 392] width 132 height 34
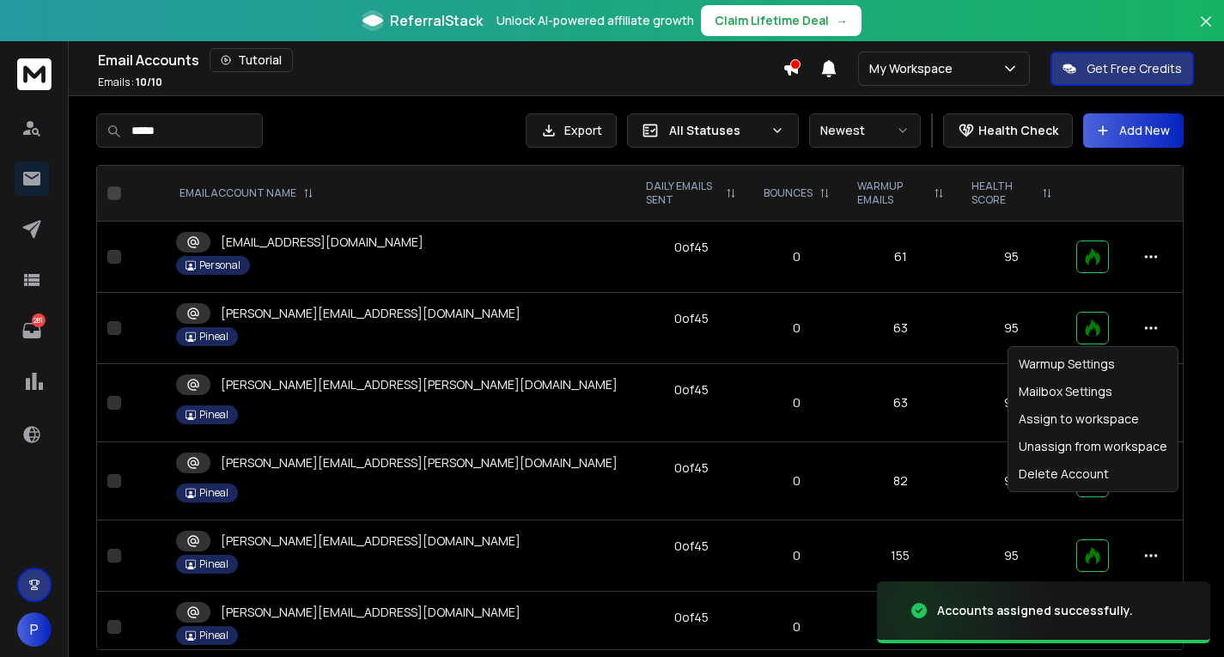
click at [1145, 333] on icon at bounding box center [1150, 327] width 15 height 15
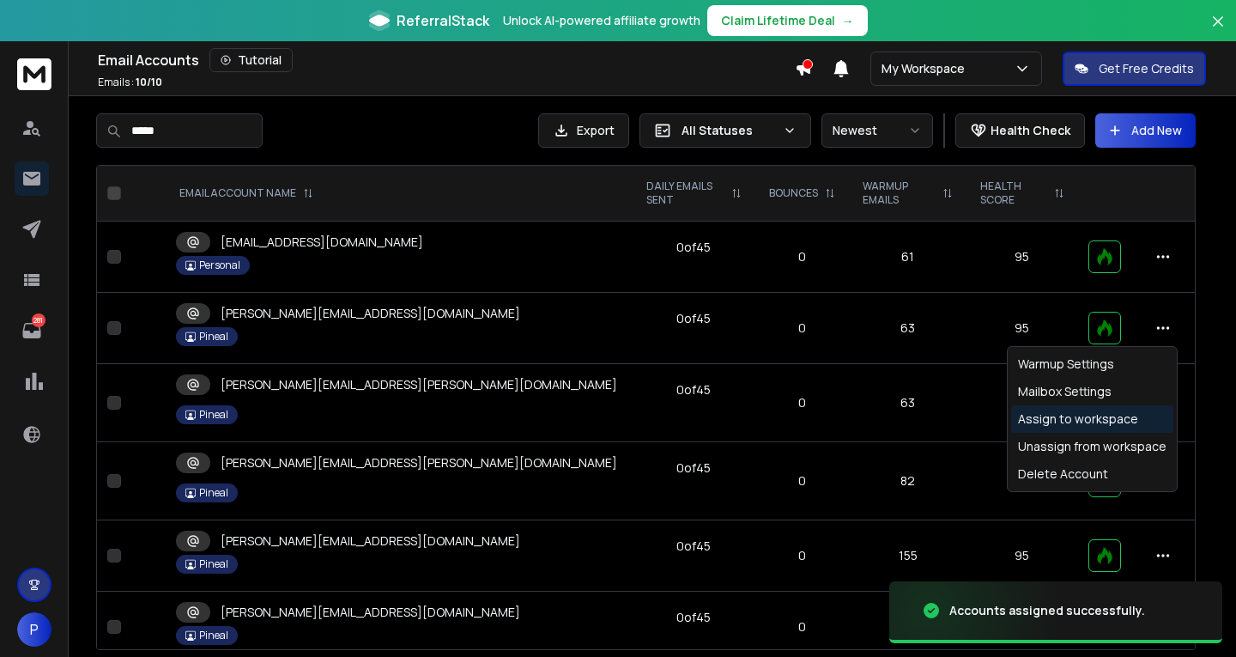
click at [1060, 417] on div "Assign to workspace" at bounding box center [1092, 418] width 162 height 27
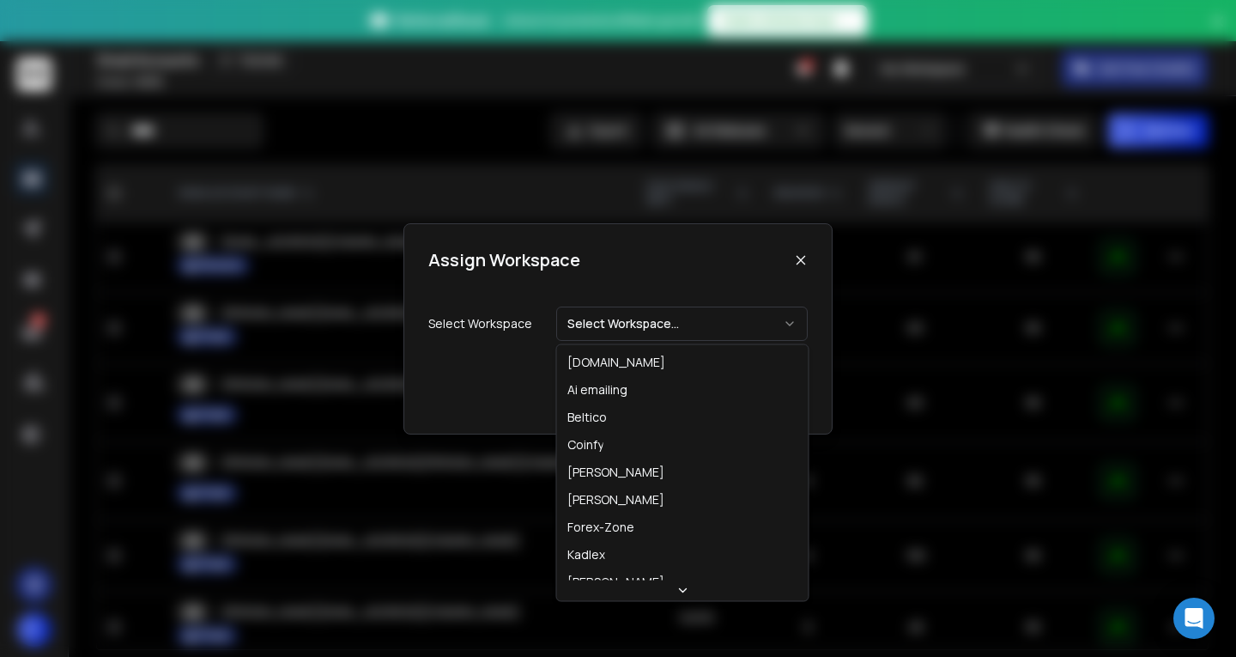
click at [653, 331] on button "Select Workspace..." at bounding box center [682, 324] width 252 height 34
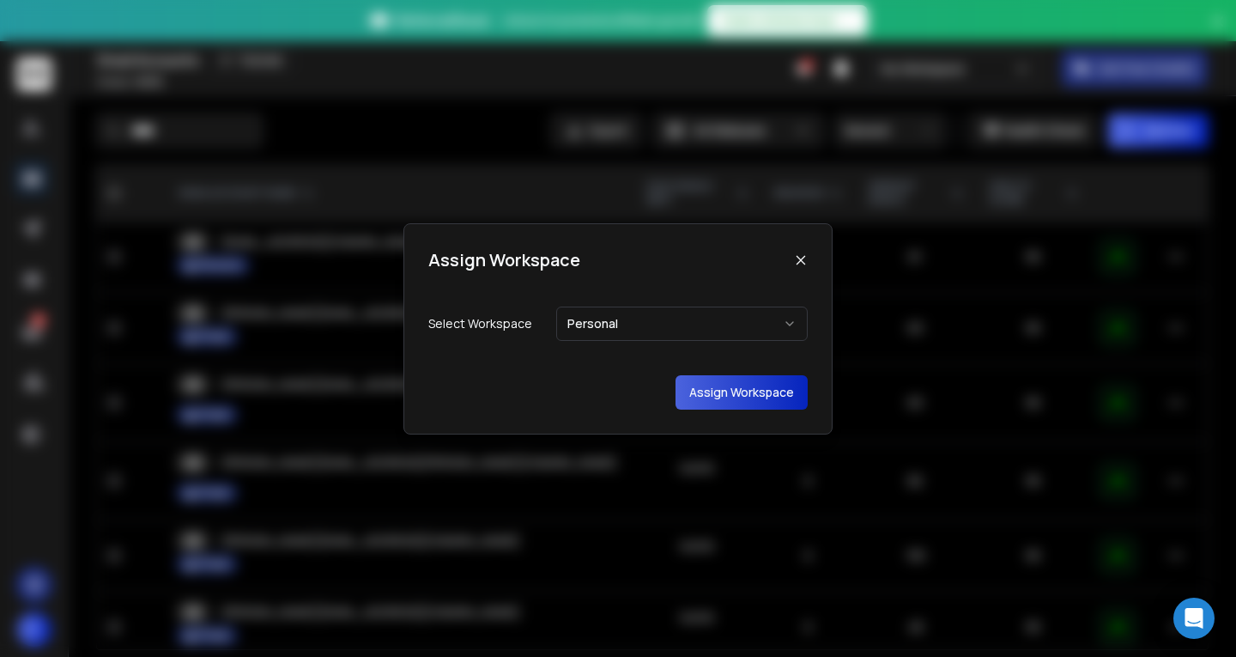
click at [720, 391] on button "Assign Workspace" at bounding box center [742, 392] width 132 height 34
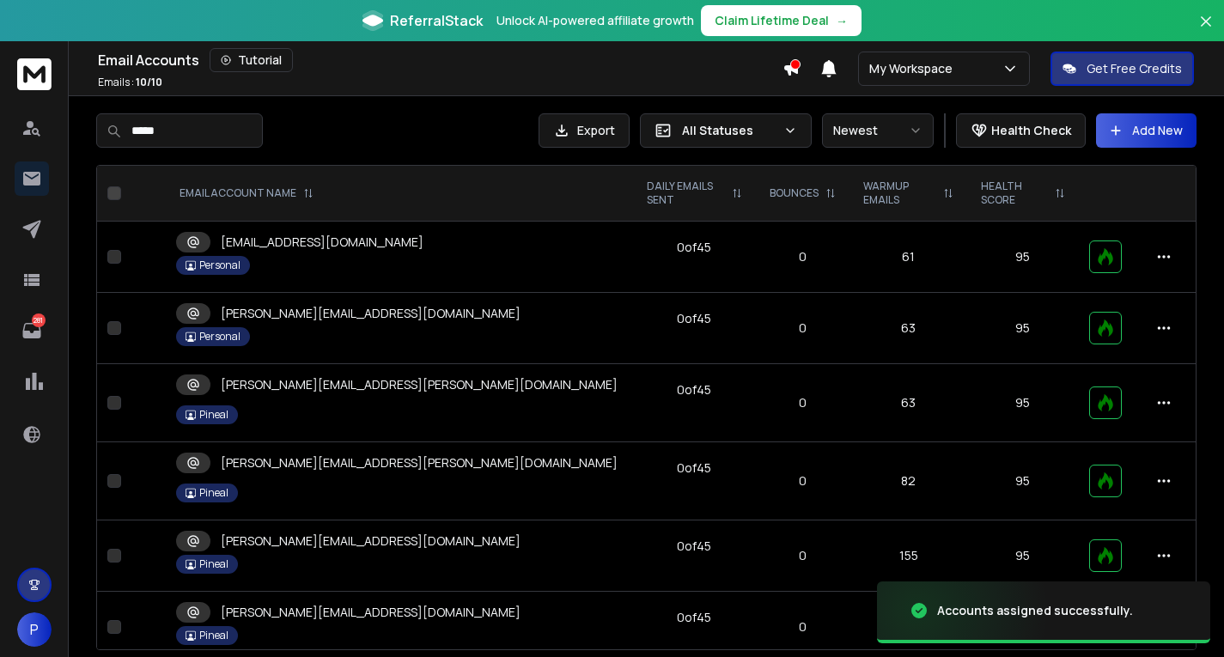
click at [1156, 395] on icon at bounding box center [1163, 402] width 15 height 15
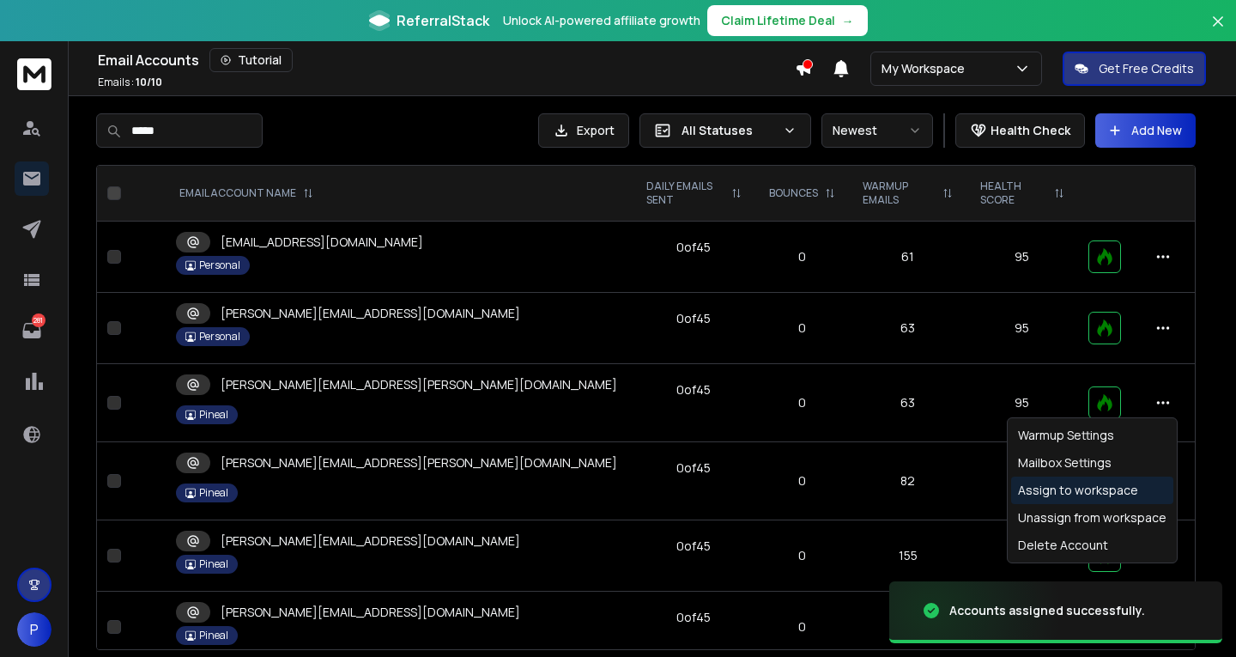
click at [1054, 493] on div "Assign to workspace" at bounding box center [1092, 490] width 162 height 27
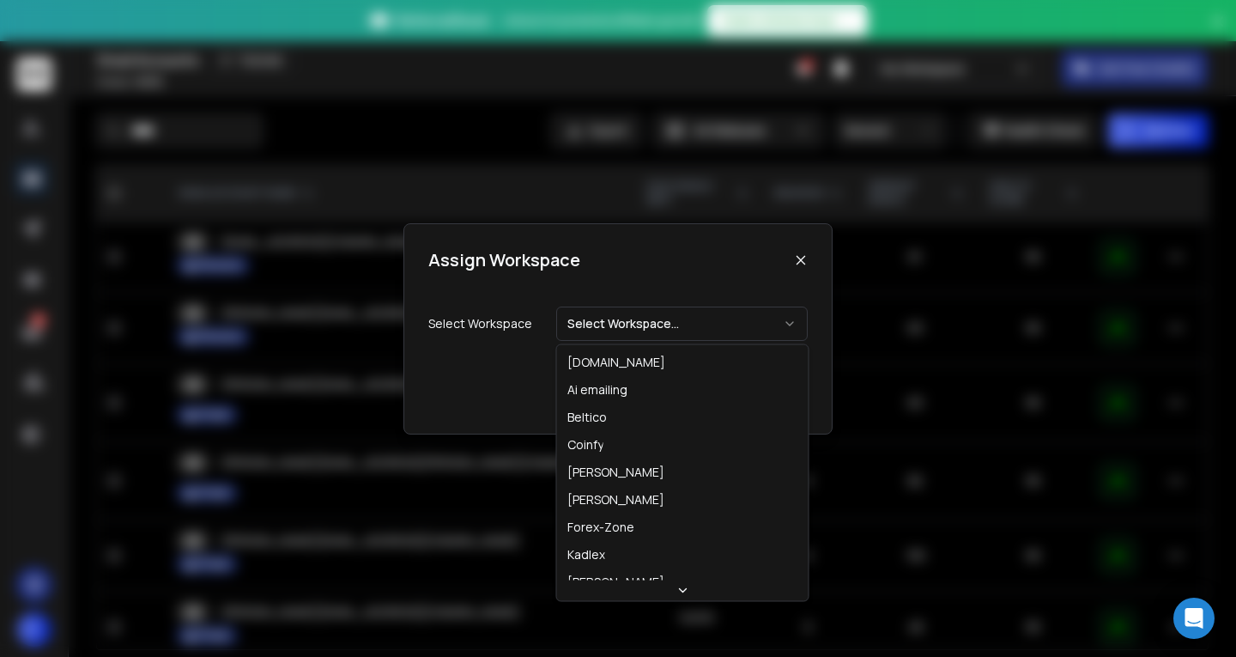
click at [610, 332] on button "Select Workspace..." at bounding box center [682, 324] width 252 height 34
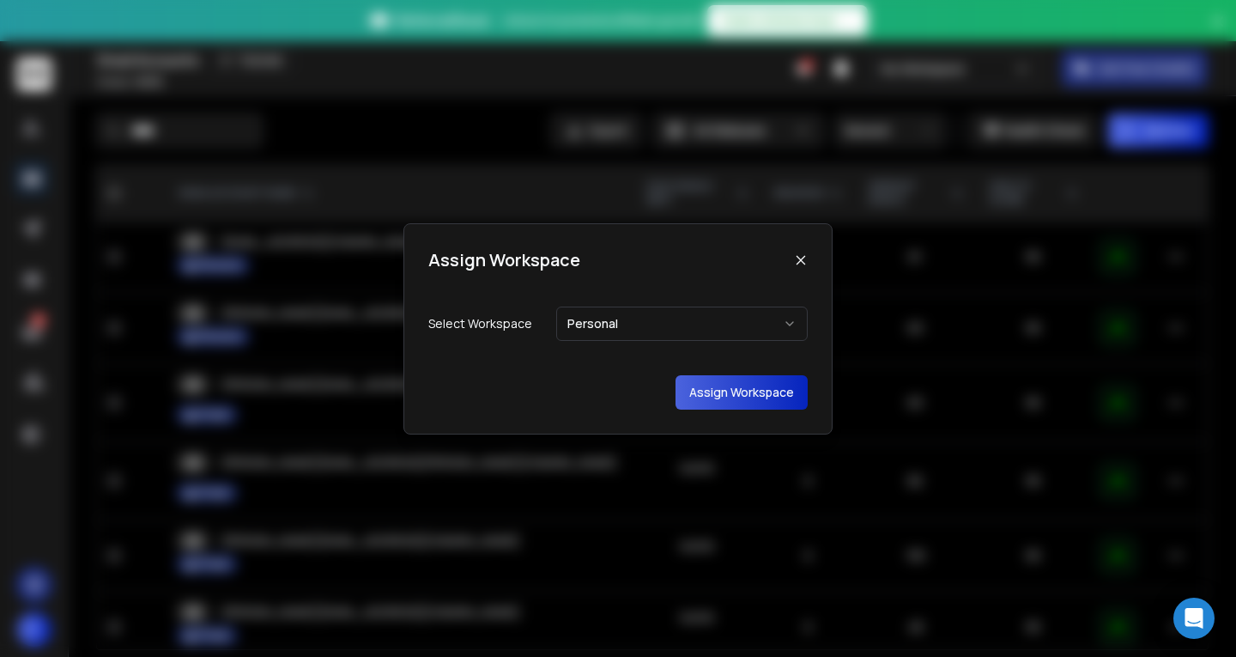
click at [720, 395] on button "Assign Workspace" at bounding box center [742, 392] width 132 height 34
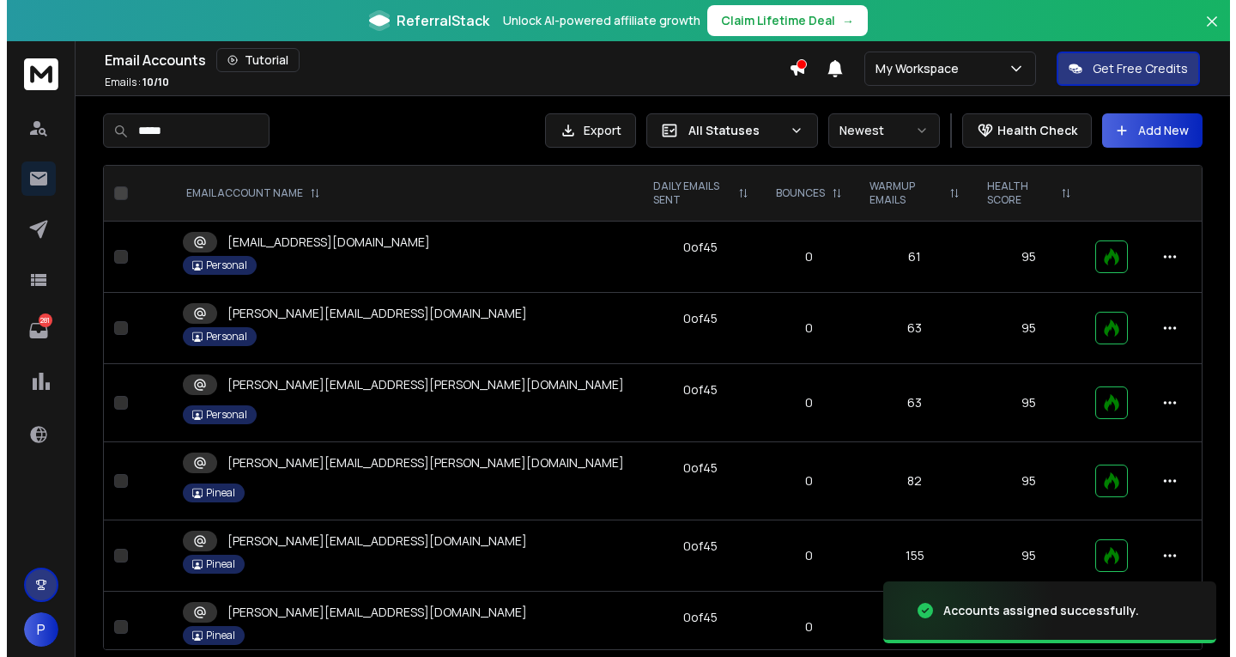
scroll to position [86, 0]
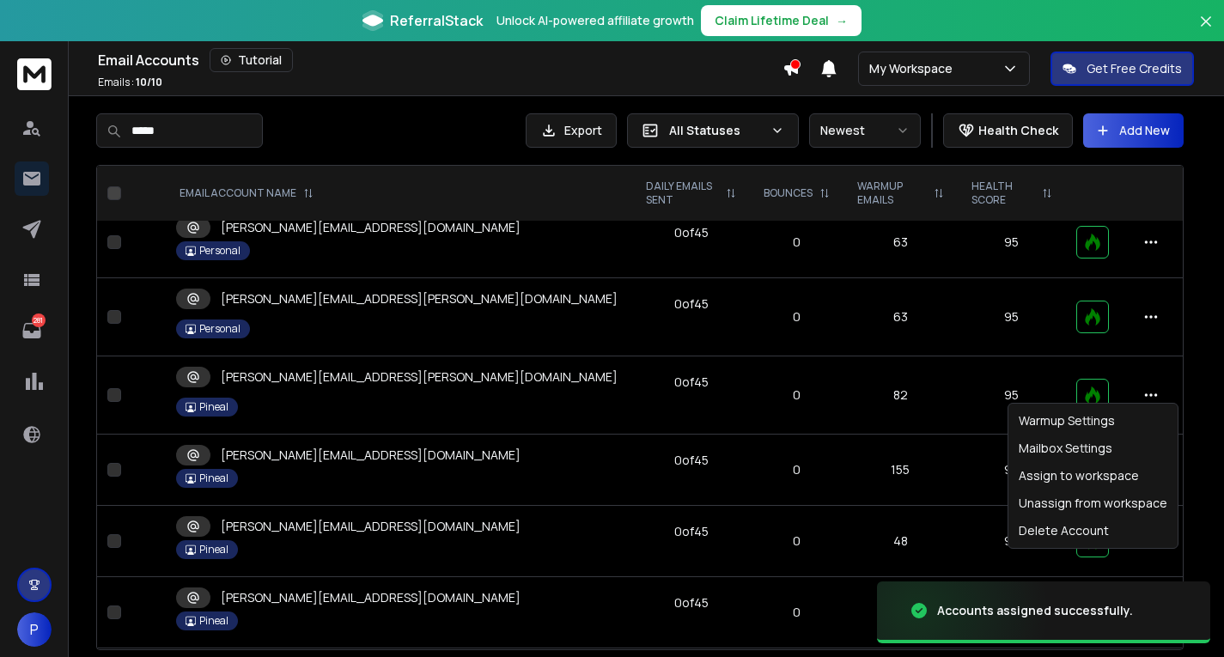
click at [1143, 387] on icon at bounding box center [1150, 394] width 15 height 15
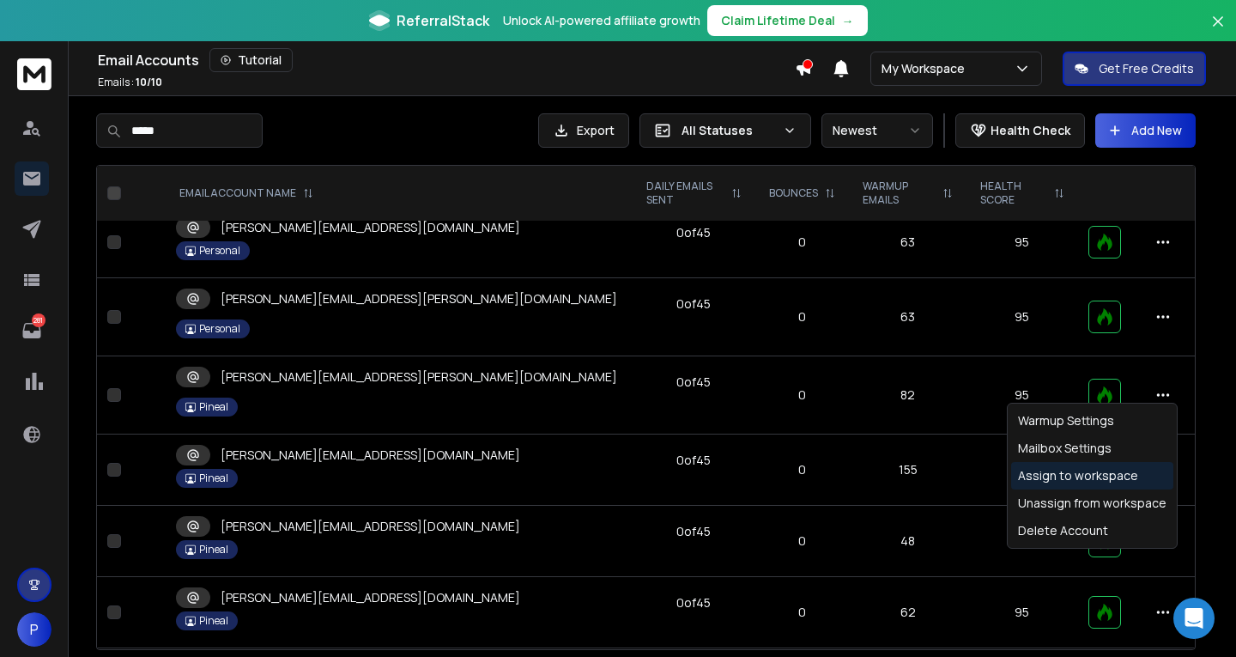
click at [1063, 473] on div "Assign to workspace" at bounding box center [1092, 475] width 162 height 27
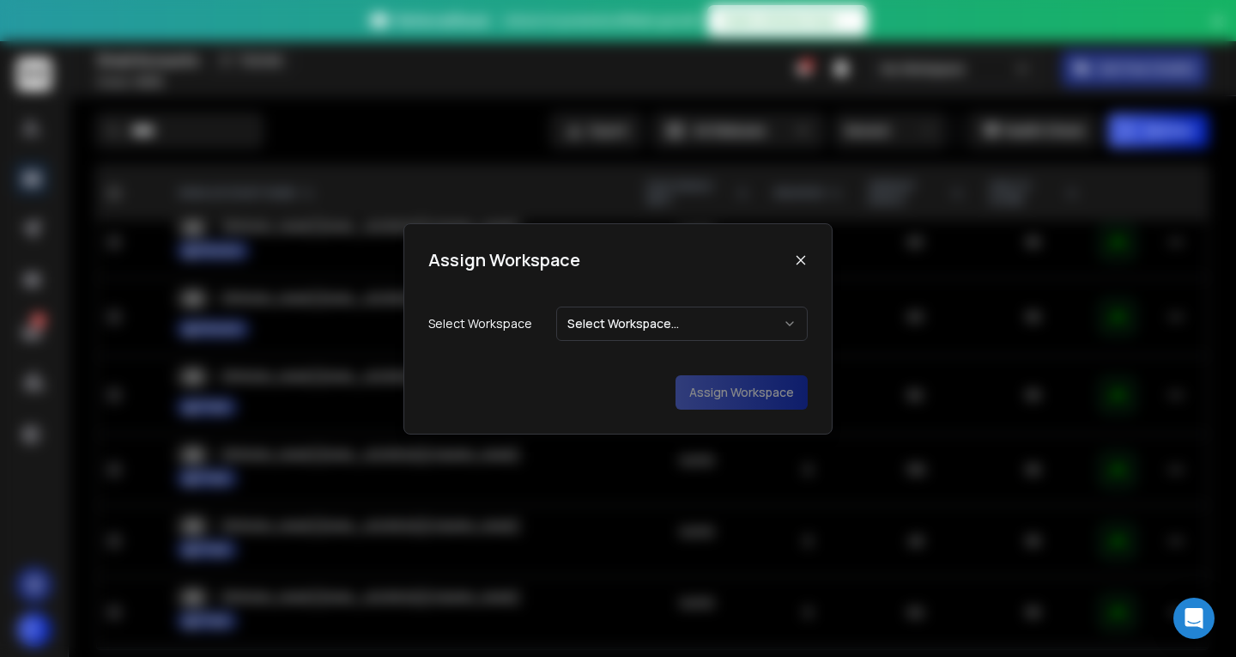
click at [616, 325] on button "Select Workspace..." at bounding box center [682, 324] width 252 height 34
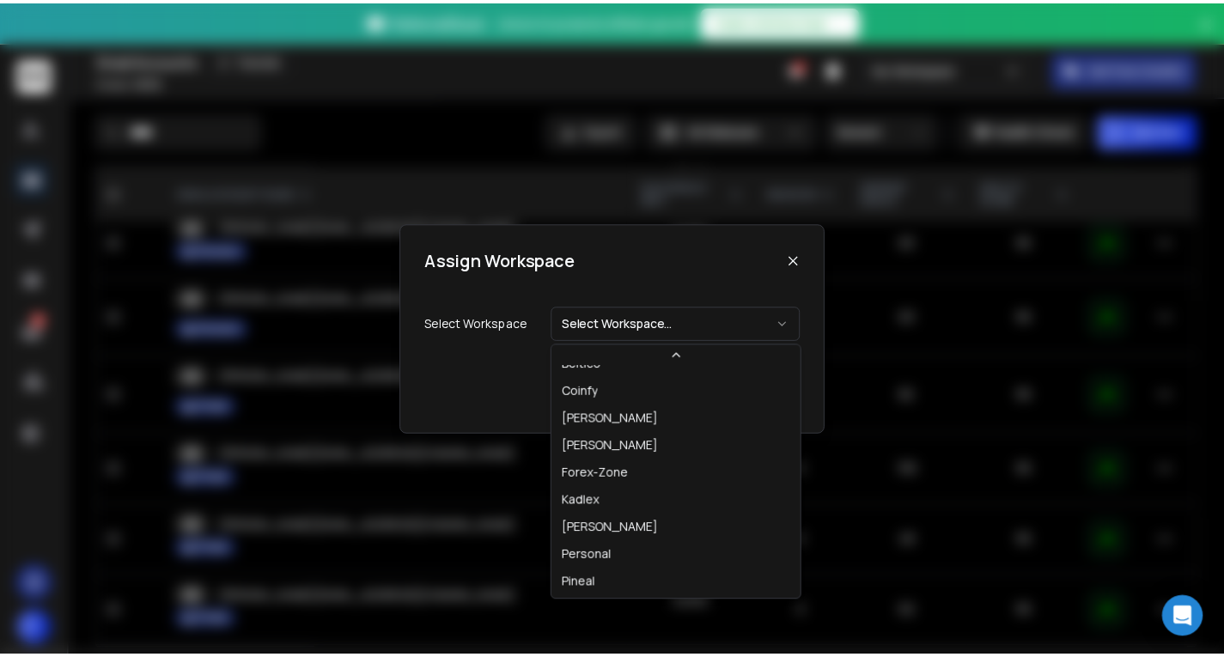
scroll to position [74, 0]
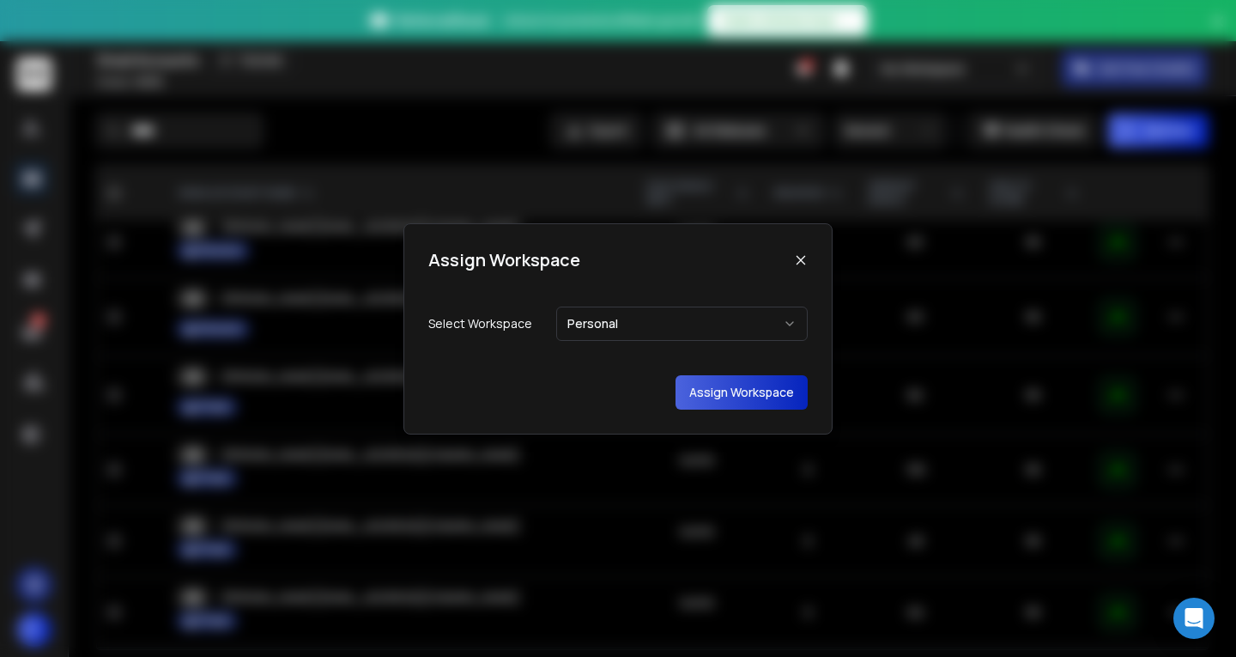
click at [736, 390] on button "Assign Workspace" at bounding box center [742, 392] width 132 height 34
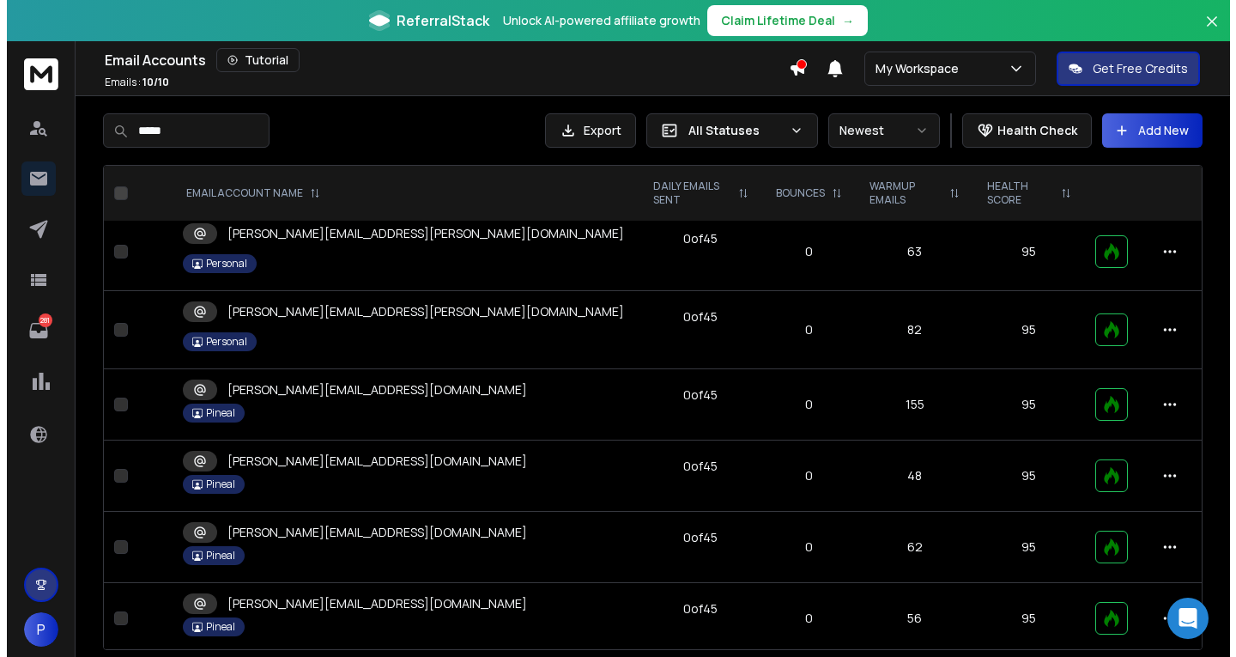
scroll to position [172, 0]
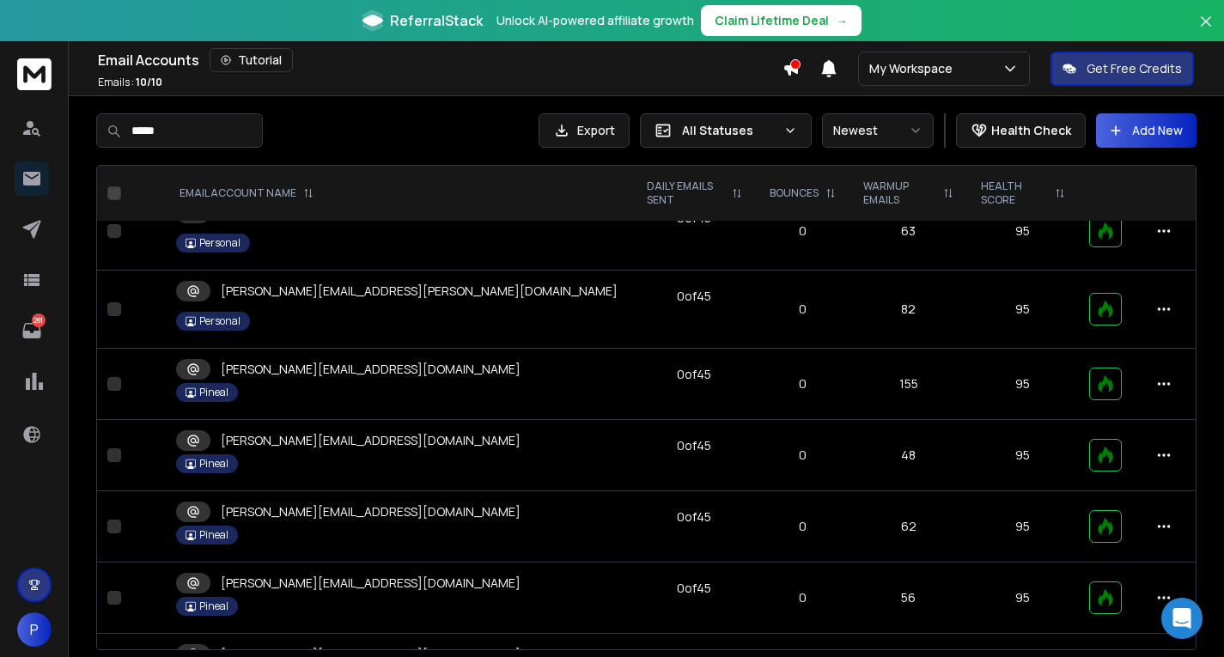
click at [1156, 376] on icon at bounding box center [1163, 383] width 15 height 15
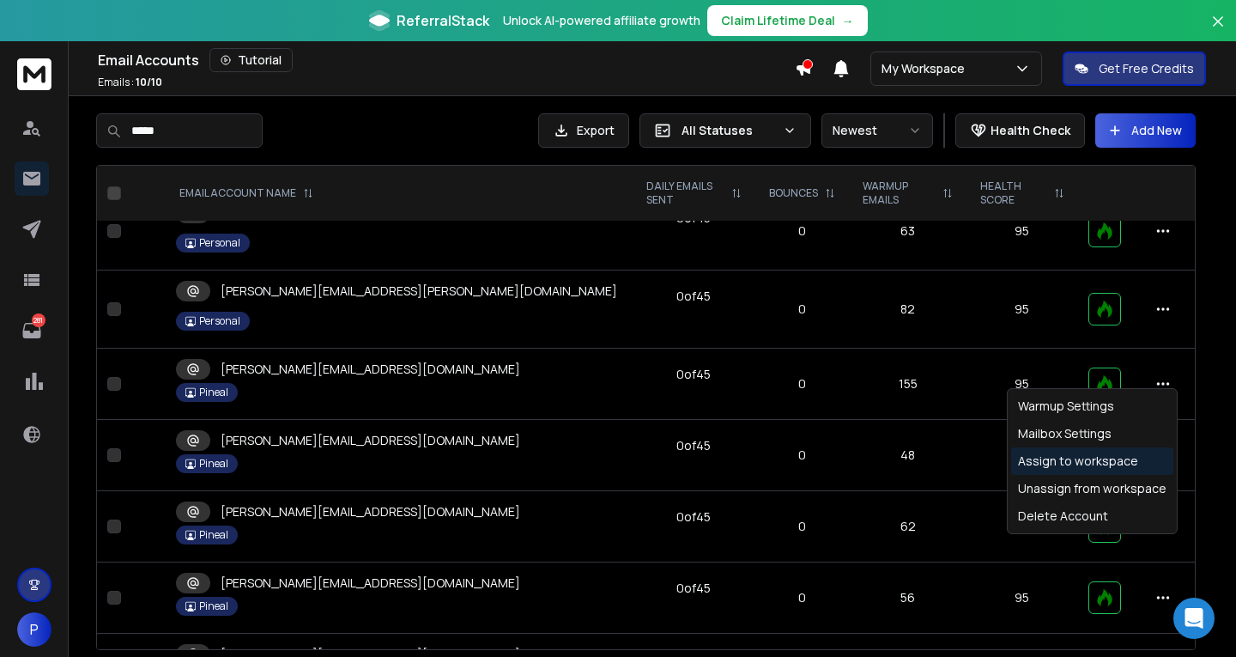
click at [1061, 454] on div "Assign to workspace" at bounding box center [1092, 460] width 162 height 27
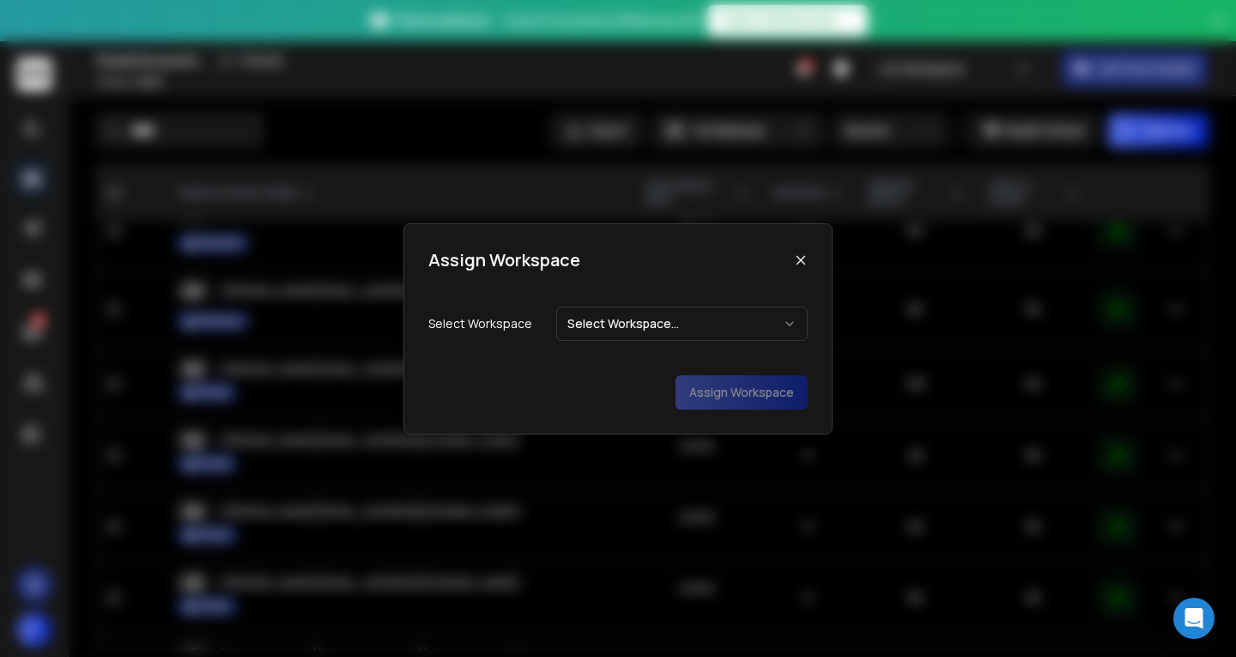
click at [635, 307] on button "Select Workspace..." at bounding box center [682, 324] width 252 height 34
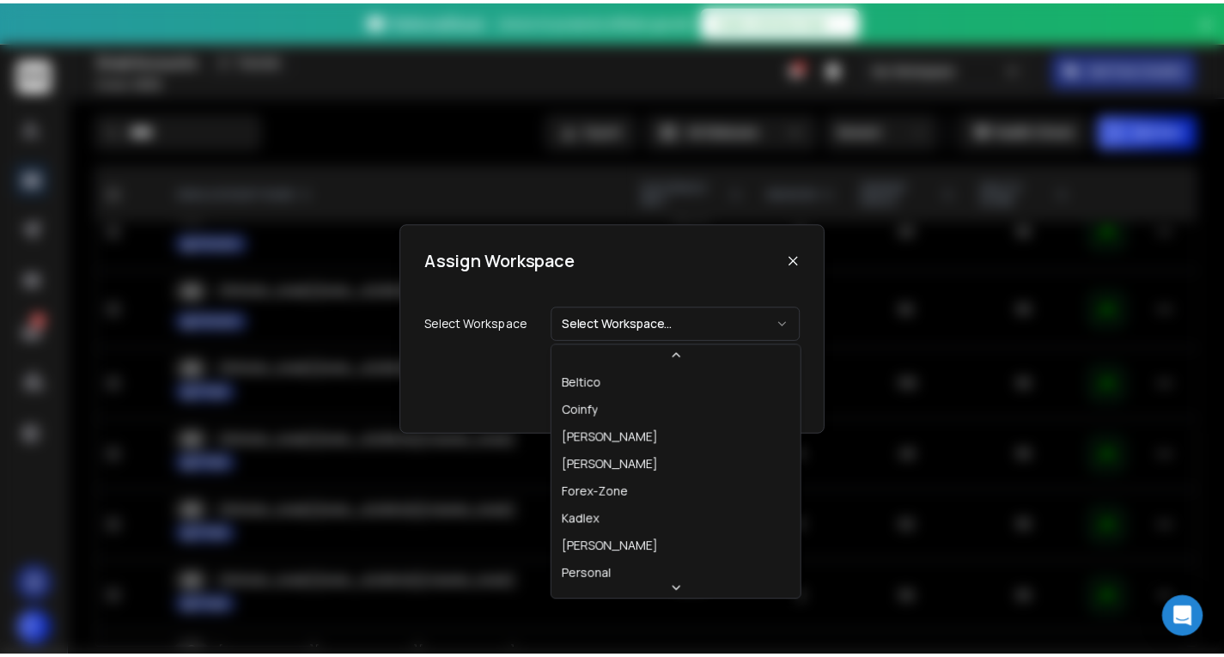
scroll to position [74, 0]
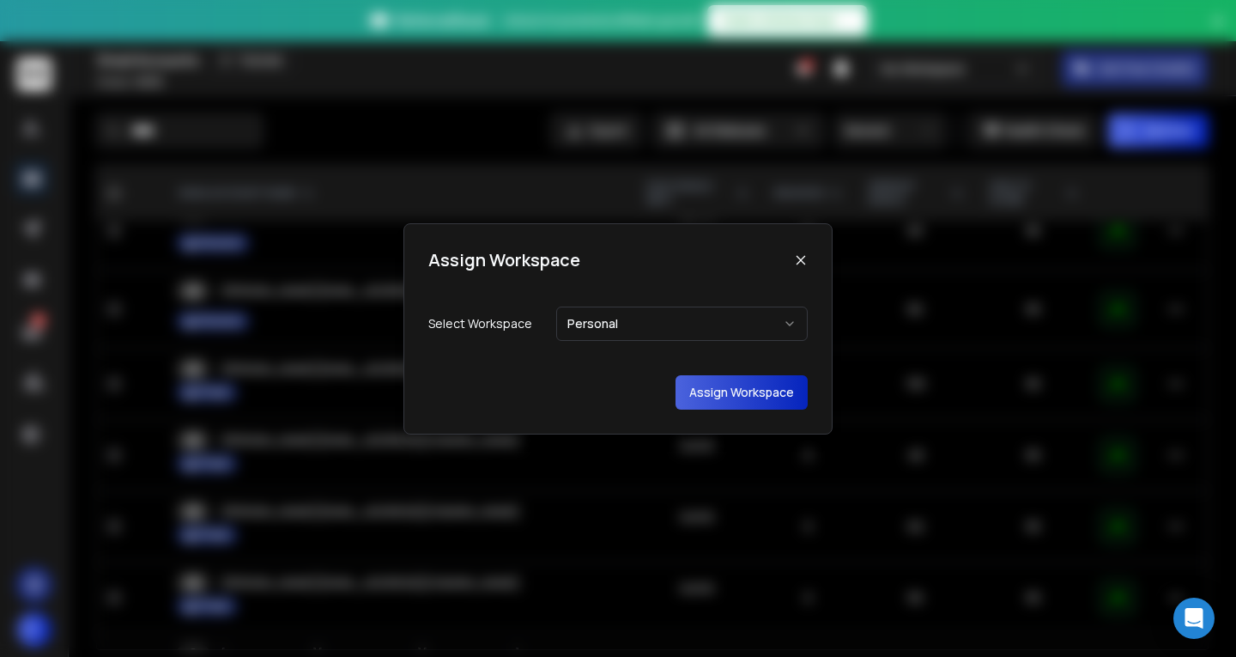
click at [720, 393] on button "Assign Workspace" at bounding box center [742, 392] width 132 height 34
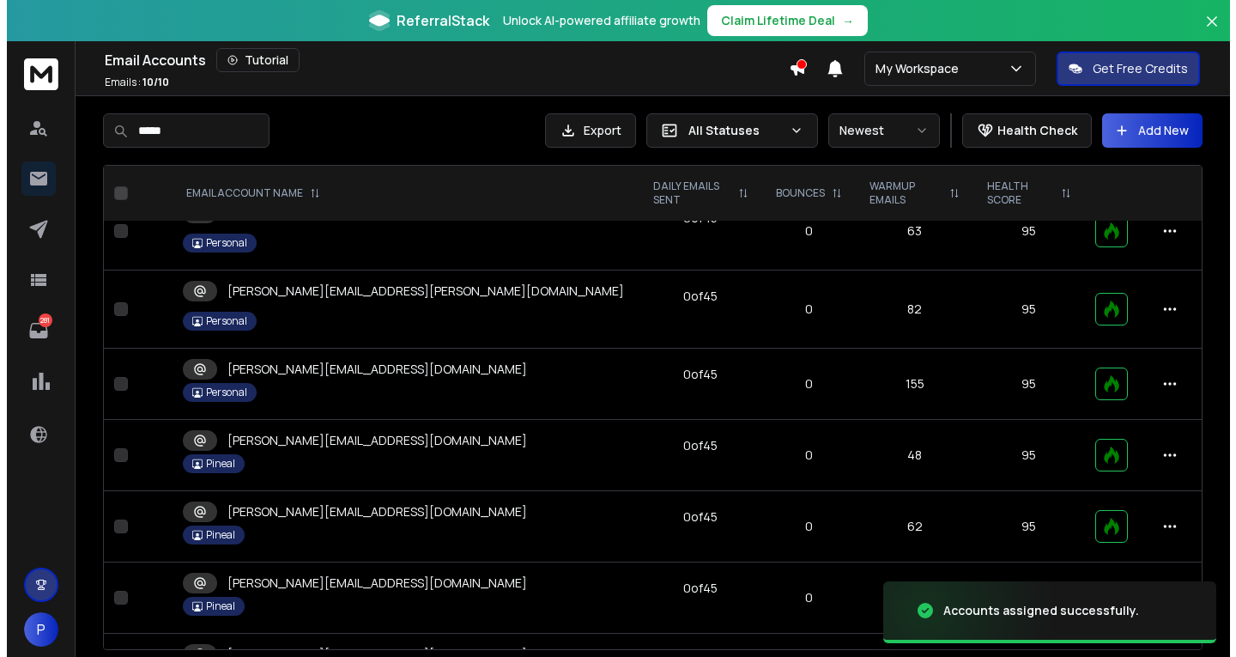
scroll to position [258, 0]
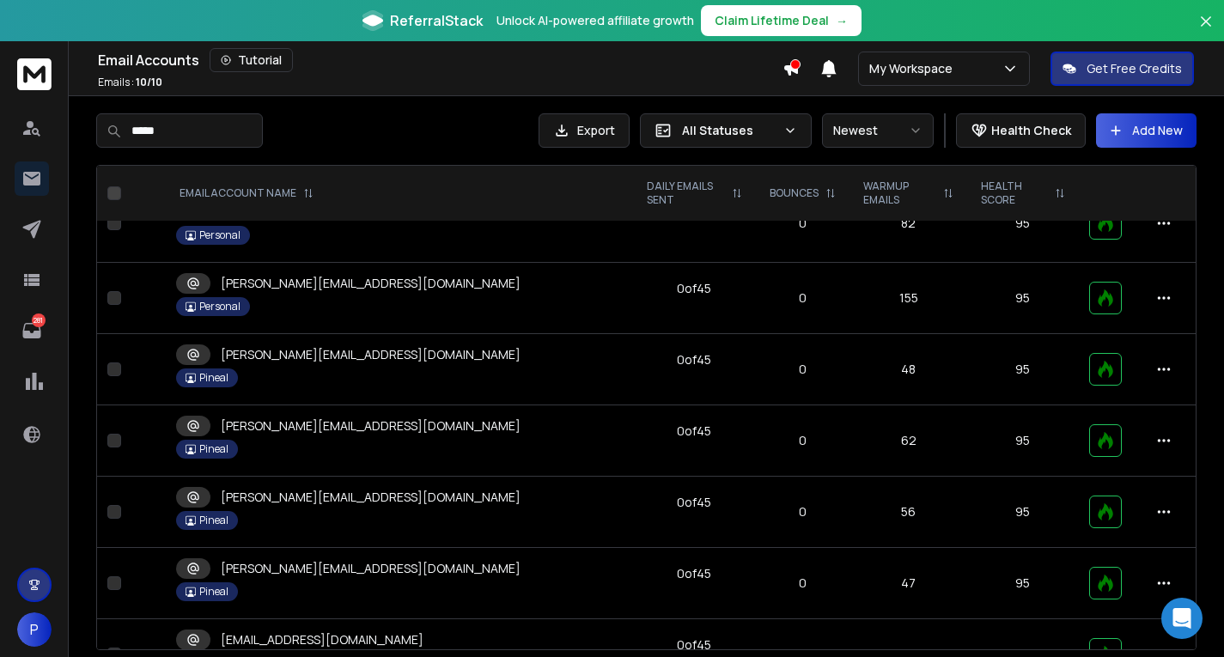
click at [1153, 356] on button at bounding box center [1163, 369] width 43 height 29
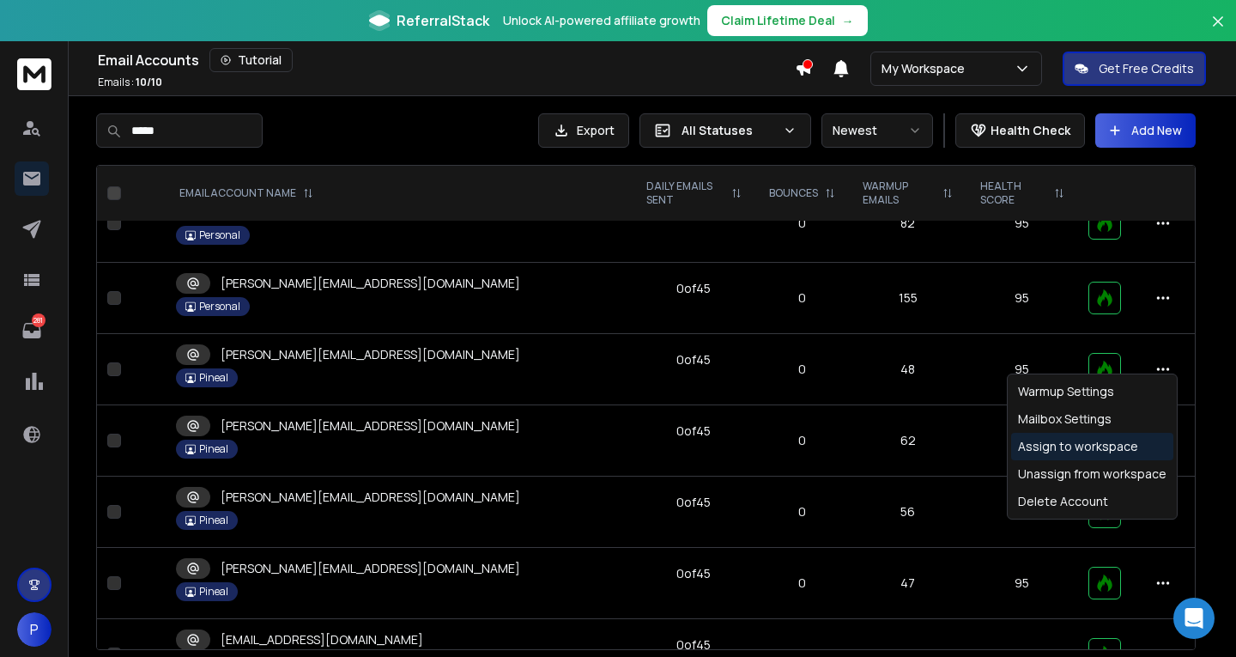
click at [1061, 446] on div "Assign to workspace" at bounding box center [1092, 446] width 162 height 27
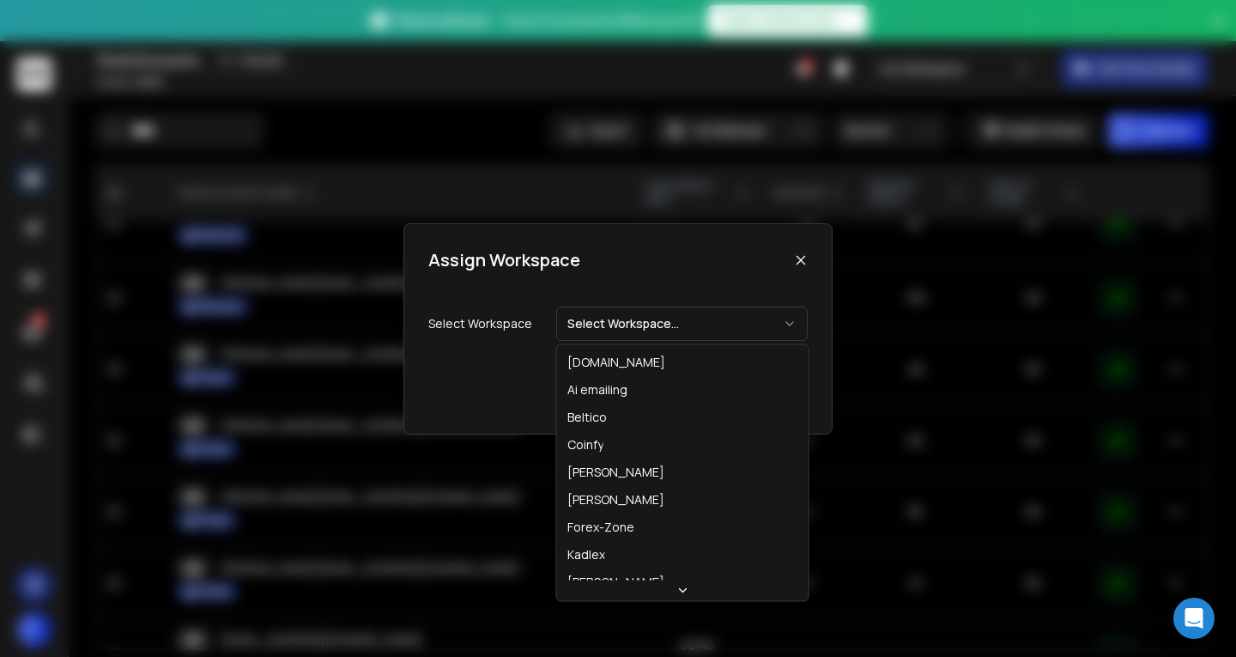
click at [637, 328] on button "Select Workspace..." at bounding box center [682, 324] width 252 height 34
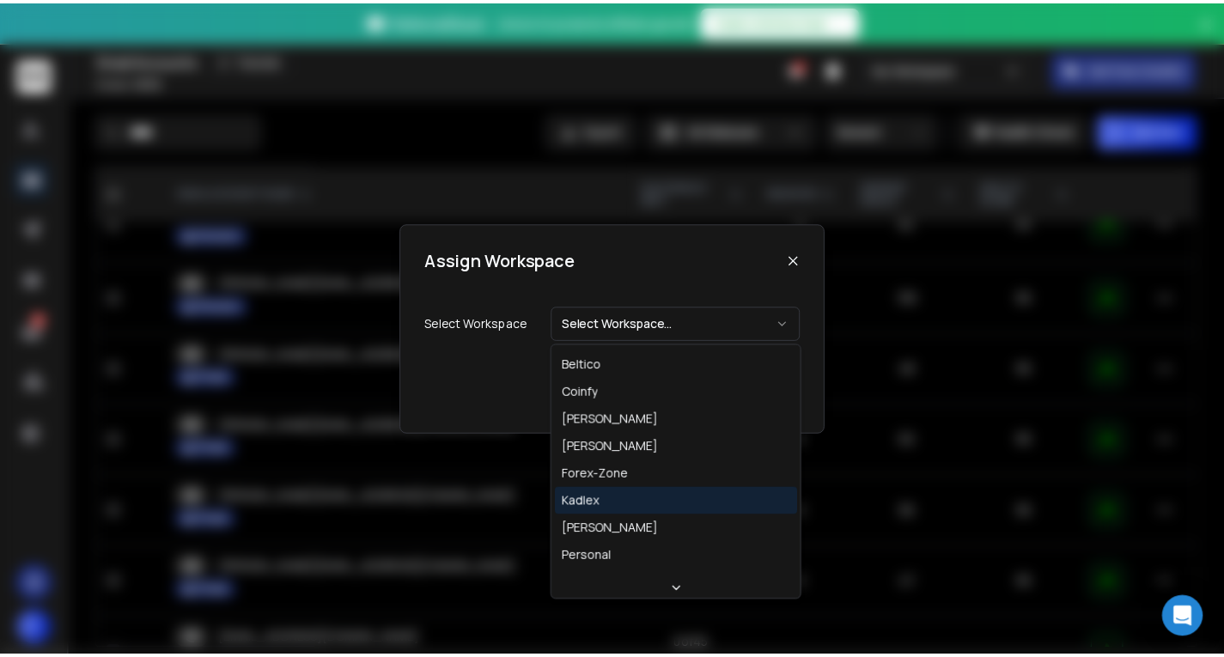
scroll to position [74, 0]
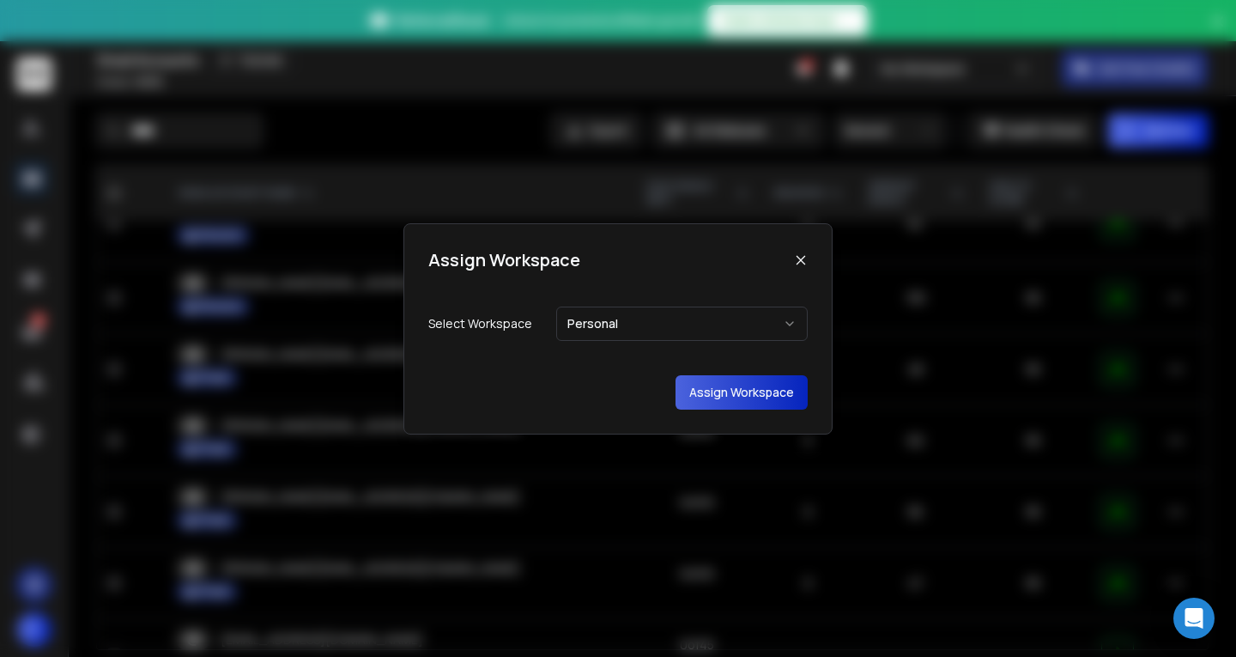
click at [721, 394] on button "Assign Workspace" at bounding box center [742, 392] width 132 height 34
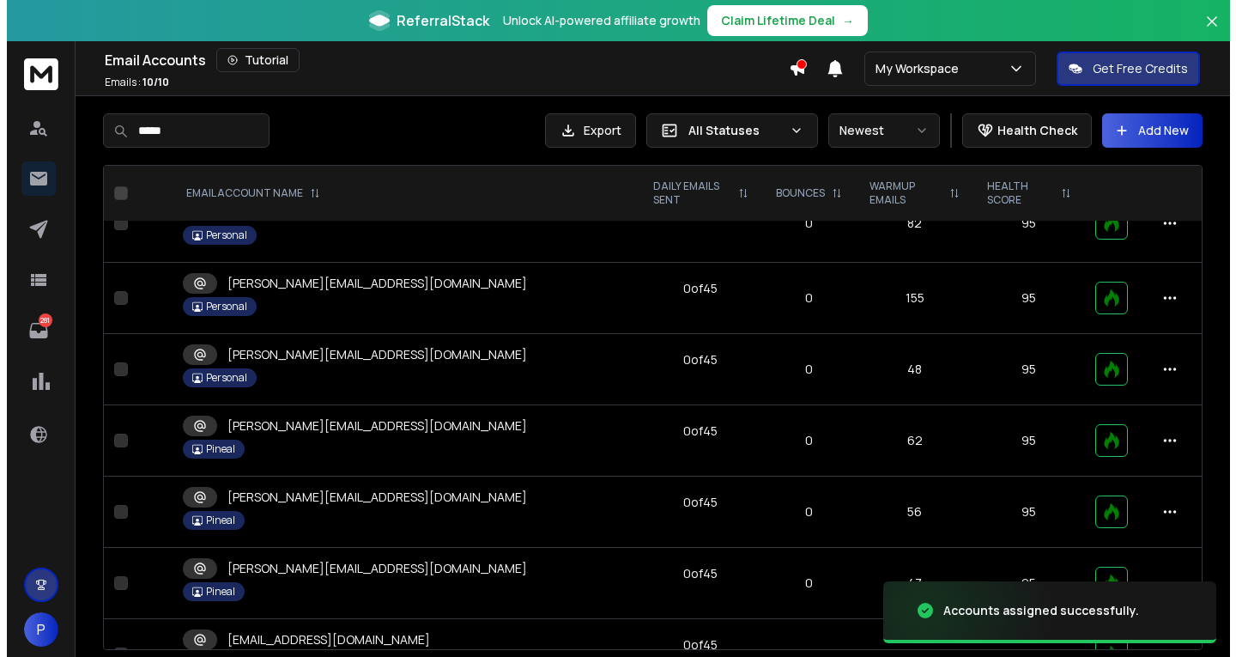
scroll to position [298, 0]
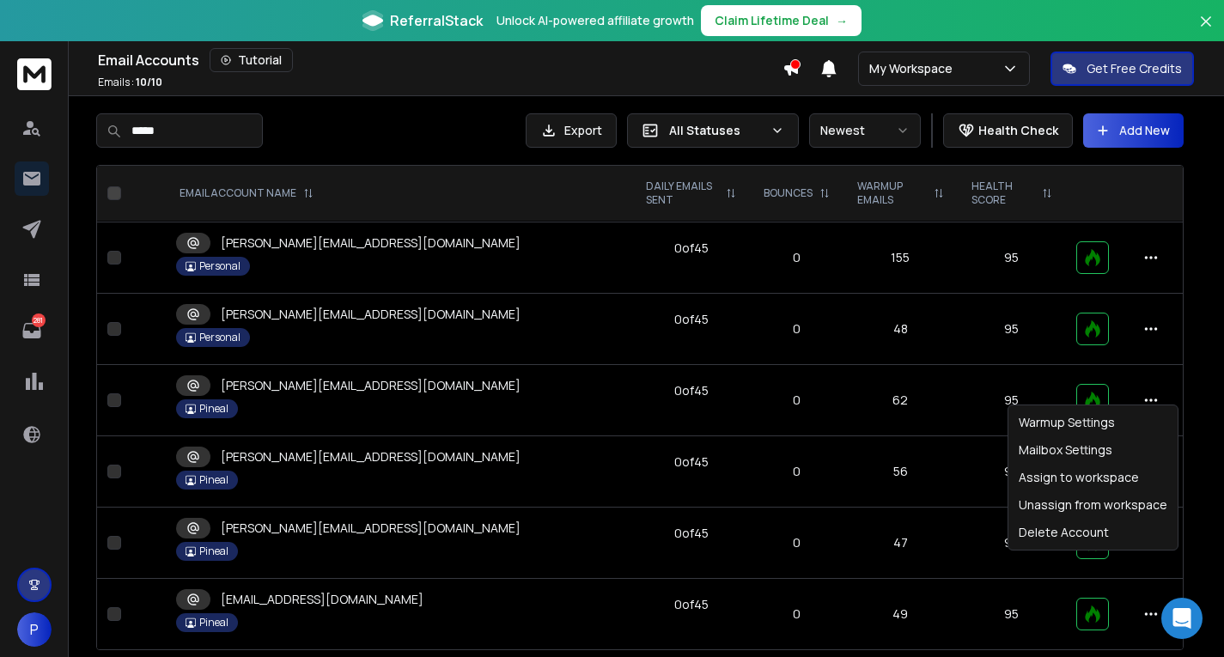
click at [1143, 392] on icon at bounding box center [1150, 399] width 15 height 15
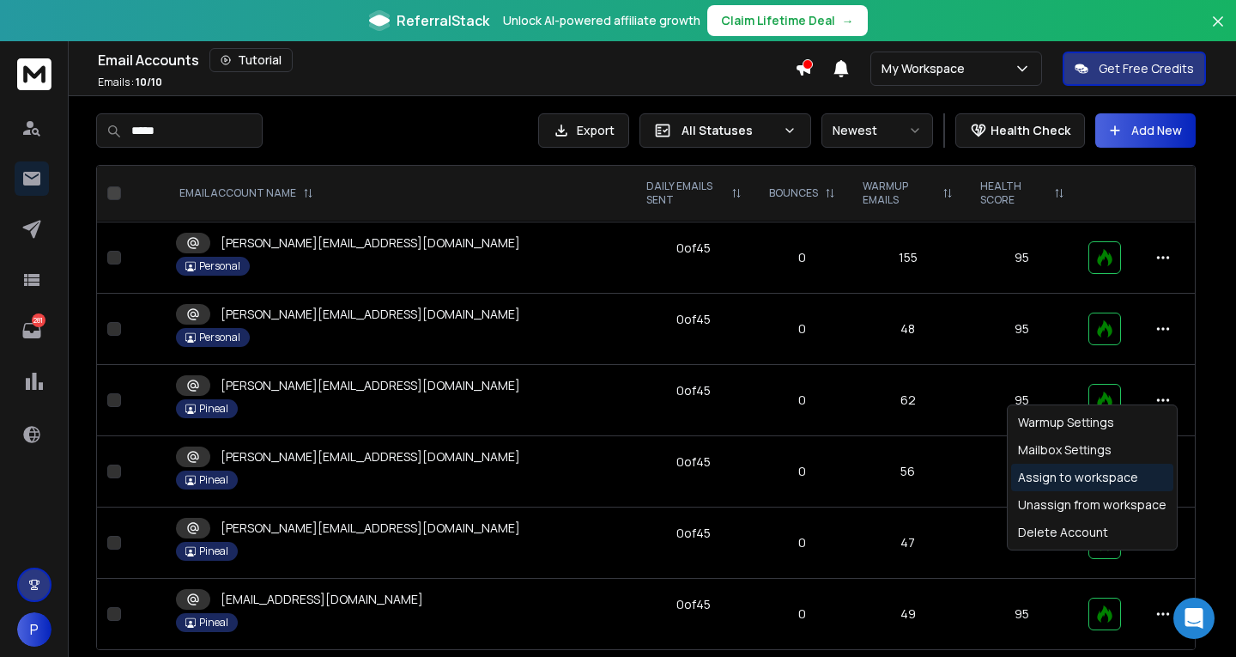
click at [1043, 474] on div "Assign to workspace" at bounding box center [1092, 477] width 162 height 27
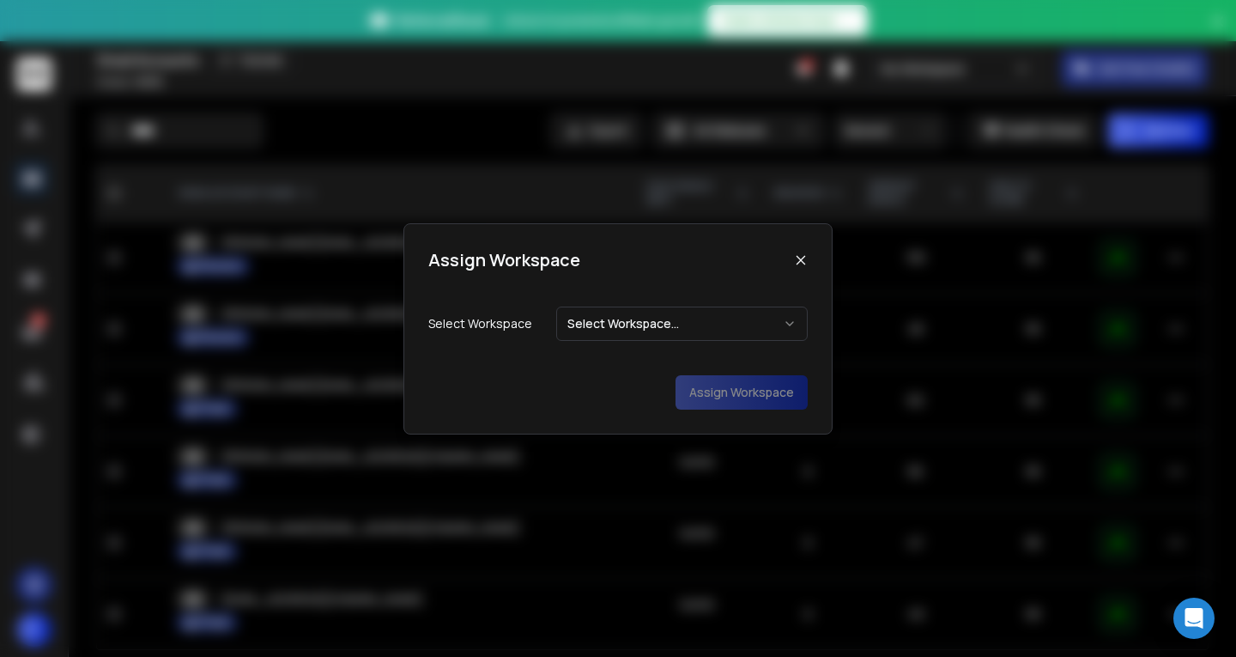
click at [612, 330] on button "Select Workspace..." at bounding box center [682, 324] width 252 height 34
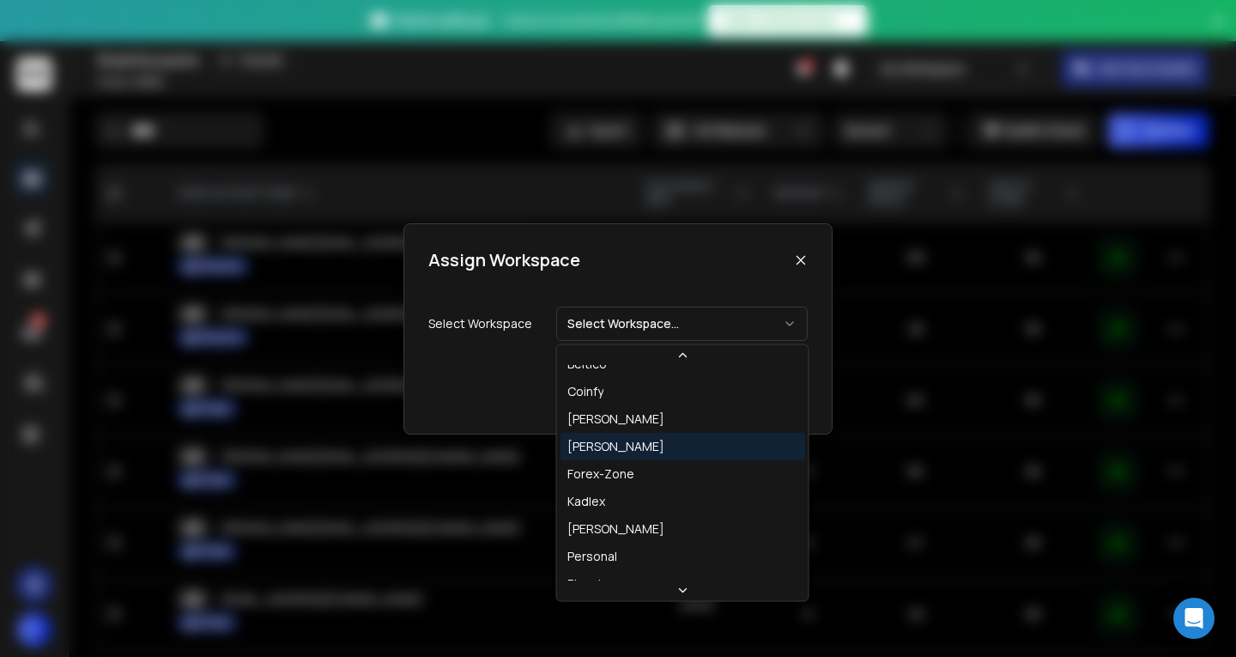
scroll to position [74, 0]
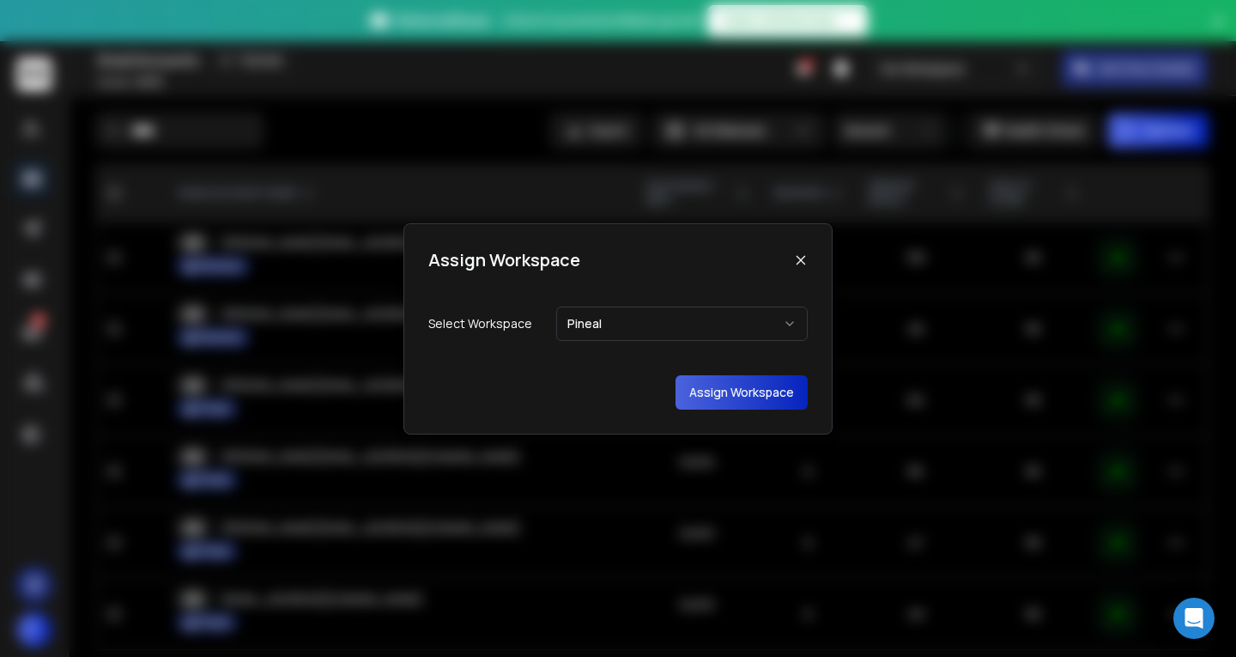
click at [616, 327] on button "Pineal" at bounding box center [682, 324] width 252 height 34
click at [744, 392] on button "Assign Workspace" at bounding box center [742, 392] width 132 height 34
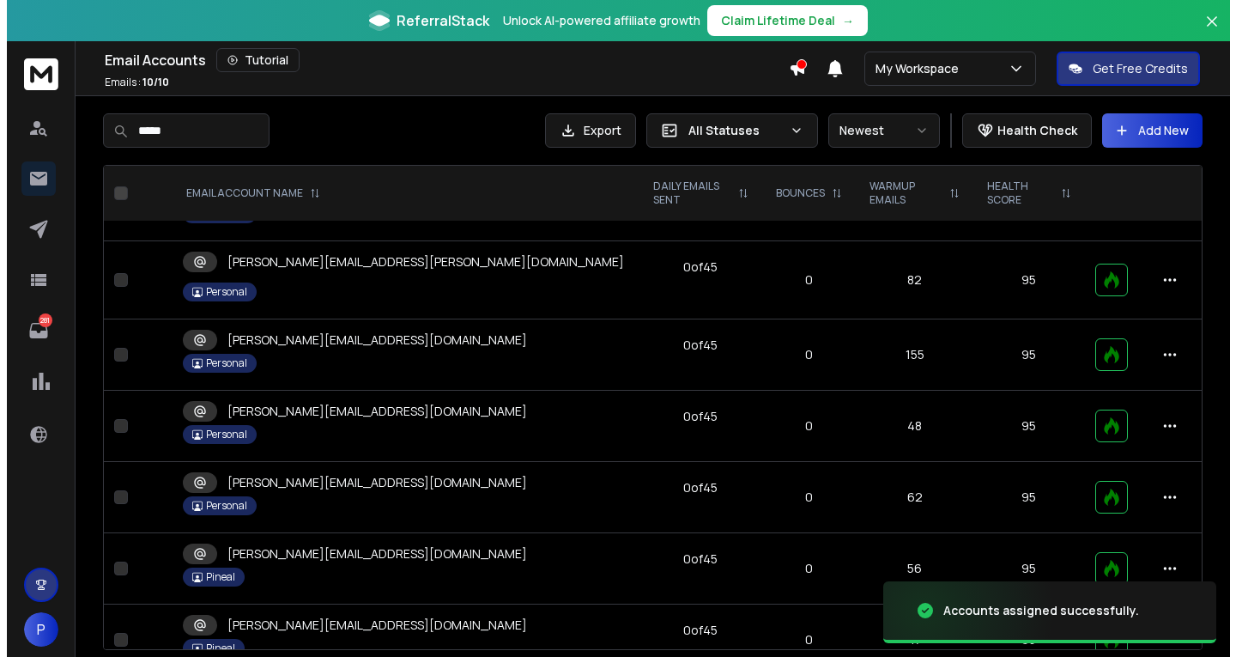
scroll to position [298, 0]
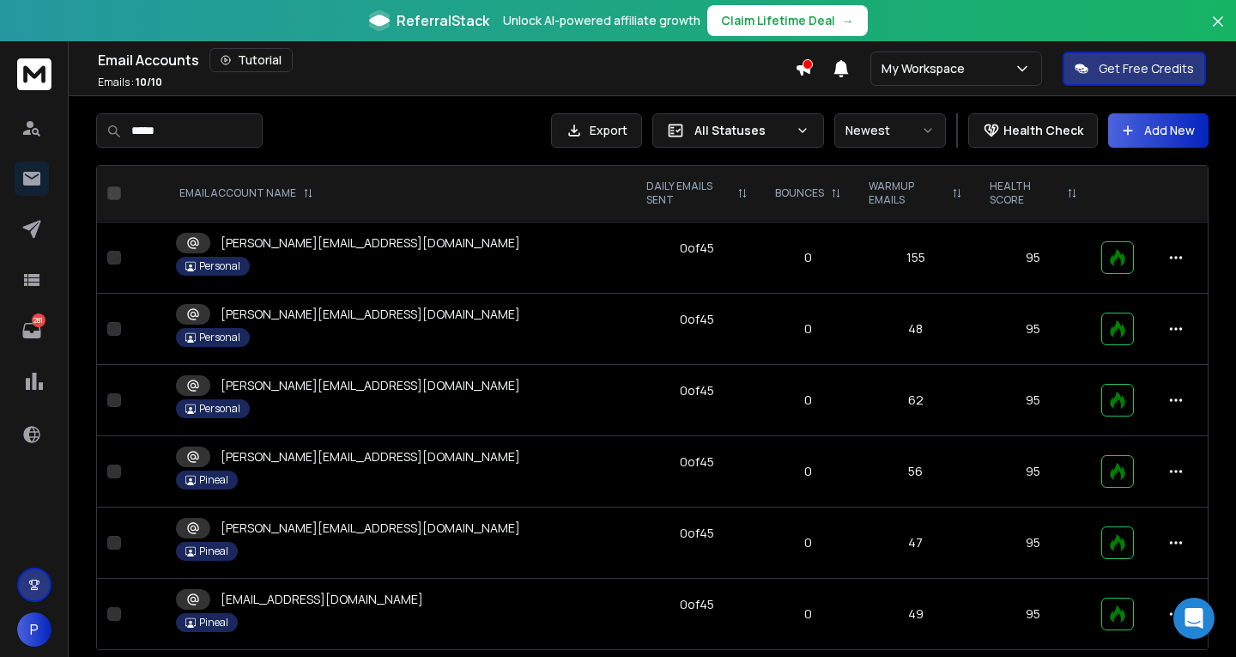
click at [1155, 457] on button at bounding box center [1176, 471] width 43 height 29
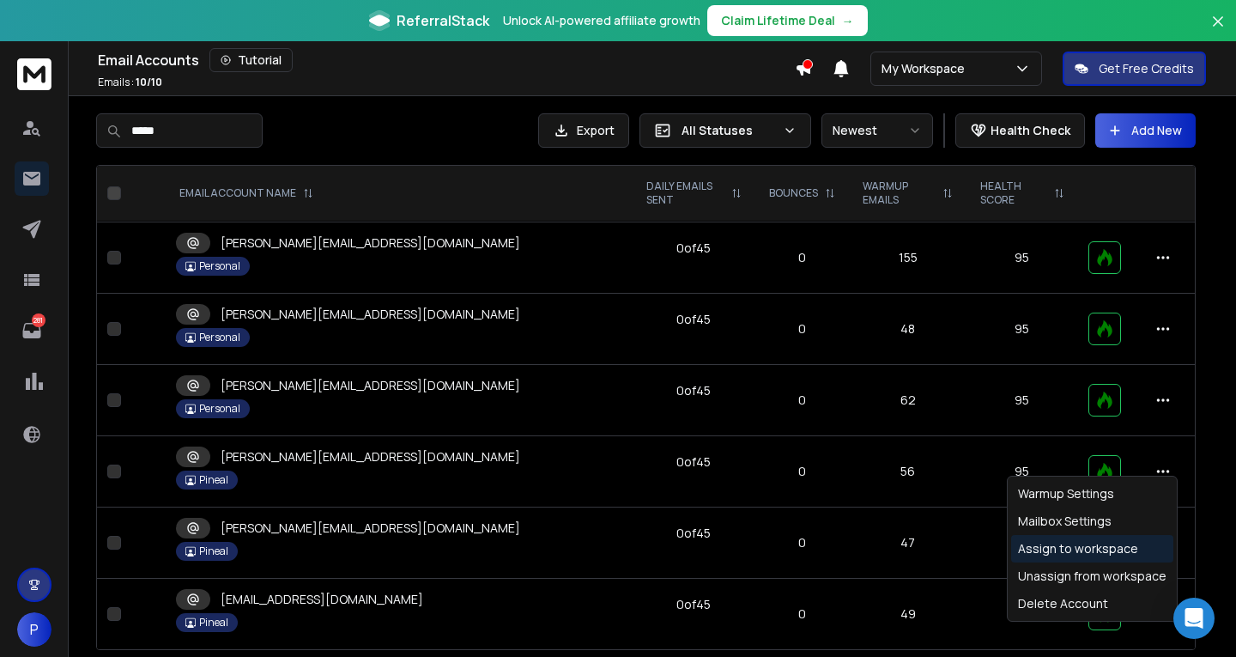
click at [1066, 549] on div "Assign to workspace" at bounding box center [1092, 548] width 162 height 27
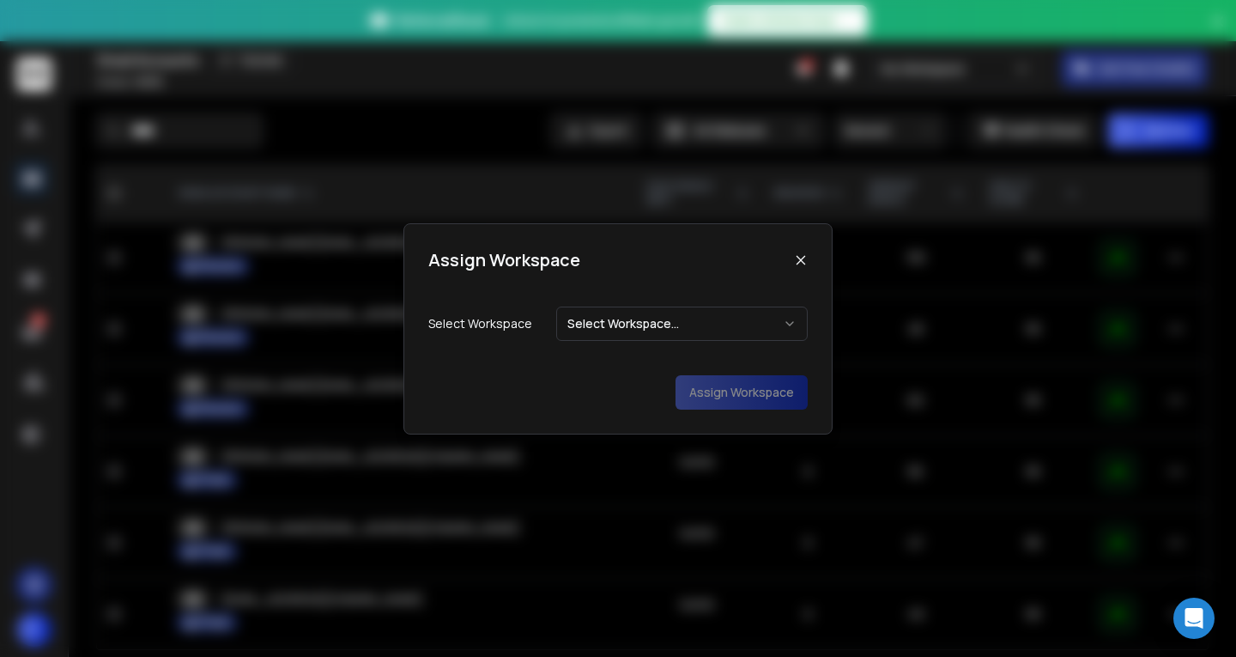
click at [629, 319] on button "Select Workspace..." at bounding box center [682, 324] width 252 height 34
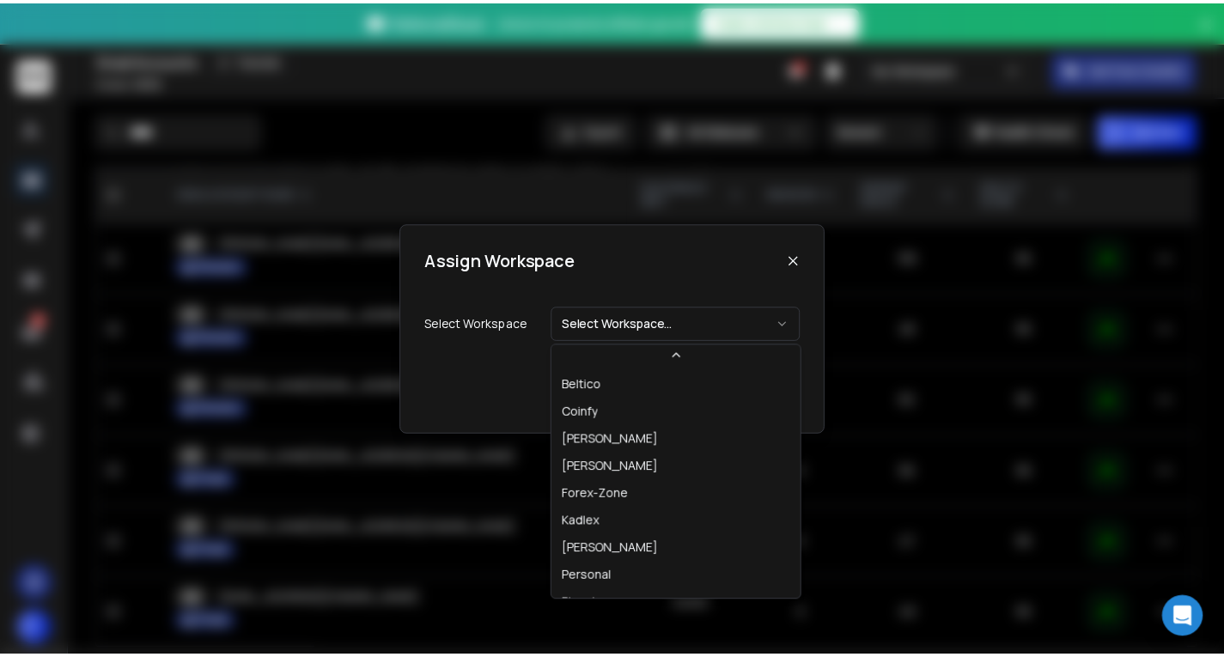
scroll to position [74, 0]
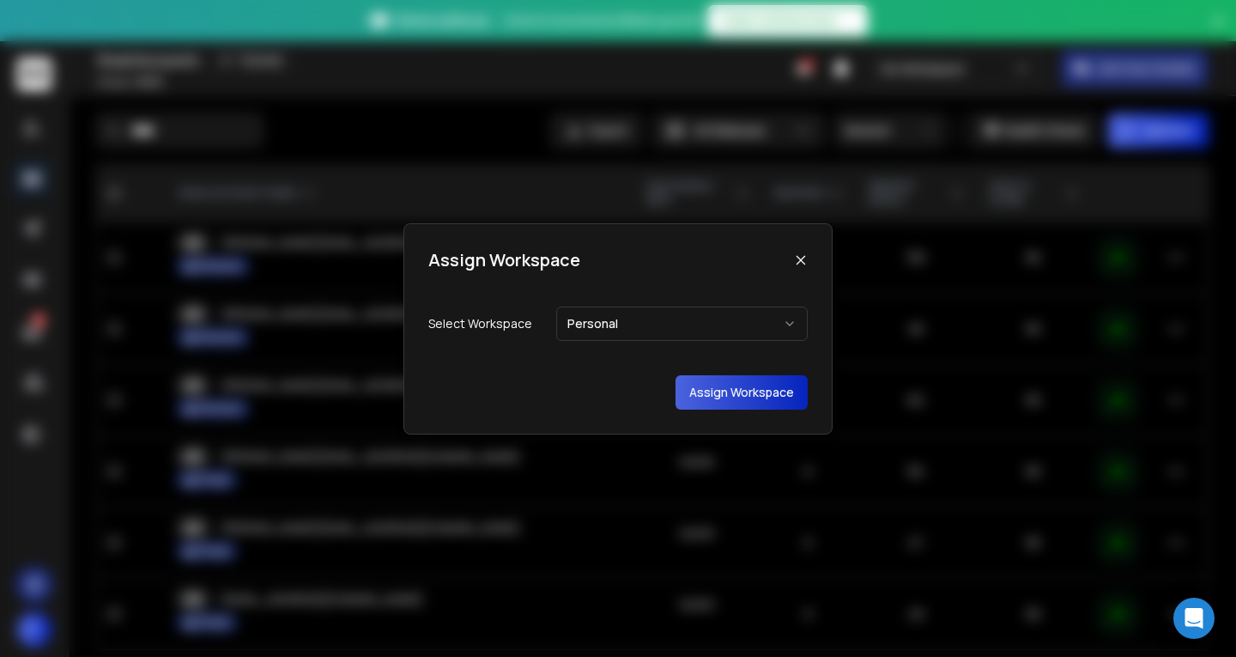
click at [733, 382] on button "Assign Workspace" at bounding box center [742, 392] width 132 height 34
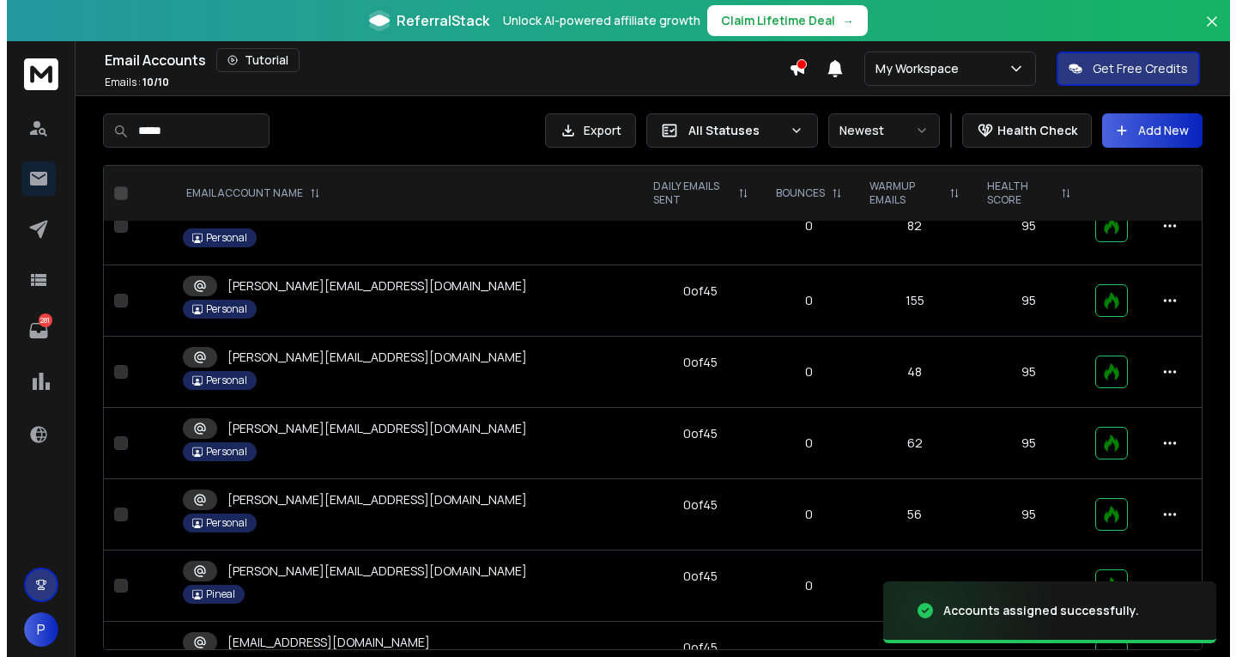
scroll to position [298, 0]
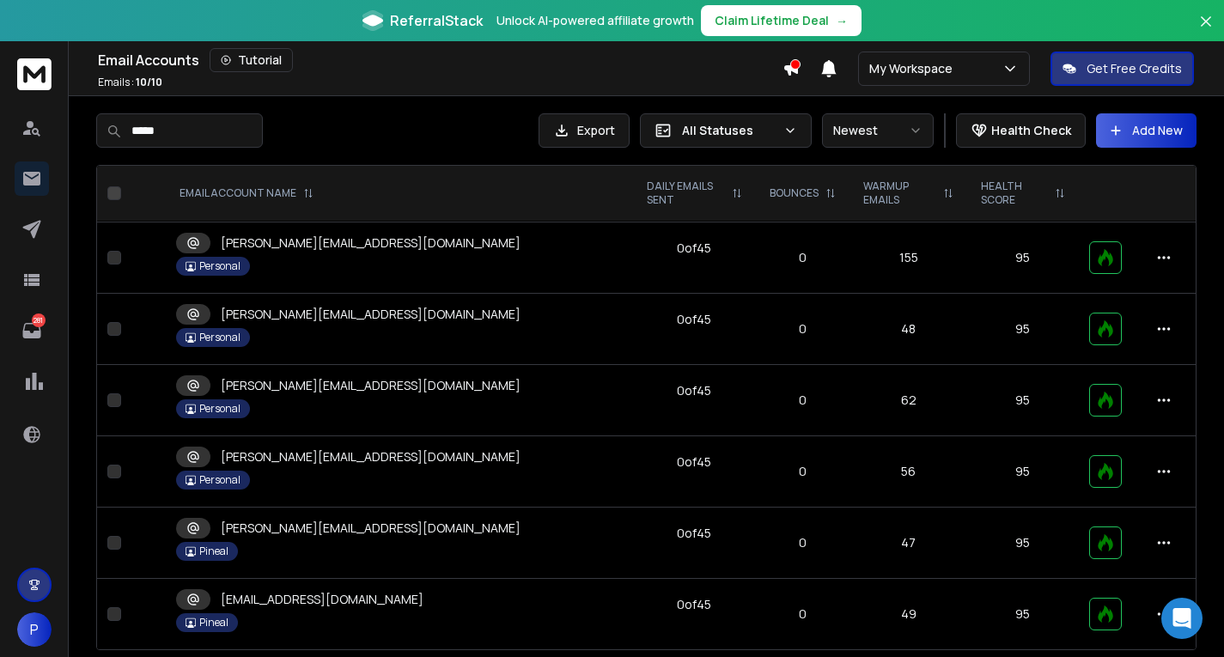
click at [1156, 535] on icon at bounding box center [1163, 542] width 15 height 15
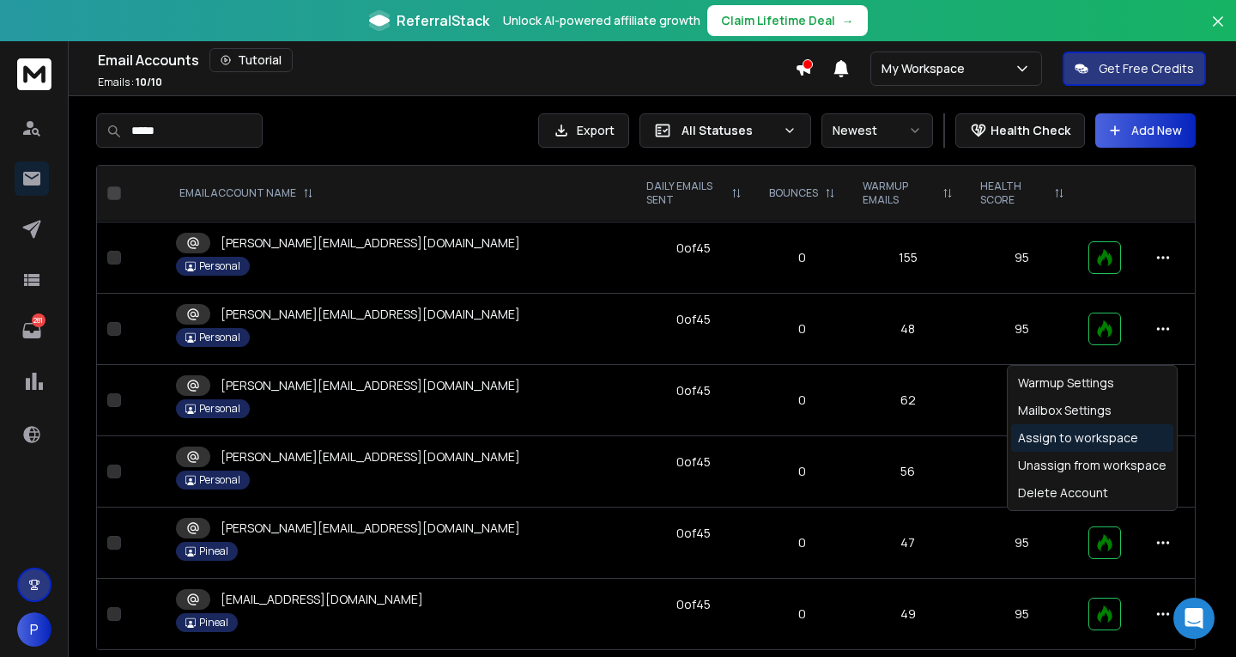
click at [1046, 439] on div "Assign to workspace" at bounding box center [1092, 437] width 162 height 27
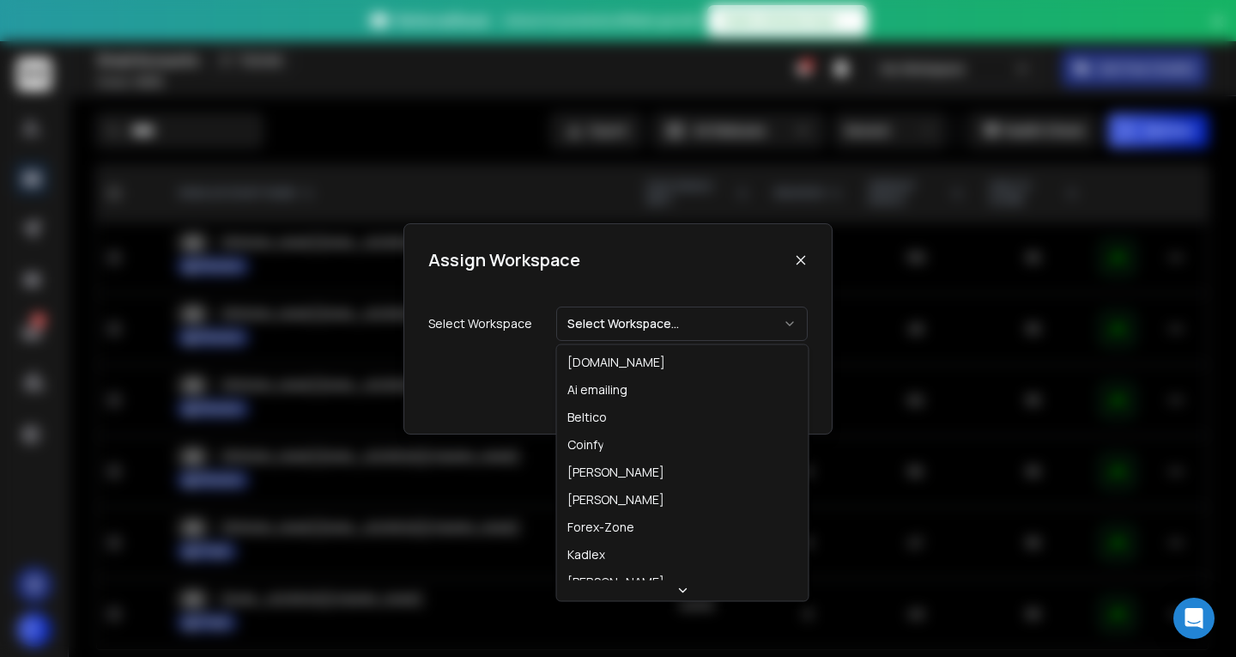
click at [587, 323] on button "Select Workspace..." at bounding box center [682, 324] width 252 height 34
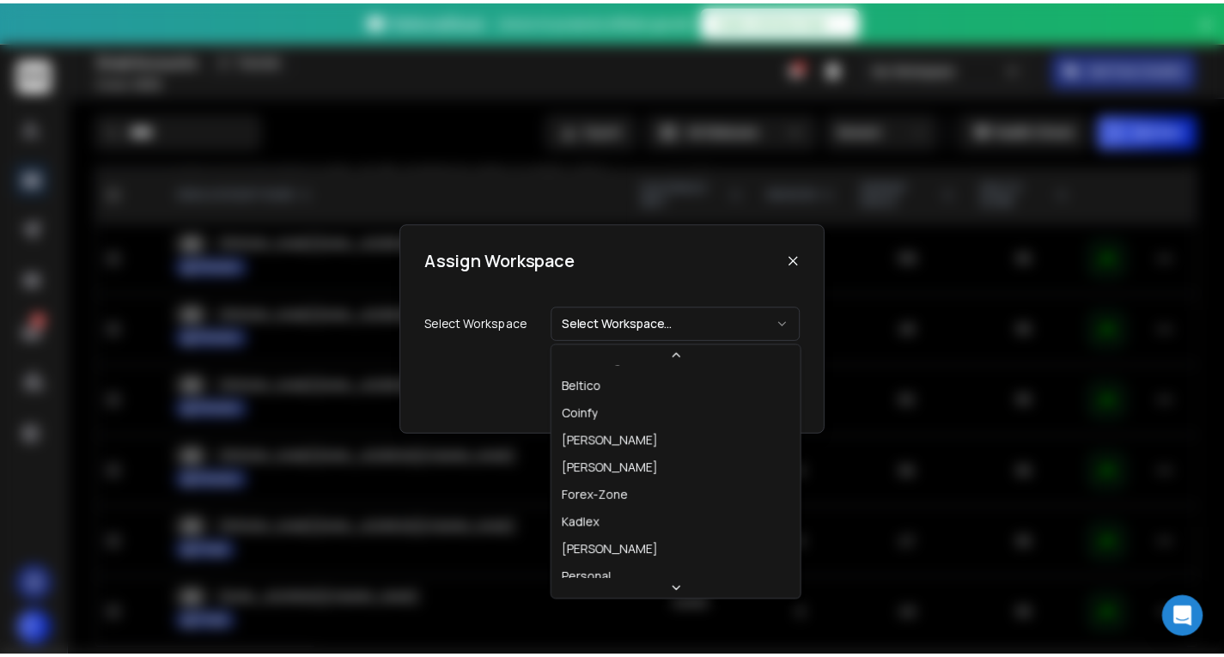
scroll to position [74, 0]
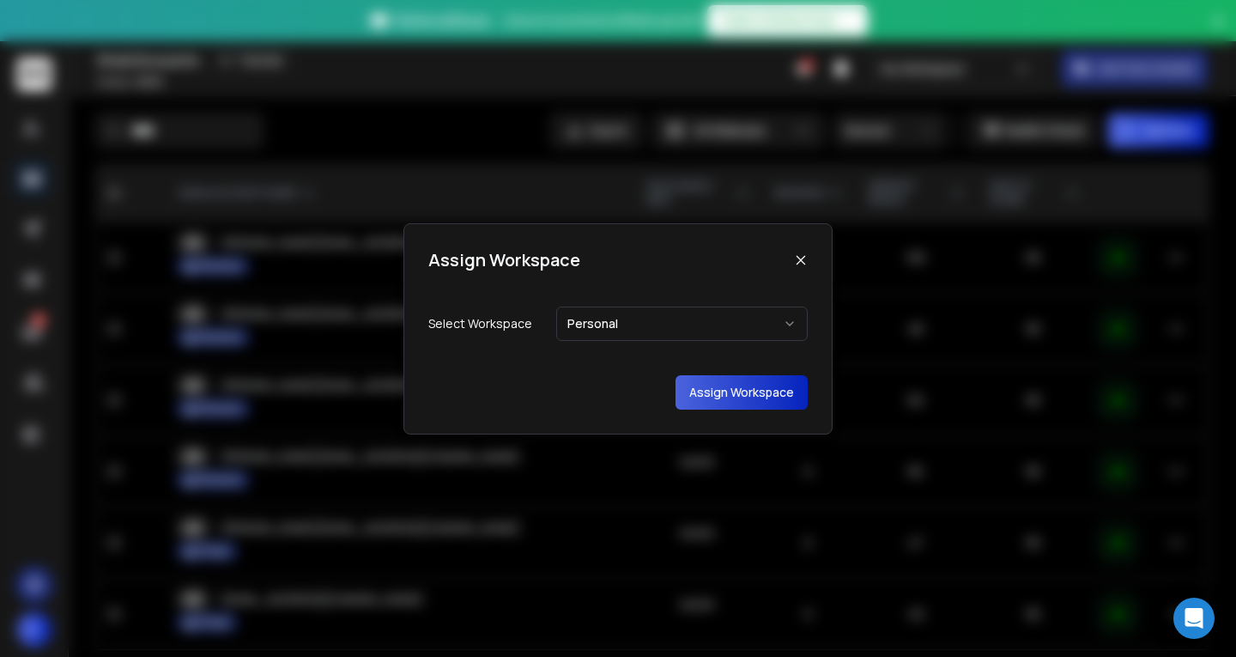
click at [738, 389] on button "Assign Workspace" at bounding box center [742, 392] width 132 height 34
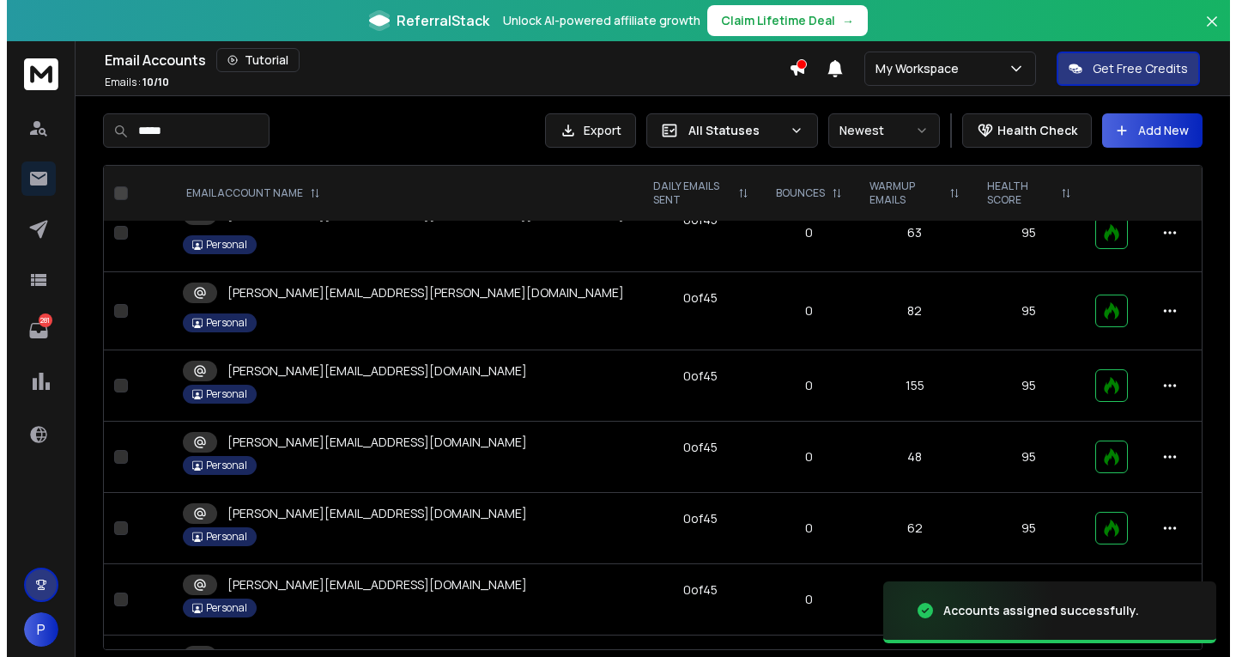
scroll to position [298, 0]
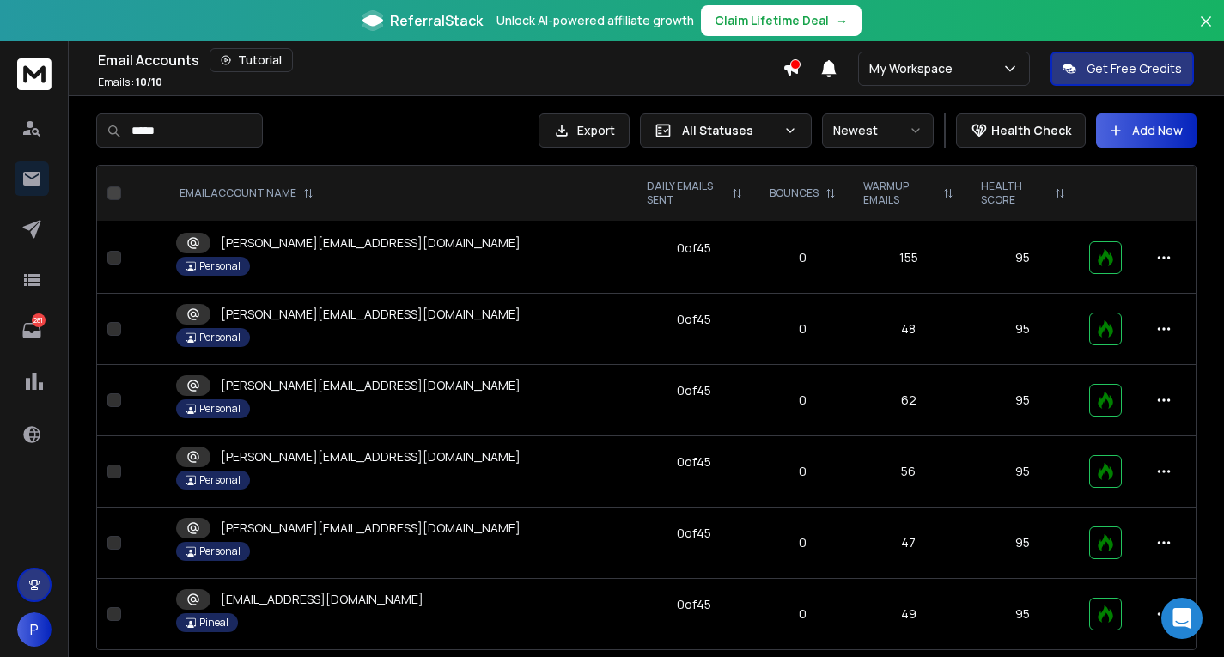
click at [1156, 606] on icon at bounding box center [1163, 613] width 15 height 15
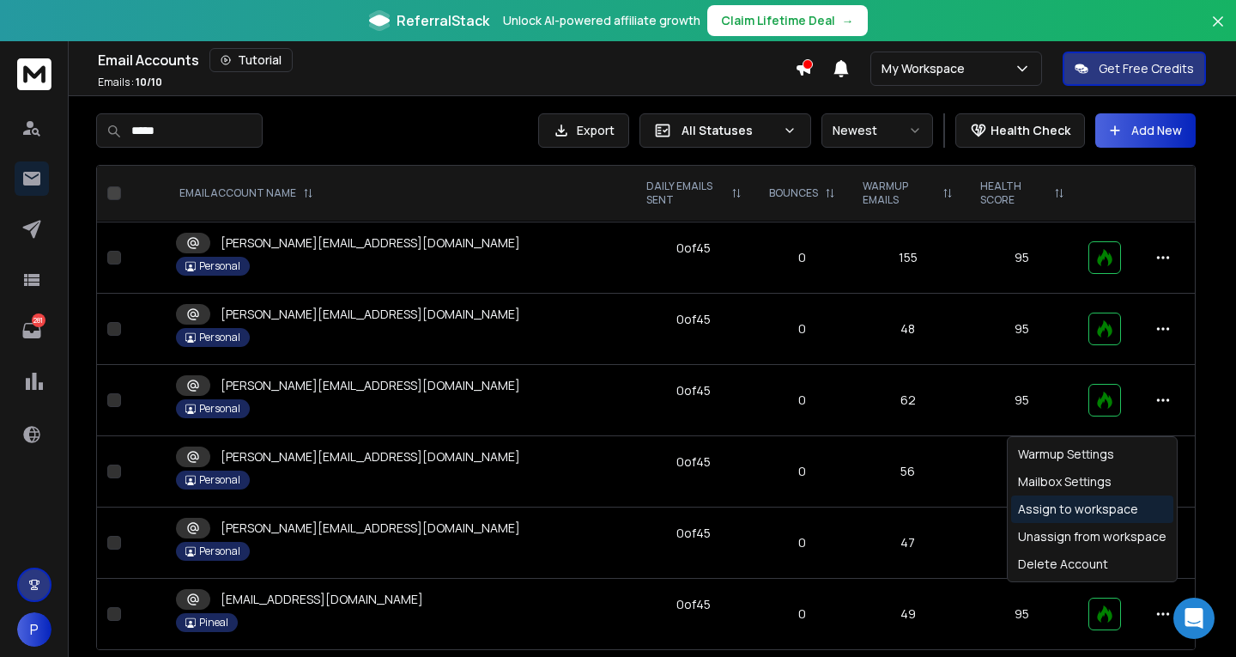
click at [1072, 507] on div "Assign to workspace" at bounding box center [1092, 508] width 162 height 27
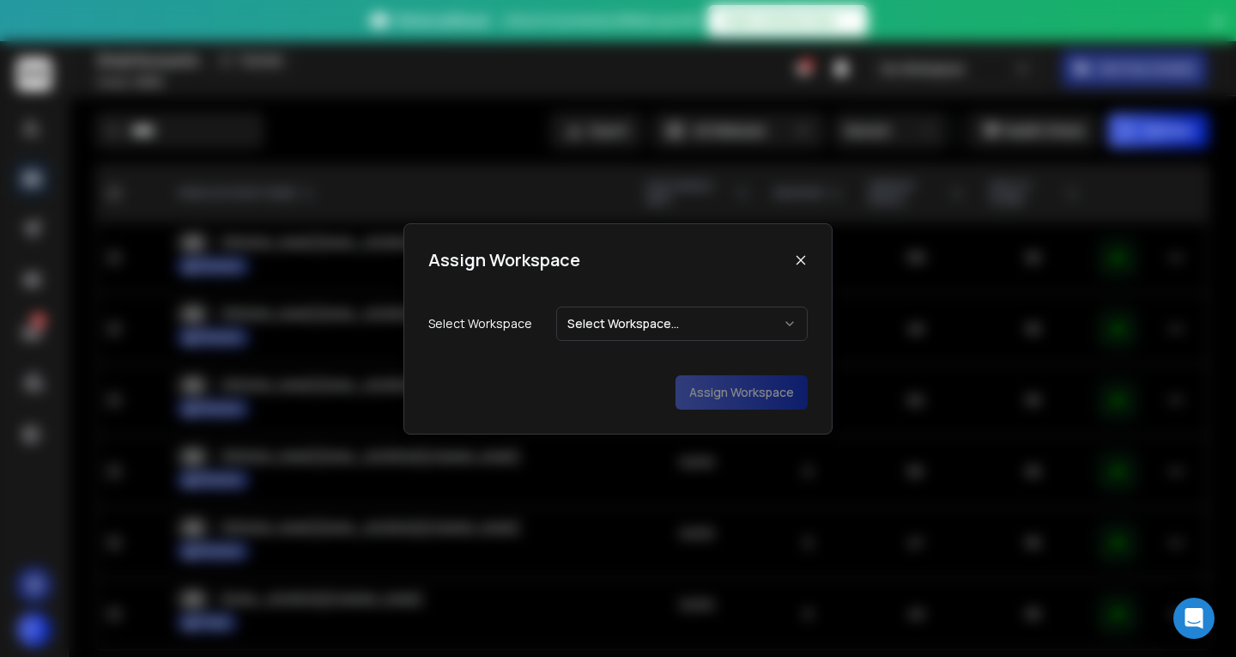
click at [641, 319] on button "Select Workspace..." at bounding box center [682, 324] width 252 height 34
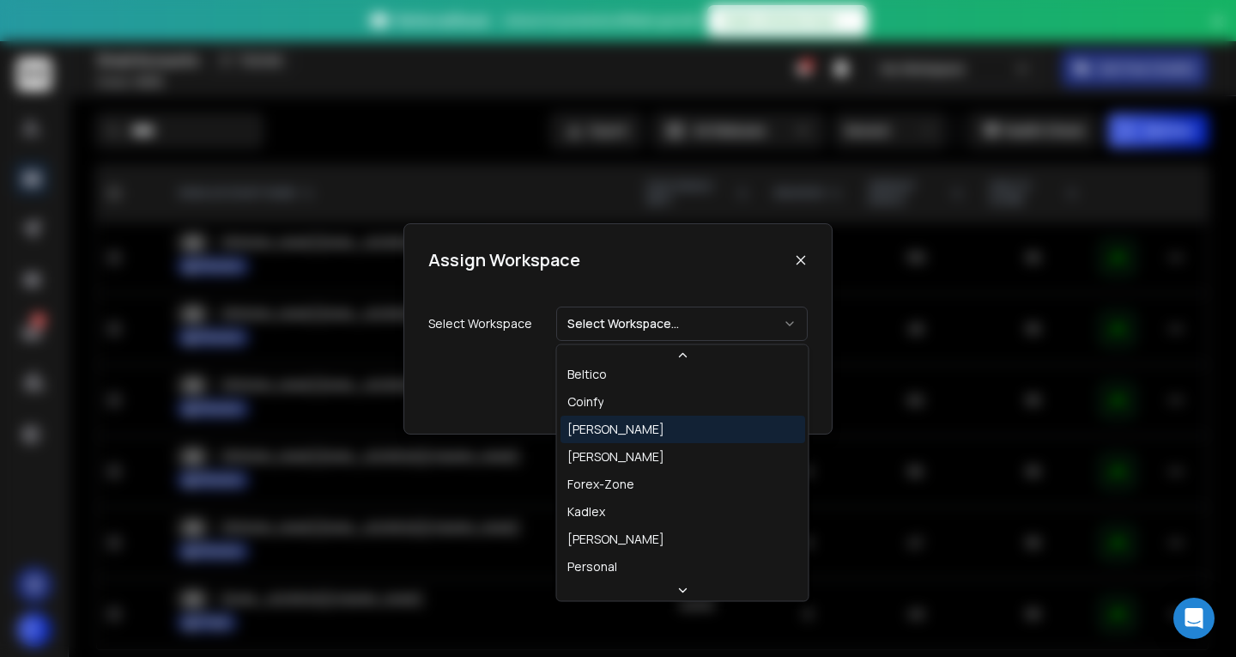
scroll to position [74, 0]
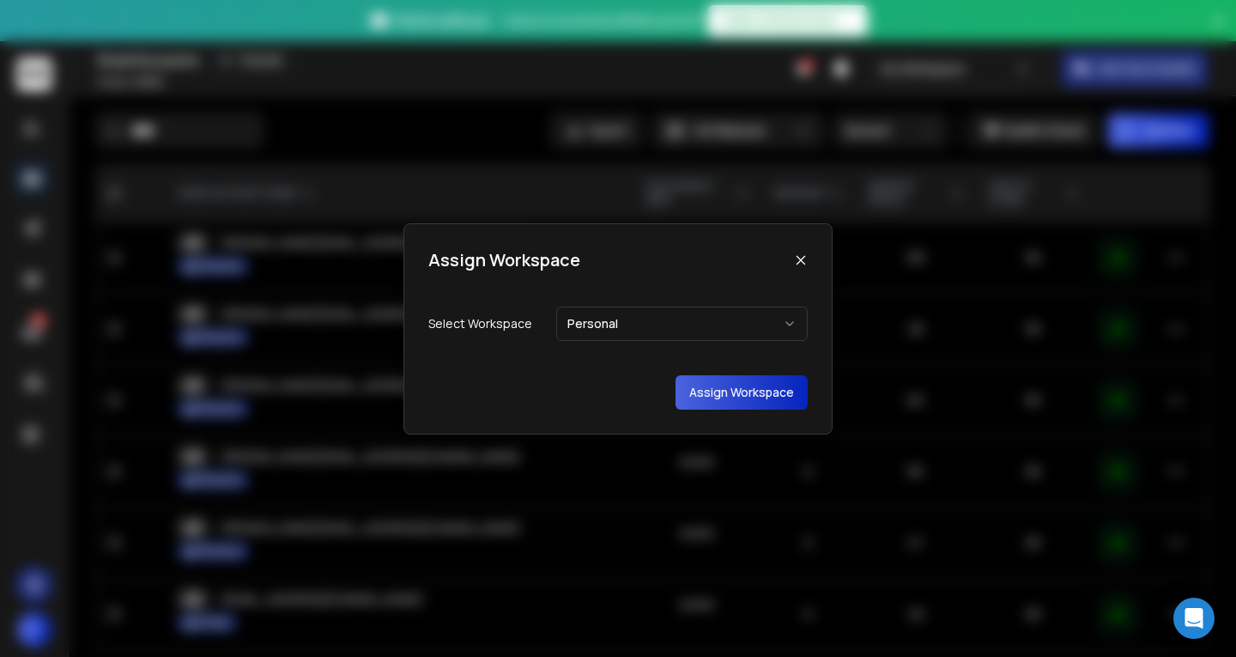
click at [747, 387] on button "Assign Workspace" at bounding box center [742, 392] width 132 height 34
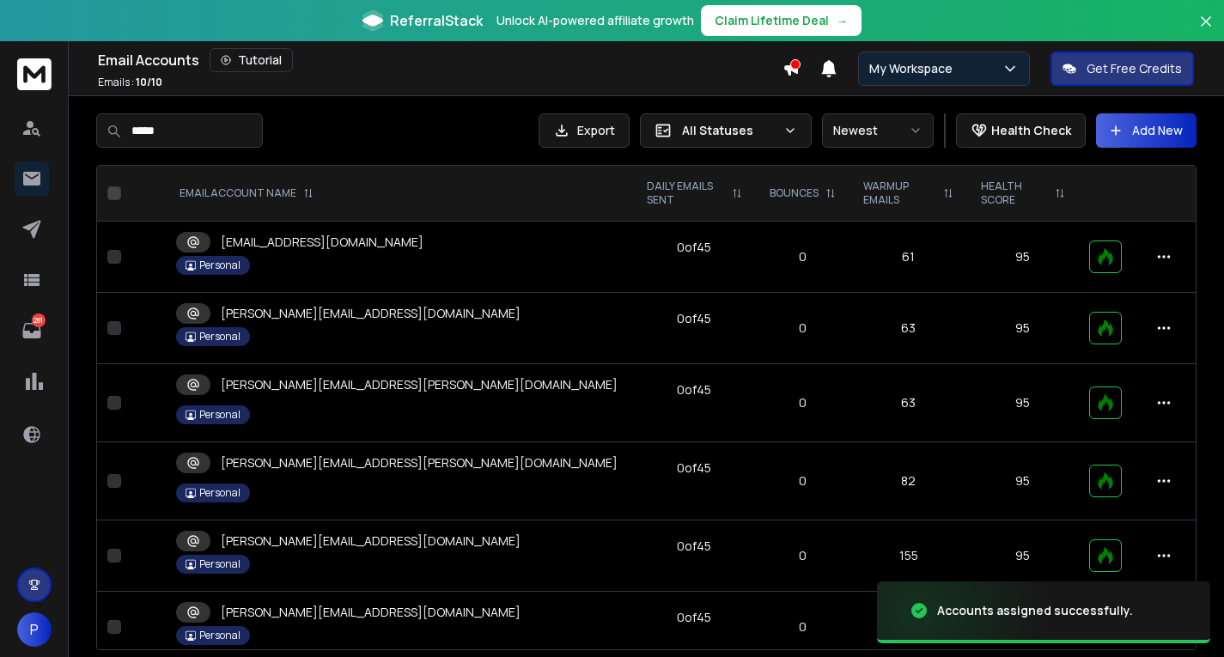
click at [971, 77] on button "My Workspace" at bounding box center [944, 69] width 172 height 34
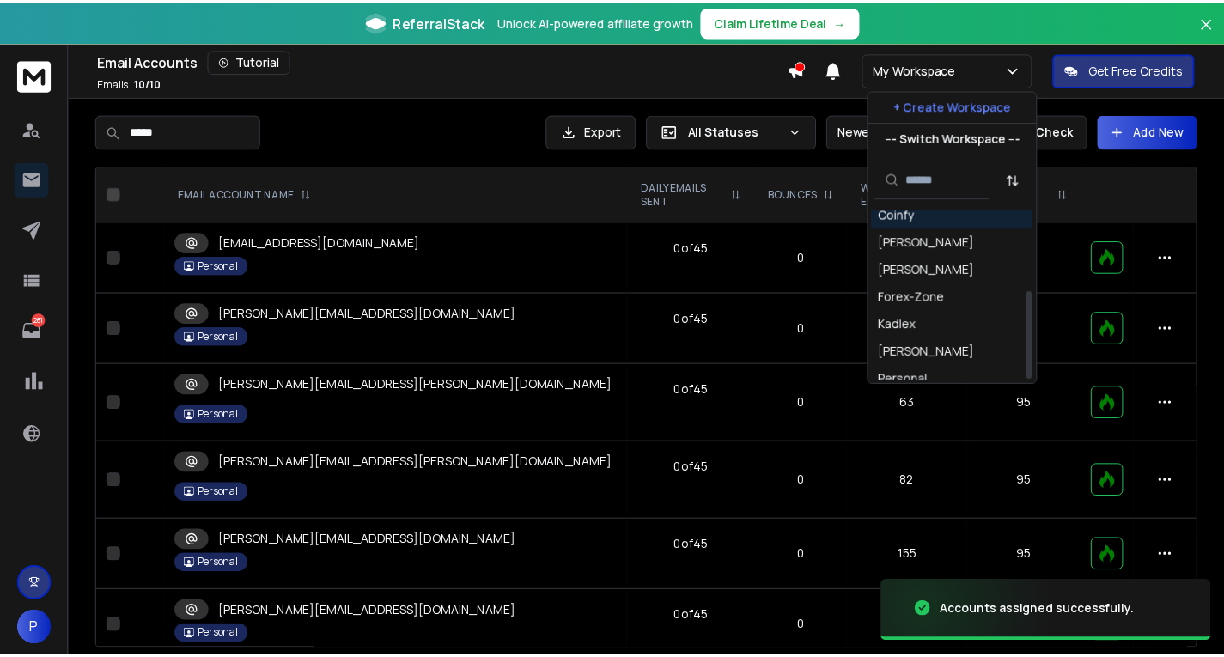
scroll to position [158, 0]
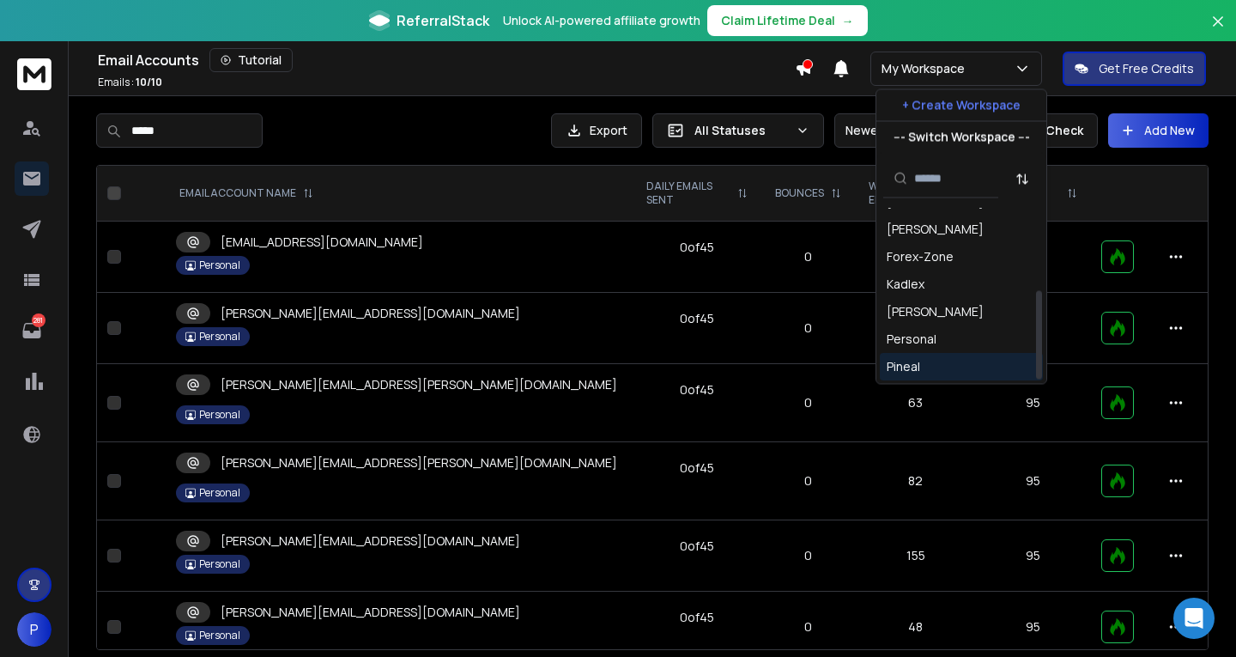
click at [906, 365] on div "Pineal" at bounding box center [903, 366] width 33 height 17
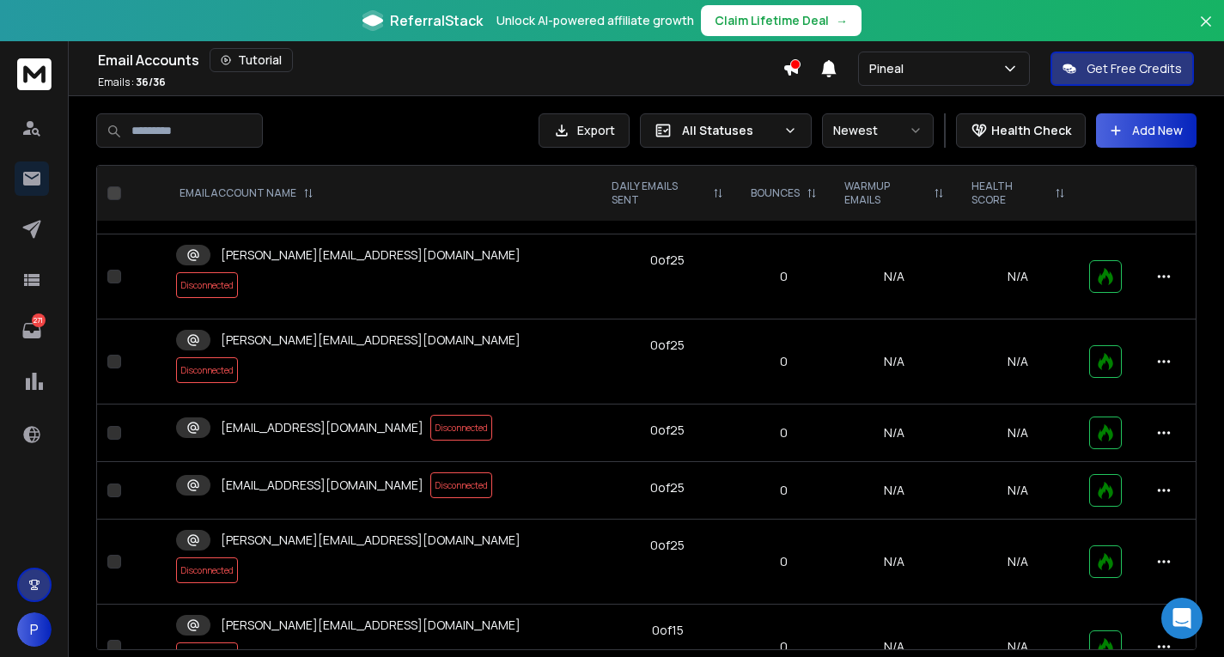
scroll to position [183, 0]
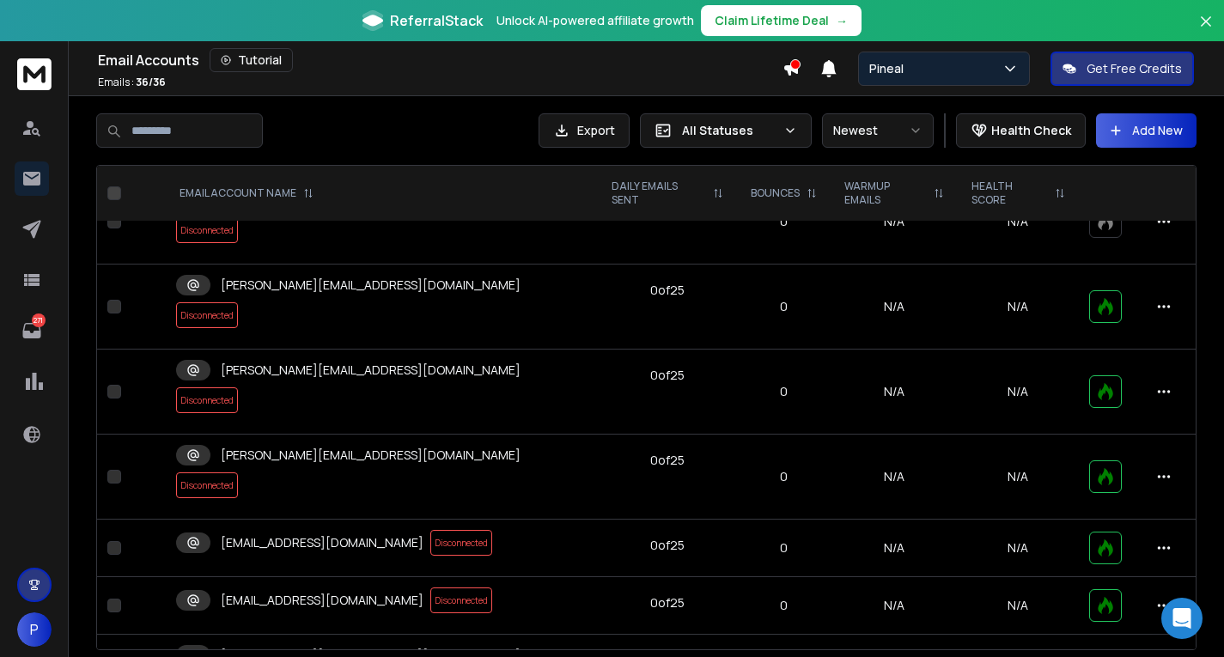
click at [932, 73] on div "Pineal" at bounding box center [943, 68] width 149 height 17
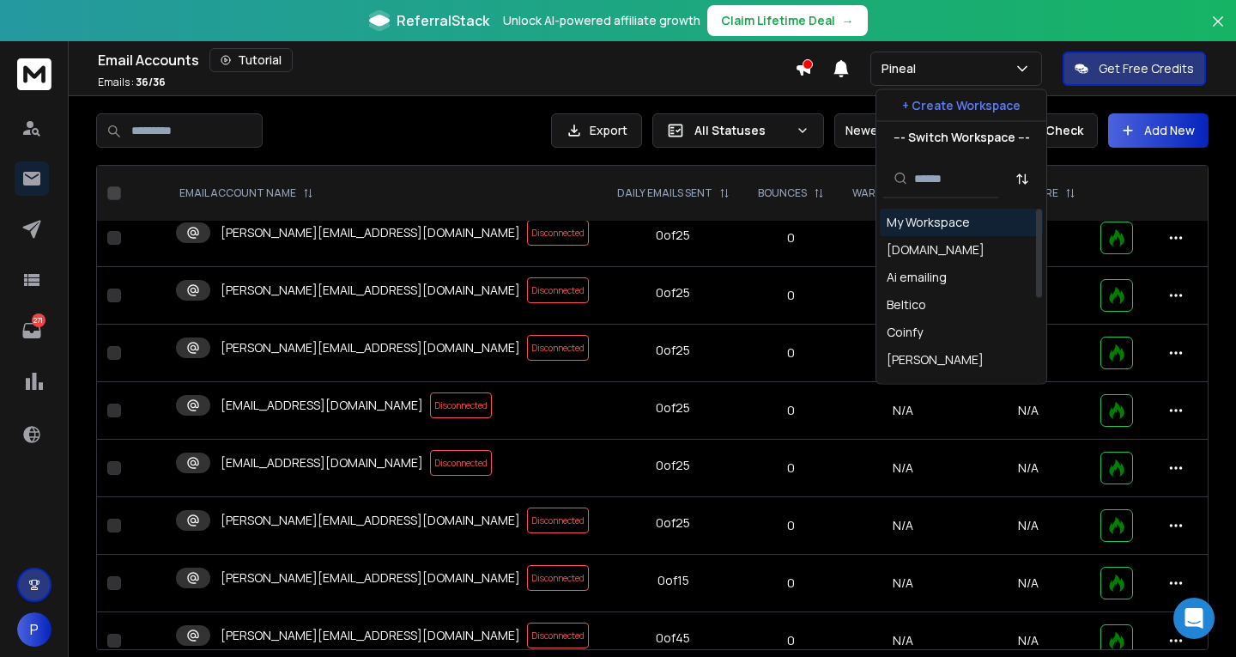
click at [920, 221] on div "My Workspace" at bounding box center [928, 222] width 83 height 17
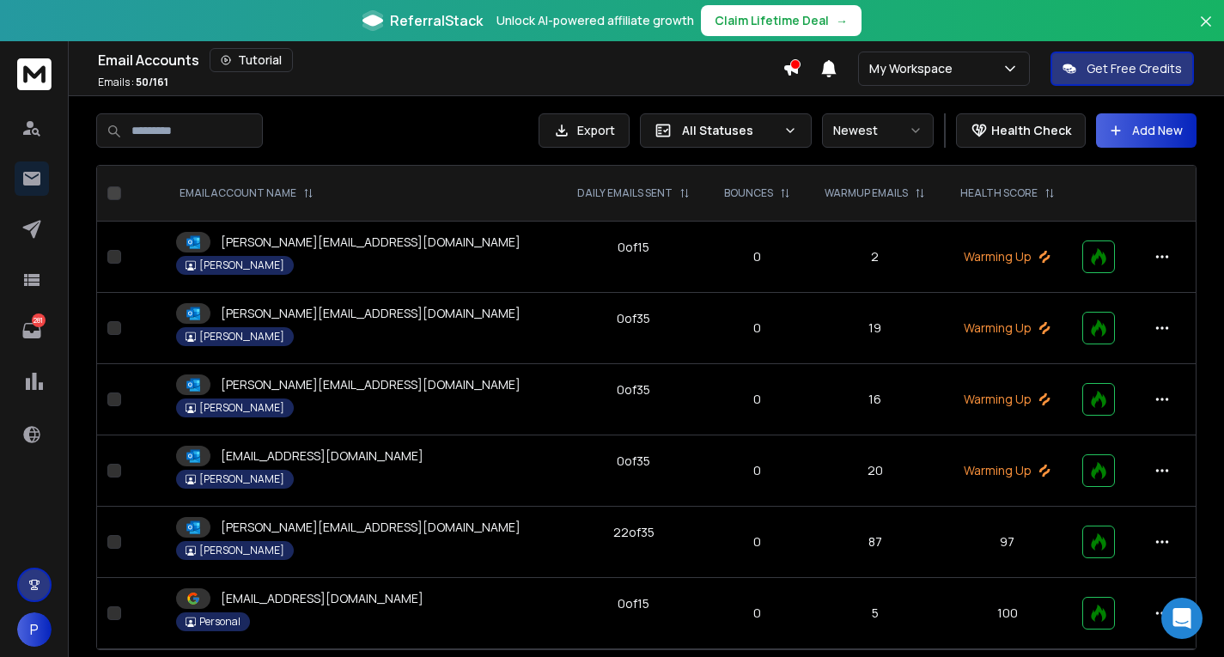
click at [178, 129] on input at bounding box center [179, 130] width 167 height 34
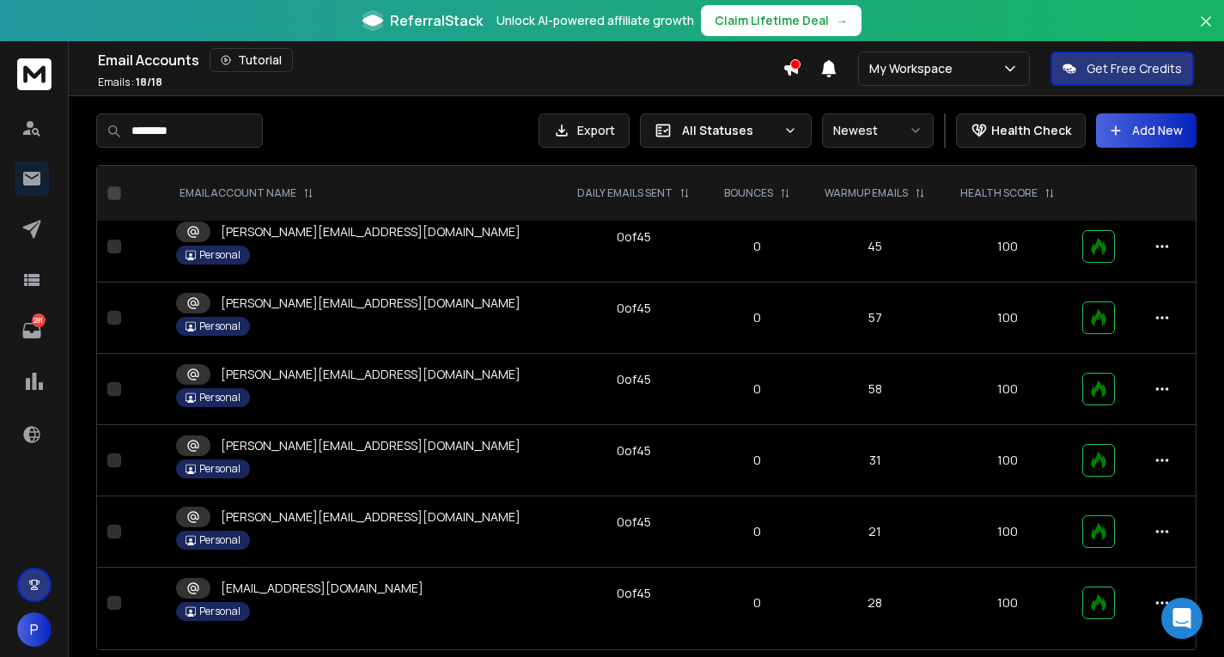
scroll to position [868, 0]
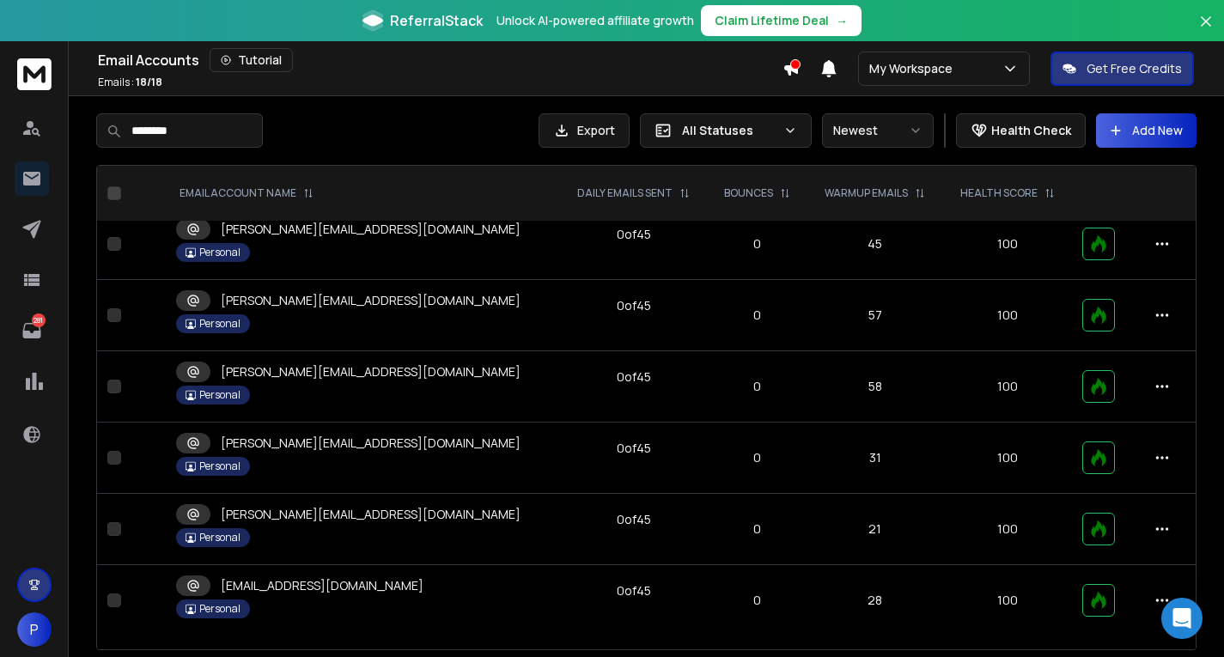
click at [217, 130] on input "********" at bounding box center [179, 130] width 167 height 34
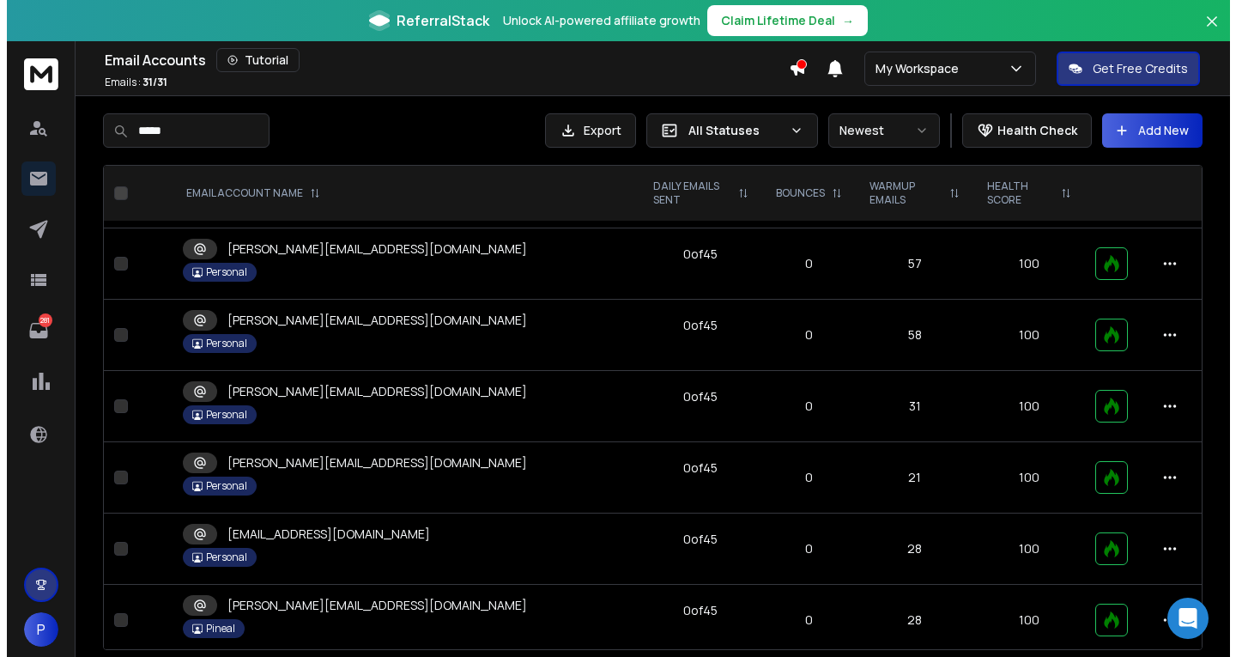
scroll to position [1795, 0]
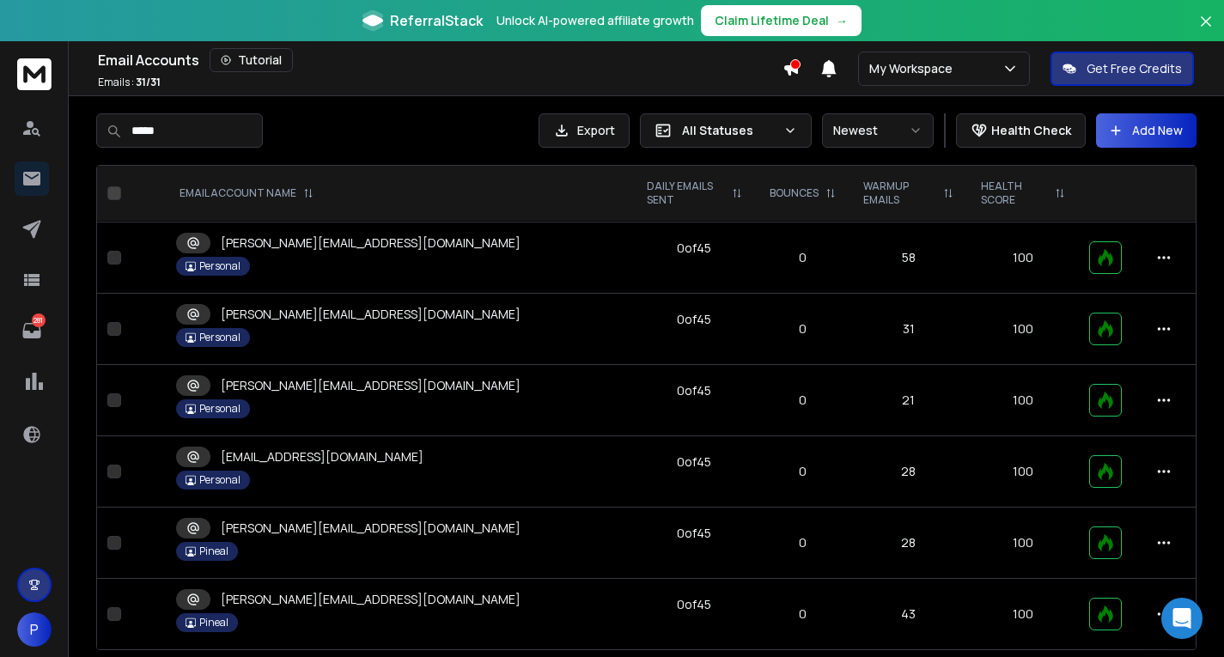
type input "*****"
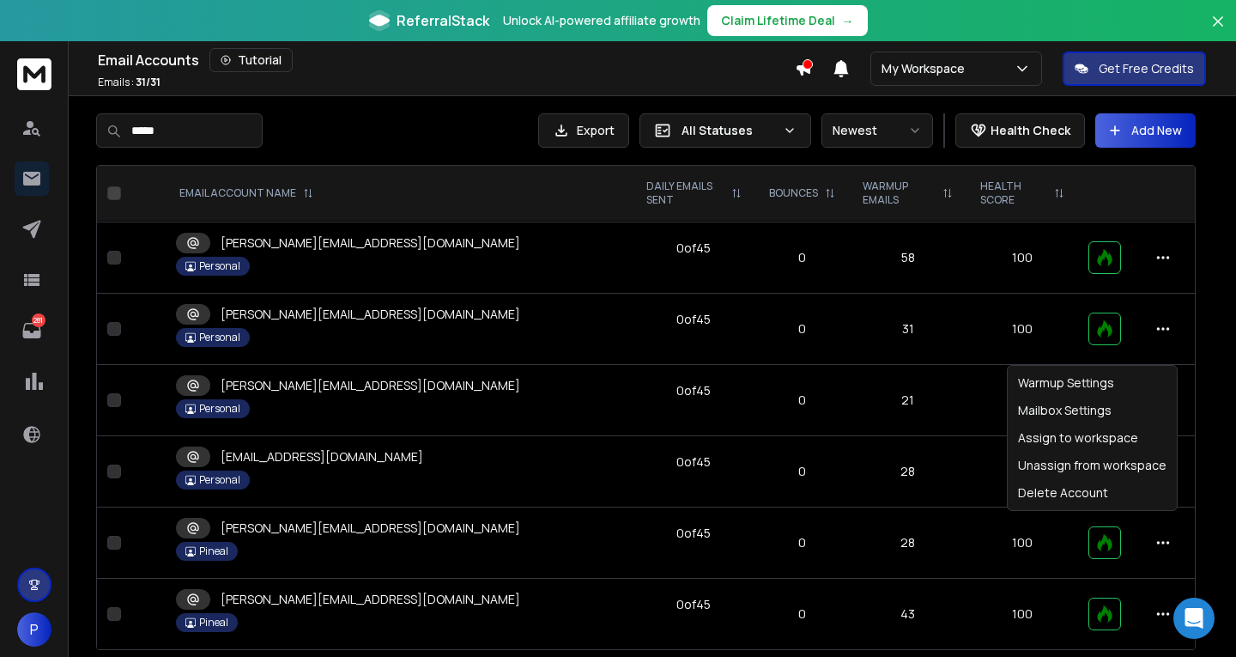
click at [1156, 535] on icon at bounding box center [1163, 542] width 15 height 15
click at [1060, 440] on div "Assign to workspace" at bounding box center [1092, 437] width 162 height 27
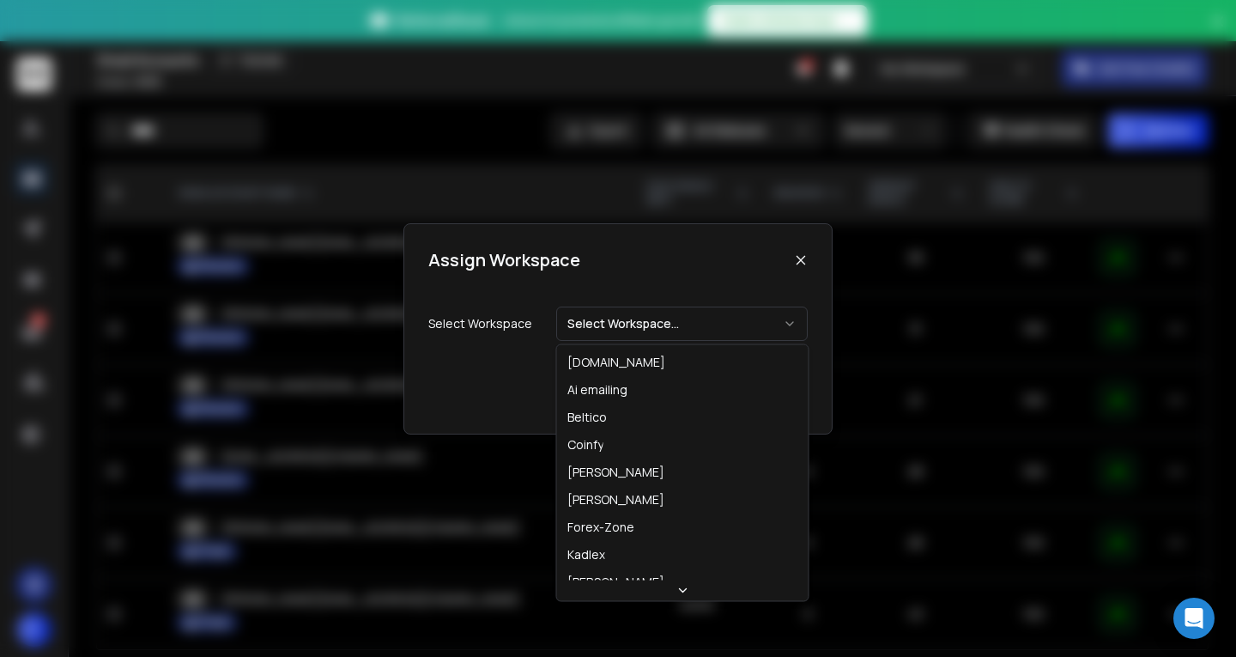
click at [635, 327] on button "Select Workspace..." at bounding box center [682, 324] width 252 height 34
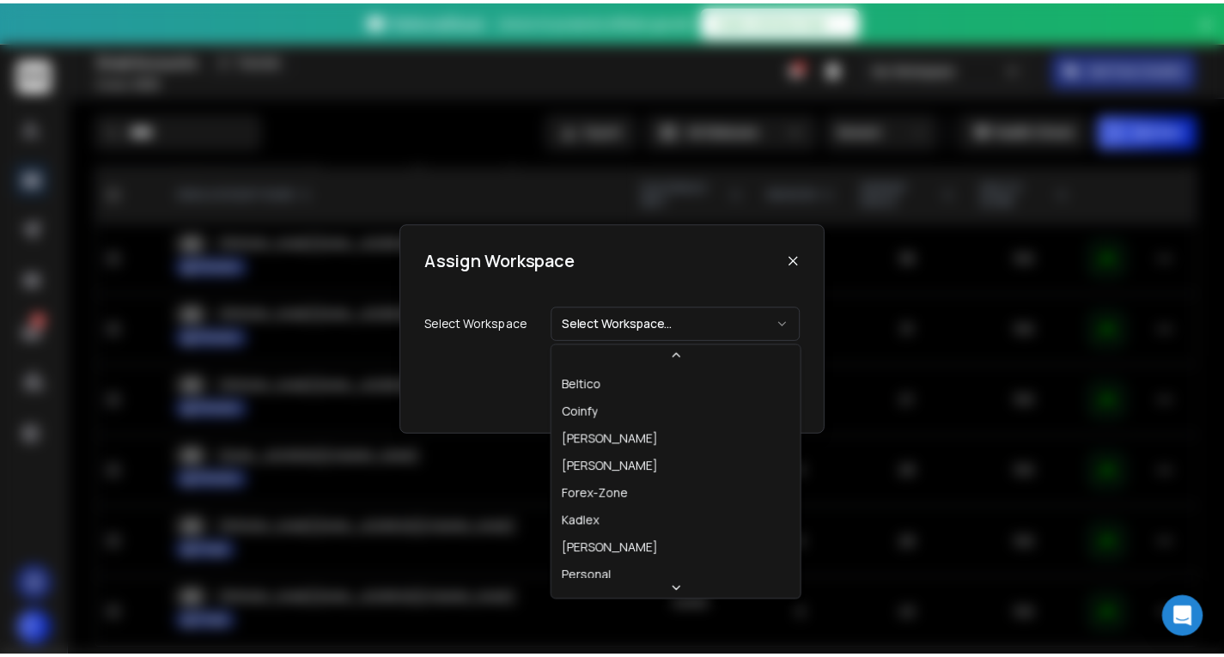
scroll to position [74, 0]
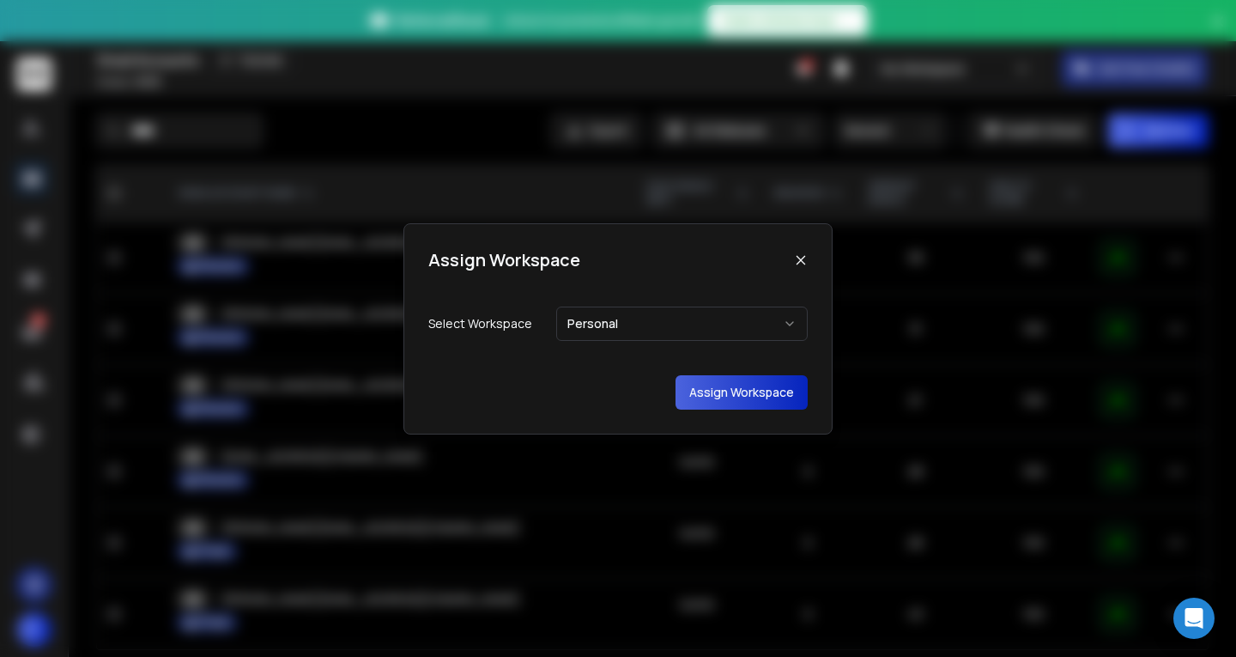
click at [722, 389] on button "Assign Workspace" at bounding box center [742, 392] width 132 height 34
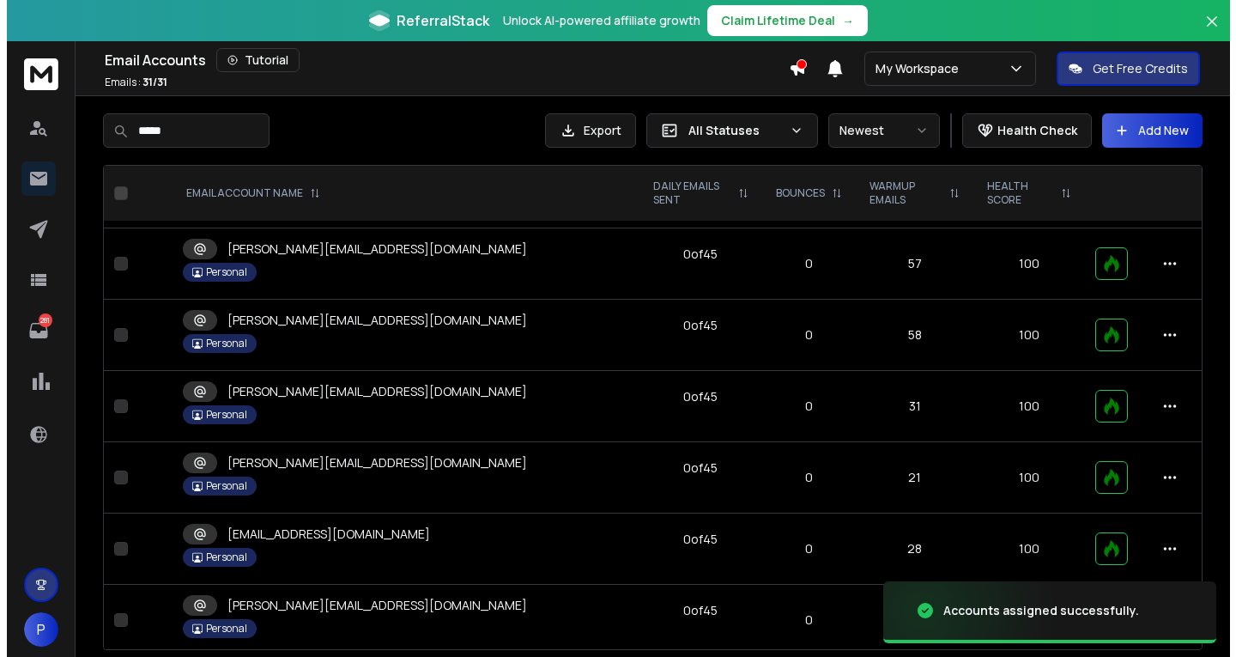
scroll to position [1795, 0]
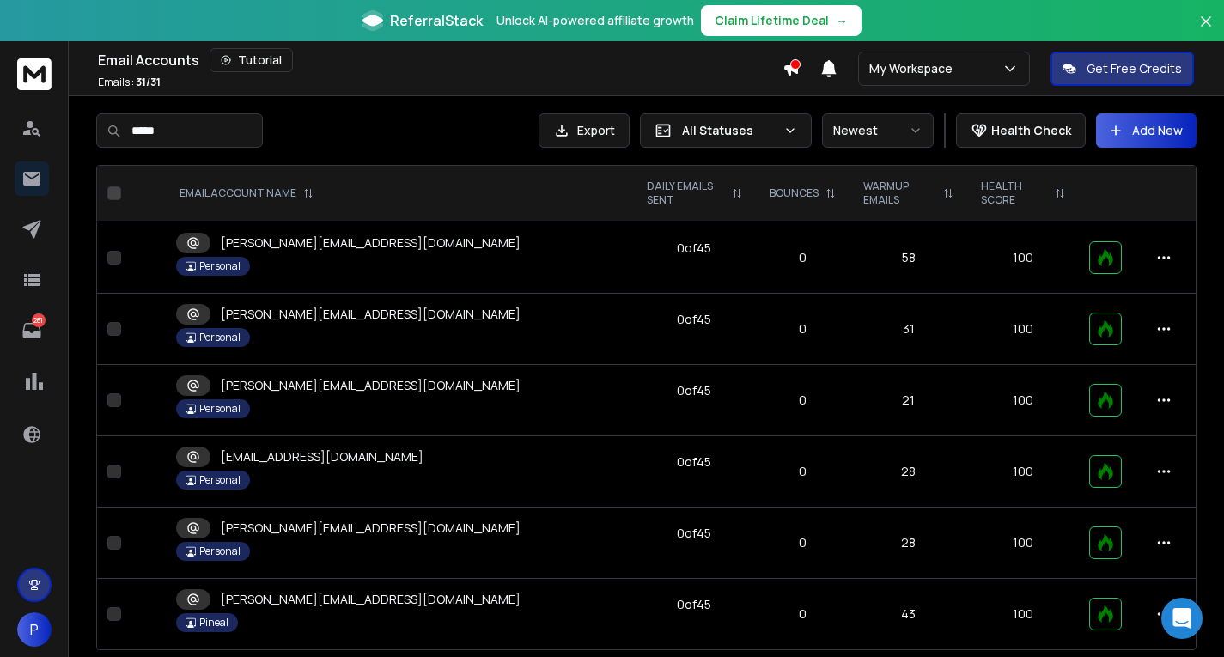
click at [1156, 606] on icon at bounding box center [1163, 613] width 15 height 15
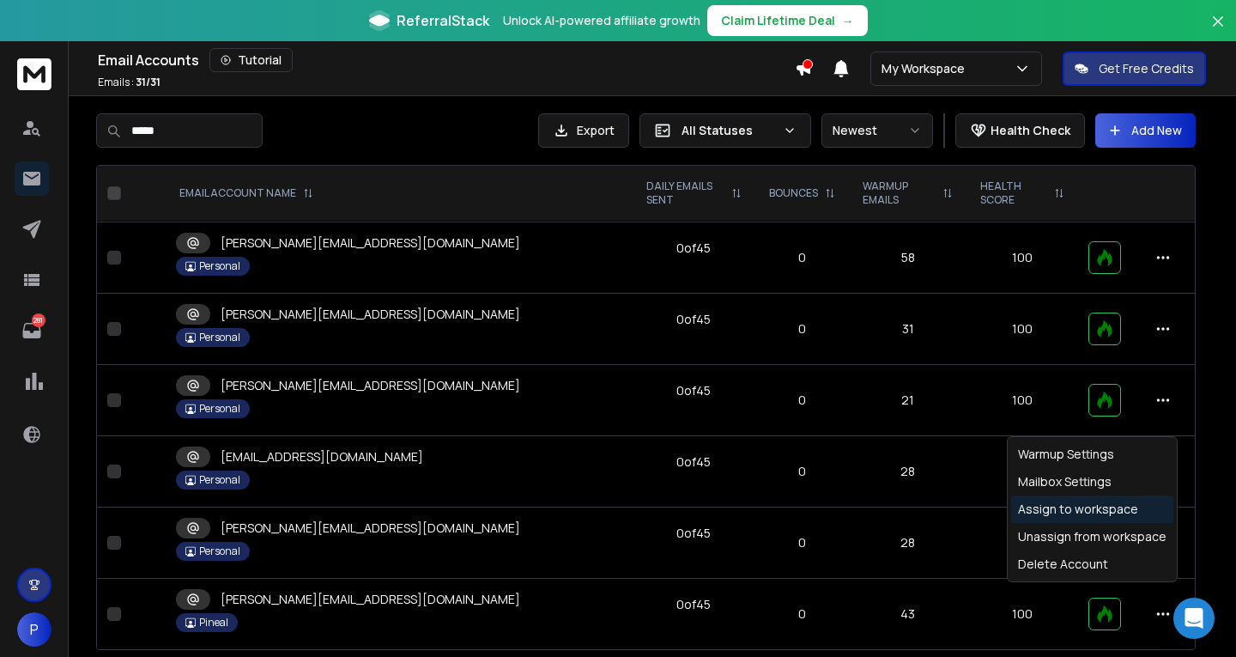
click at [1068, 513] on div "Assign to workspace" at bounding box center [1092, 508] width 162 height 27
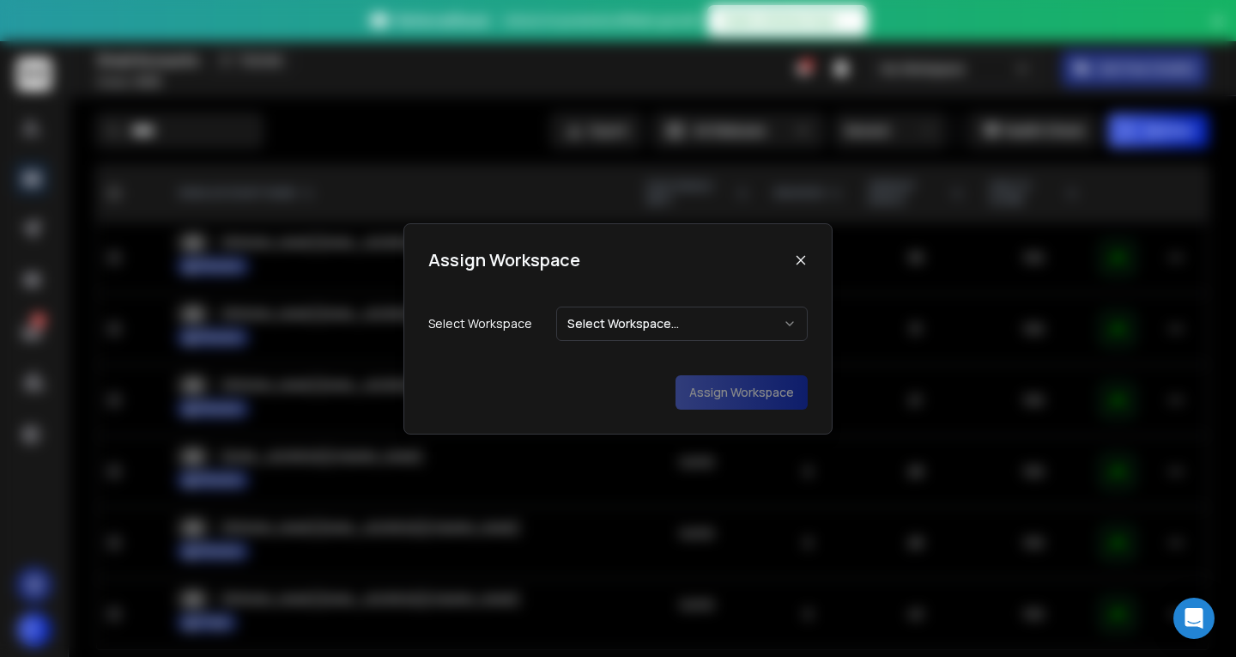
click at [627, 327] on button "Select Workspace..." at bounding box center [682, 324] width 252 height 34
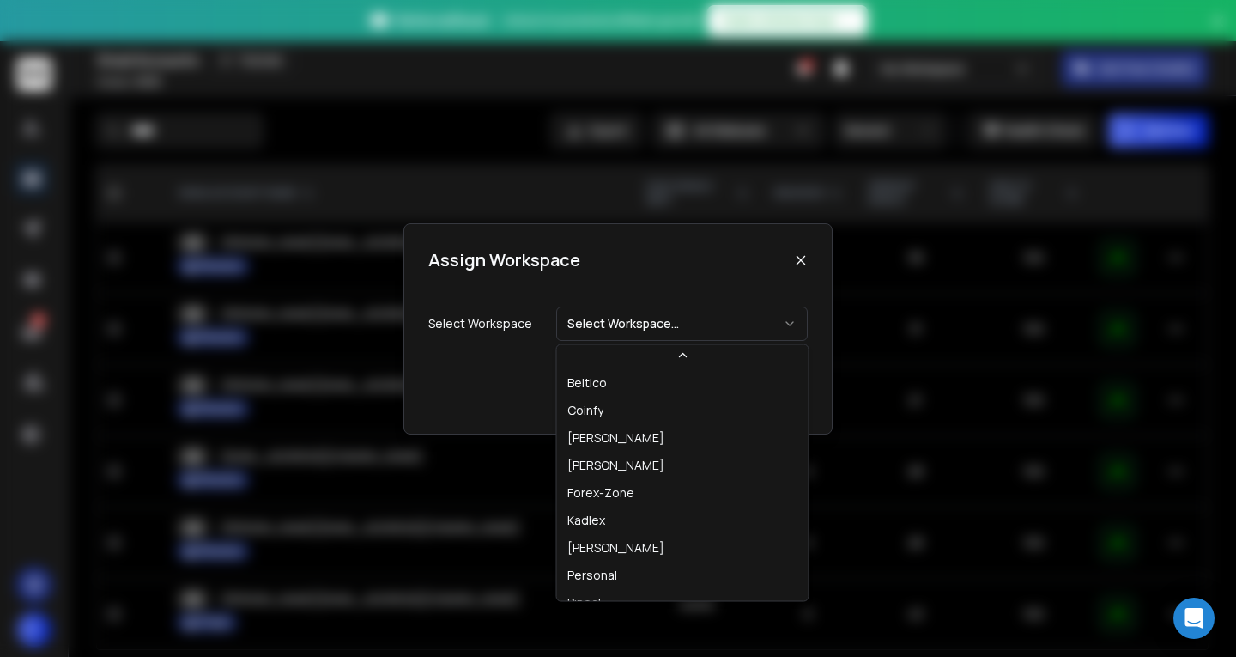
scroll to position [74, 0]
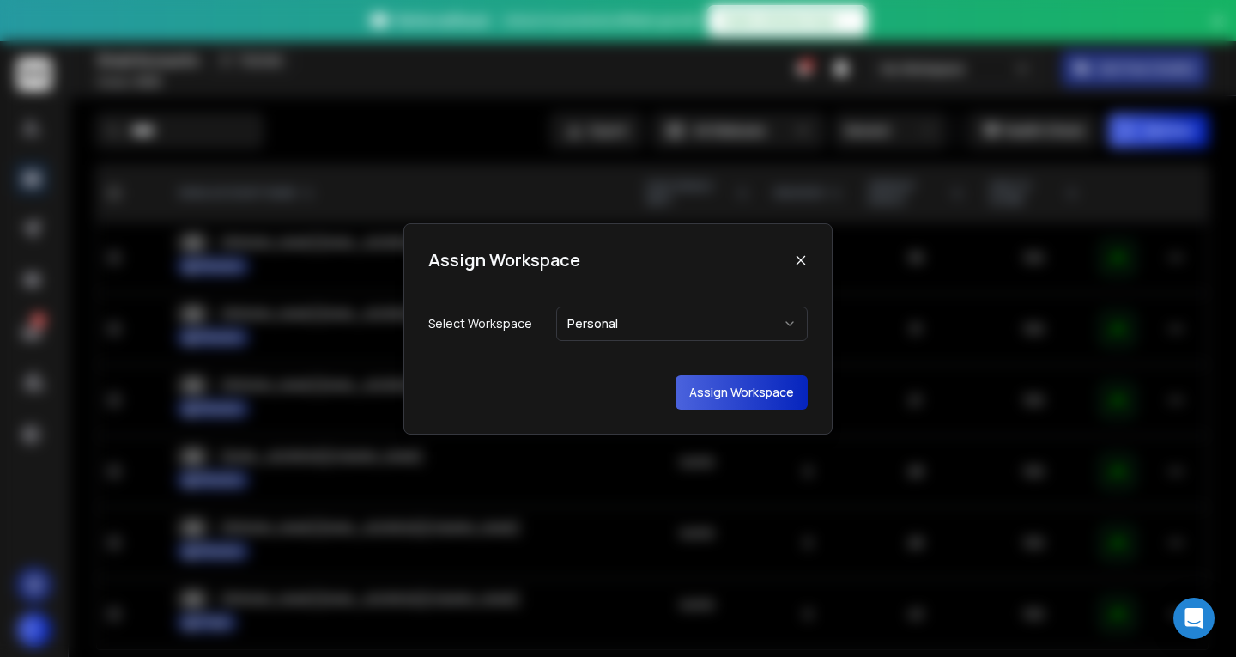
click at [721, 387] on button "Assign Workspace" at bounding box center [742, 392] width 132 height 34
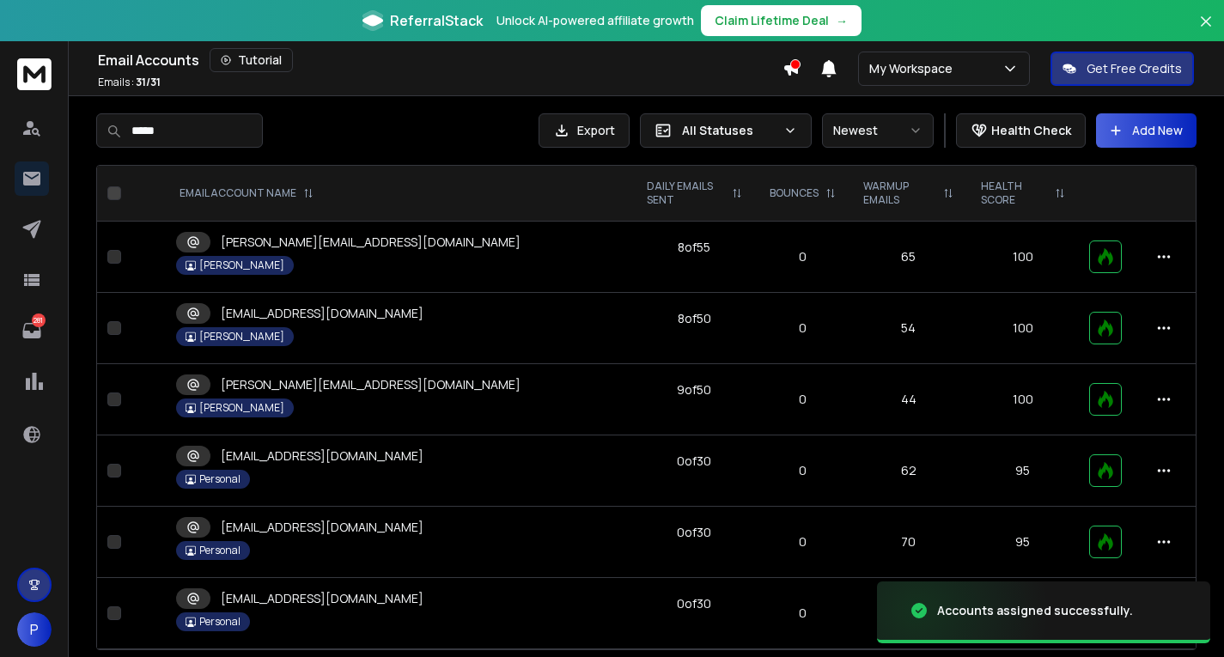
click at [183, 132] on input "*****" at bounding box center [179, 130] width 167 height 34
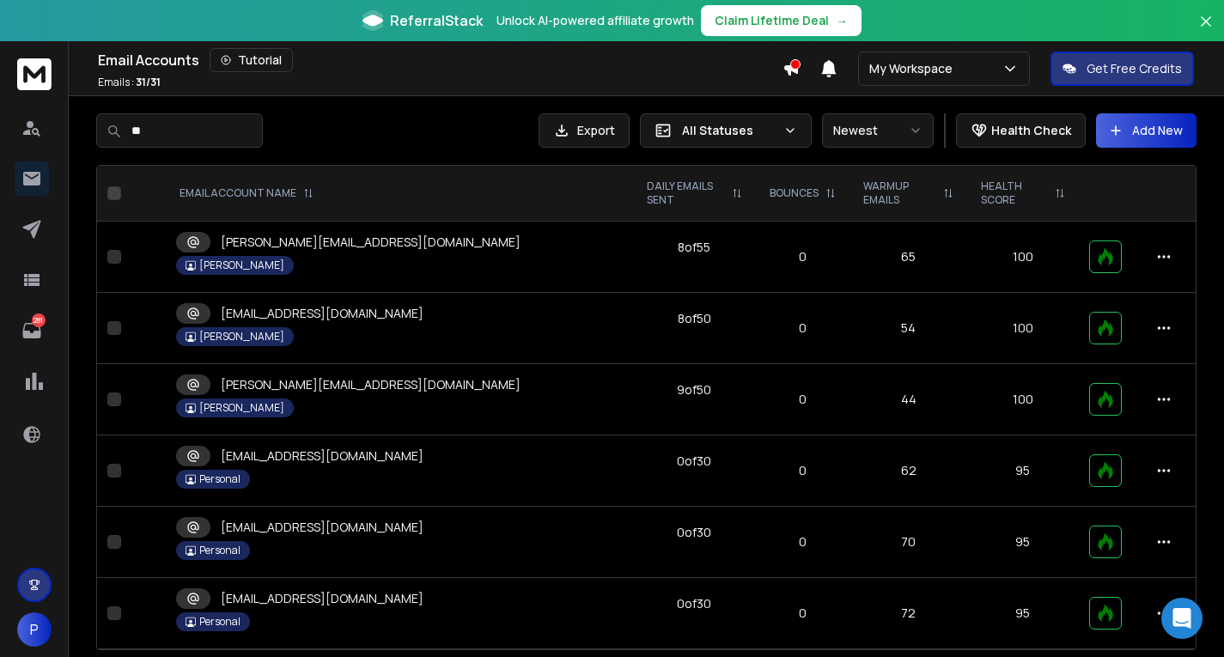
type input "*"
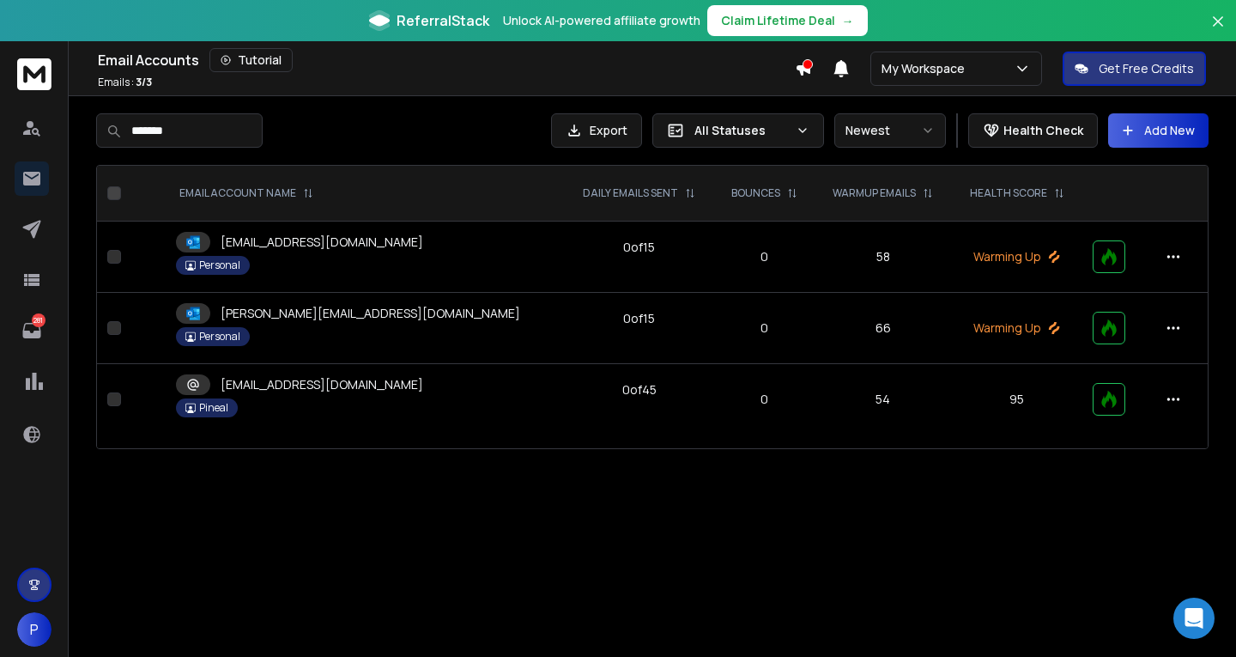
type input "*******"
click at [1169, 395] on icon at bounding box center [1173, 399] width 15 height 15
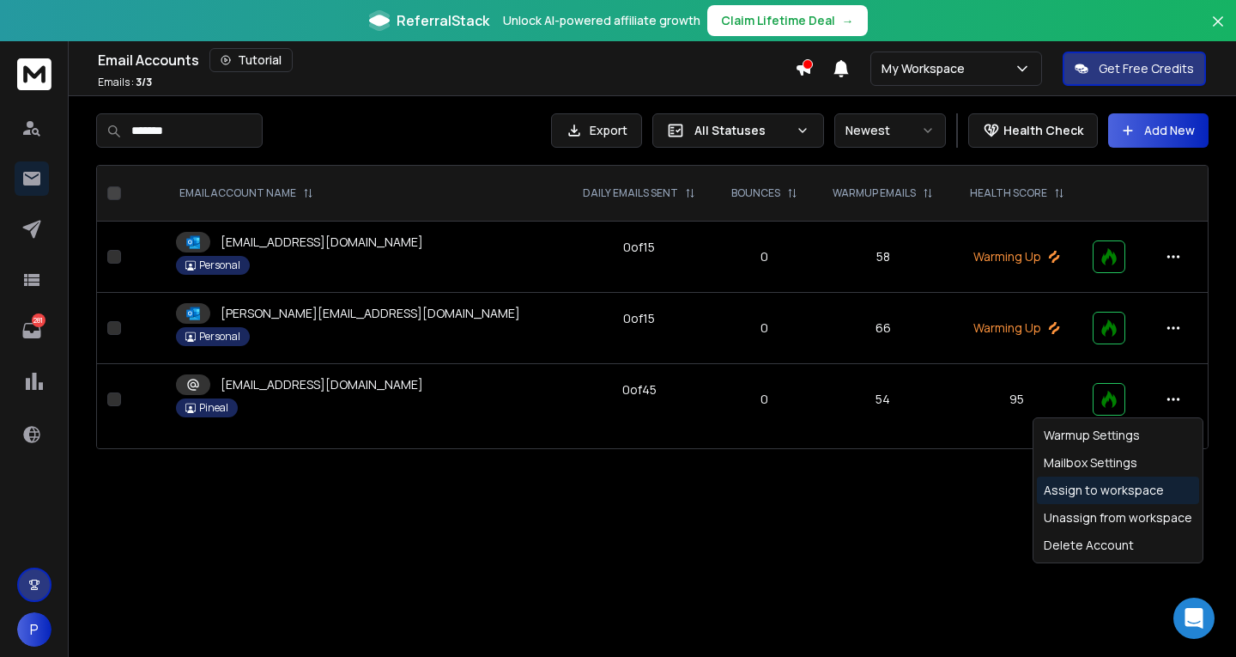
click at [1089, 484] on div "Assign to workspace" at bounding box center [1118, 490] width 162 height 27
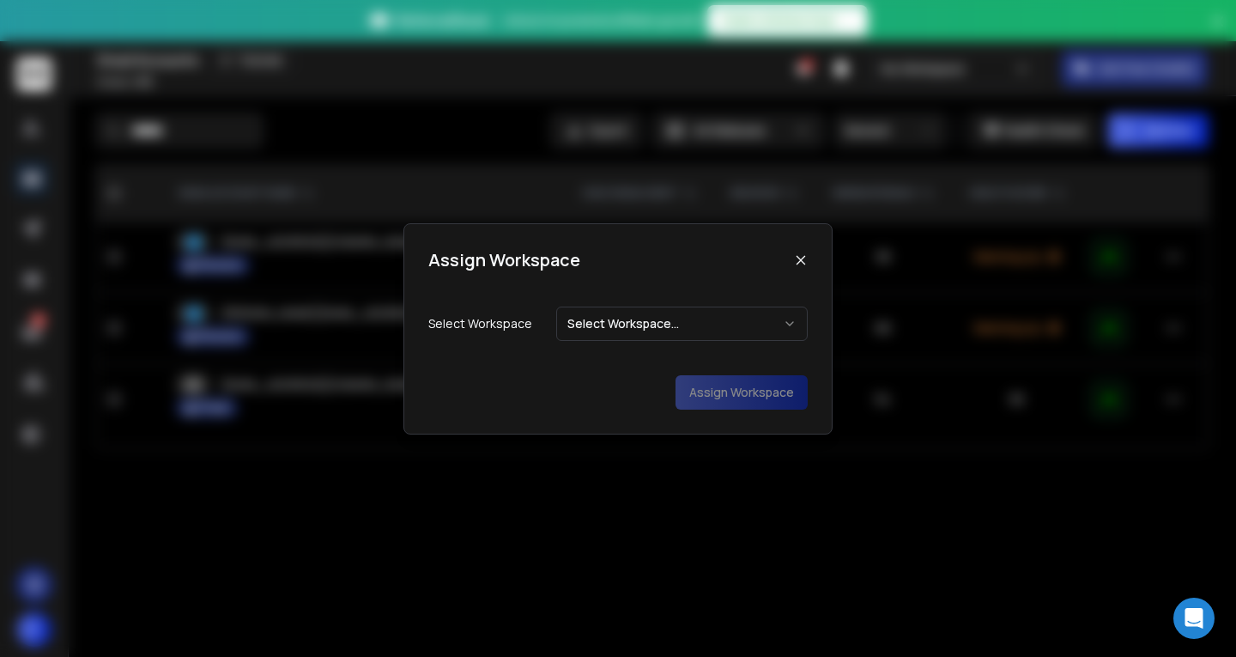
click at [652, 329] on button "Select Workspace..." at bounding box center [682, 324] width 252 height 34
click at [703, 386] on button "Assign Workspace" at bounding box center [742, 392] width 132 height 34
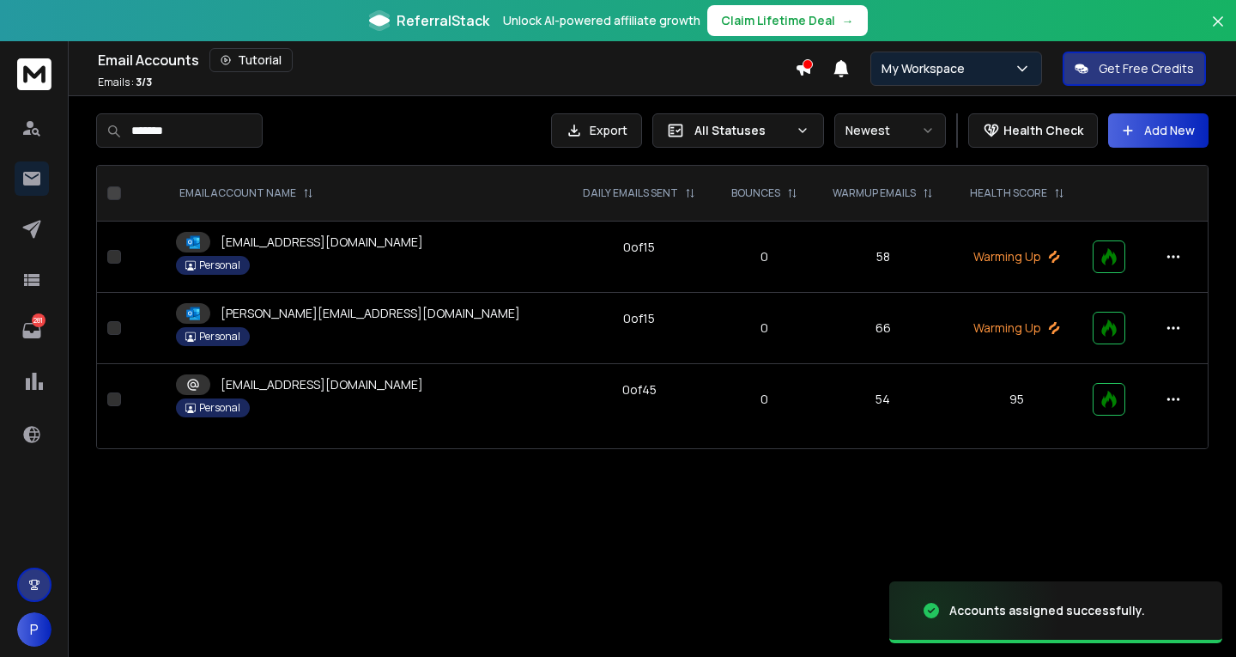
click at [980, 70] on div "My Workspace" at bounding box center [956, 68] width 149 height 17
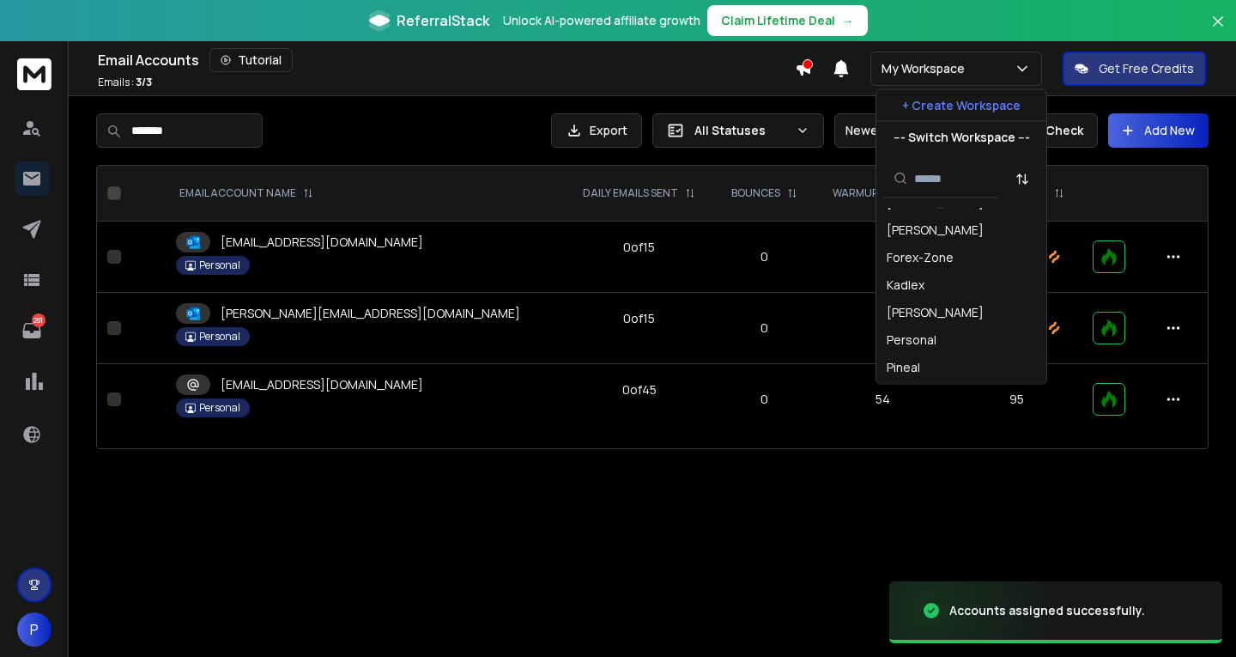
scroll to position [158, 0]
click at [912, 359] on div "Pineal" at bounding box center [903, 366] width 33 height 17
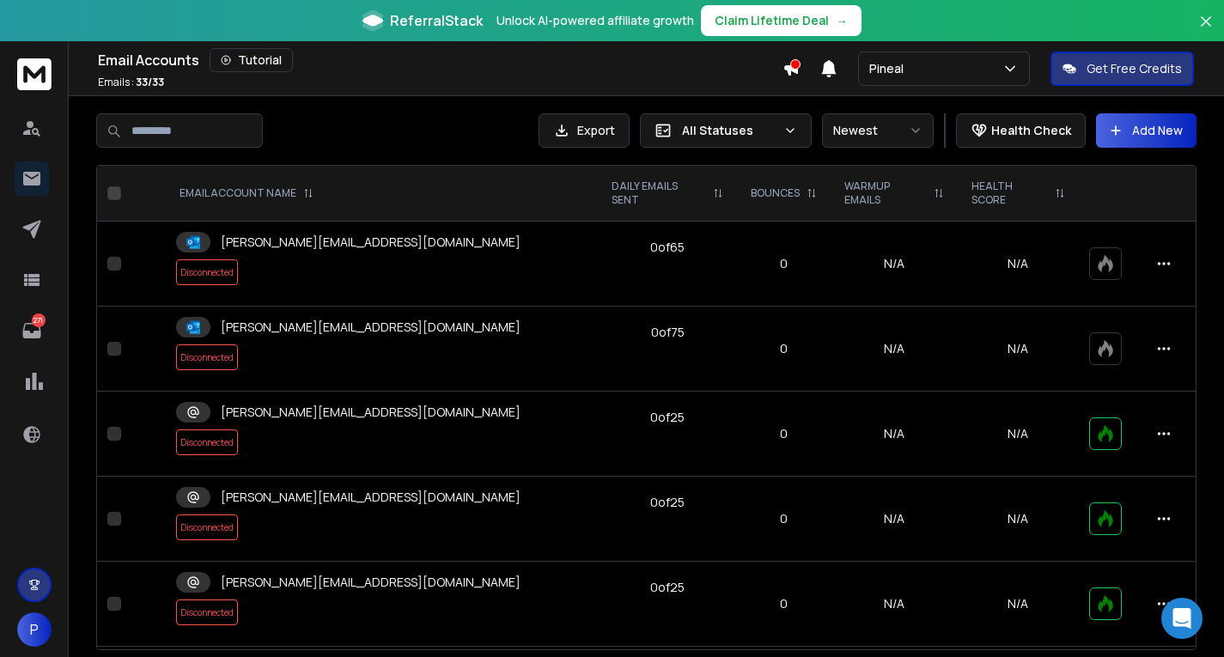
click at [424, 80] on div "Emails : 33 / 33" at bounding box center [440, 83] width 684 height 14
click at [951, 68] on div "Pineal" at bounding box center [943, 68] width 149 height 17
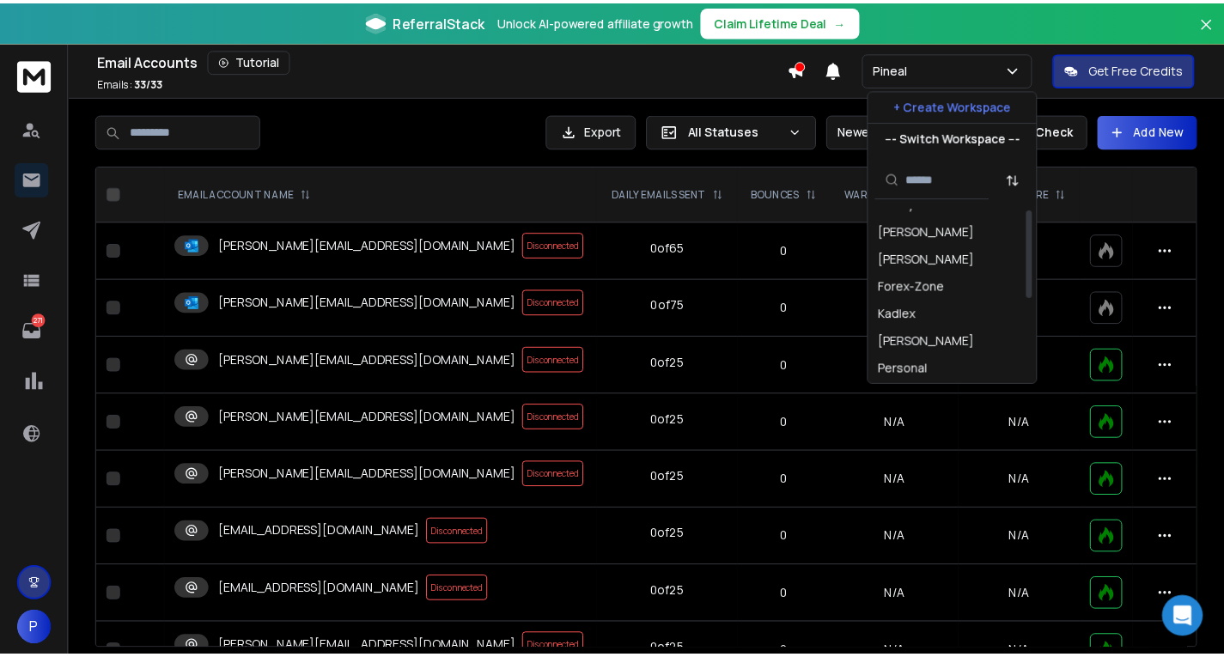
scroll to position [158, 0]
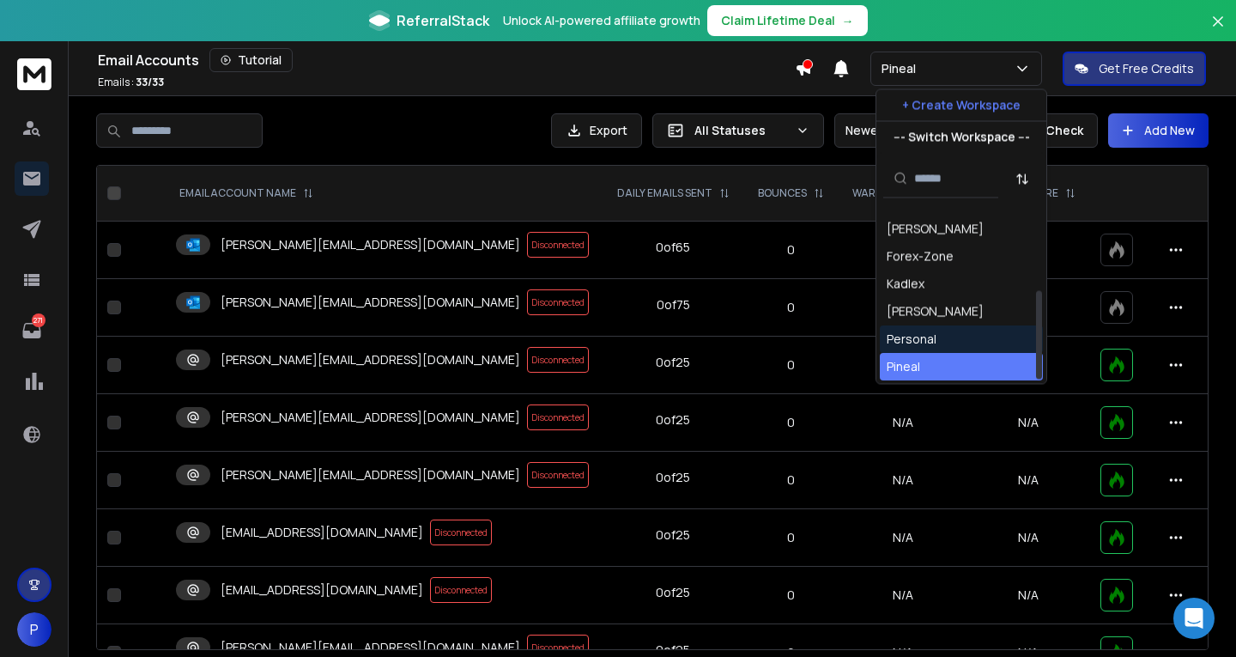
click at [928, 340] on div "Personal" at bounding box center [912, 339] width 50 height 17
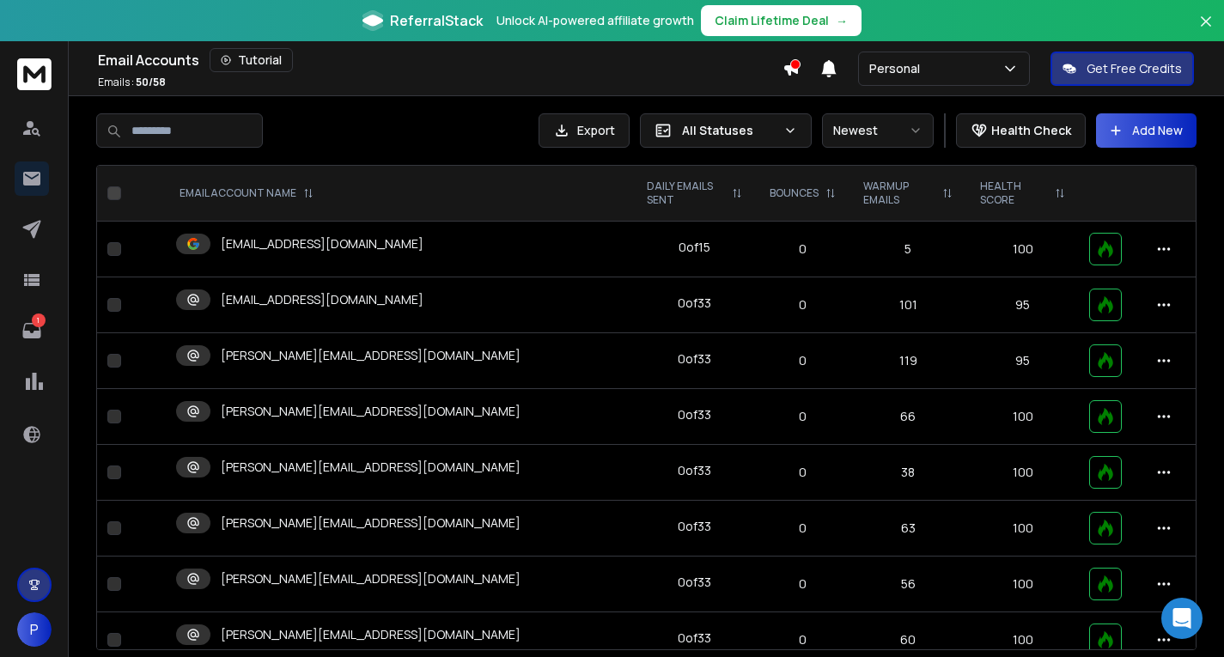
click at [1157, 256] on button at bounding box center [1163, 248] width 43 height 29
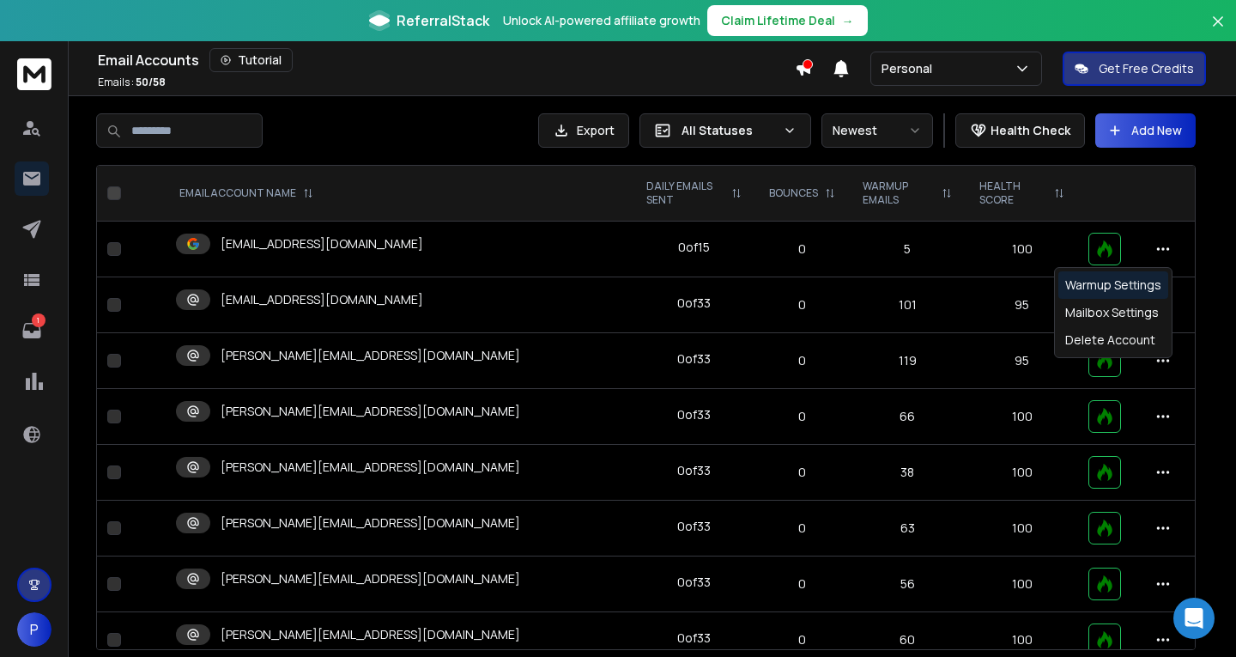
click at [1115, 284] on div "Warmup Settings" at bounding box center [1114, 284] width 110 height 27
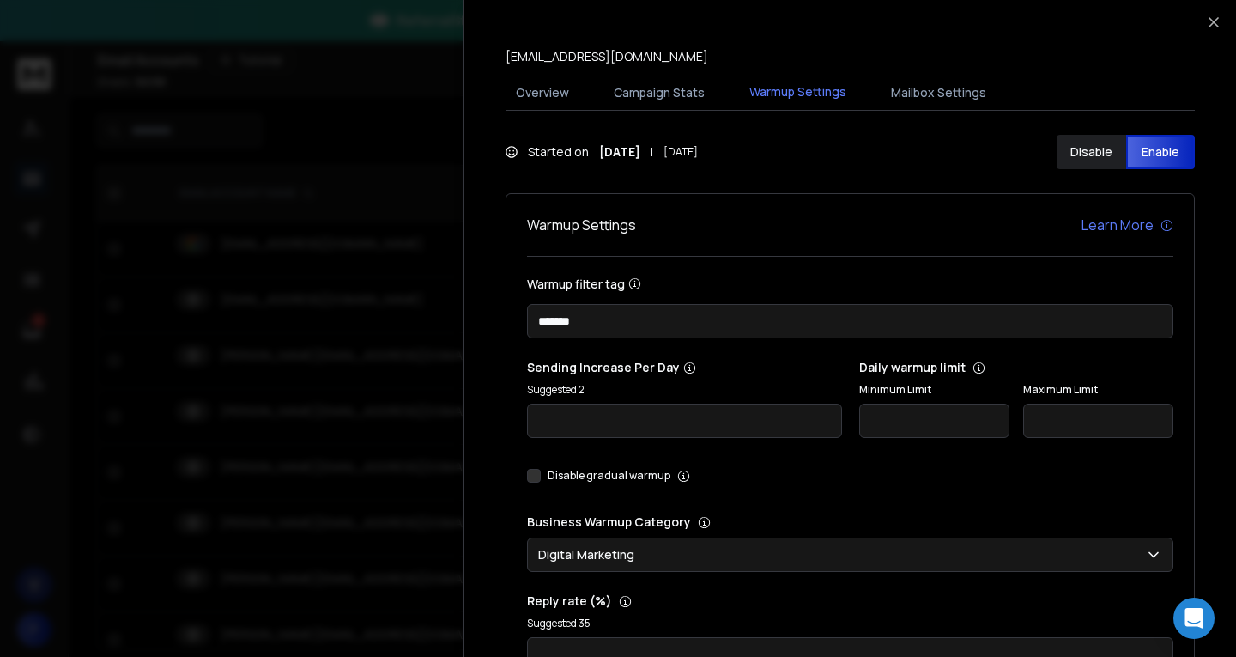
click at [1206, 31] on div "**********" at bounding box center [850, 532] width 731 height 1023
click at [1211, 23] on icon "button" at bounding box center [1214, 22] width 17 height 17
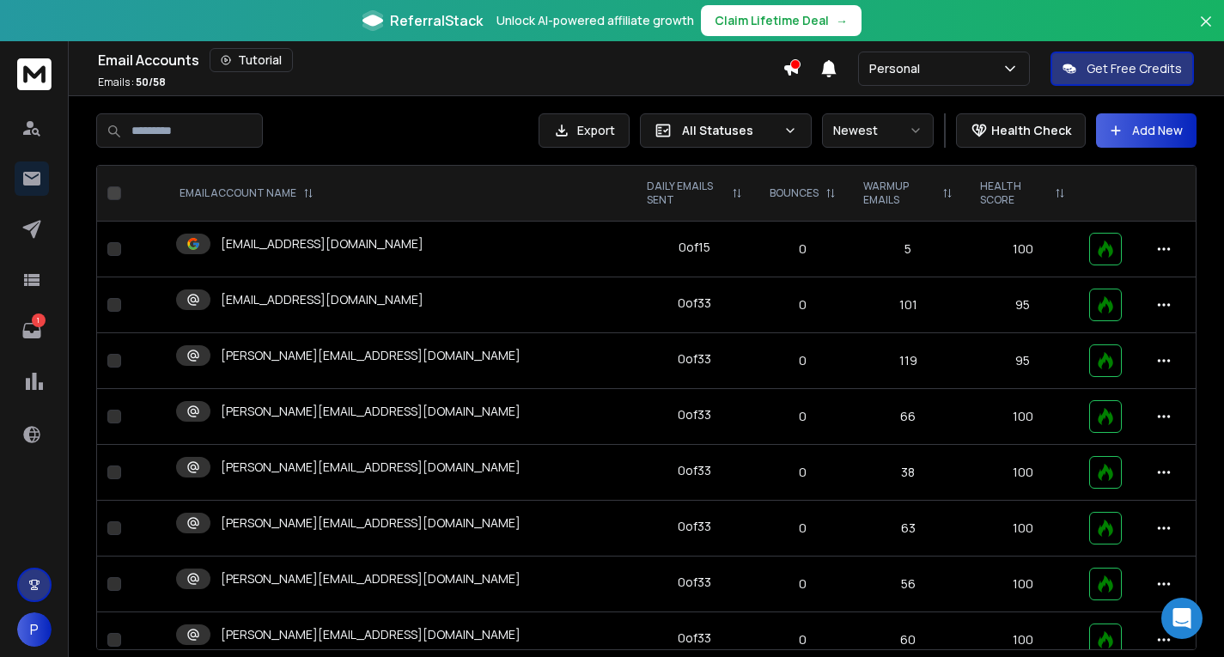
click at [1156, 247] on icon at bounding box center [1163, 248] width 15 height 15
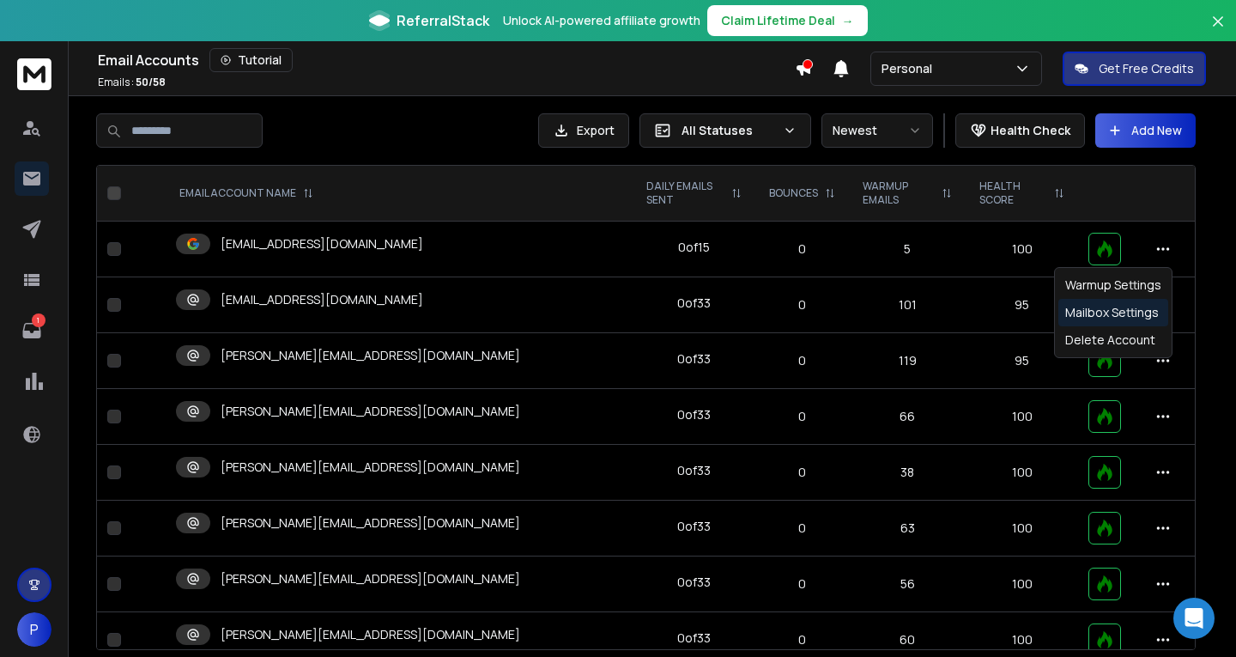
click at [1111, 311] on div "Mailbox Settings" at bounding box center [1114, 312] width 110 height 27
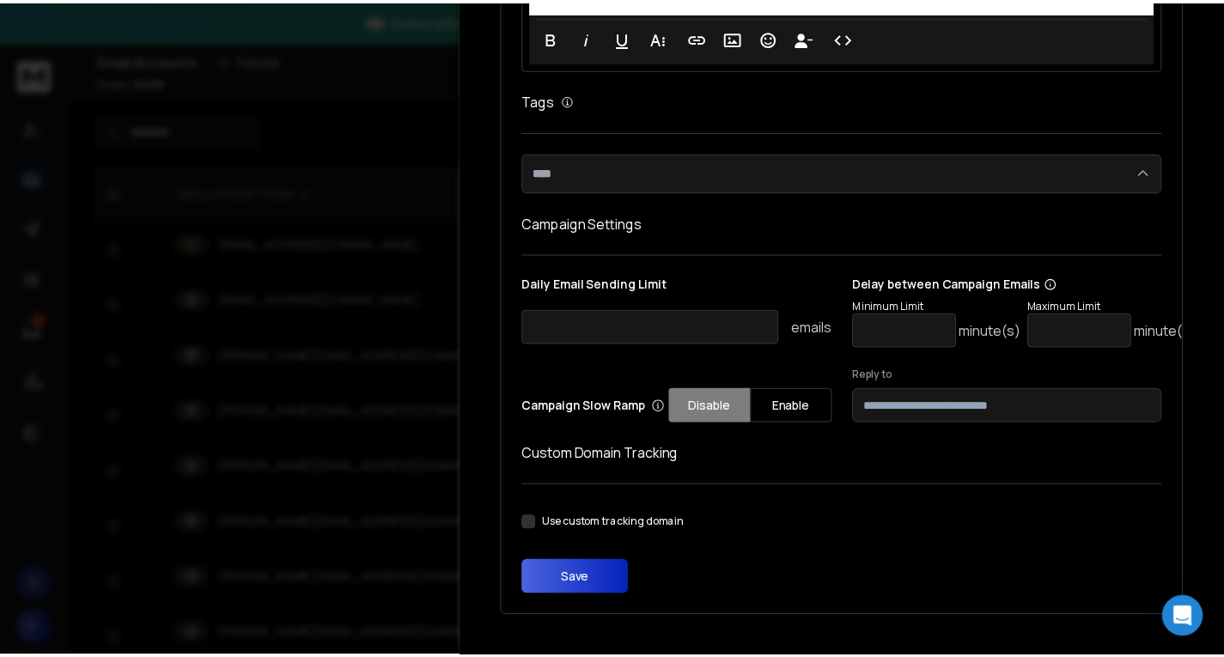
scroll to position [385, 0]
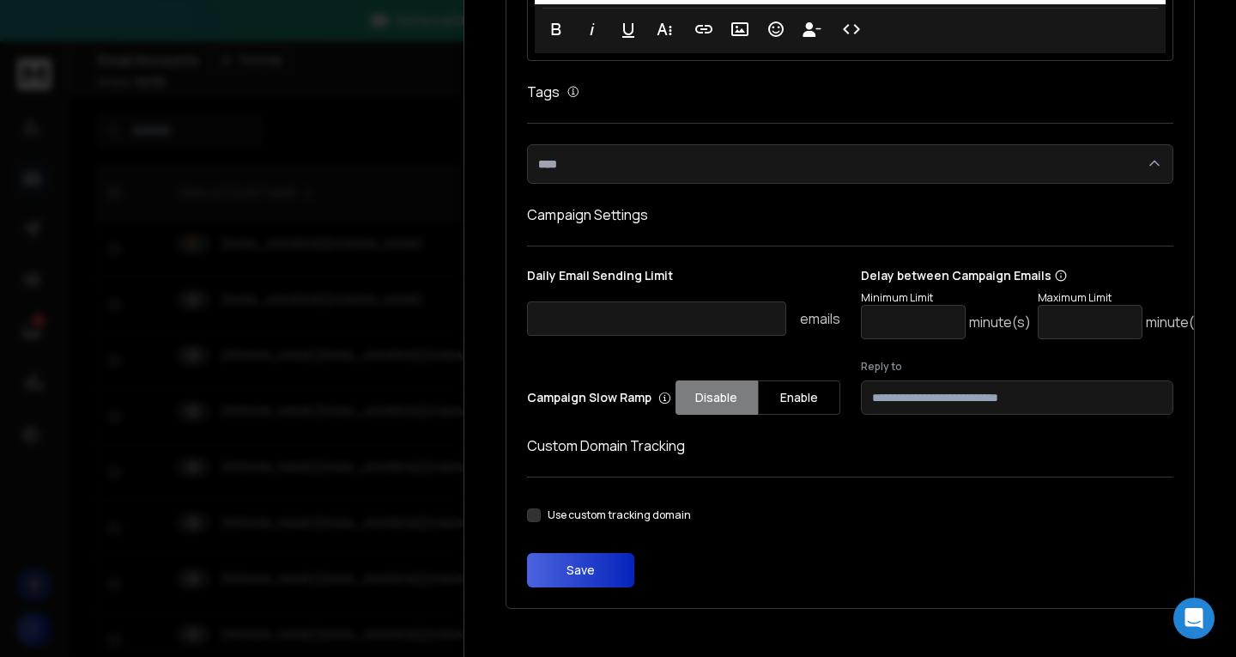
drag, startPoint x: 587, startPoint y: 305, endPoint x: 536, endPoint y: 315, distance: 52.5
click at [536, 315] on input "**" at bounding box center [656, 318] width 259 height 34
type input "**"
click at [608, 553] on button "Save" at bounding box center [580, 570] width 107 height 34
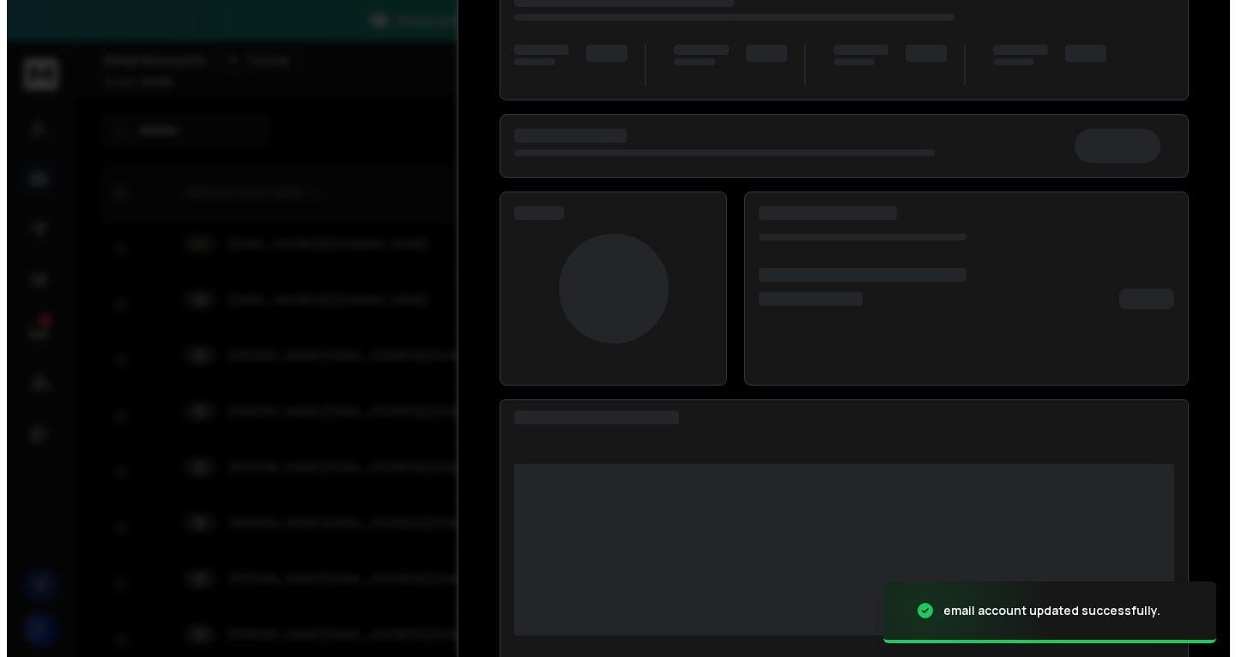
scroll to position [0, 0]
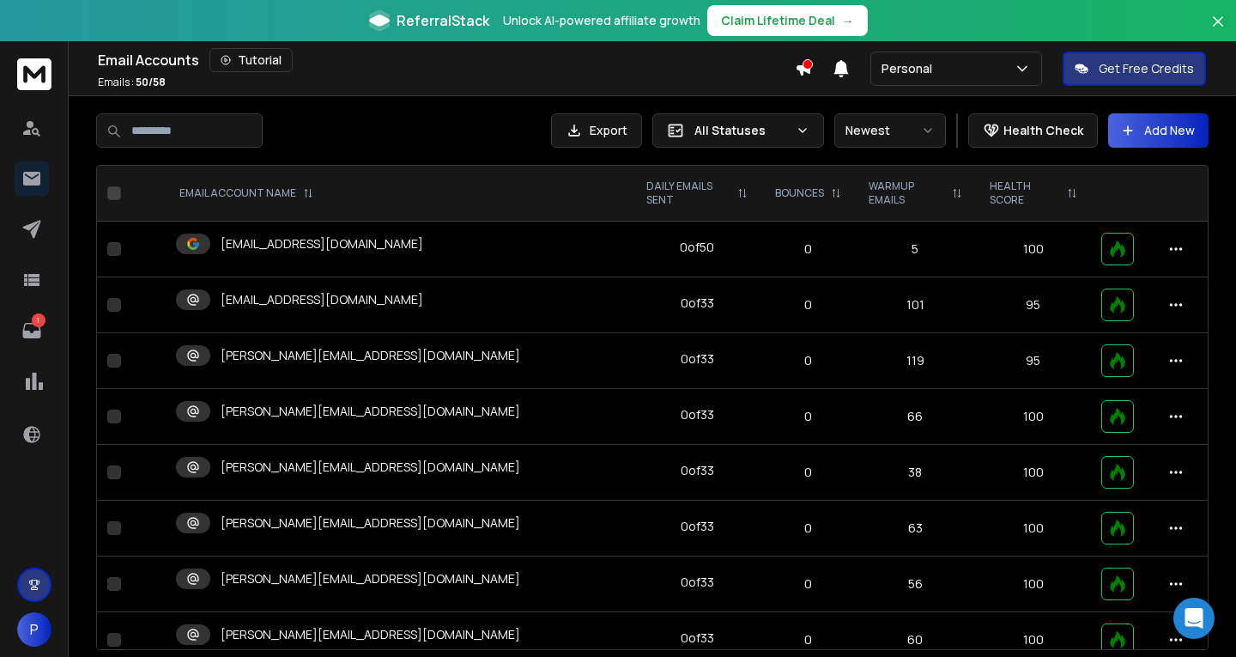
click at [1170, 250] on icon at bounding box center [1176, 248] width 13 height 3
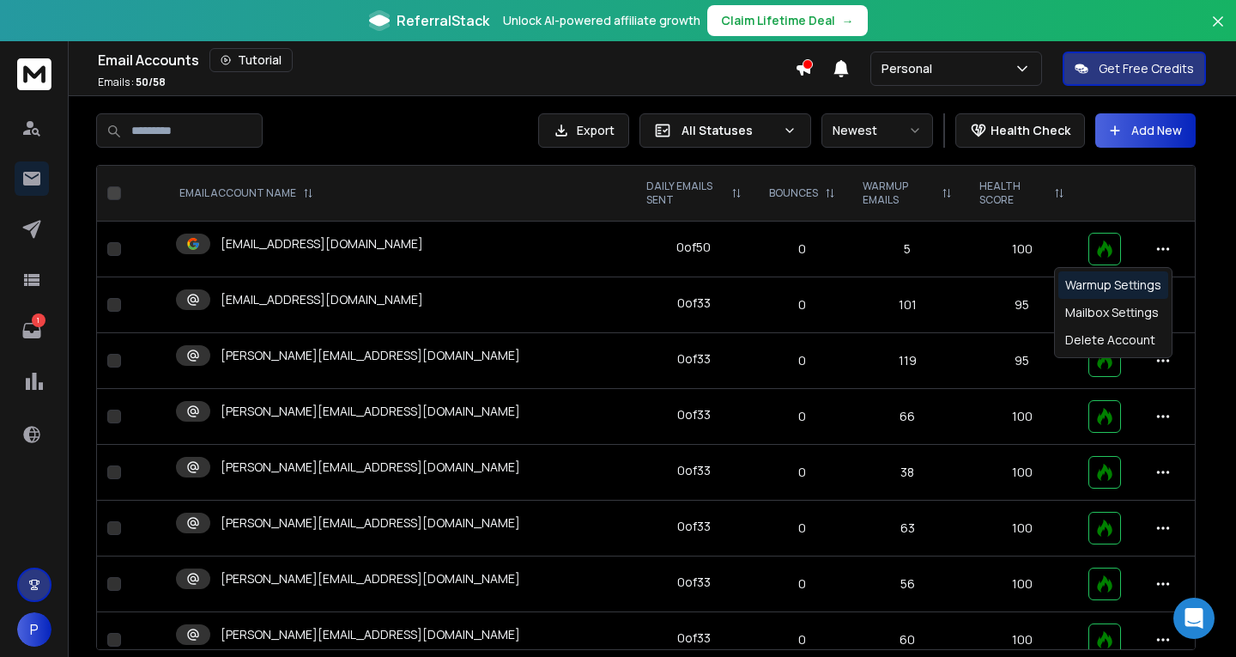
click at [1111, 282] on div "Warmup Settings" at bounding box center [1114, 284] width 110 height 27
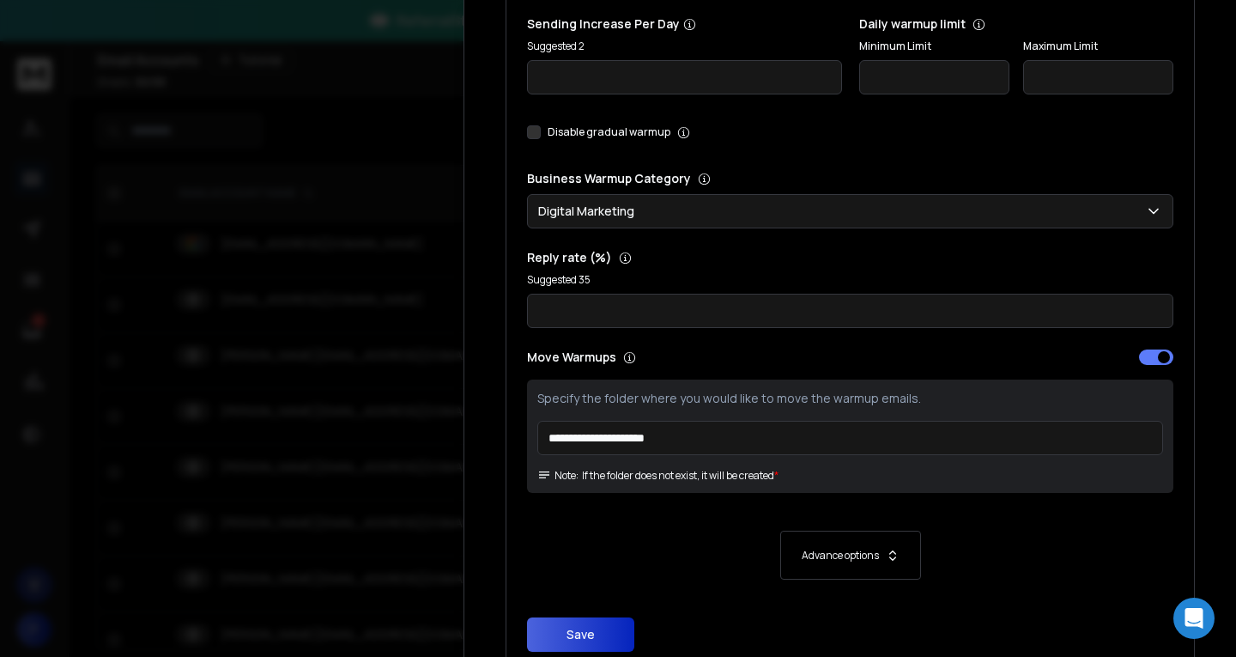
scroll to position [408, 0]
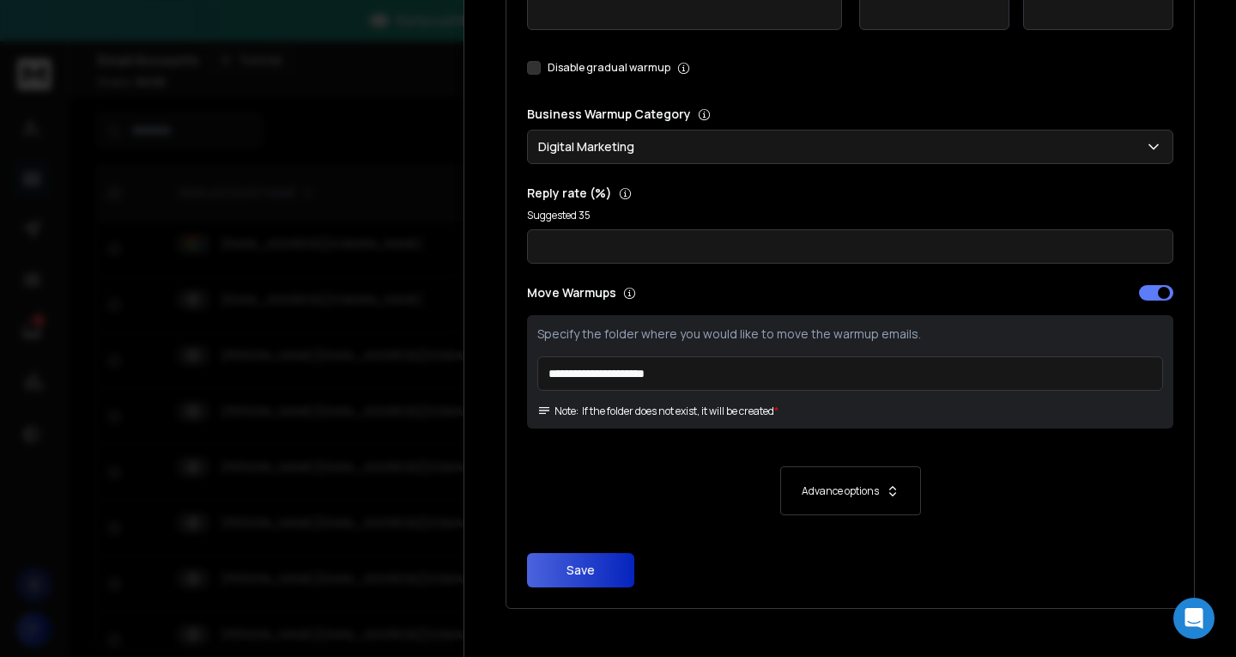
click at [855, 484] on p "Advance options" at bounding box center [840, 491] width 77 height 14
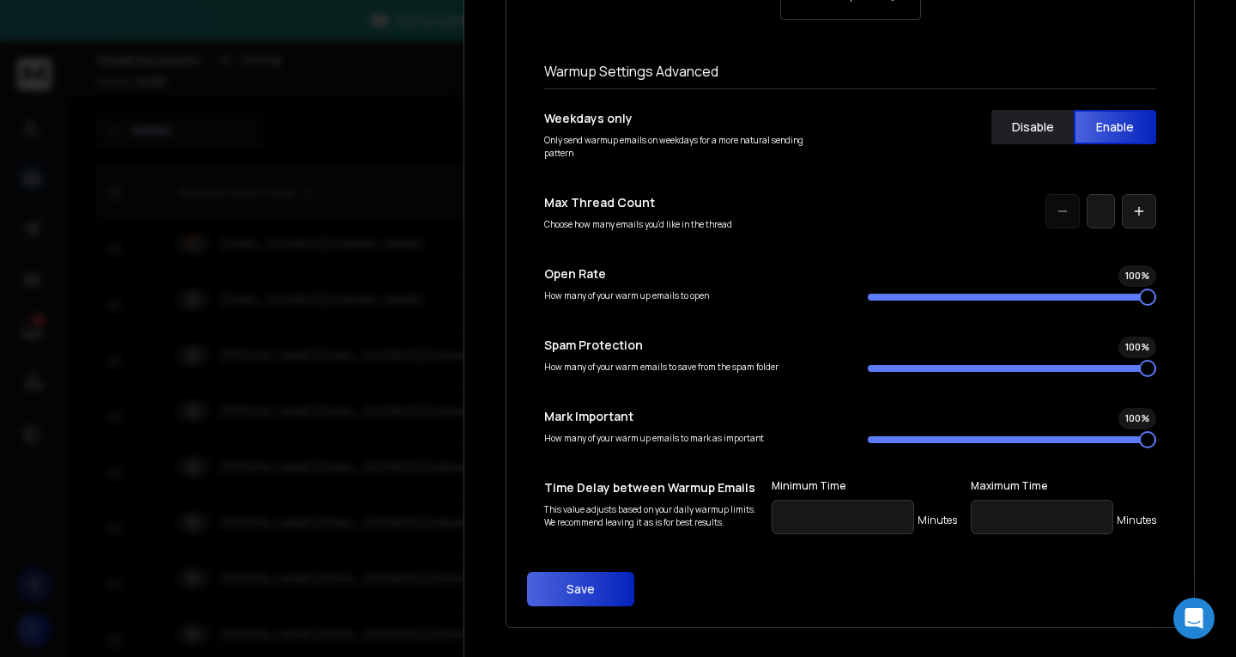
scroll to position [947, 0]
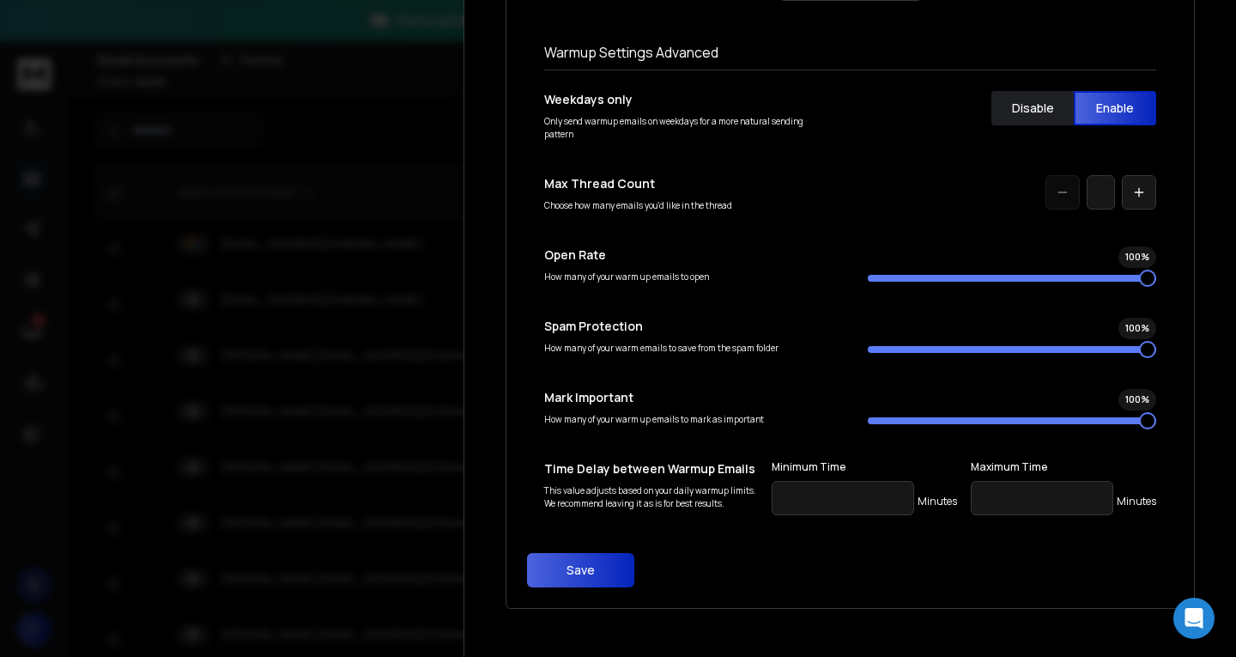
click at [609, 563] on button "Save" at bounding box center [580, 570] width 107 height 34
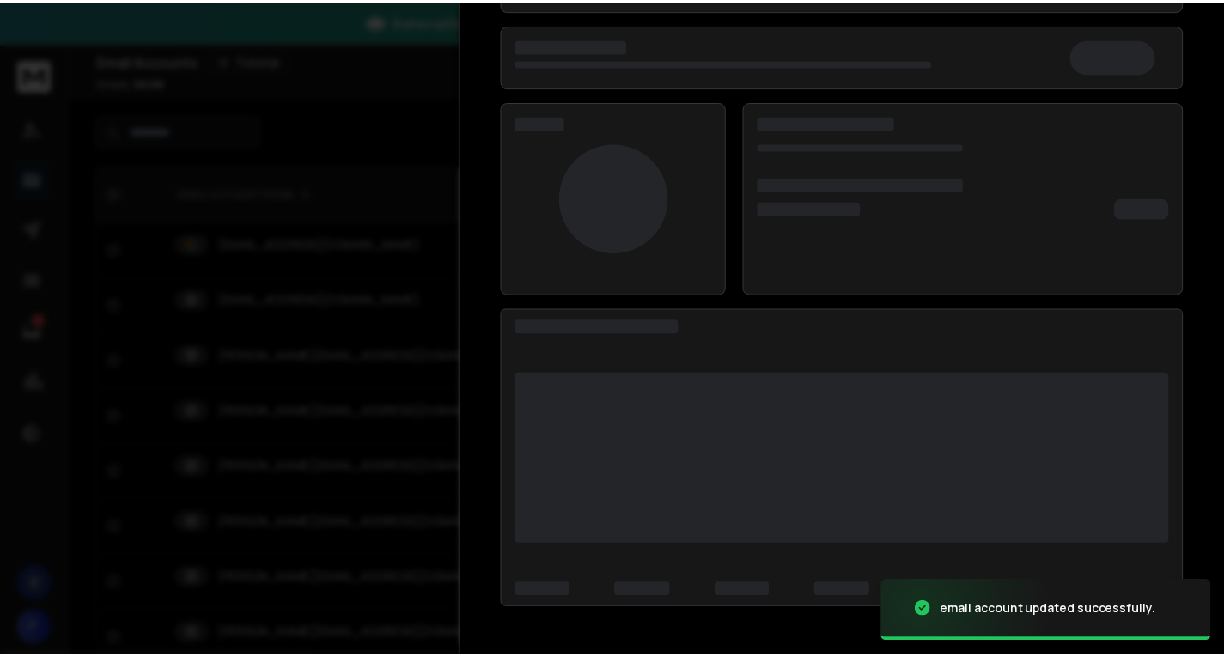
scroll to position [383, 0]
